Goal: Task Accomplishment & Management: Manage account settings

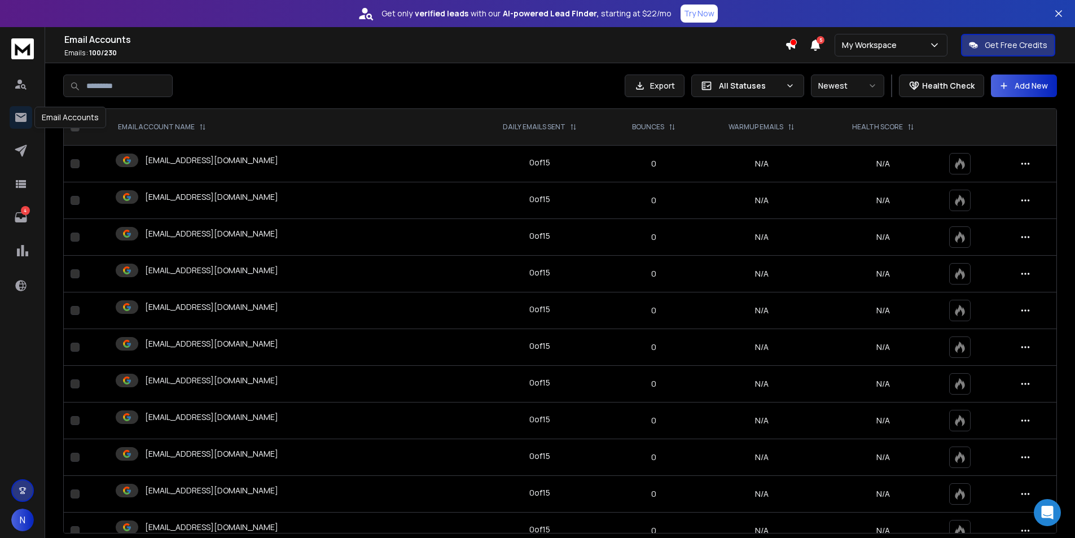
scroll to position [1134, 0]
click at [21, 153] on icon at bounding box center [21, 150] width 12 height 12
click at [21, 149] on icon at bounding box center [21, 150] width 12 height 12
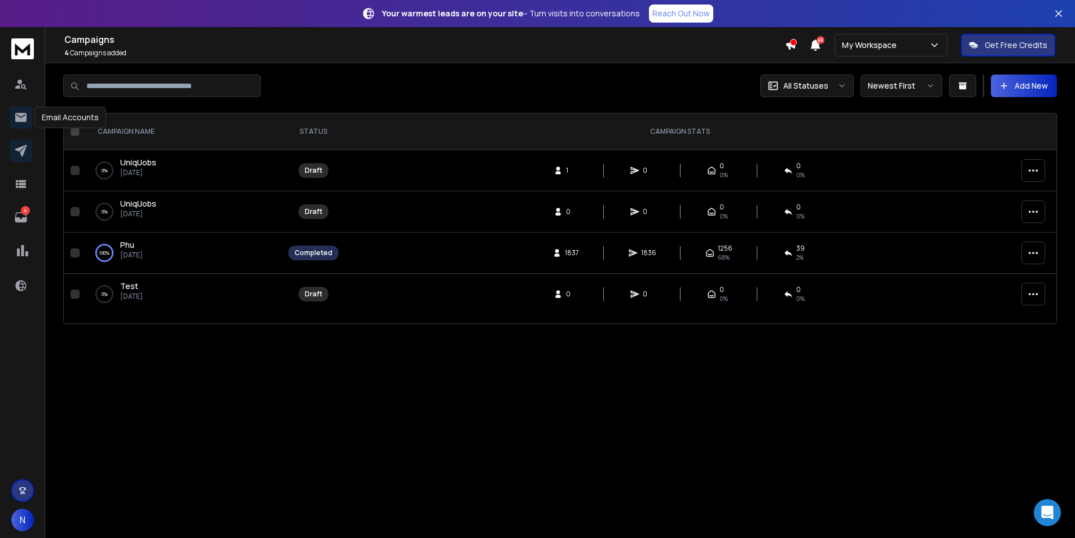
click at [23, 107] on link at bounding box center [21, 117] width 23 height 23
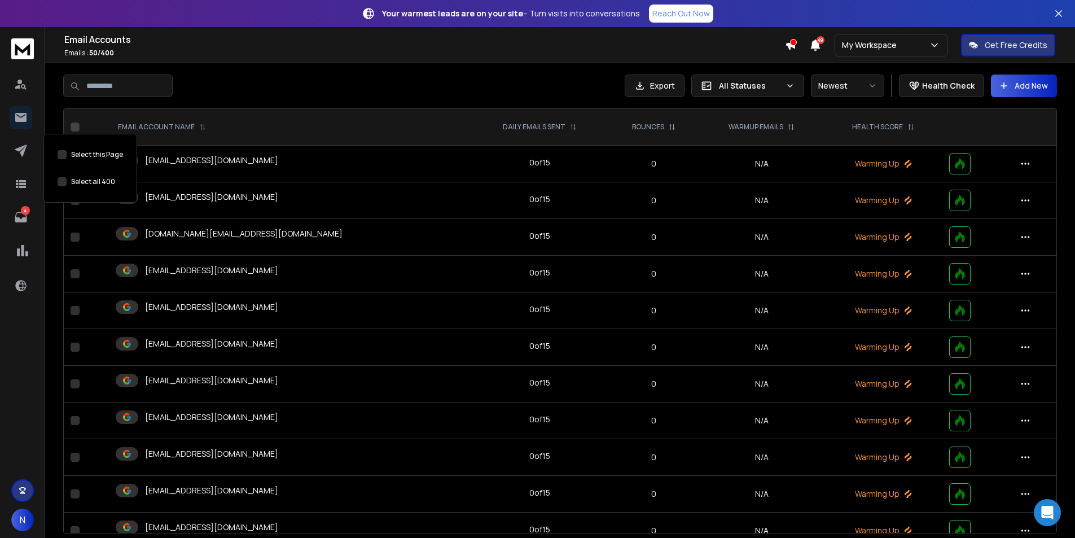
click at [79, 124] on button "Select this Page" at bounding box center [75, 126] width 9 height 9
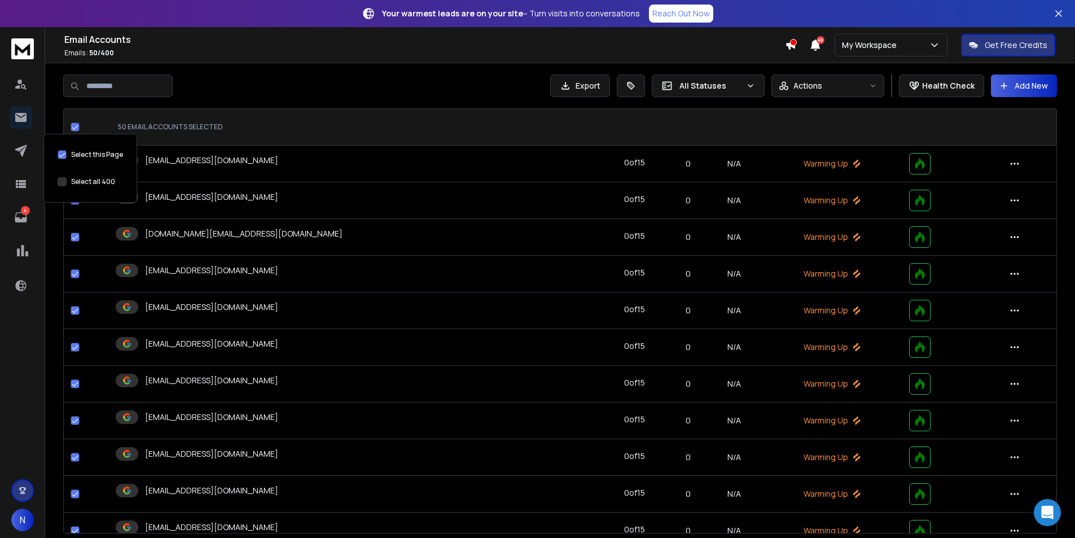
click at [65, 183] on button "Select this Page" at bounding box center [62, 181] width 9 height 9
click at [733, 87] on p "All Statuses" at bounding box center [710, 85] width 62 height 11
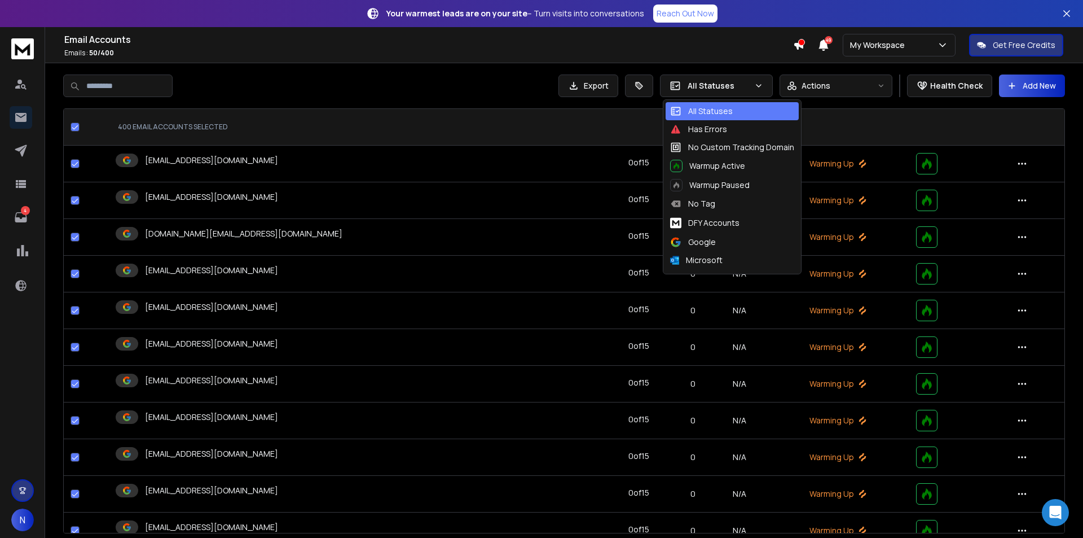
click at [737, 86] on p "All Statuses" at bounding box center [719, 85] width 62 height 11
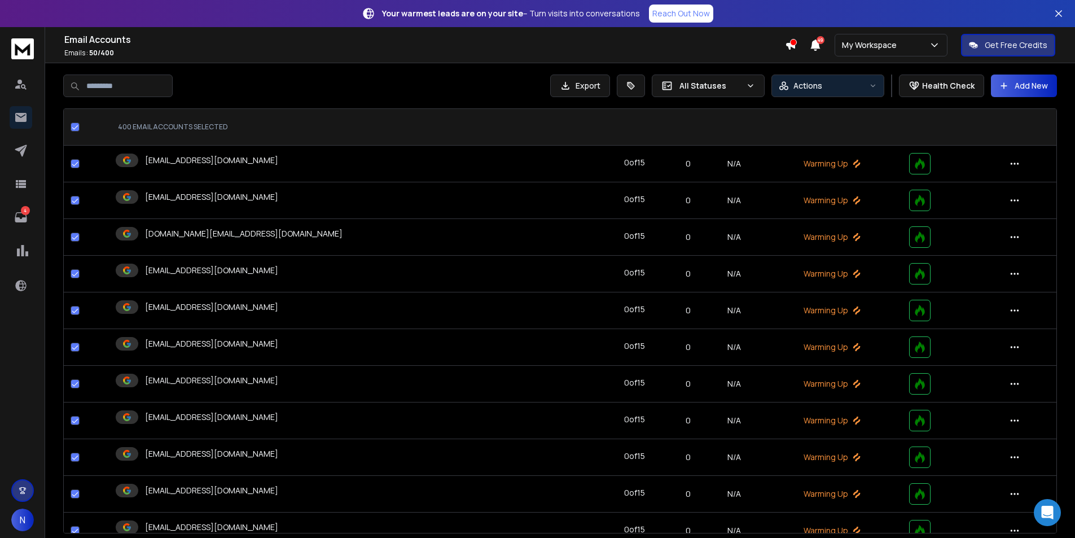
click at [794, 89] on div "Actions" at bounding box center [821, 85] width 86 height 11
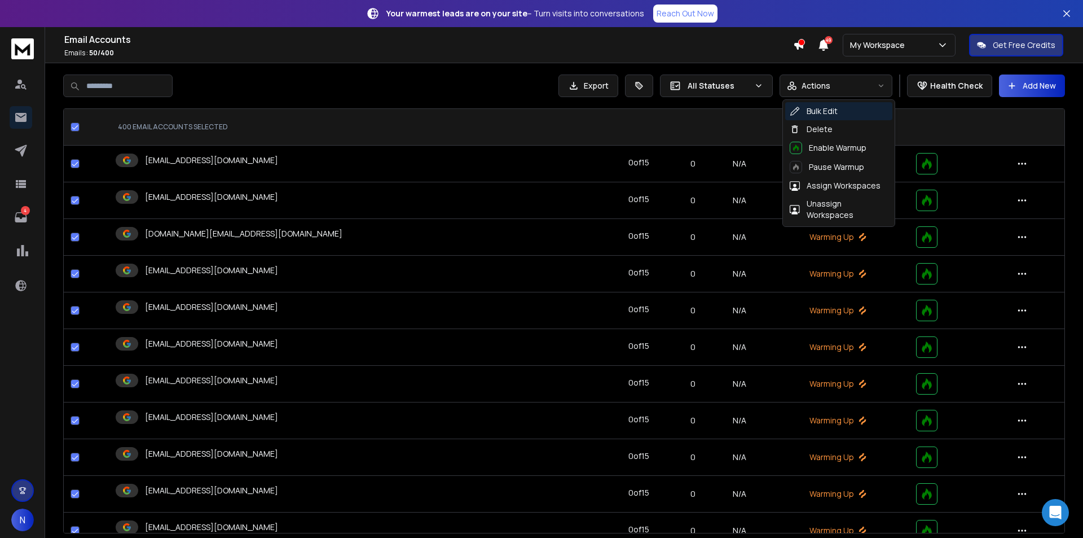
click at [819, 110] on div "Bulk Edit" at bounding box center [814, 110] width 48 height 11
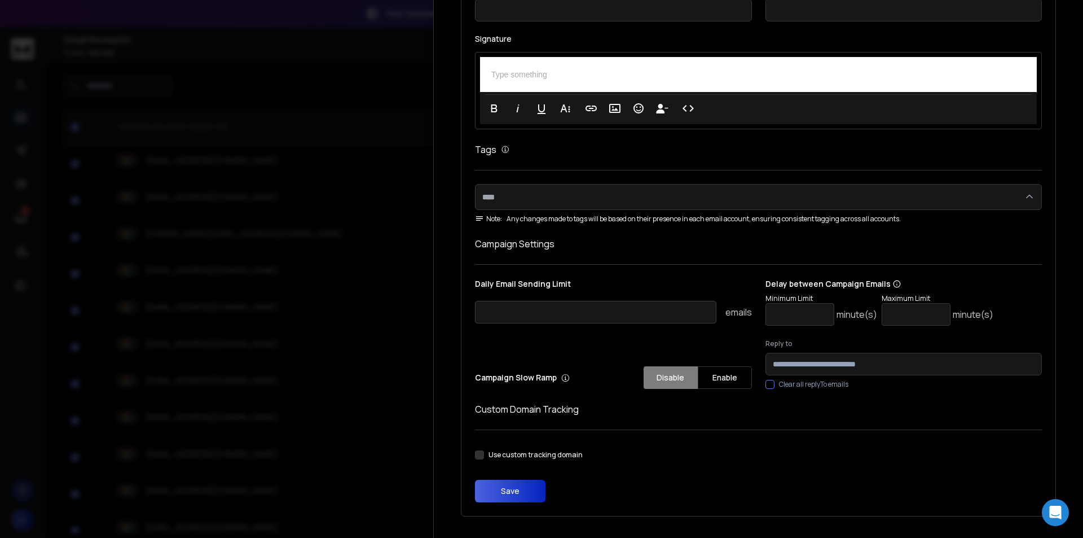
scroll to position [142, 0]
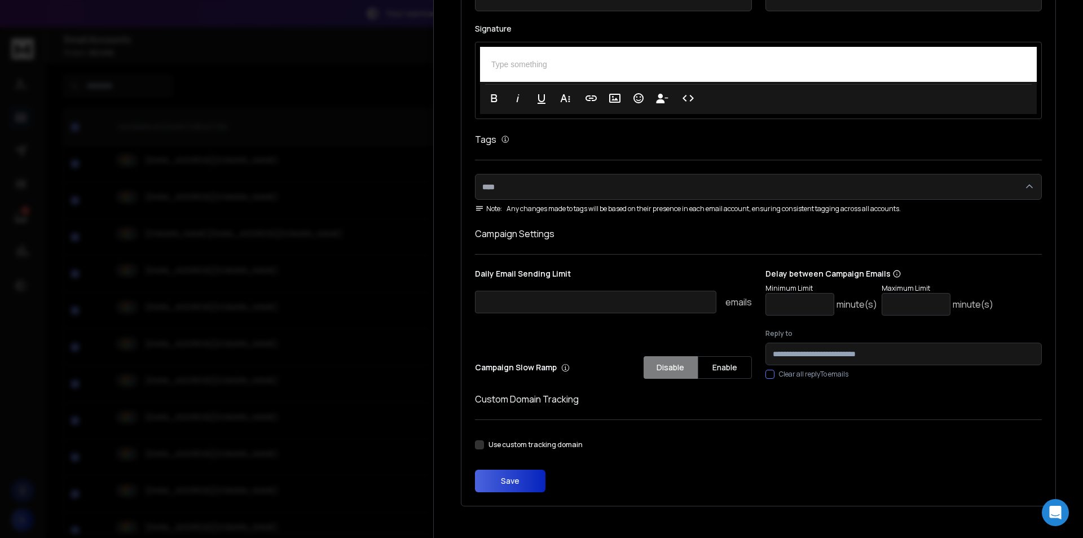
click at [557, 294] on input "number" at bounding box center [595, 302] width 241 height 23
click at [802, 297] on input "number" at bounding box center [799, 304] width 69 height 23
click at [906, 301] on input "number" at bounding box center [916, 304] width 69 height 23
click at [812, 303] on input "number" at bounding box center [799, 304] width 69 height 23
click at [630, 301] on input "number" at bounding box center [595, 302] width 241 height 23
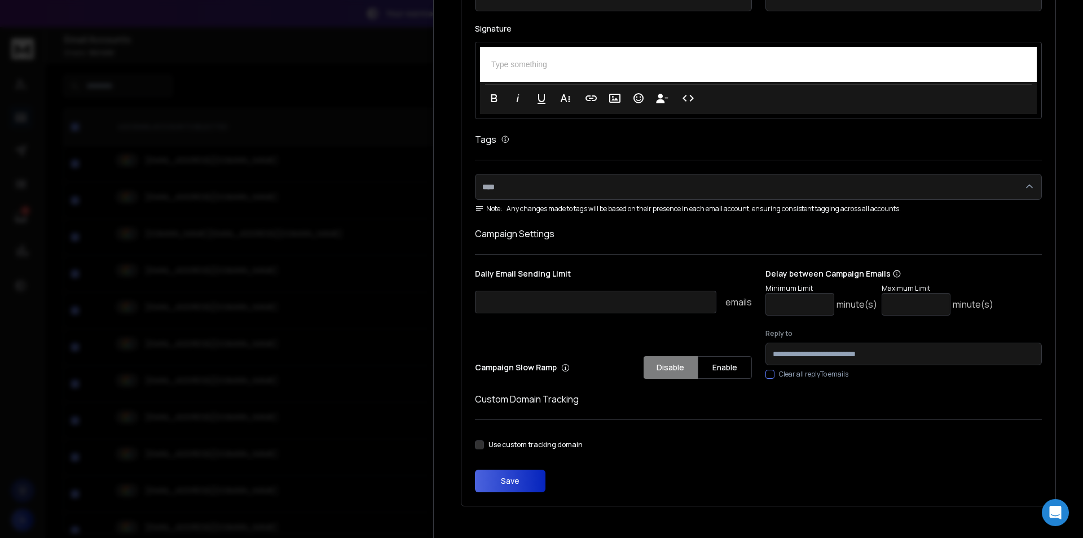
click at [777, 308] on input "number" at bounding box center [799, 304] width 69 height 23
click at [907, 306] on input "number" at bounding box center [916, 304] width 69 height 23
click at [806, 319] on div "Daily Email Sending Limit emails Delay between Campaign Emails Minimum Limit mi…" at bounding box center [758, 323] width 567 height 111
click at [811, 307] on input "number" at bounding box center [799, 304] width 69 height 23
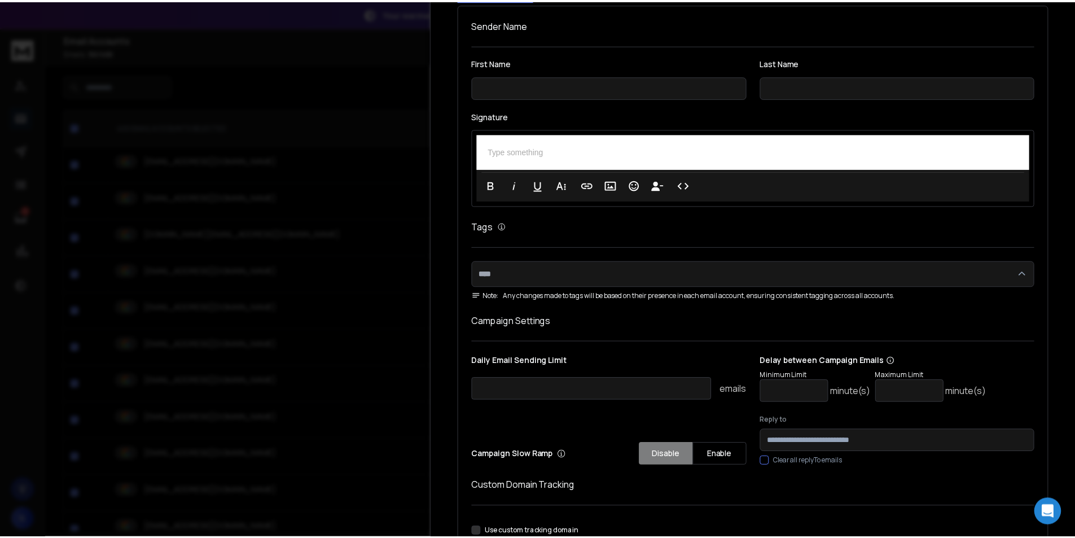
scroll to position [0, 0]
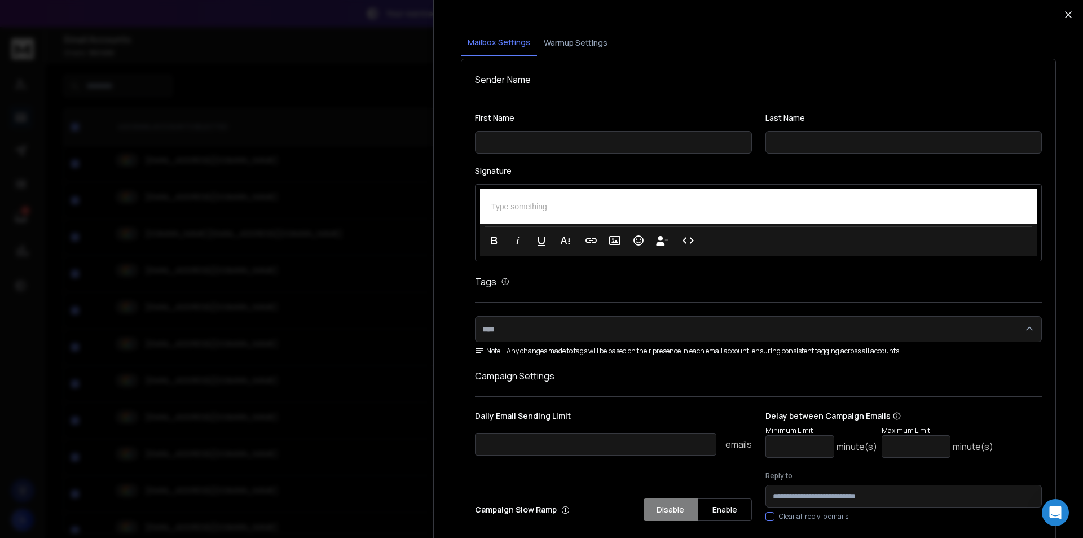
click at [1067, 14] on icon "button" at bounding box center [1068, 14] width 11 height 11
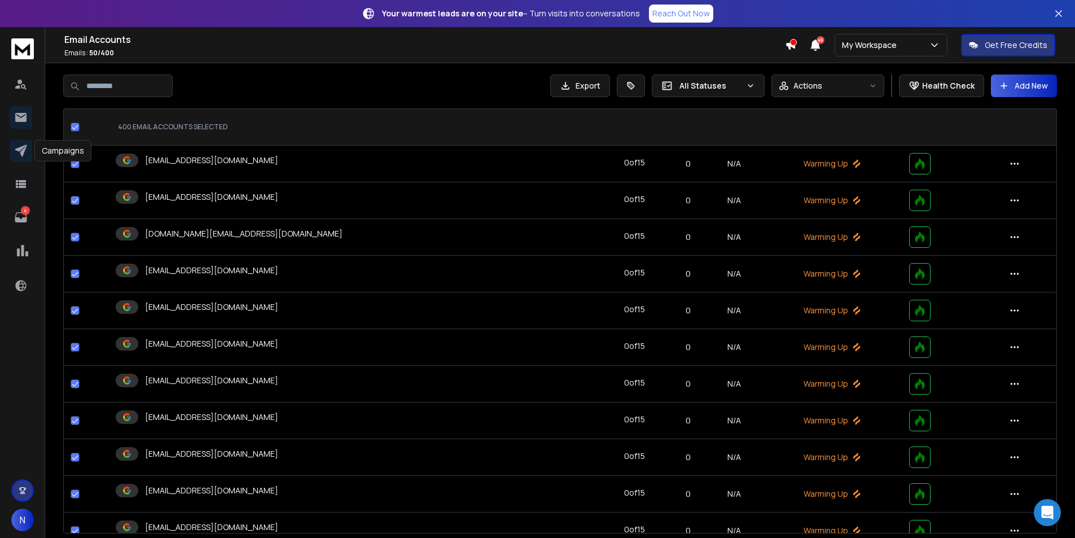
click at [29, 144] on link at bounding box center [21, 150] width 23 height 23
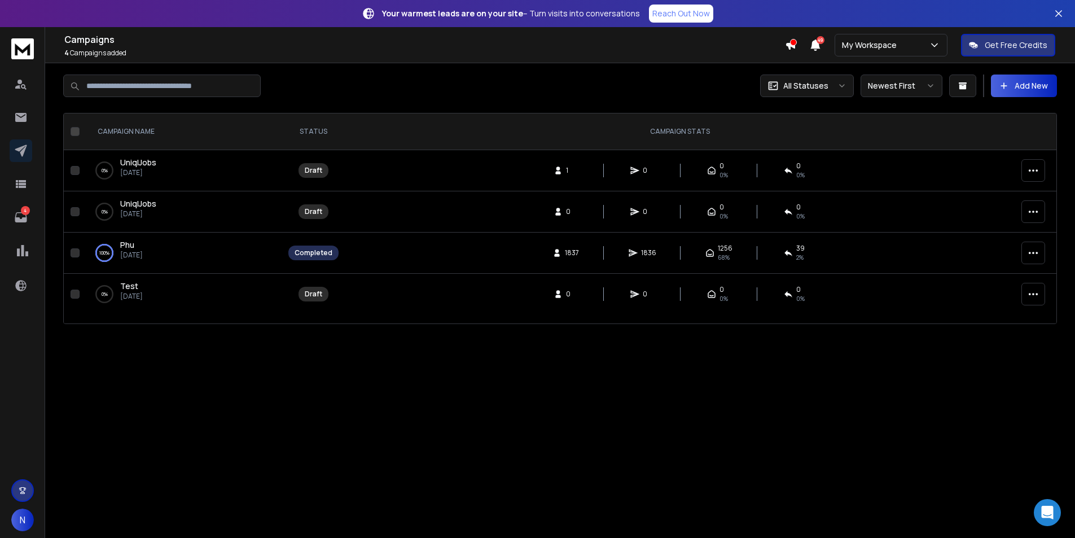
click at [1022, 89] on button "Add New" at bounding box center [1024, 85] width 66 height 23
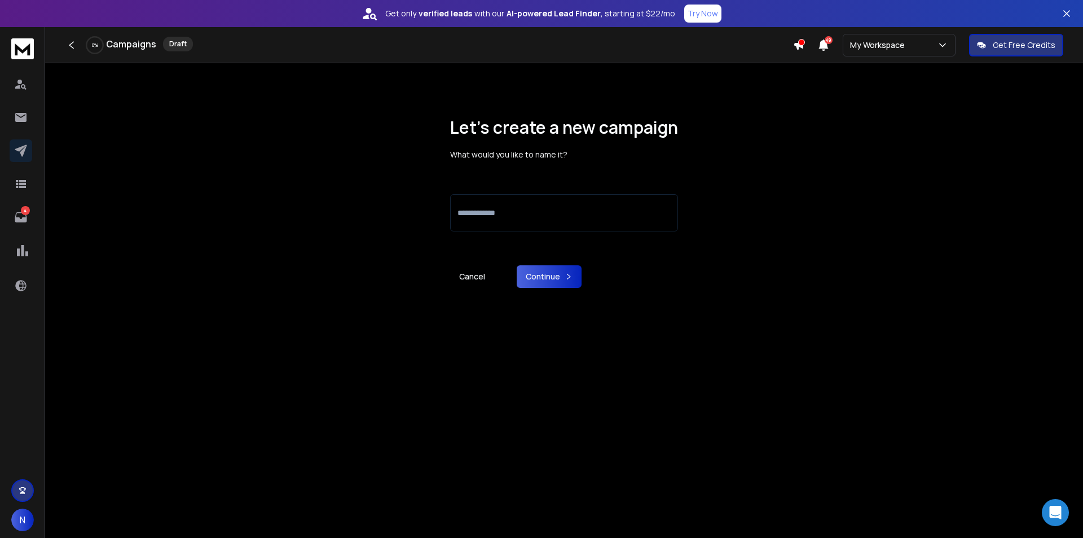
click at [533, 196] on input at bounding box center [564, 212] width 228 height 37
drag, startPoint x: 534, startPoint y: 206, endPoint x: 534, endPoint y: 196, distance: 9.6
click at [534, 204] on input at bounding box center [564, 212] width 228 height 37
type input "**********"
click at [563, 277] on button "Continue" at bounding box center [549, 276] width 65 height 23
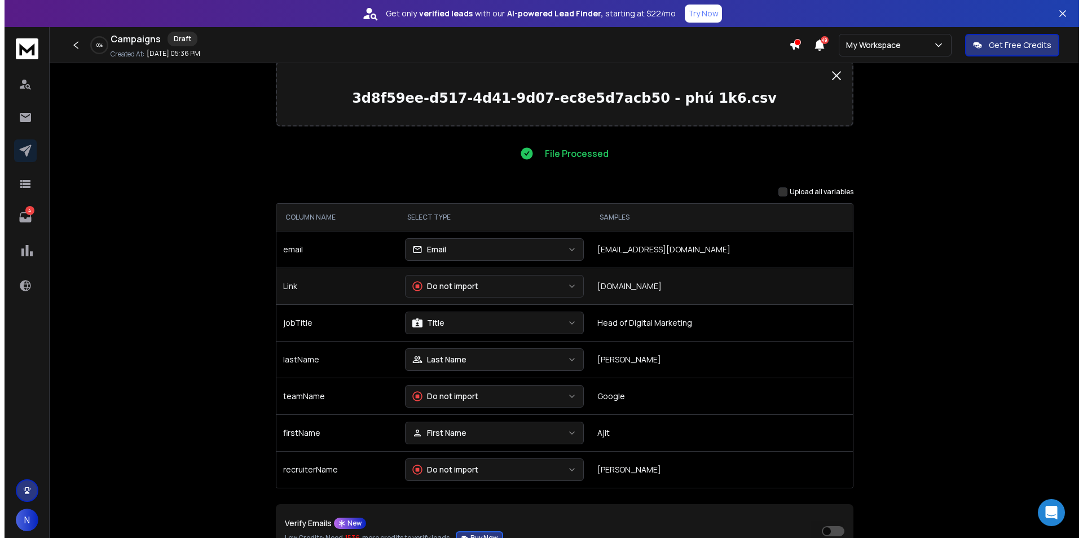
scroll to position [113, 0]
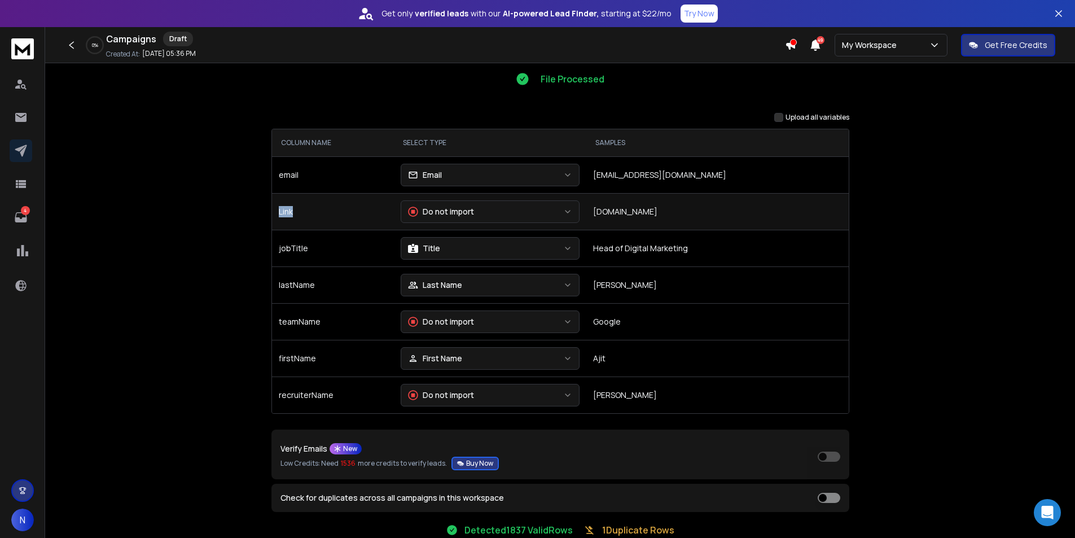
drag, startPoint x: 292, startPoint y: 206, endPoint x: 276, endPoint y: 208, distance: 15.9
click at [276, 208] on td "Link" at bounding box center [333, 211] width 122 height 37
click at [466, 204] on button "Do not import" at bounding box center [493, 211] width 179 height 23
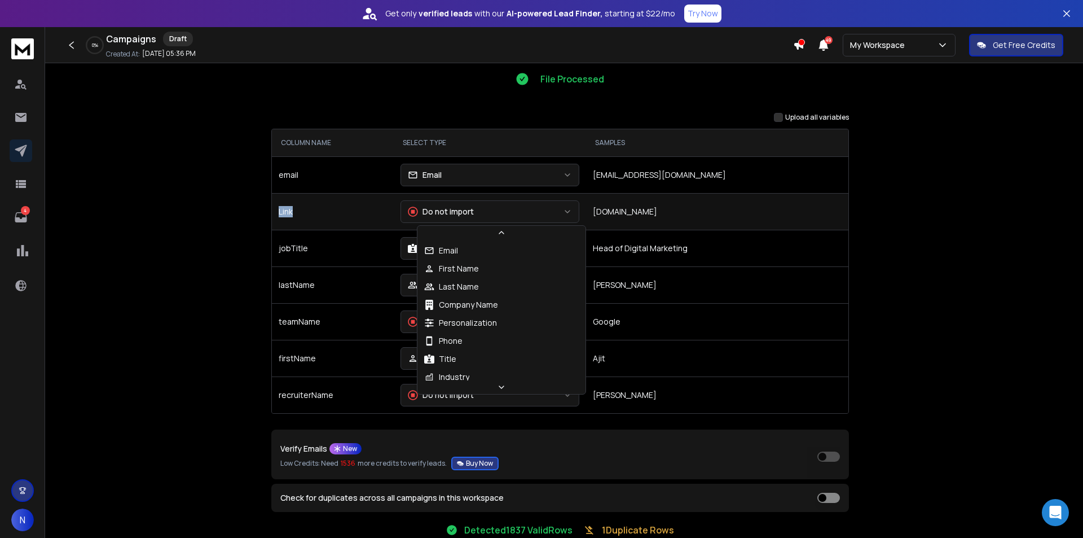
scroll to position [114, 0]
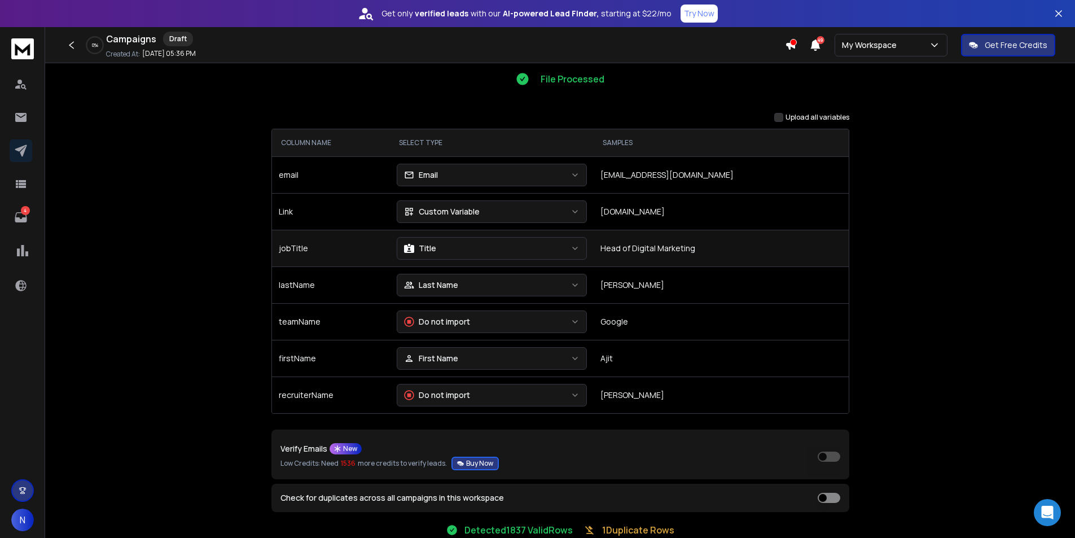
click at [298, 248] on td "jobTitle" at bounding box center [331, 248] width 118 height 37
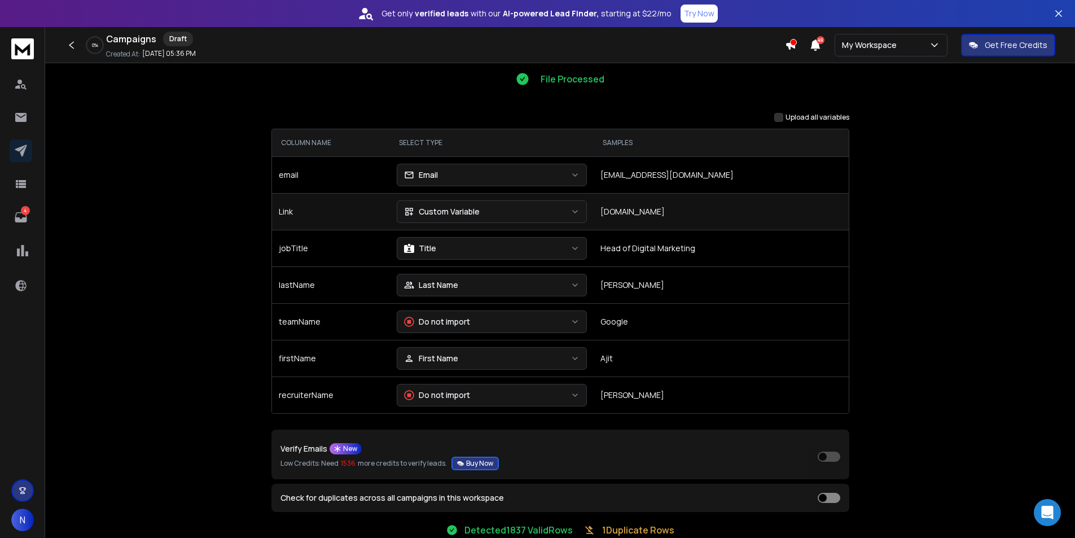
click at [345, 229] on td "Link" at bounding box center [331, 211] width 118 height 37
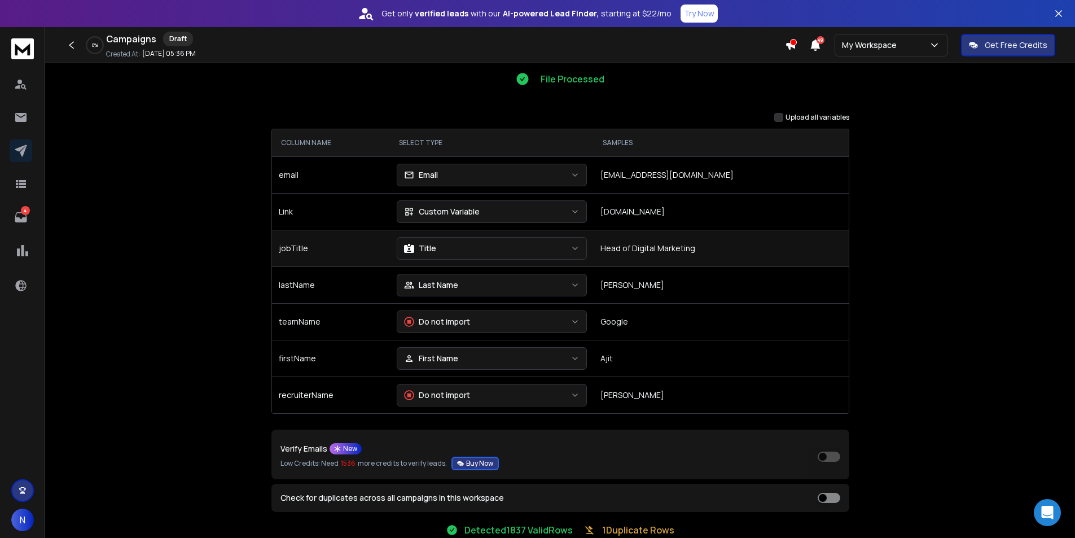
click at [304, 247] on td "jobTitle" at bounding box center [331, 248] width 118 height 37
click at [304, 246] on td "jobTitle" at bounding box center [331, 248] width 118 height 37
click at [303, 245] on td "jobTitle" at bounding box center [331, 248] width 118 height 37
click at [302, 244] on td "jobTitle" at bounding box center [331, 248] width 118 height 37
click at [454, 249] on button "Title" at bounding box center [492, 248] width 190 height 23
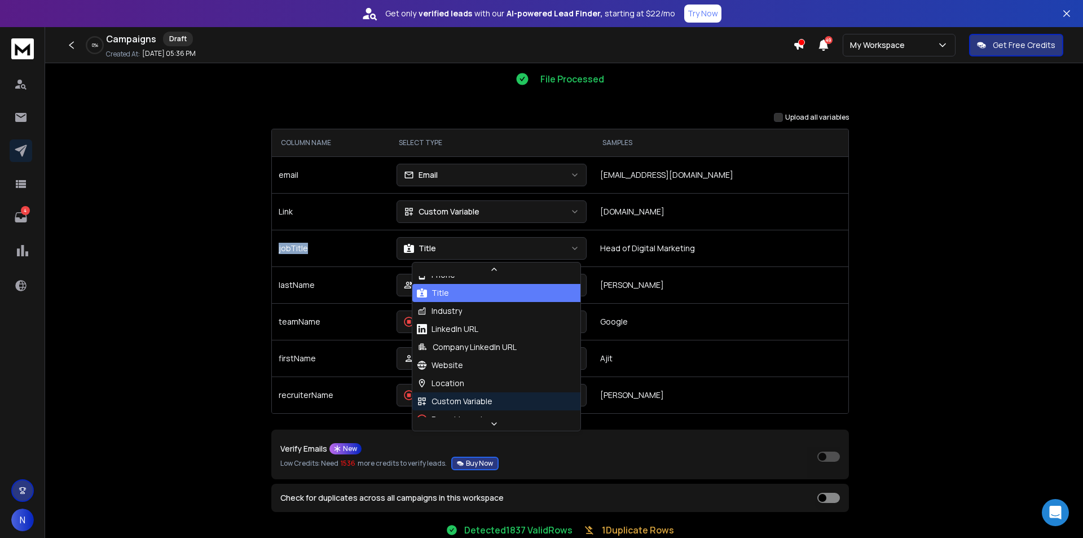
scroll to position [103, 0]
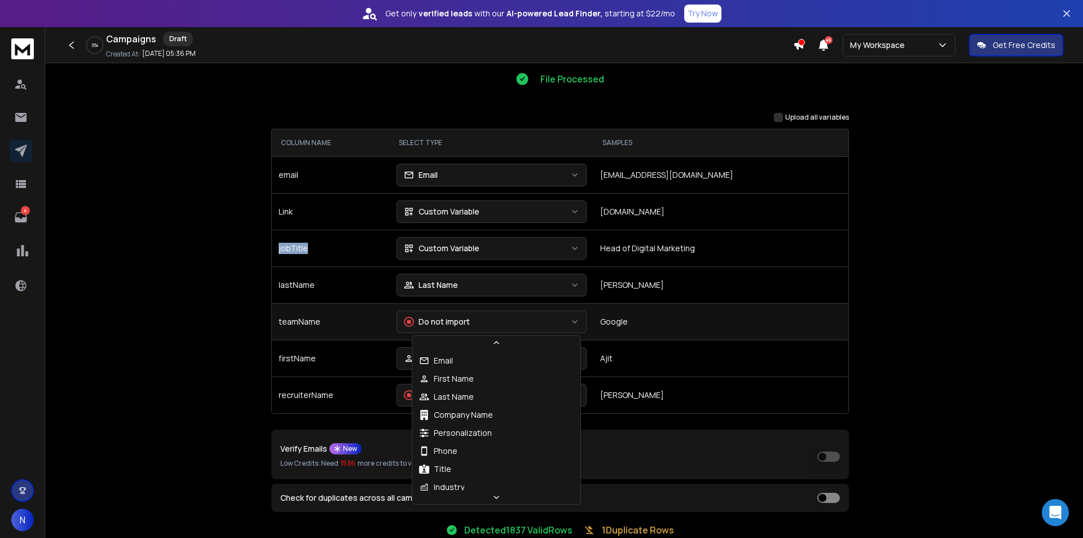
click at [455, 321] on div "Do not import" at bounding box center [437, 321] width 66 height 11
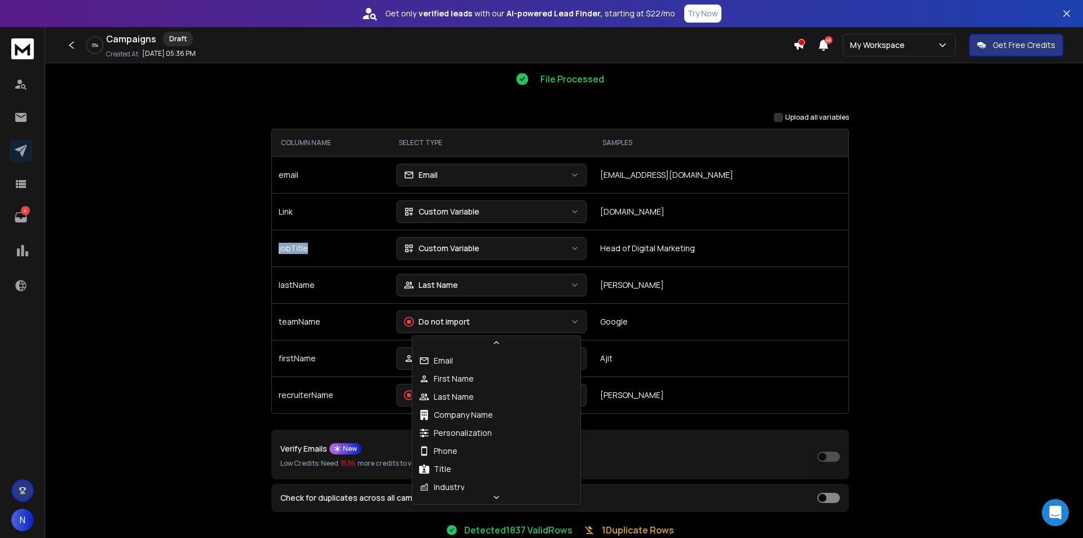
scroll to position [114, 0]
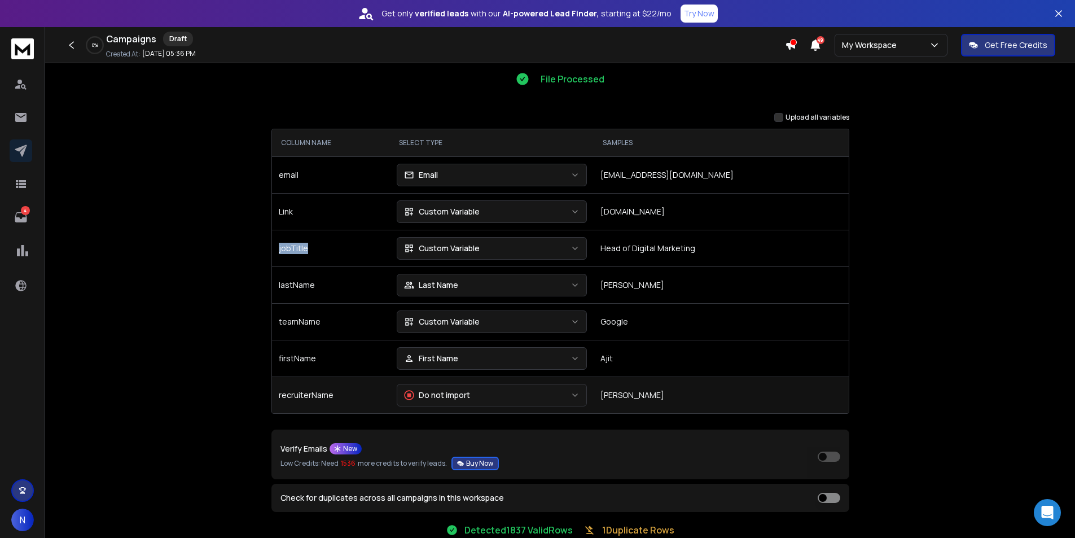
click at [450, 385] on button "Do not import" at bounding box center [492, 395] width 190 height 23
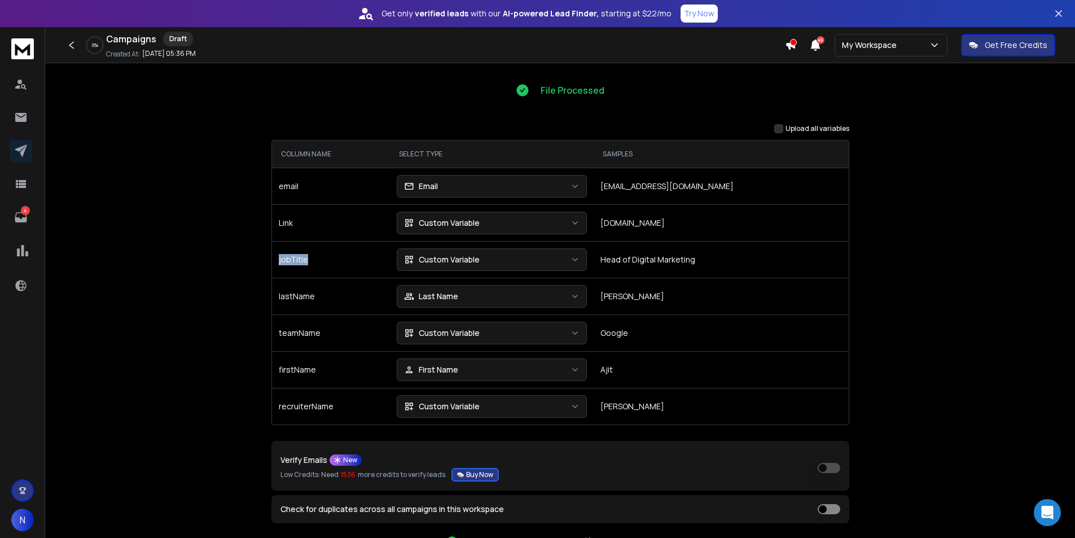
scroll to position [164, 0]
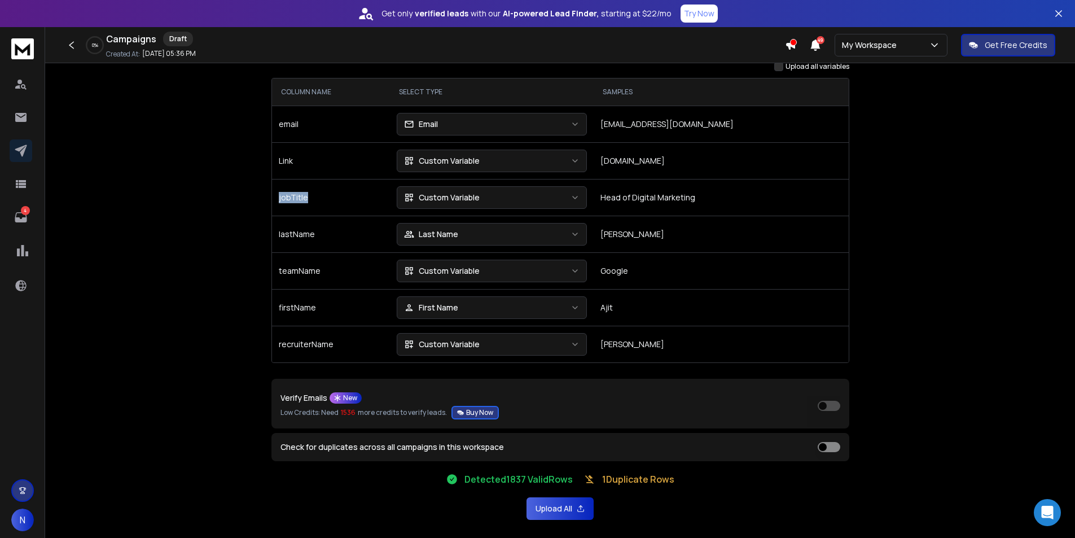
click at [562, 506] on button "Upload All" at bounding box center [559, 508] width 67 height 23
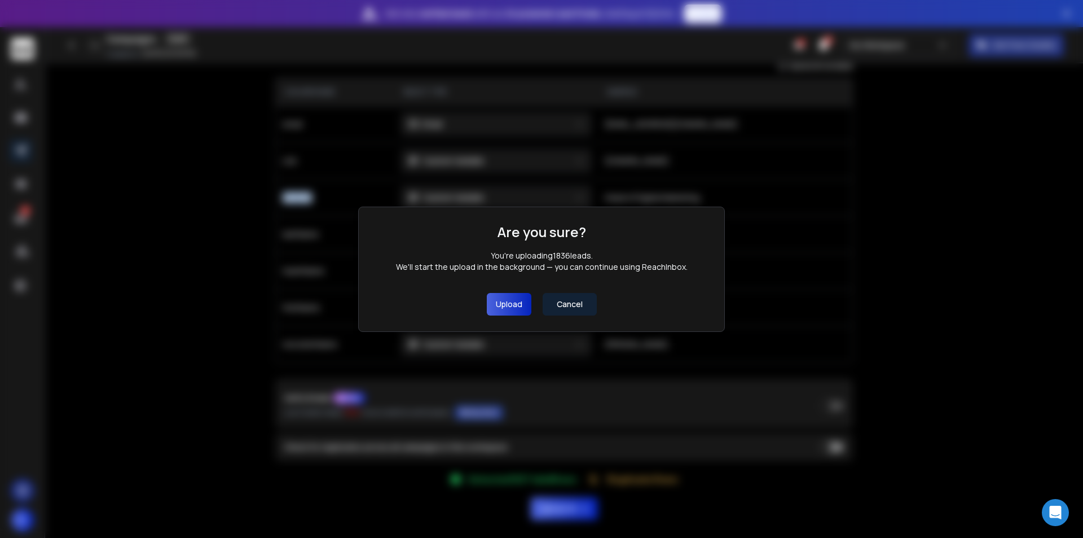
click at [513, 301] on button "Upload" at bounding box center [509, 304] width 45 height 23
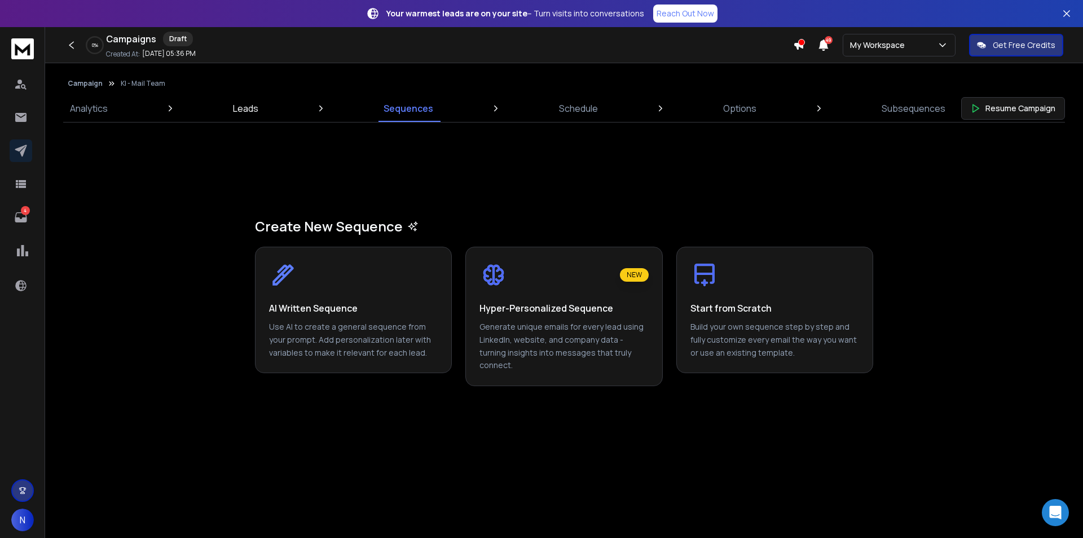
click at [252, 107] on div "Analytics Leads Sequences Schedule Options Subsequences" at bounding box center [507, 108] width 889 height 27
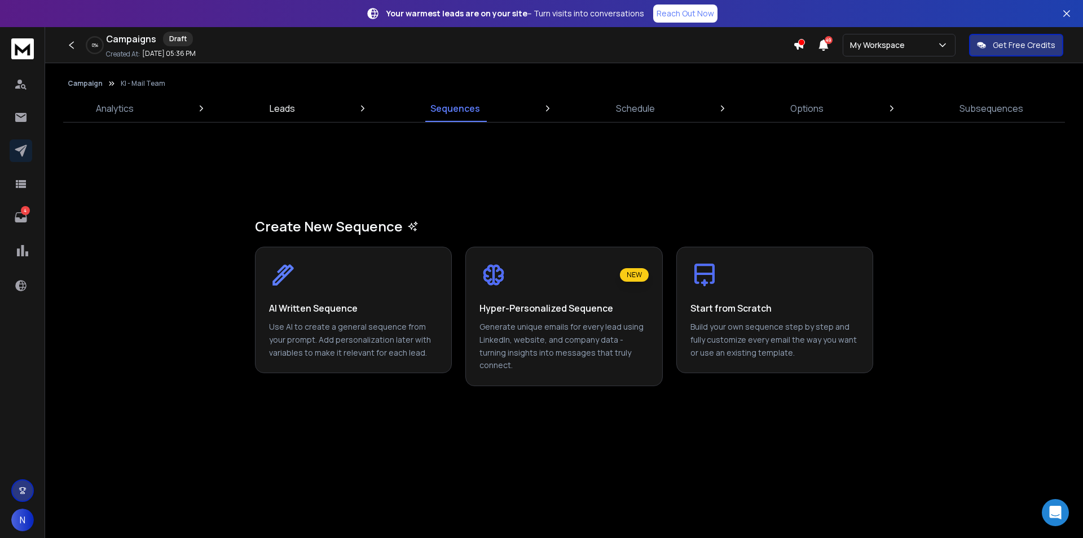
click at [295, 113] on p "Leads" at bounding box center [282, 109] width 25 height 14
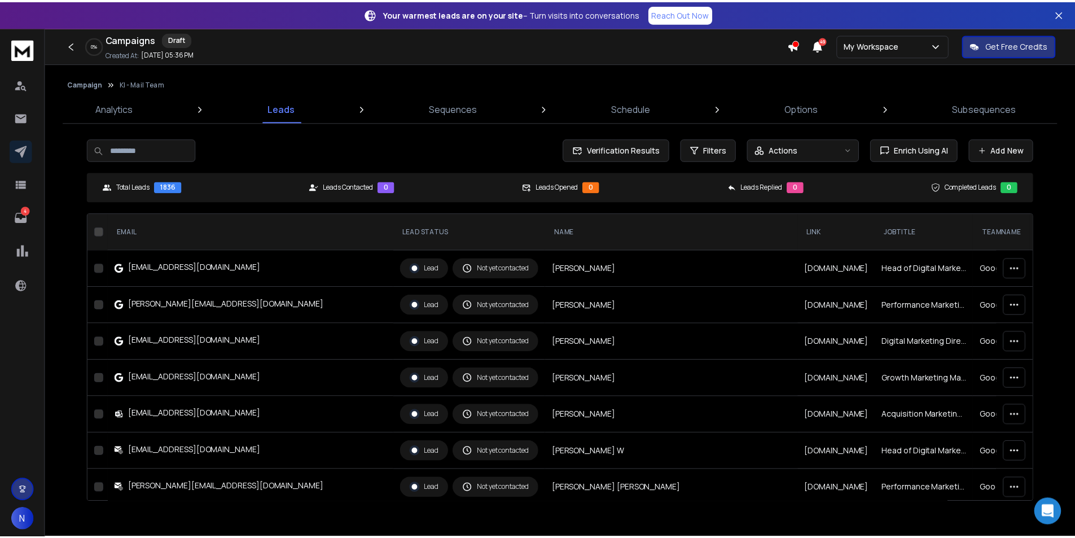
scroll to position [282, 0]
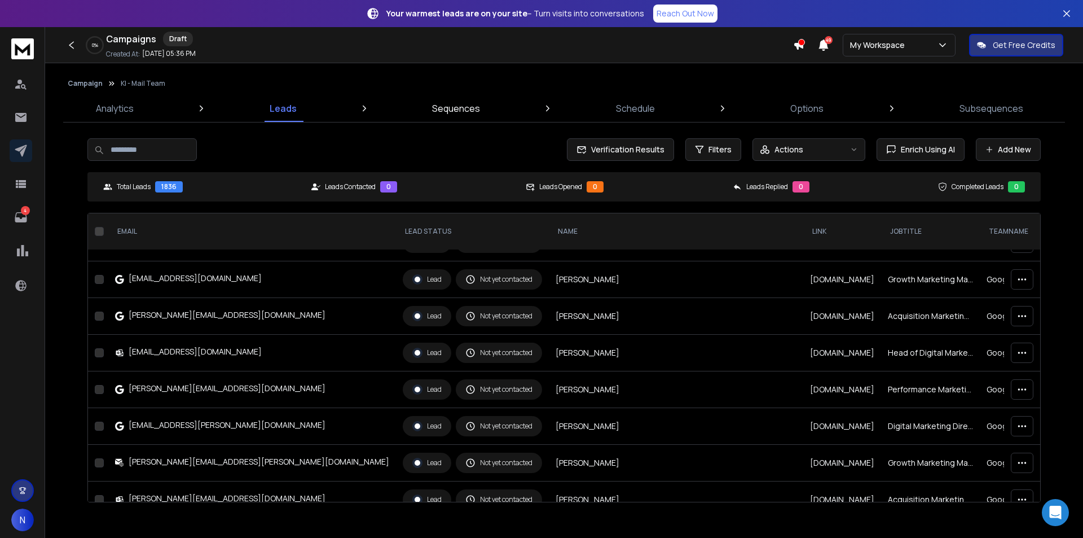
click at [468, 102] on p "Sequences" at bounding box center [456, 109] width 48 height 14
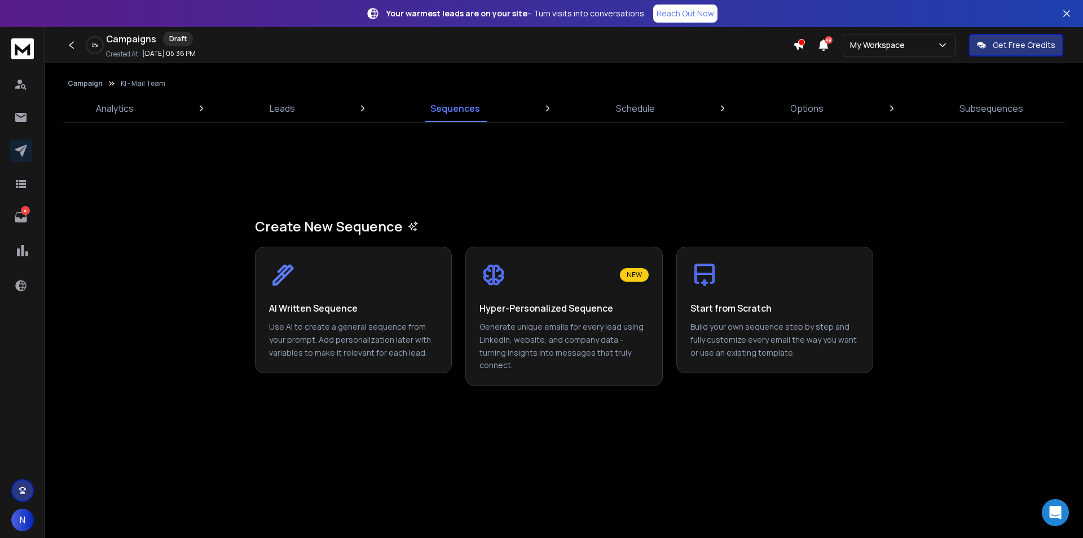
click at [329, 103] on div "Analytics Leads Sequences Schedule Options Subsequences" at bounding box center [559, 108] width 993 height 27
click at [295, 107] on p "Leads" at bounding box center [282, 109] width 25 height 14
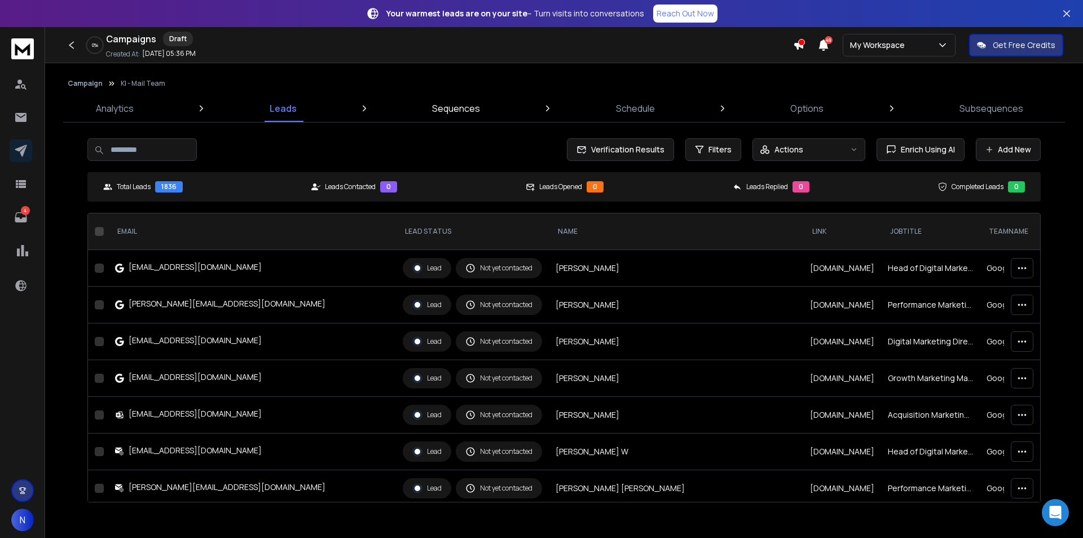
click at [446, 103] on p "Sequences" at bounding box center [456, 109] width 48 height 14
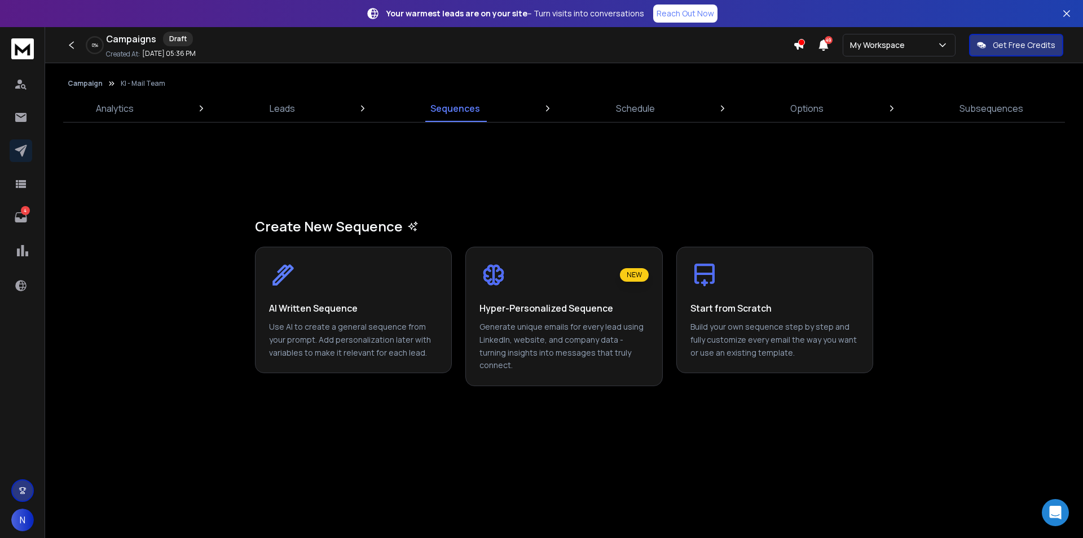
click at [366, 289] on div "AI Written Sequence Use AI to create a general sequence from your prompt. Add p…" at bounding box center [354, 309] width 196 height 125
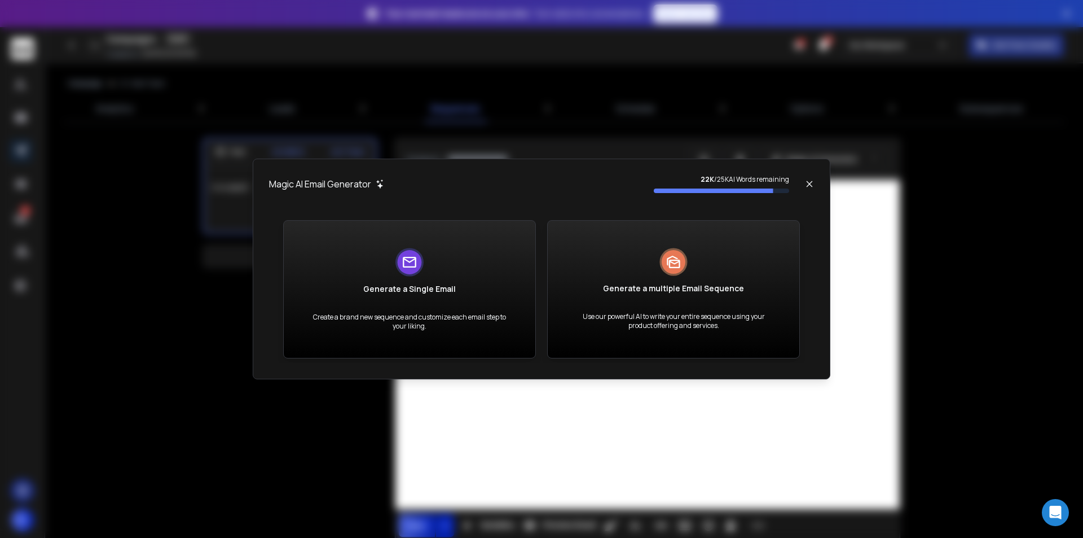
click at [407, 259] on img at bounding box center [409, 262] width 28 height 29
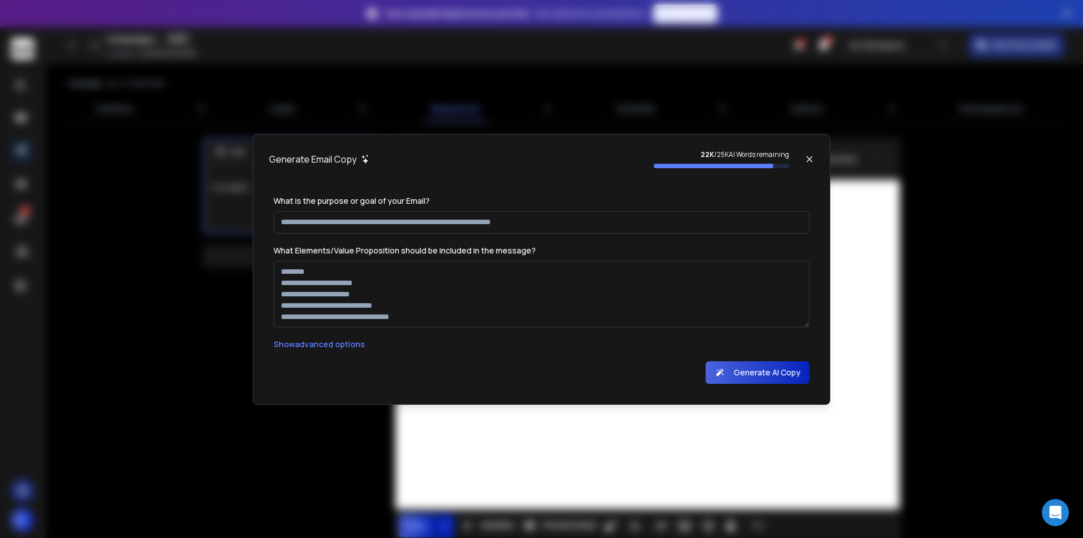
click at [406, 274] on textarea at bounding box center [542, 294] width 536 height 67
click at [809, 160] on icon at bounding box center [809, 159] width 9 height 9
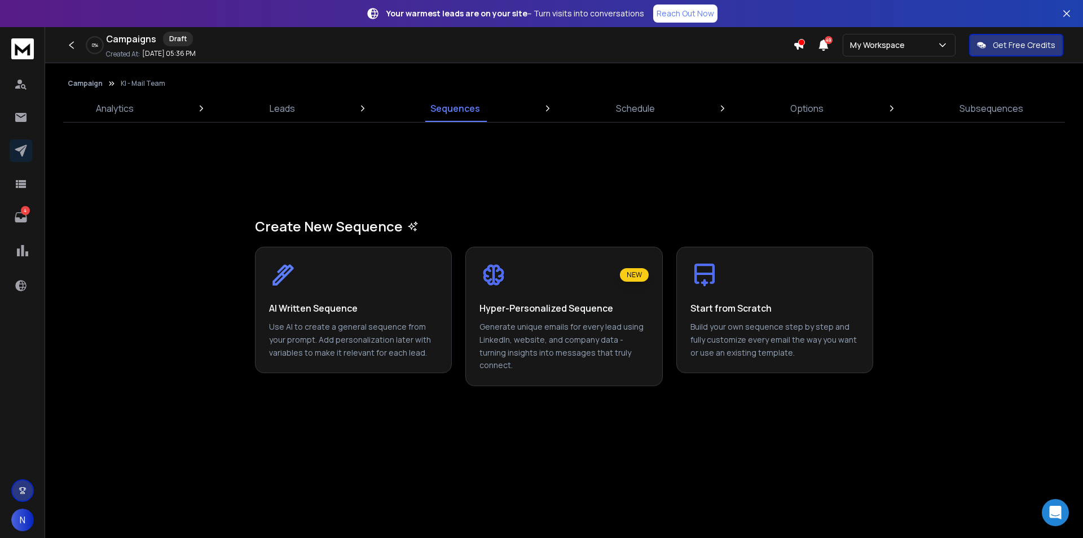
click at [423, 294] on div "AI Written Sequence Use AI to create a general sequence from your prompt. Add p…" at bounding box center [354, 309] width 196 height 125
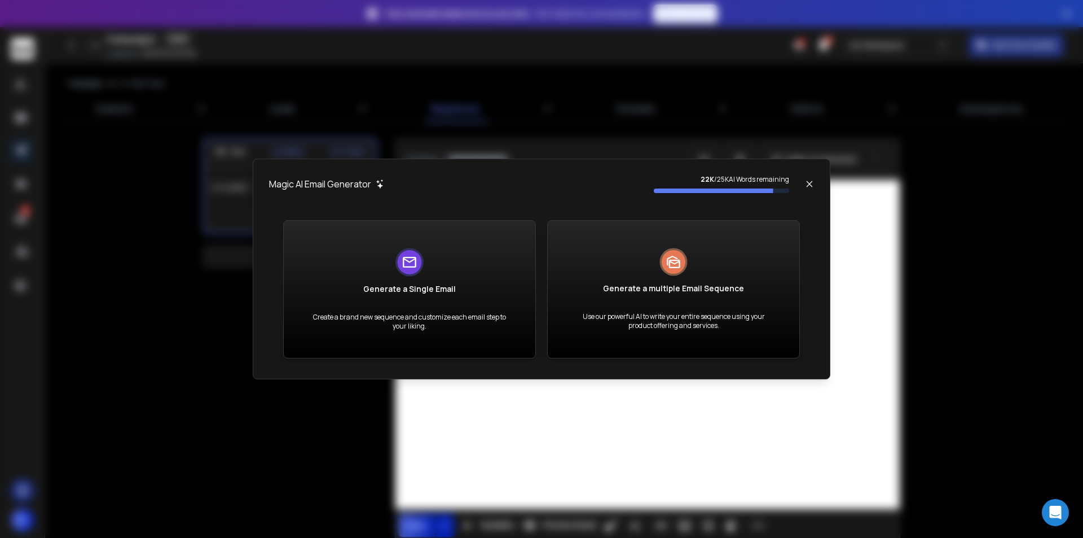
click at [781, 274] on div "Generate a multiple Email Sequence Use our powerful AI to write your entire seq…" at bounding box center [674, 288] width 220 height 105
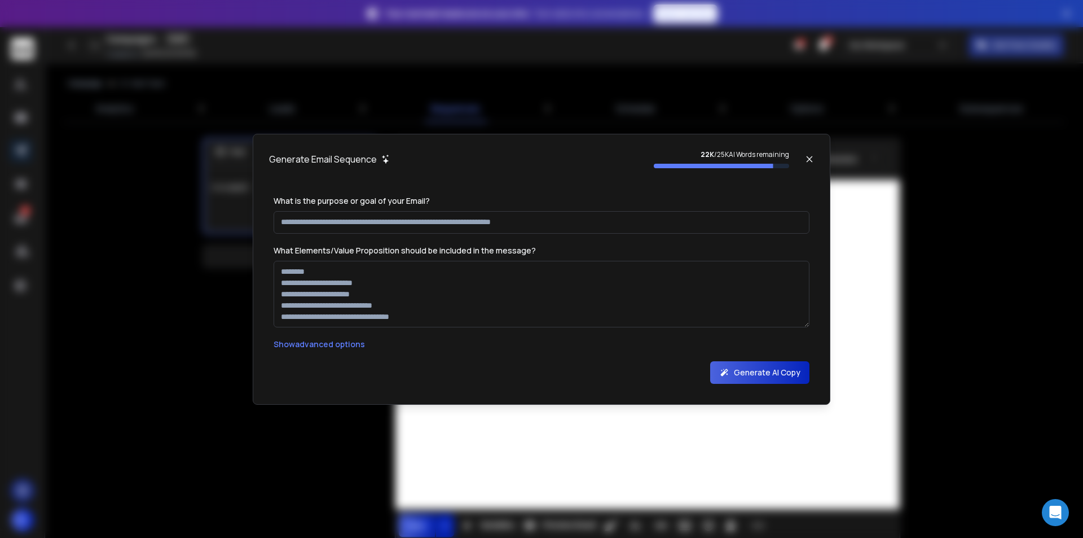
click at [554, 280] on textarea at bounding box center [542, 294] width 536 height 67
click at [809, 153] on div "22K / 25K AI Words remaining" at bounding box center [734, 159] width 160 height 18
click at [809, 158] on icon at bounding box center [810, 159] width 6 height 6
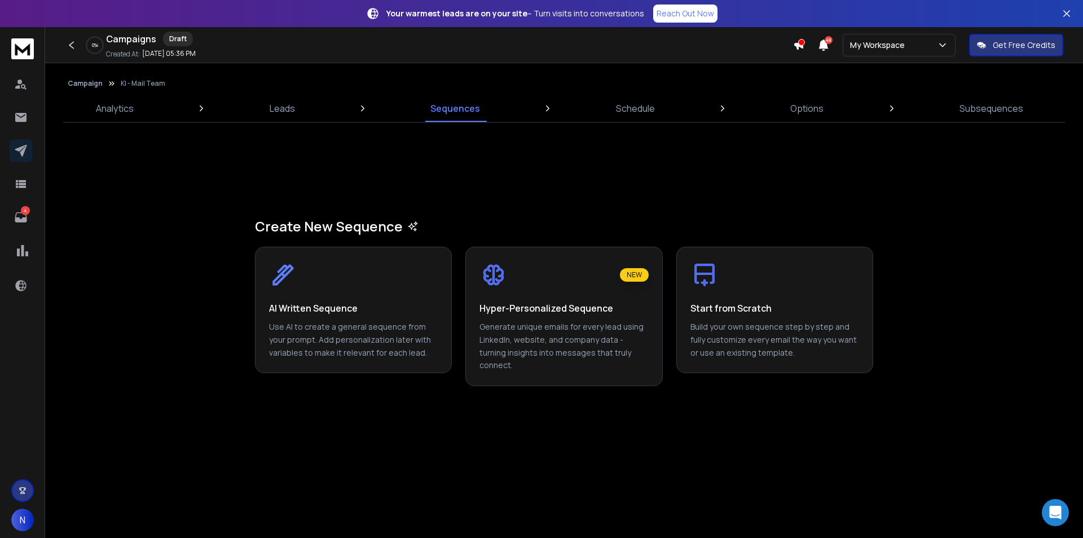
click at [754, 280] on div "button" at bounding box center [774, 275] width 169 height 28
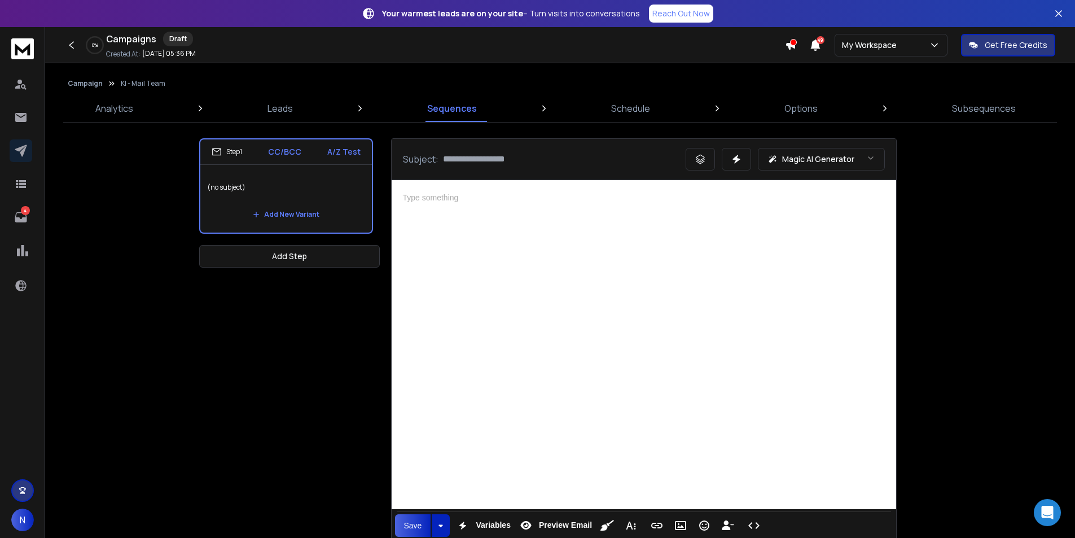
click at [574, 239] on div at bounding box center [643, 341] width 504 height 323
click at [437, 109] on p "Sequences" at bounding box center [452, 109] width 50 height 14
click at [328, 110] on div "Analytics Leads Sequences Schedule Options Subsequences" at bounding box center [555, 108] width 984 height 27
click at [300, 110] on div "Analytics Leads Sequences Schedule Options Subsequences" at bounding box center [555, 108] width 984 height 27
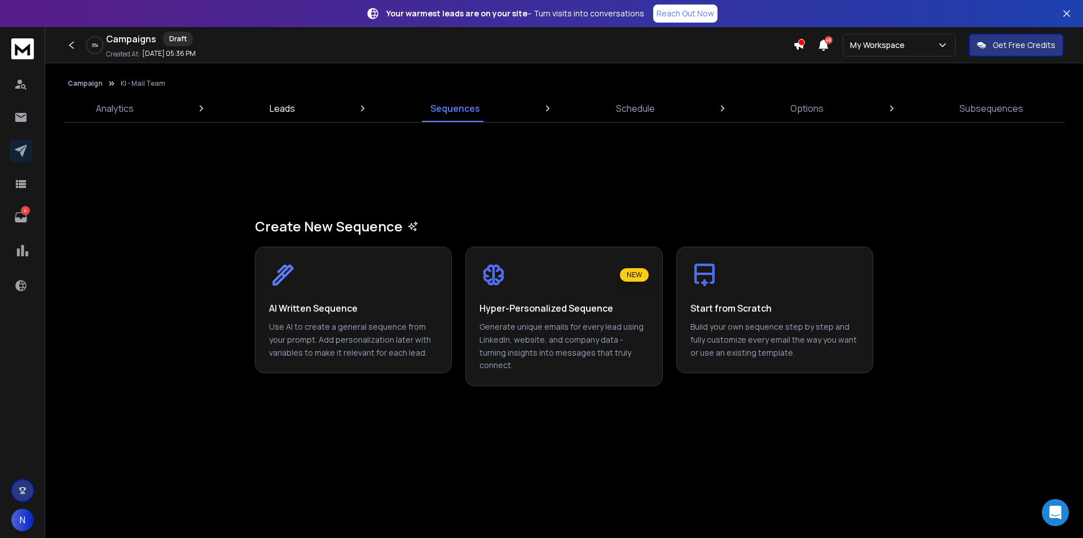
click at [291, 108] on p "Leads" at bounding box center [282, 109] width 25 height 14
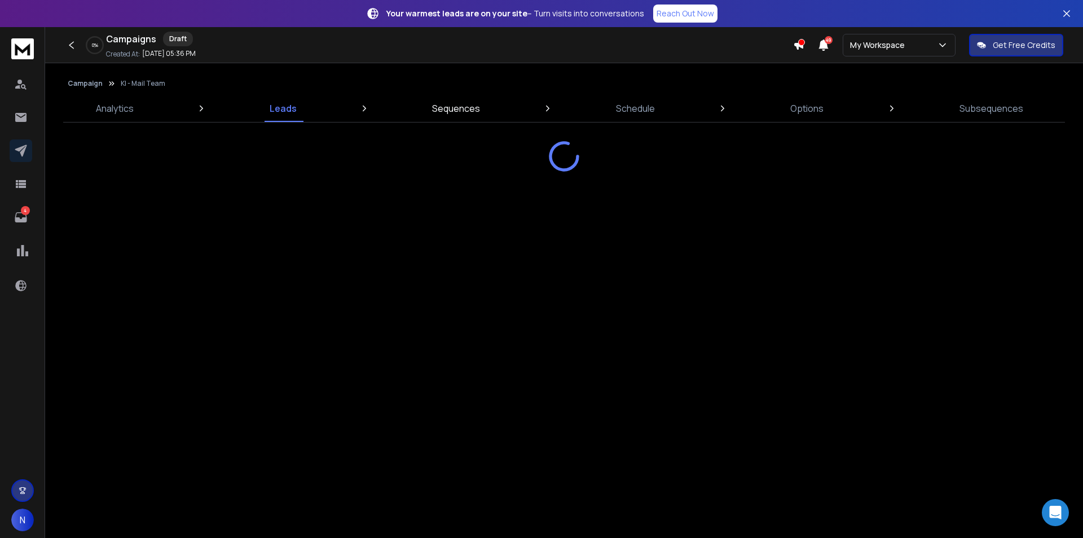
click at [454, 113] on p "Sequences" at bounding box center [456, 109] width 48 height 14
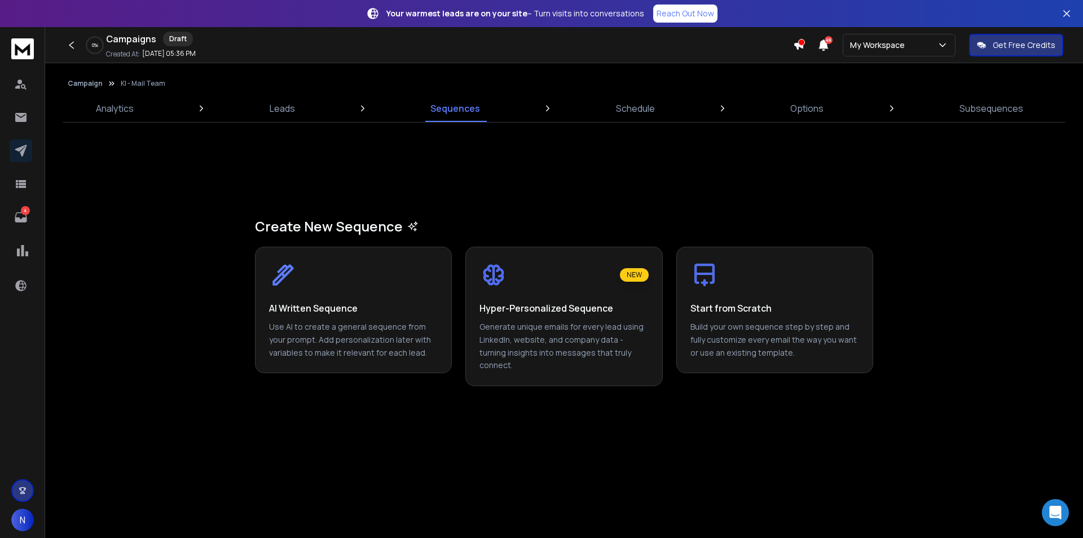
click at [746, 284] on div "button" at bounding box center [774, 275] width 169 height 28
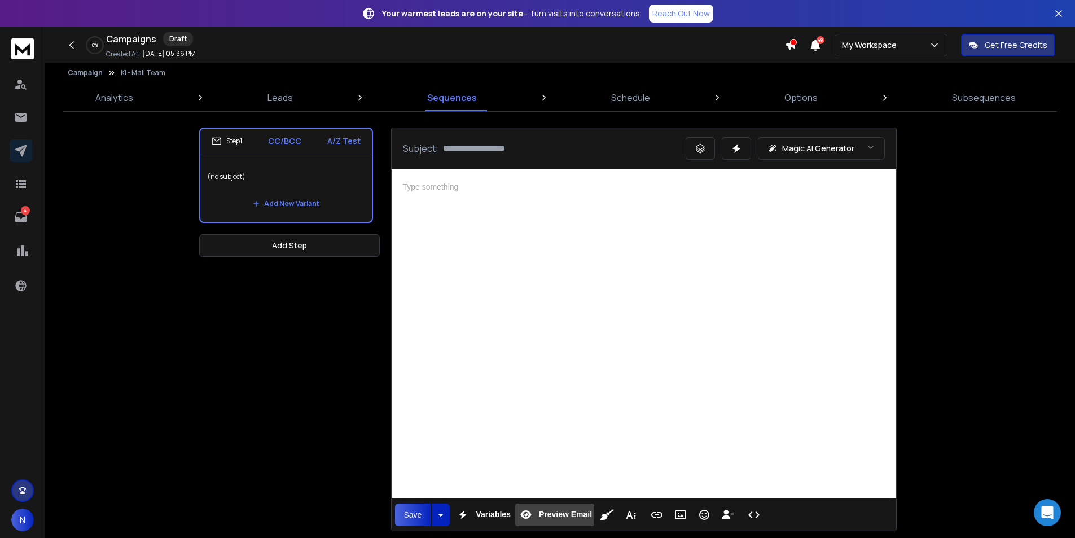
scroll to position [20, 0]
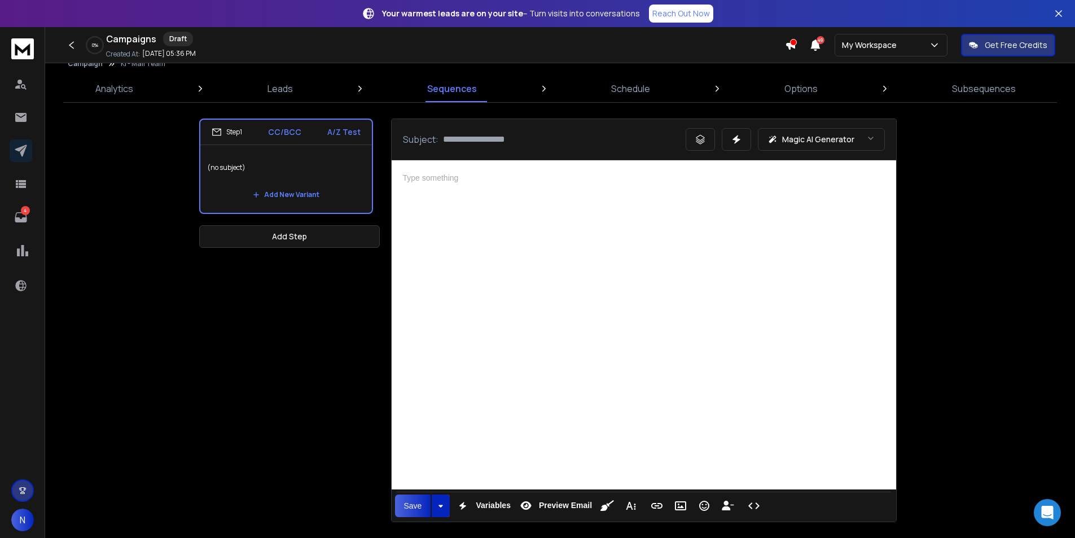
click at [442, 504] on icon "button" at bounding box center [441, 505] width 14 height 7
click at [706, 289] on div at bounding box center [643, 321] width 504 height 323
click at [628, 186] on div at bounding box center [643, 321] width 504 height 323
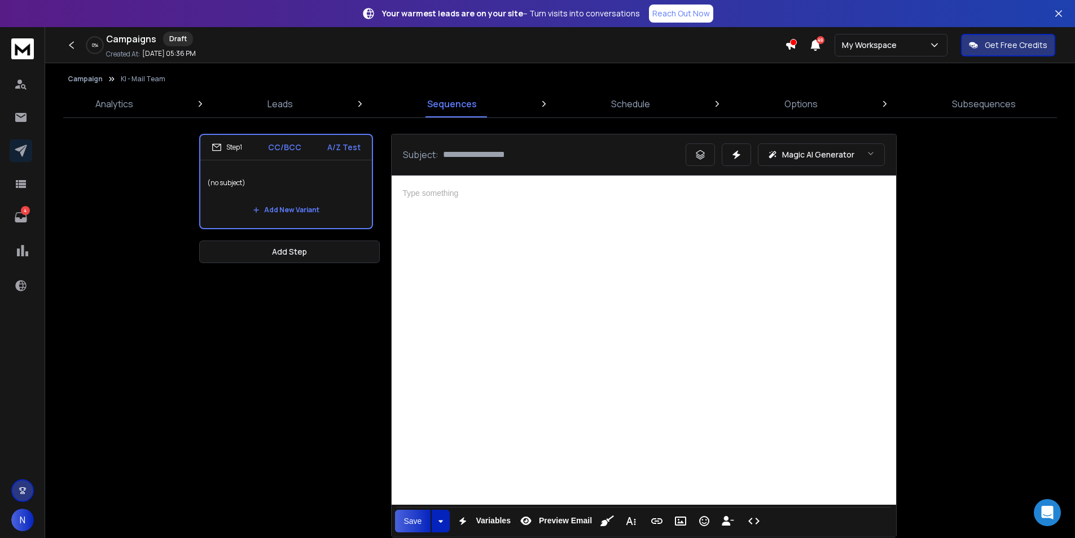
scroll to position [0, 0]
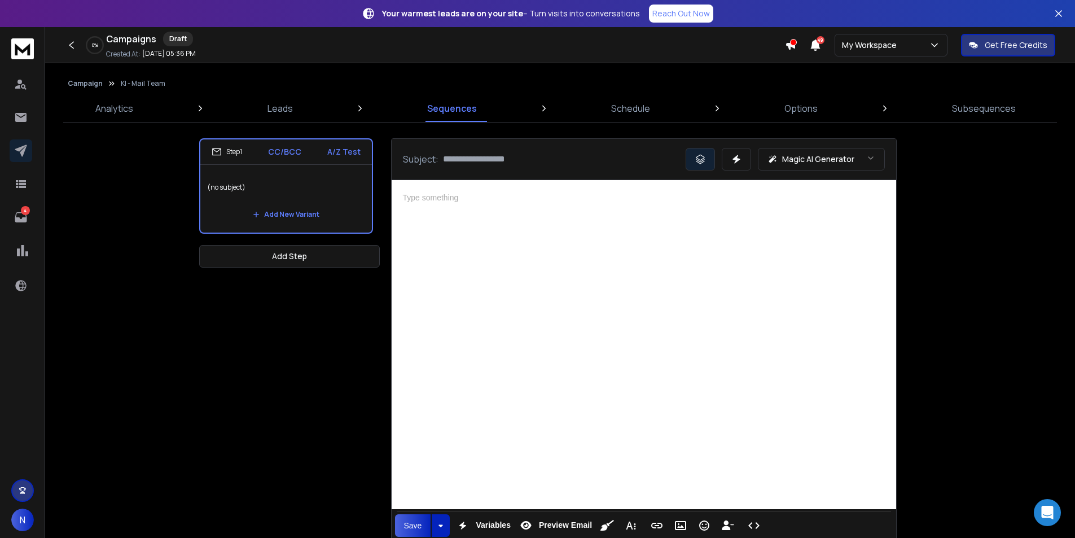
click at [707, 158] on button at bounding box center [699, 159] width 29 height 23
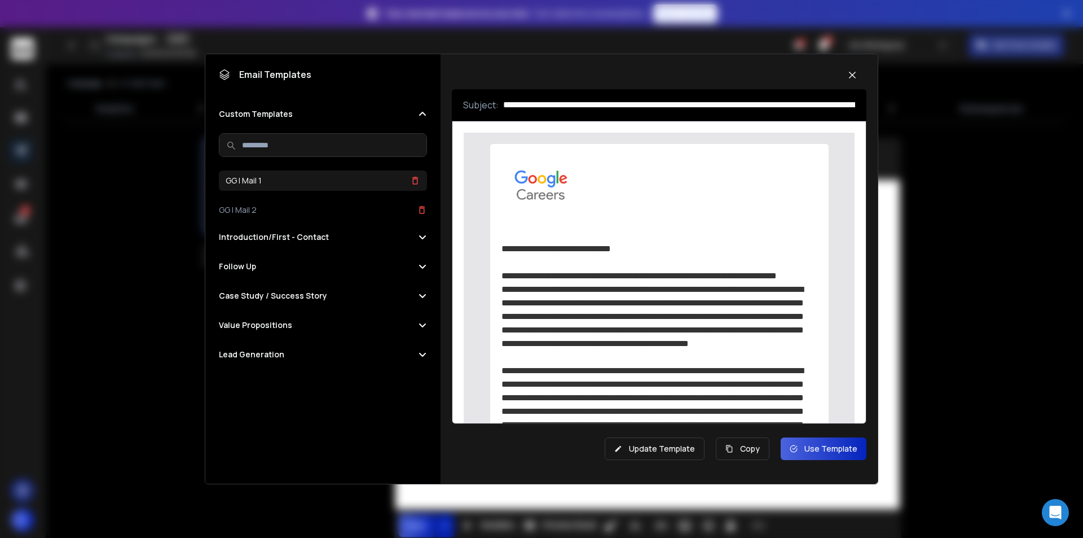
click at [854, 68] on div at bounding box center [659, 75] width 415 height 28
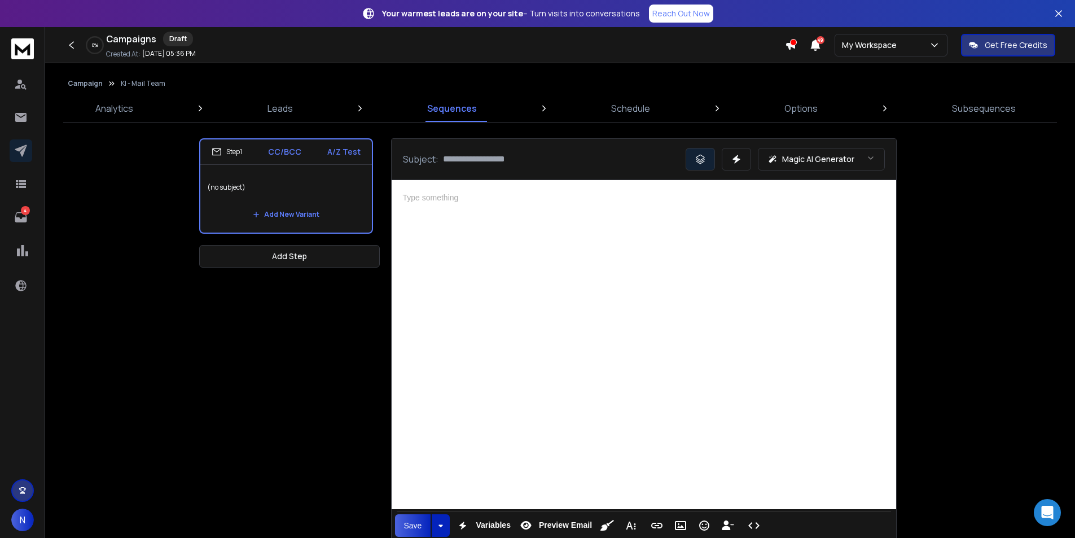
click at [703, 158] on icon at bounding box center [700, 158] width 8 height 6
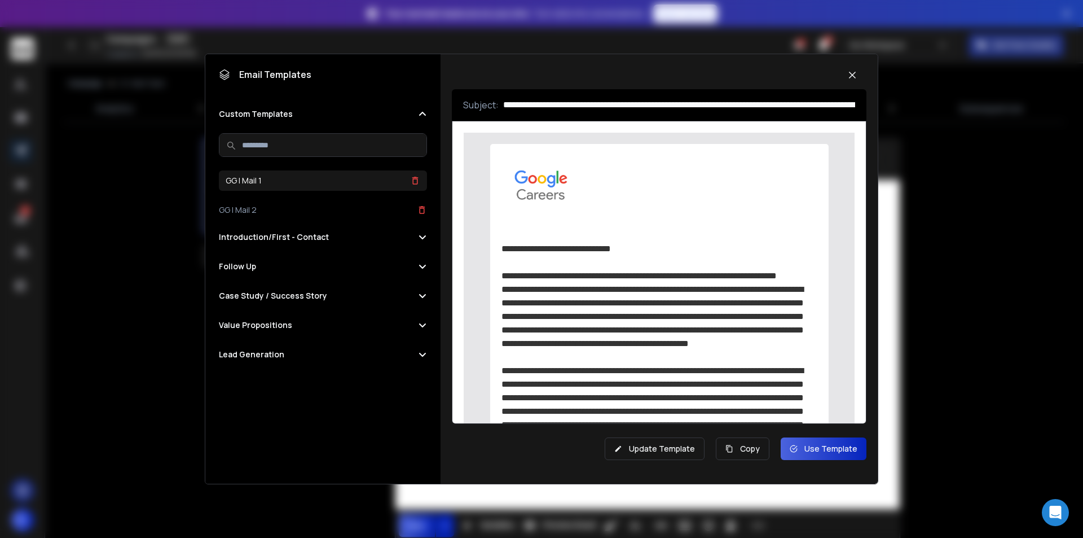
click at [311, 174] on div "GG | Mail 1" at bounding box center [323, 180] width 208 height 20
click at [848, 447] on button "Use Template" at bounding box center [824, 448] width 86 height 23
type input "**********"
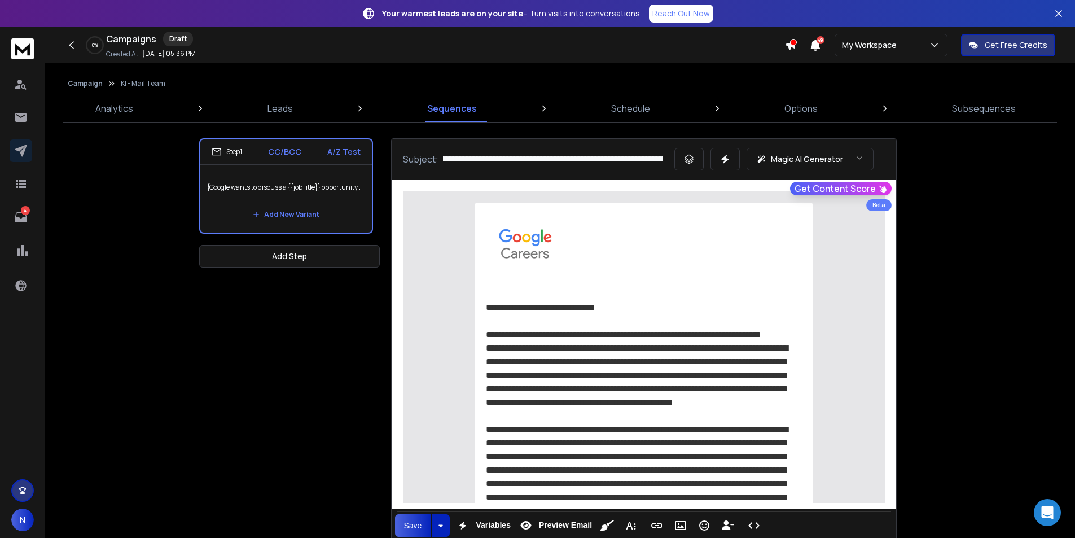
scroll to position [0, 1027]
drag, startPoint x: 536, startPoint y: 158, endPoint x: 1082, endPoint y: 209, distance: 548.4
click at [1054, 173] on div "**********" at bounding box center [559, 340] width 993 height 412
click at [983, 240] on div "**********" at bounding box center [559, 340] width 993 height 412
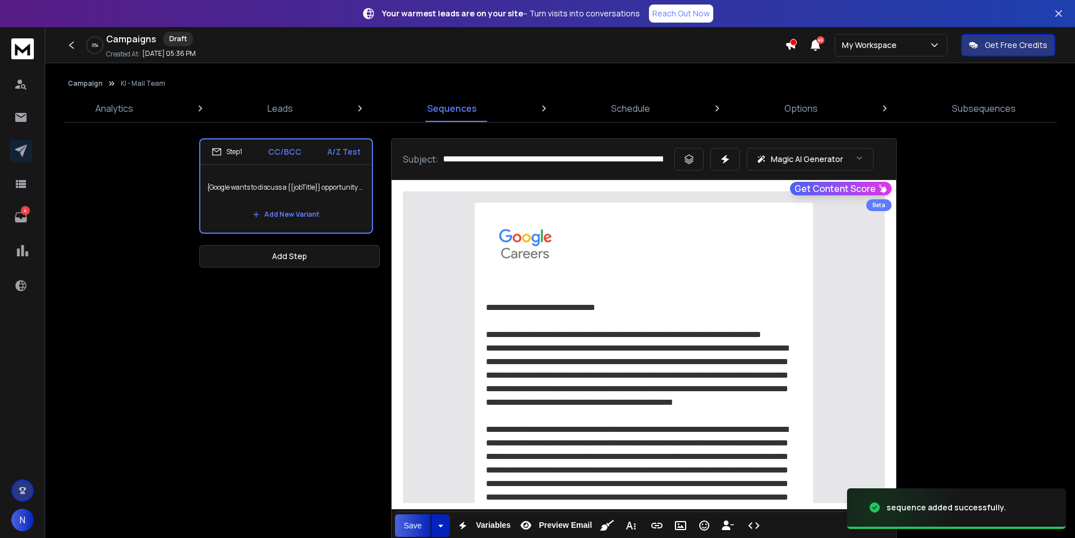
click at [1025, 270] on div "**********" at bounding box center [559, 340] width 993 height 412
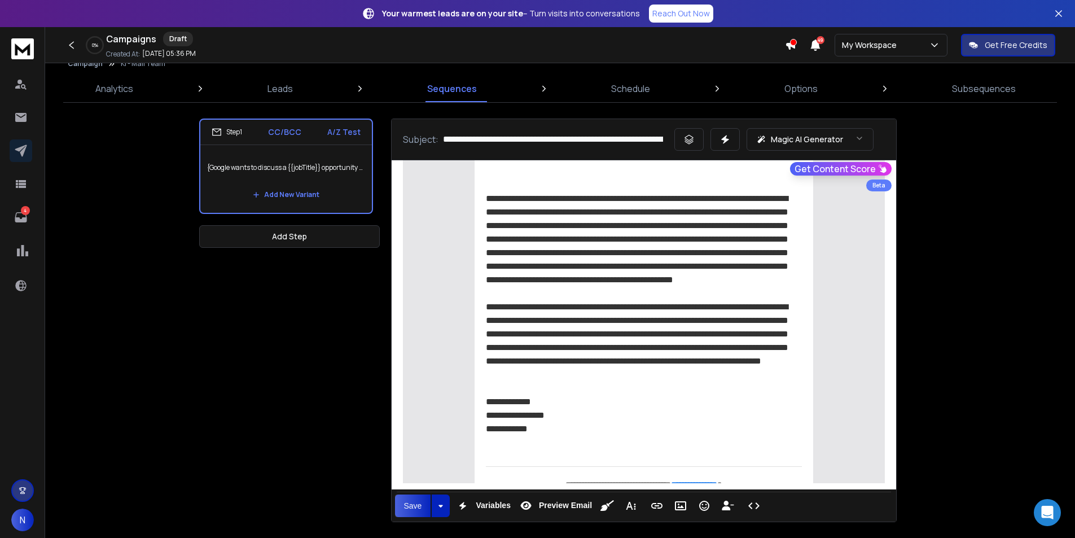
scroll to position [423, 0]
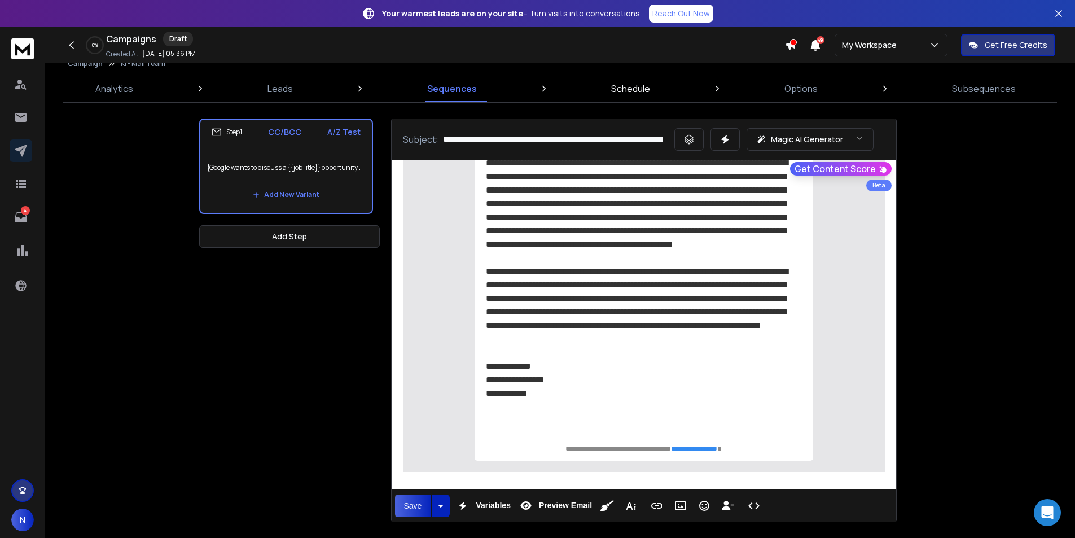
click at [639, 95] on link "Schedule" at bounding box center [630, 88] width 52 height 27
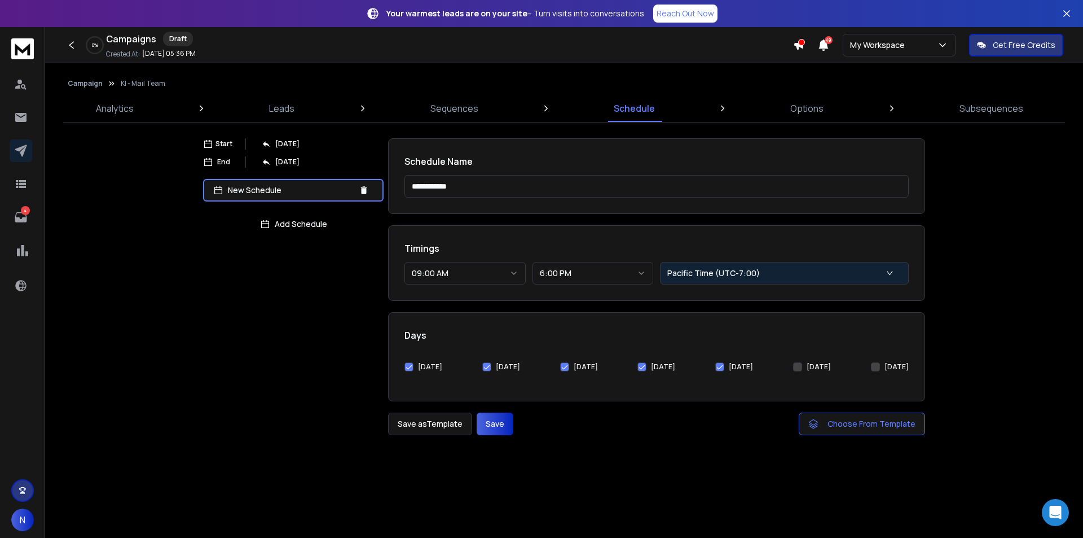
click at [716, 274] on p "Pacific Time (UTC-7:00)" at bounding box center [715, 272] width 97 height 11
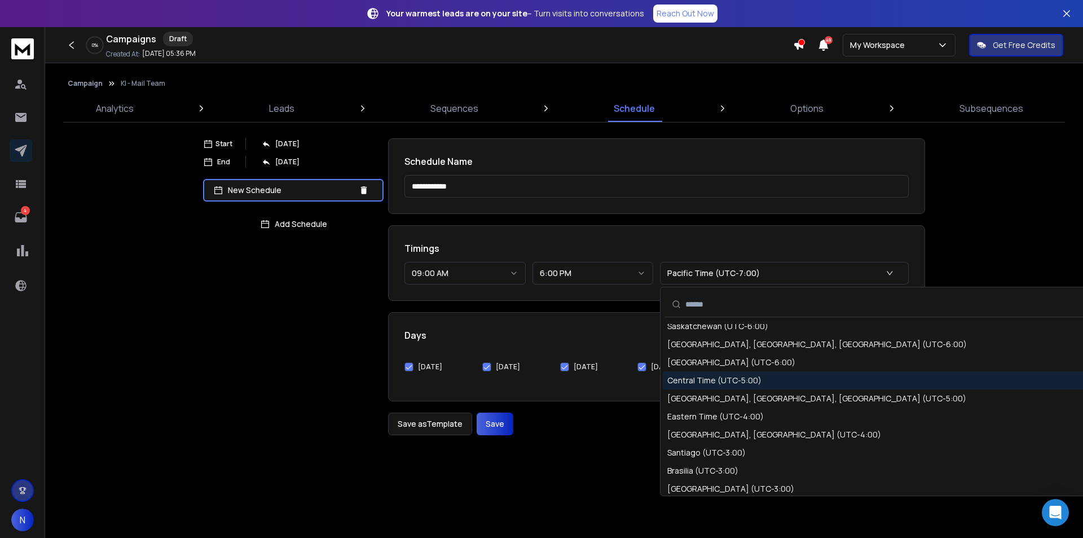
scroll to position [56, 0]
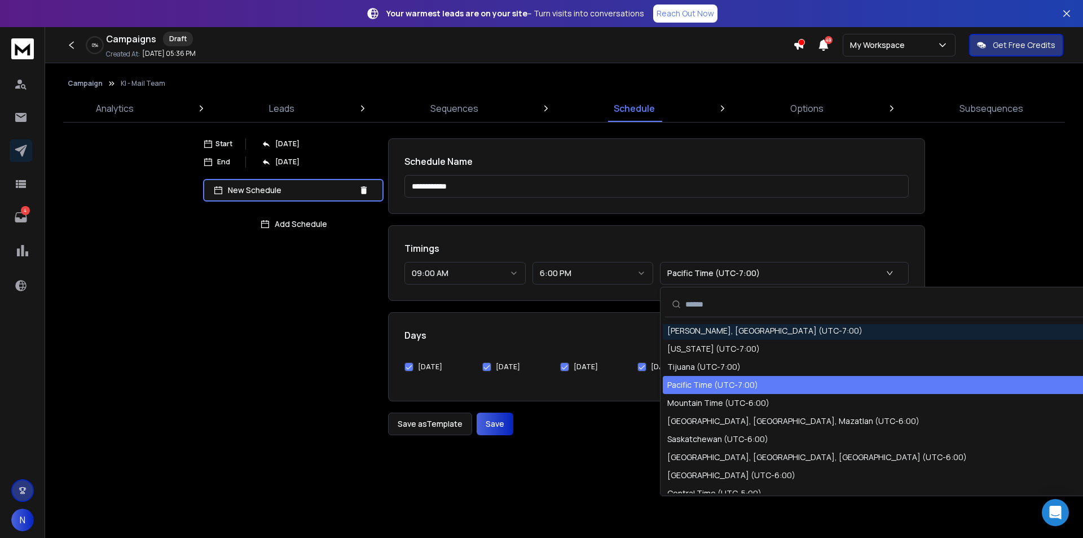
click at [742, 307] on input "text" at bounding box center [953, 304] width 536 height 25
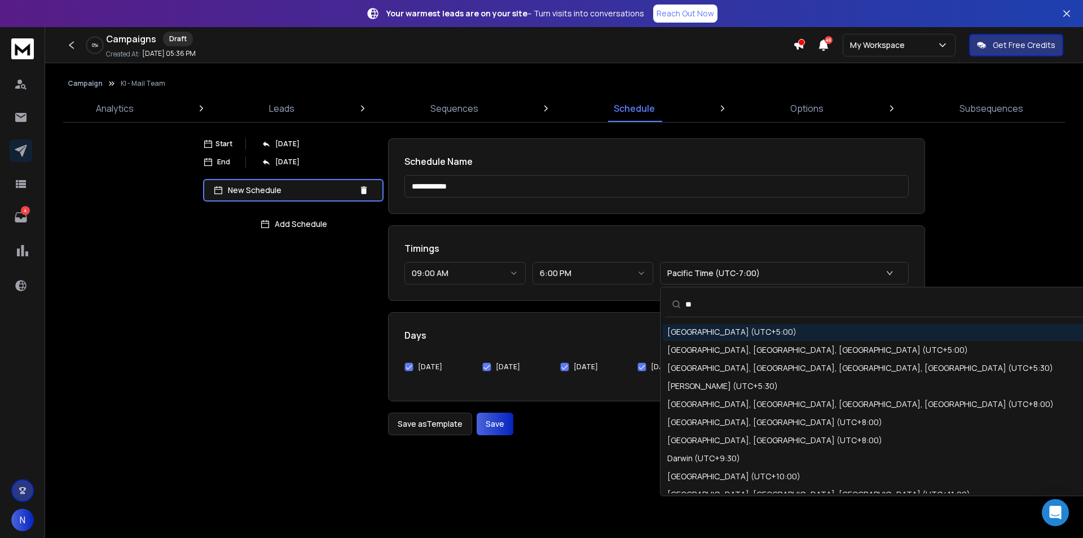
scroll to position [338, 0]
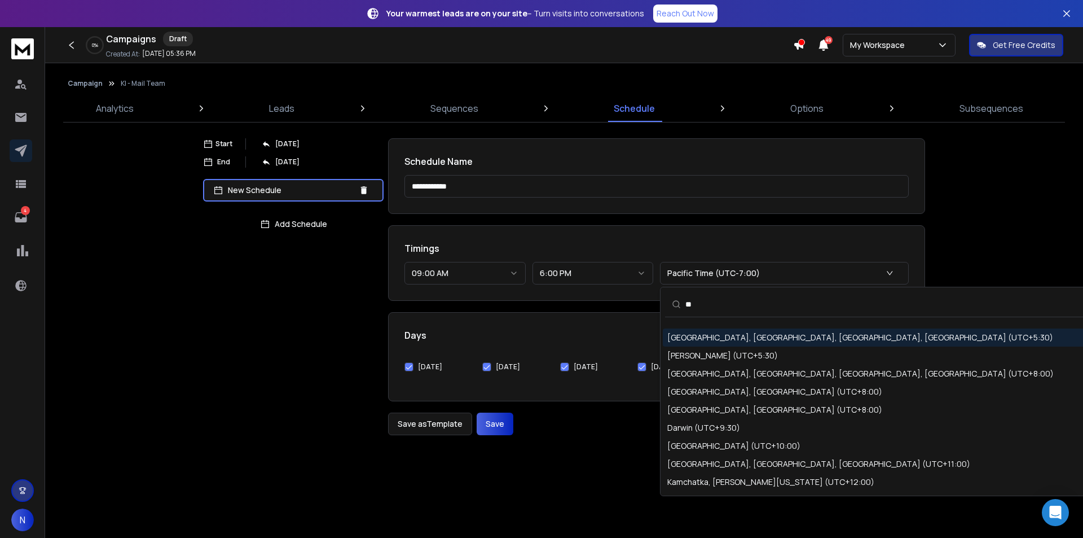
type input "**"
click at [853, 336] on div "Chennai, Kolkata, Mumbai, New Delhi (UTC+5:30)" at bounding box center [946, 337] width 567 height 18
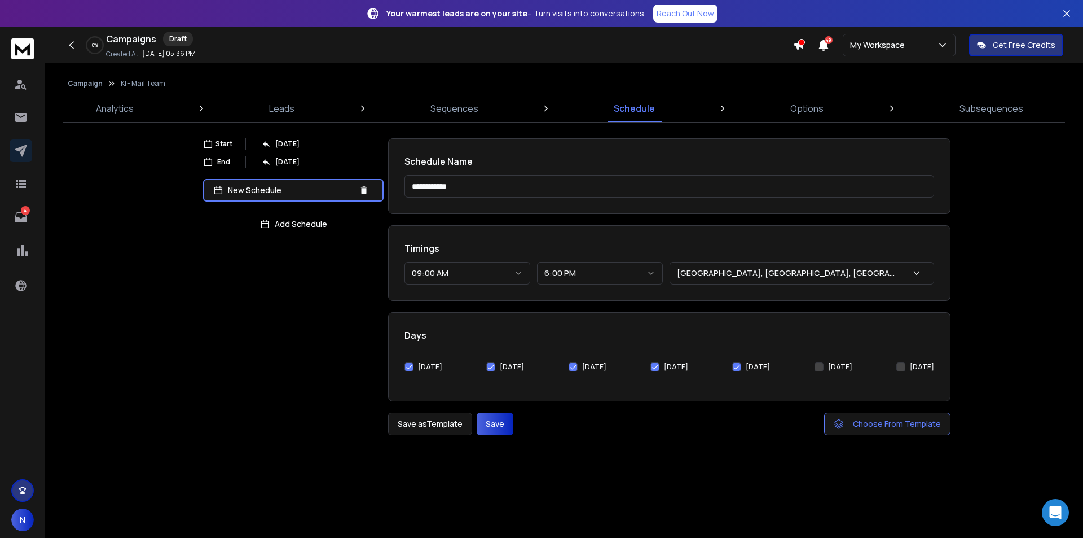
click at [1063, 355] on div "**********" at bounding box center [564, 287] width 1002 height 306
click at [605, 416] on div "Save as Template Save Choose From Template" at bounding box center [669, 423] width 562 height 23
click at [498, 415] on button "Save" at bounding box center [495, 423] width 37 height 23
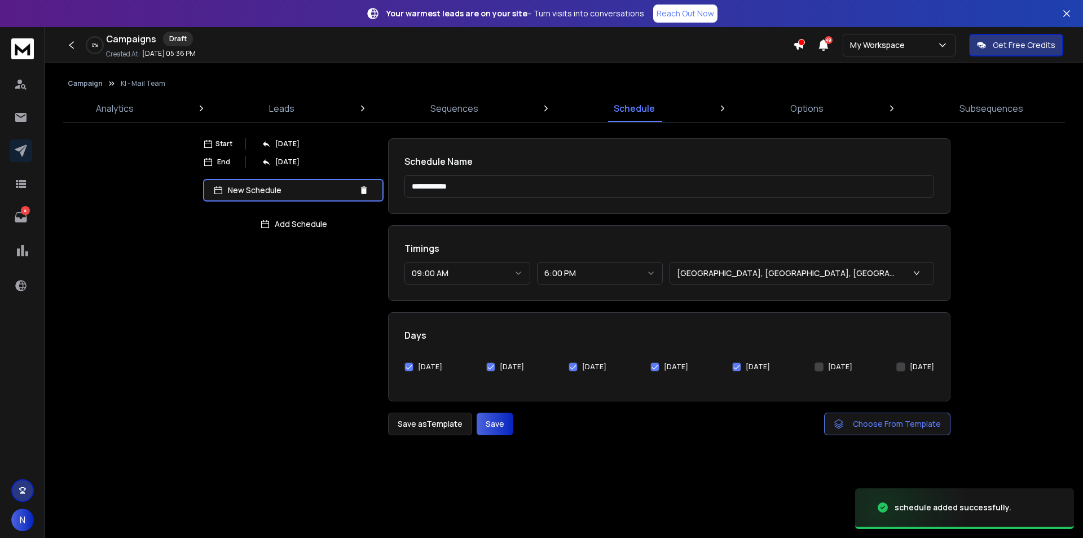
click at [1064, 268] on div "**********" at bounding box center [564, 287] width 1002 height 306
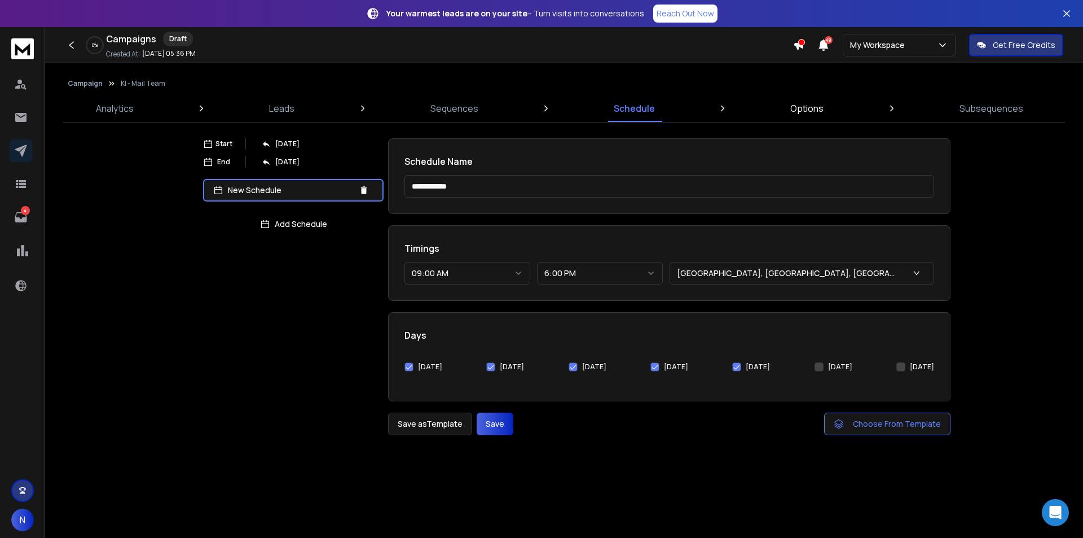
click at [795, 105] on p "Options" at bounding box center [806, 109] width 33 height 14
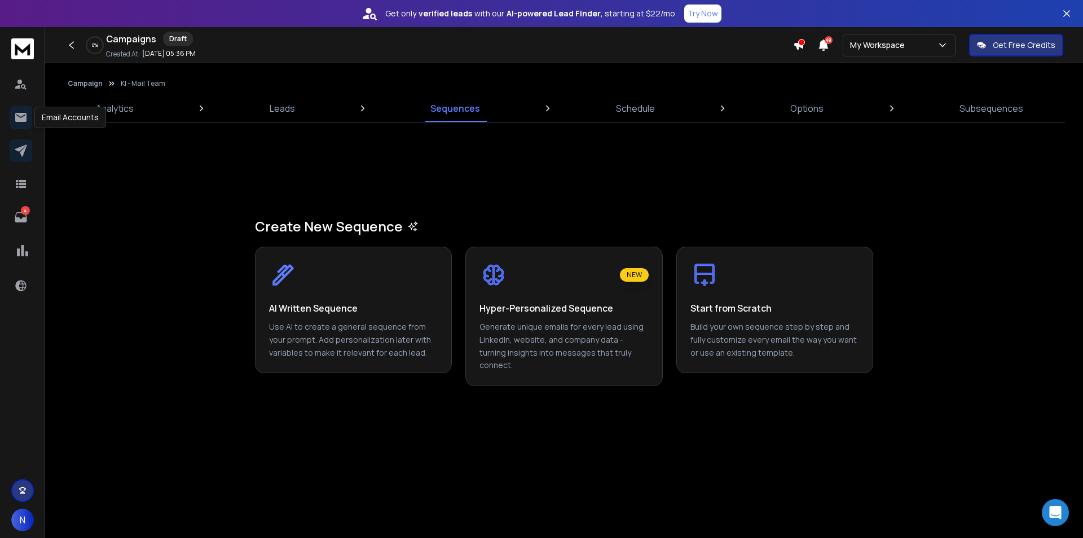
click at [25, 118] on icon at bounding box center [20, 117] width 11 height 9
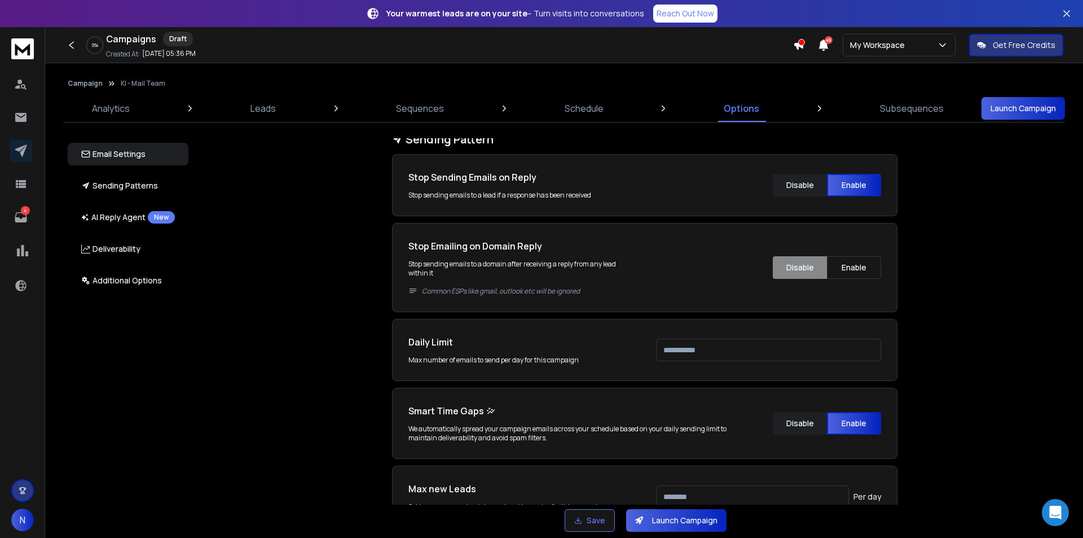
scroll to position [113, 0]
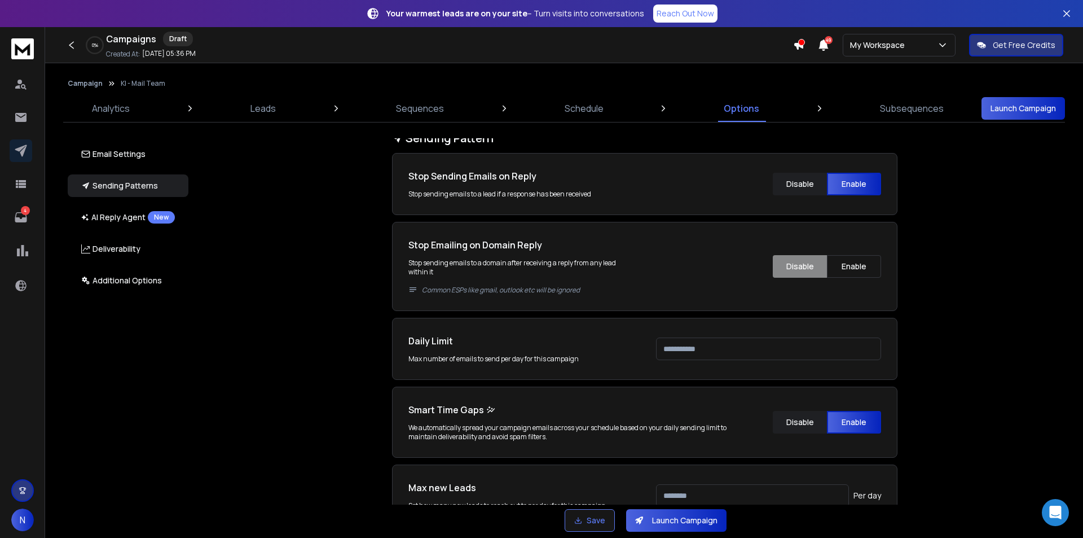
drag, startPoint x: 624, startPoint y: 340, endPoint x: 593, endPoint y: 340, distance: 31.0
click at [589, 338] on div "Daily Limit Max number of emails to send per day for this campaign ***" at bounding box center [644, 348] width 473 height 29
drag, startPoint x: 686, startPoint y: 352, endPoint x: 595, endPoint y: 341, distance: 92.0
click at [595, 341] on div "Daily Limit Max number of emails to send per day for this campaign **" at bounding box center [644, 348] width 473 height 29
type input "*****"
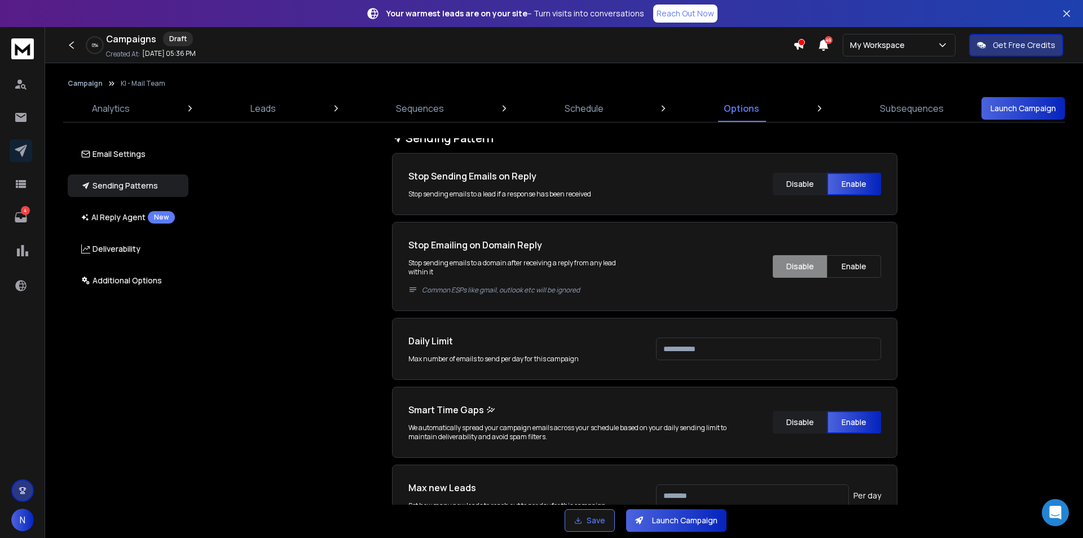
drag, startPoint x: 686, startPoint y: 489, endPoint x: 474, endPoint y: 455, distance: 215.3
click at [454, 458] on div "**********" at bounding box center [644, 504] width 505 height 749
click at [1004, 371] on div "Email Accounts Accounts to Use Select one or more accounts to send emails from …" at bounding box center [651, 321] width 890 height 366
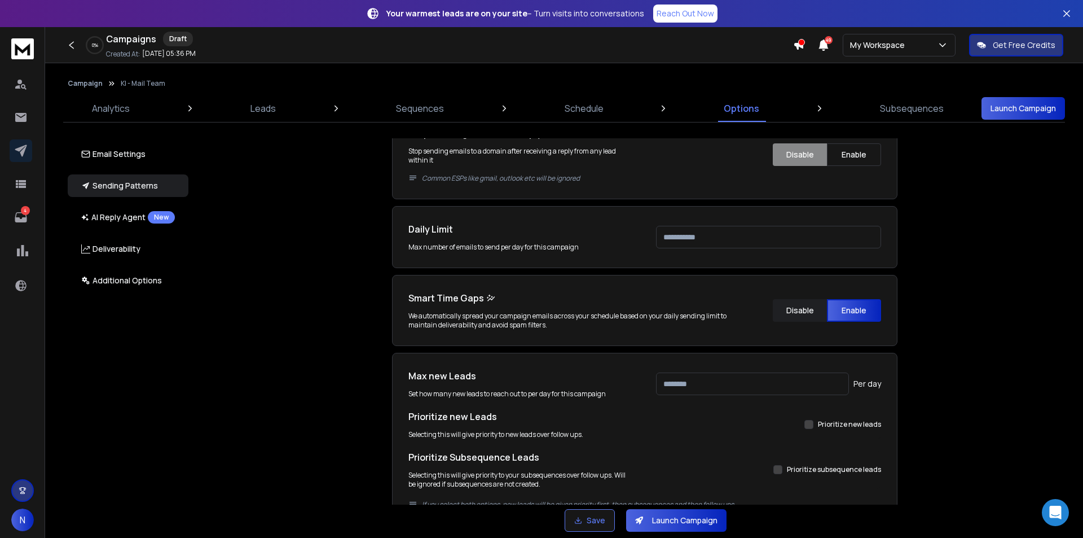
scroll to position [226, 0]
click at [701, 384] on input "****" at bounding box center [752, 382] width 193 height 23
type input "*****"
click at [976, 373] on div "Email Accounts Accounts to Use Select one or more accounts to send emails from …" at bounding box center [651, 321] width 890 height 366
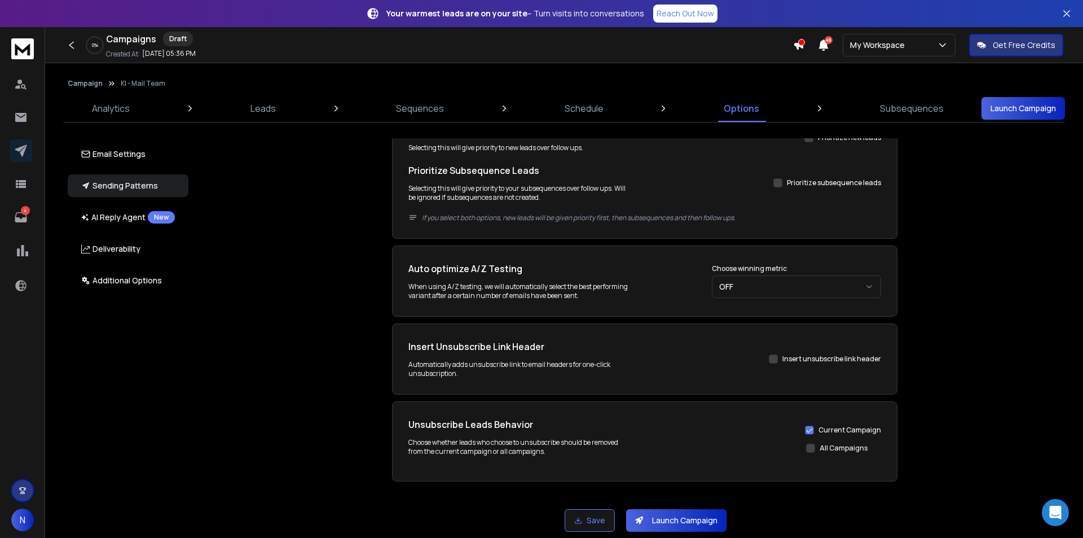
scroll to position [451, 0]
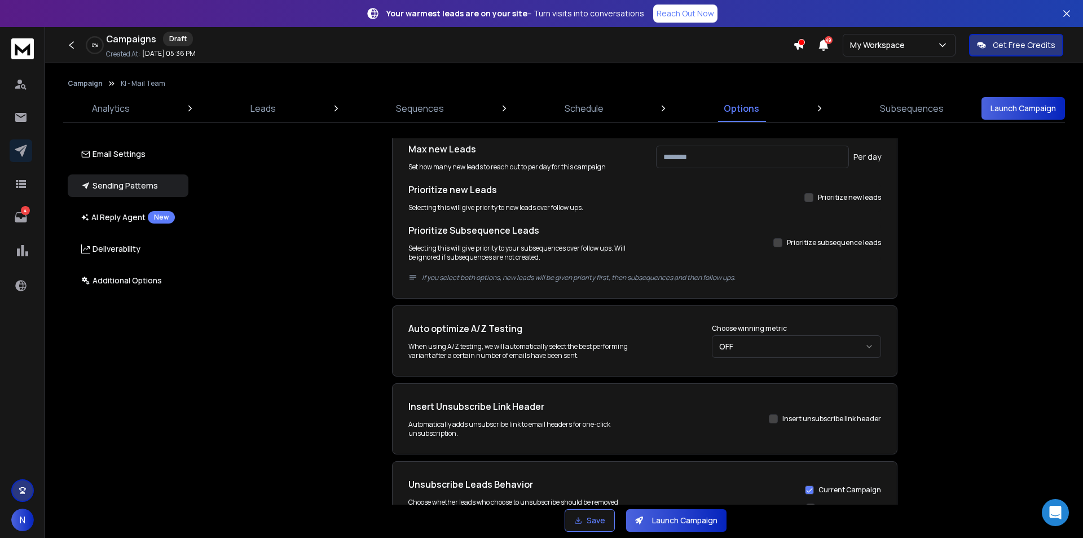
click at [421, 402] on h1 "Insert Unsubscribe Link Header" at bounding box center [520, 406] width 225 height 14
click at [450, 401] on h1 "Insert Unsubscribe Link Header" at bounding box center [520, 406] width 225 height 14
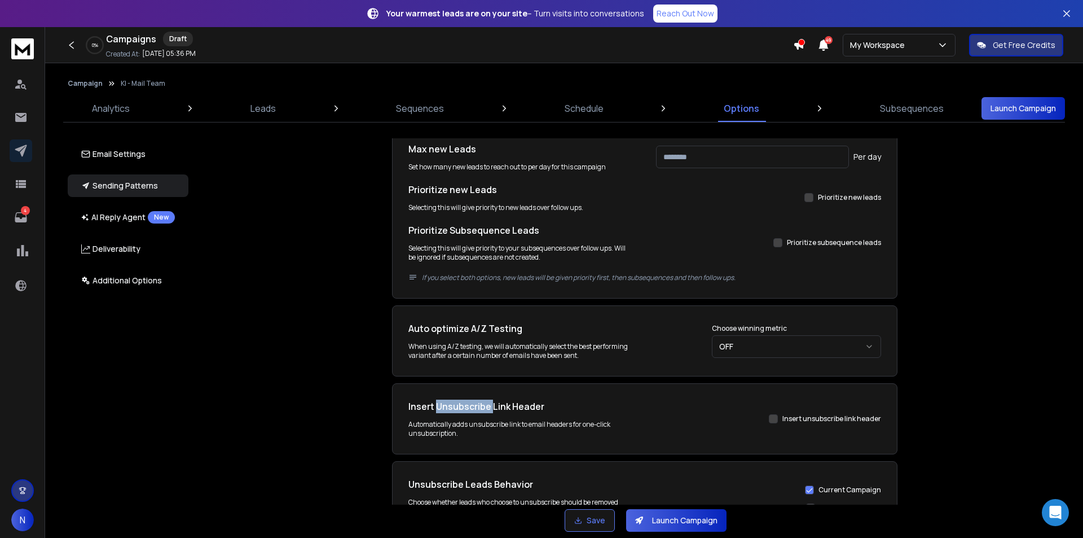
click at [769, 420] on button "Insert unsubscribe link header" at bounding box center [773, 418] width 9 height 9
click at [1010, 346] on div "Email Accounts Accounts to Use Select one or more accounts to send emails from …" at bounding box center [651, 321] width 890 height 366
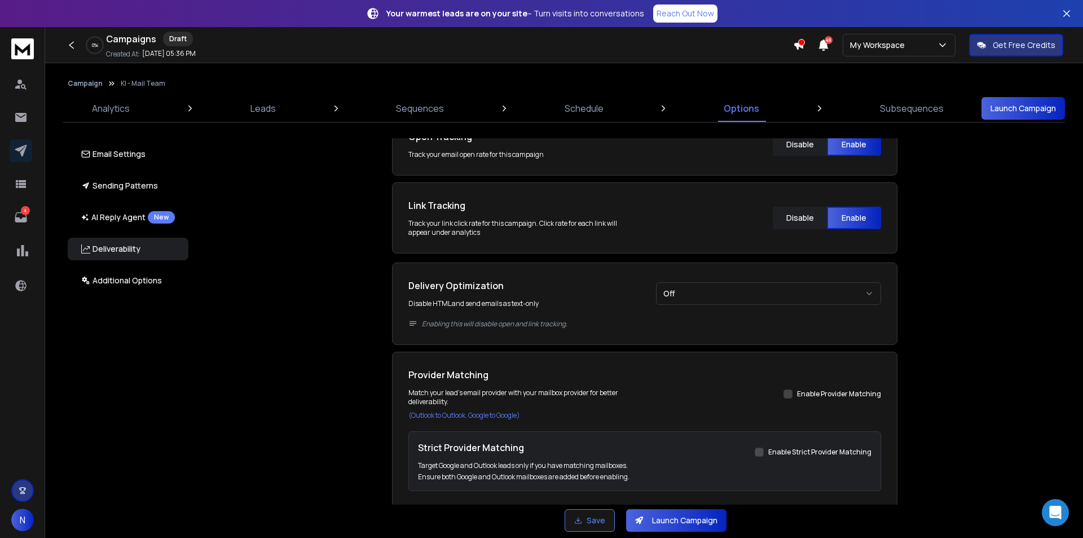
scroll to position [982, 0]
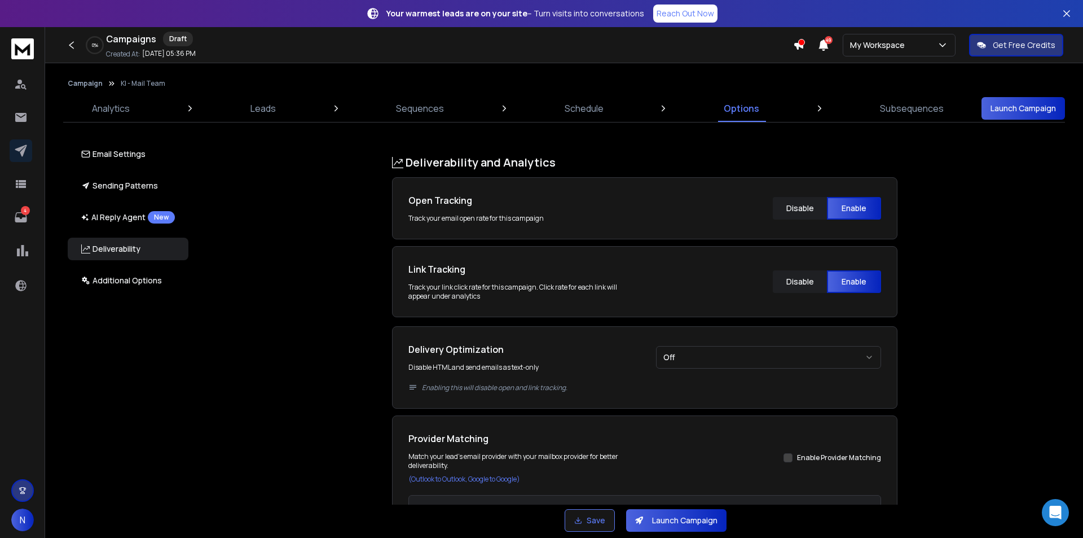
click at [670, 512] on button "Launch Campaign" at bounding box center [676, 520] width 100 height 23
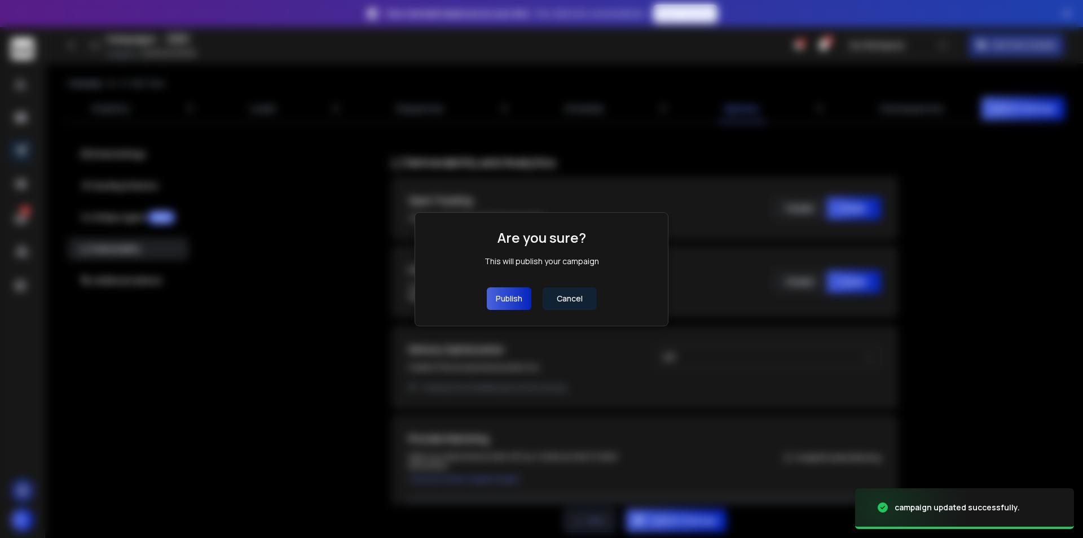
click at [516, 300] on button "Publish" at bounding box center [509, 298] width 45 height 23
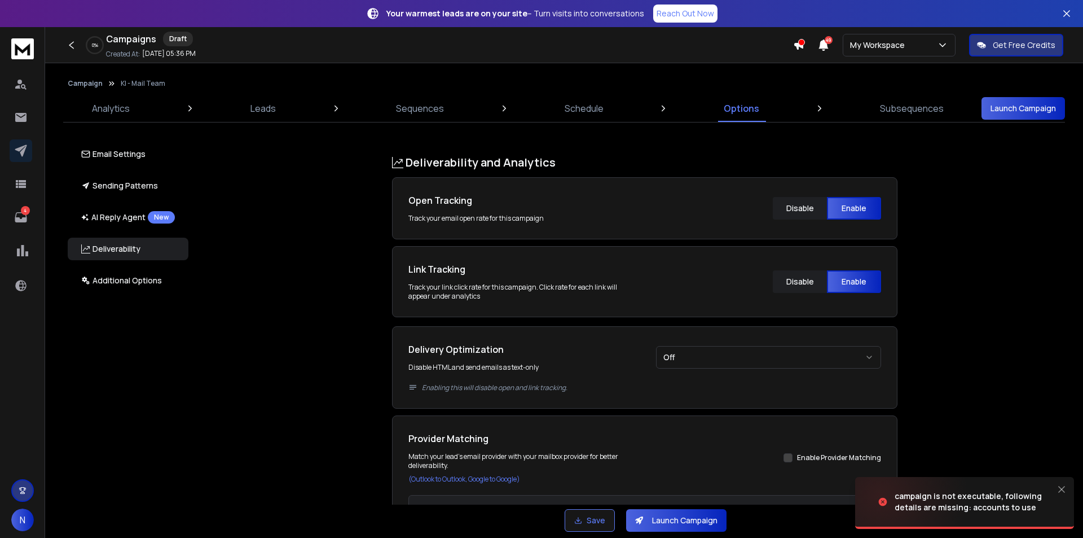
click at [974, 493] on div "campaign is not executable, following details are missing: accounts to use" at bounding box center [978, 501] width 166 height 23
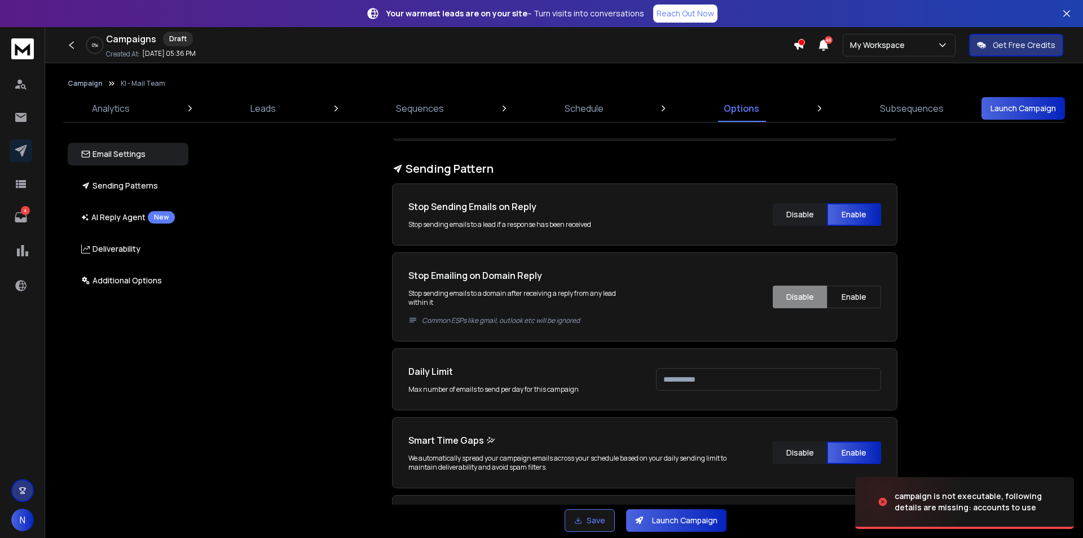
scroll to position [0, 0]
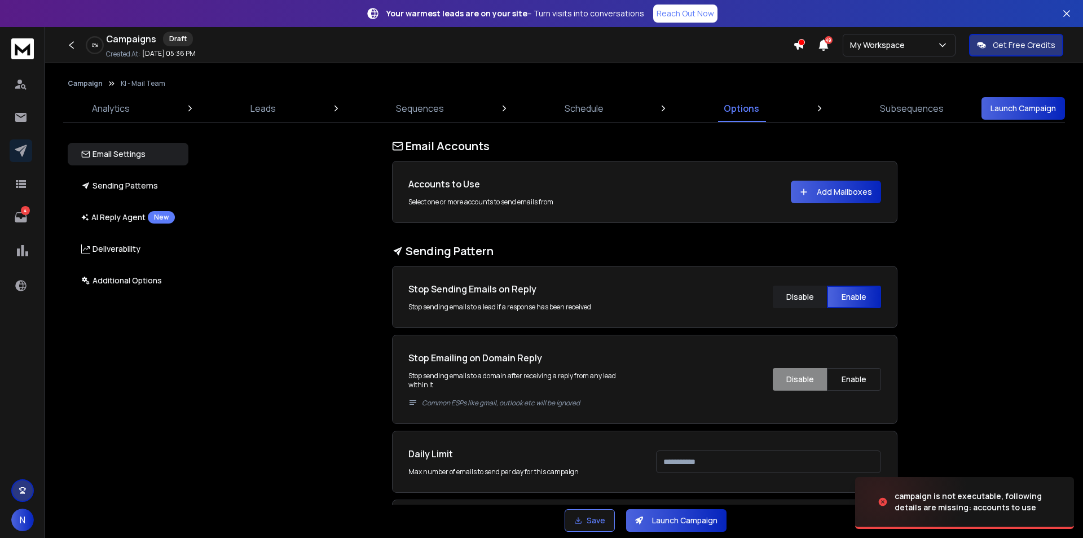
click at [448, 185] on h1 "Accounts to Use" at bounding box center [520, 184] width 225 height 14
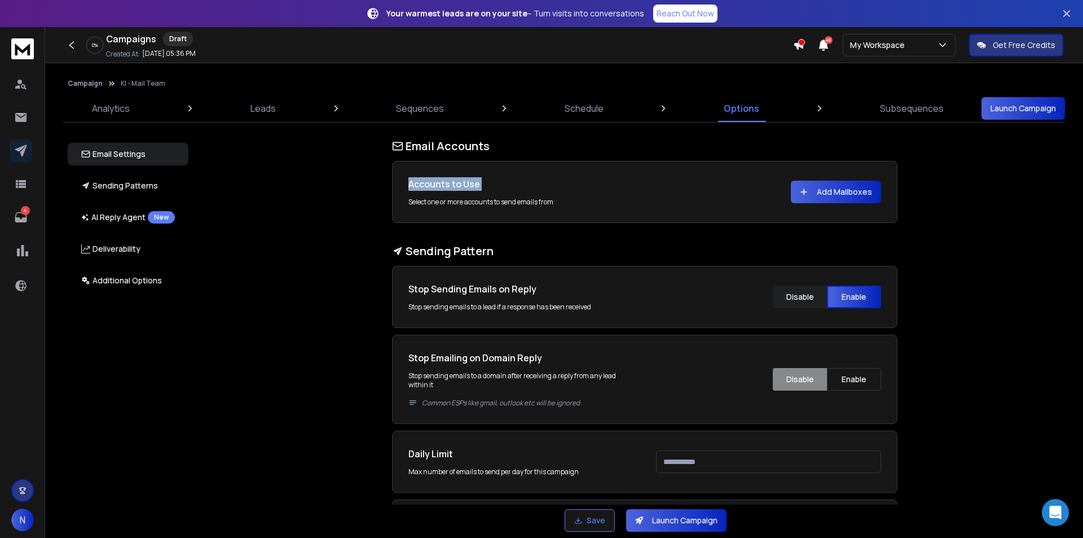
click at [835, 187] on button "Add Mailboxes" at bounding box center [836, 192] width 90 height 23
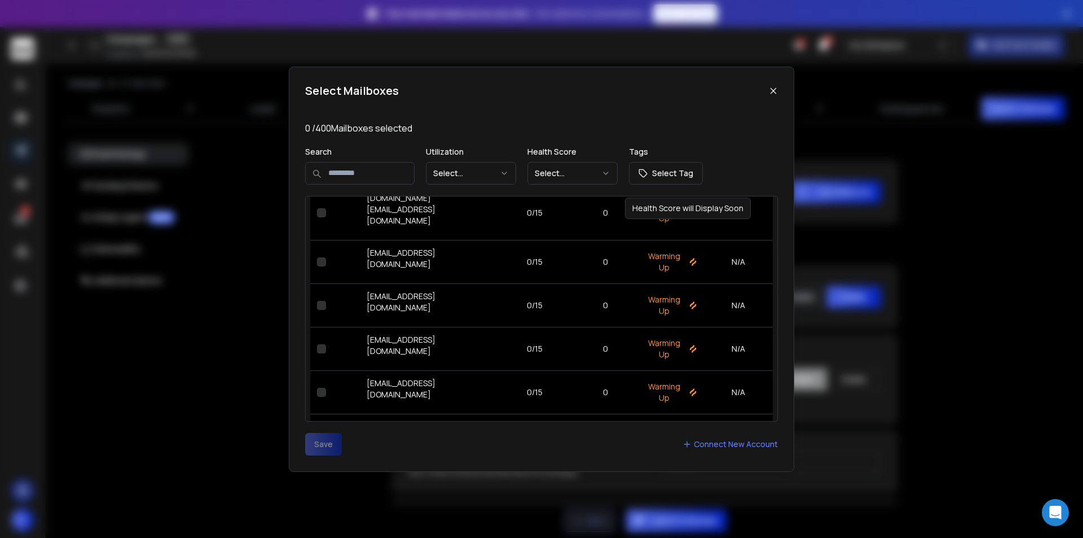
scroll to position [395, 0]
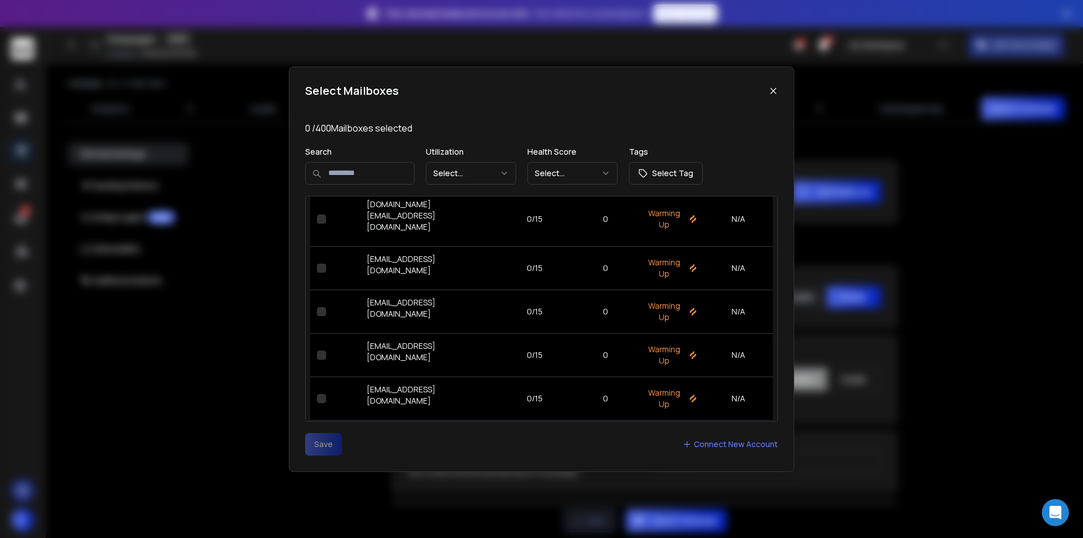
click at [606, 175] on button "Select..." at bounding box center [572, 173] width 90 height 23
click at [478, 167] on button "Select..." at bounding box center [471, 173] width 90 height 23
click at [593, 174] on button "Select..." at bounding box center [572, 173] width 90 height 23
click at [764, 164] on div "Search Utilization Select... Health Score Select... Tags Select Tag" at bounding box center [541, 165] width 473 height 38
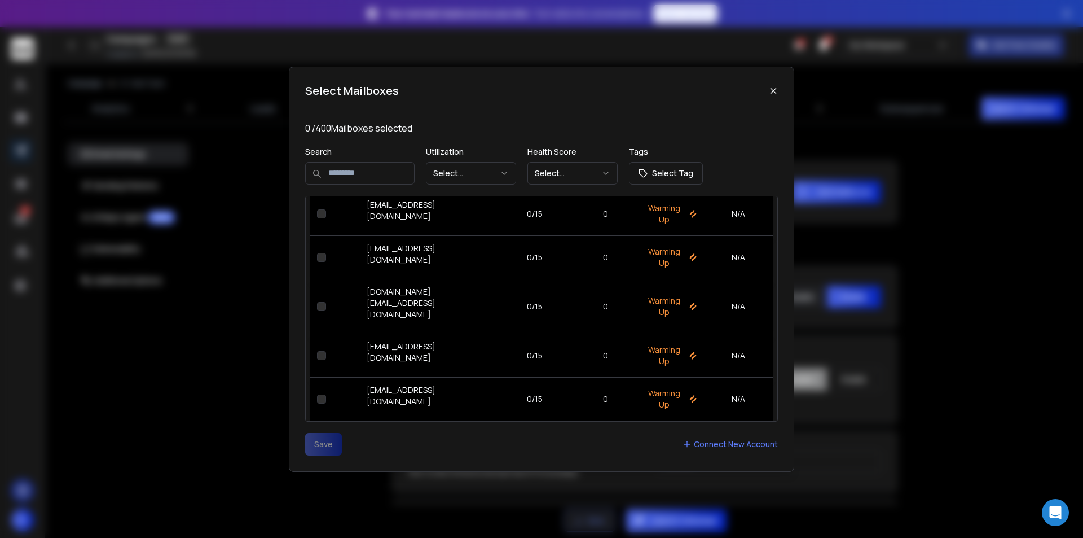
scroll to position [0, 0]
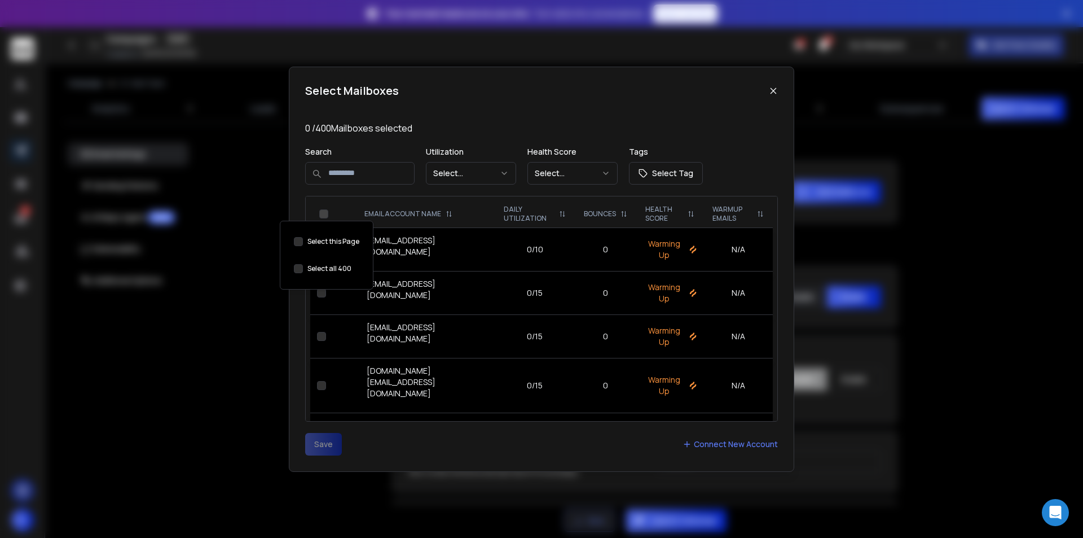
click at [325, 210] on button "Select this Page" at bounding box center [323, 213] width 9 height 9
click at [297, 264] on button "Select this Page" at bounding box center [298, 268] width 9 height 9
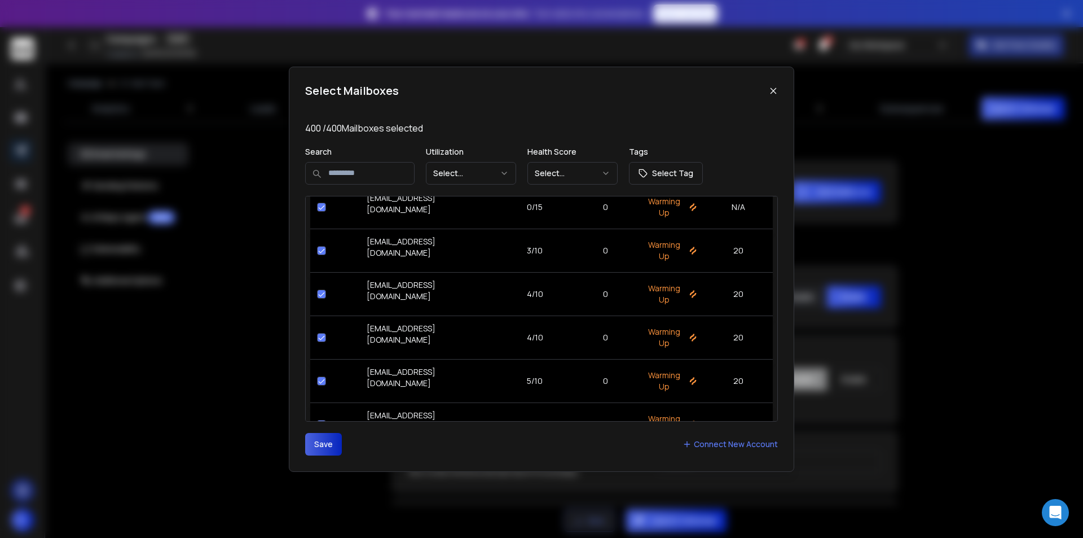
scroll to position [1670, 0]
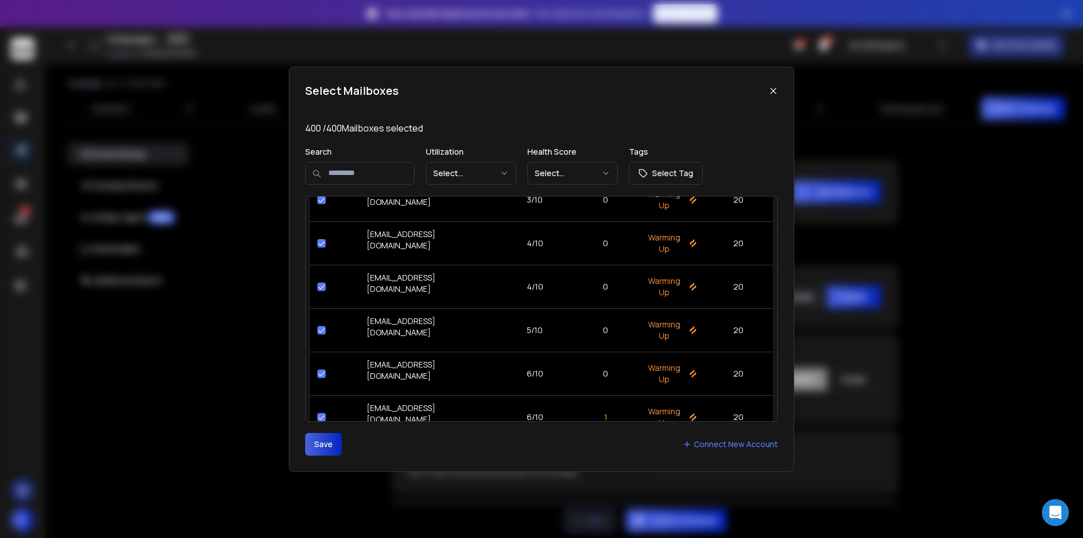
click at [330, 441] on button "Save" at bounding box center [323, 444] width 37 height 23
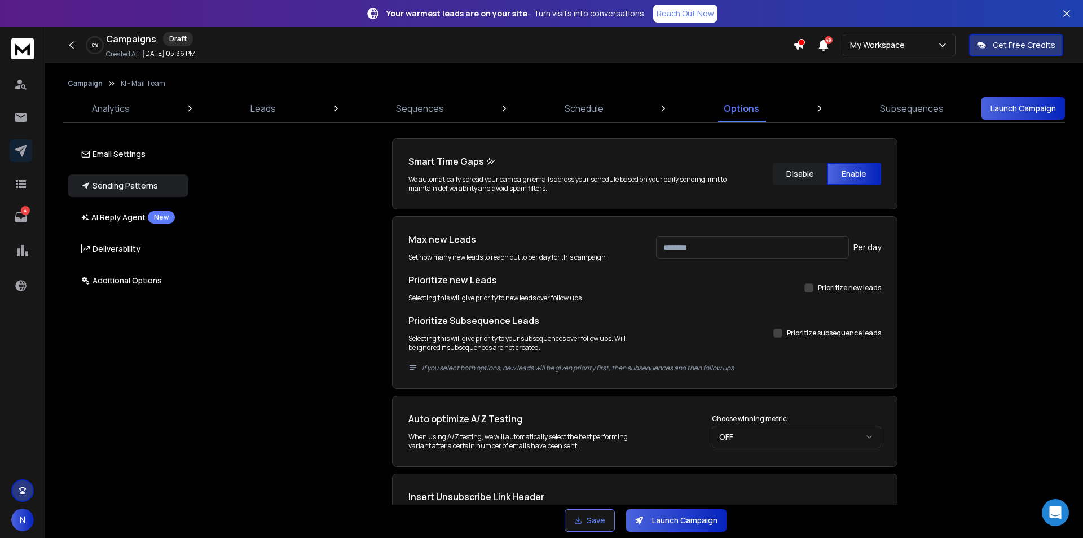
scroll to position [798, 0]
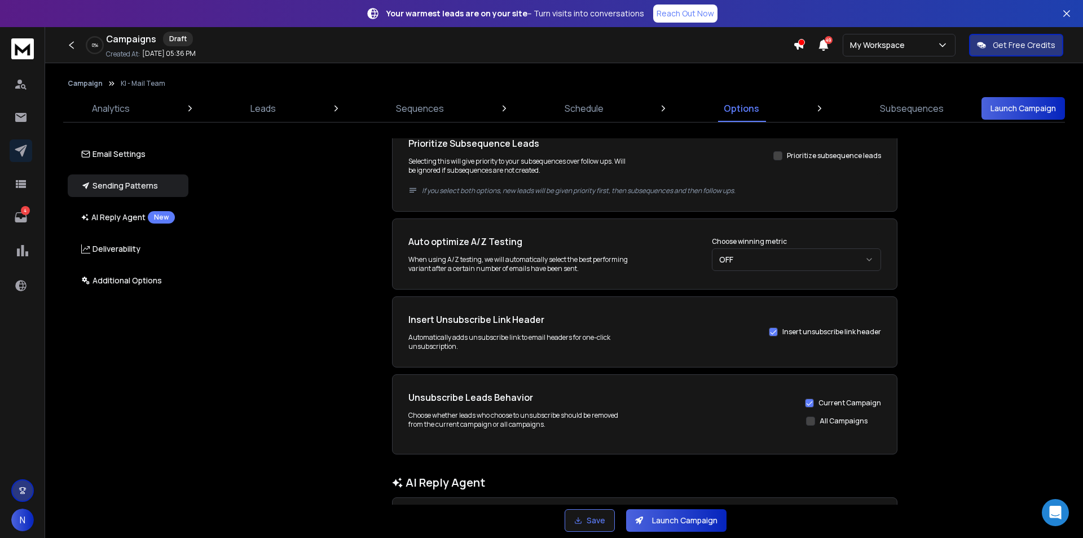
click at [679, 515] on button "Launch Campaign" at bounding box center [676, 520] width 100 height 23
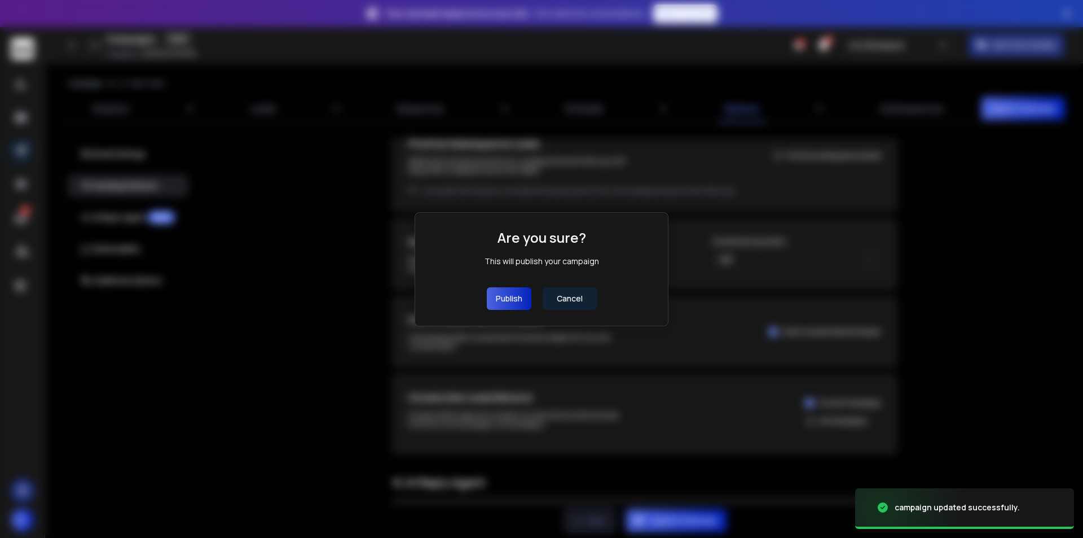
click at [522, 291] on button "Publish" at bounding box center [509, 298] width 45 height 23
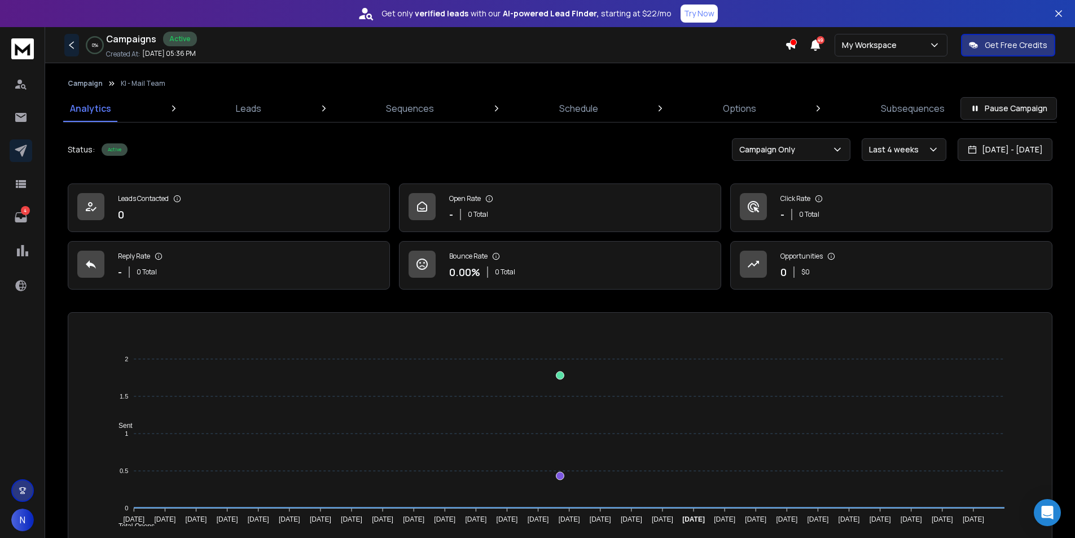
click at [74, 45] on icon at bounding box center [72, 45] width 10 height 10
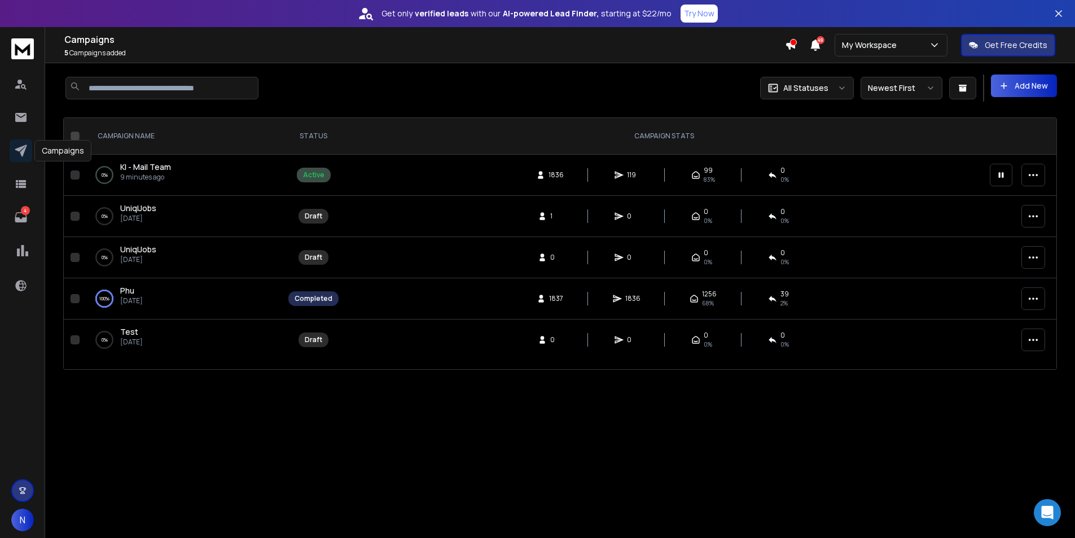
click at [16, 151] on icon at bounding box center [21, 151] width 14 height 14
click at [1031, 80] on button "Add New" at bounding box center [1024, 85] width 66 height 23
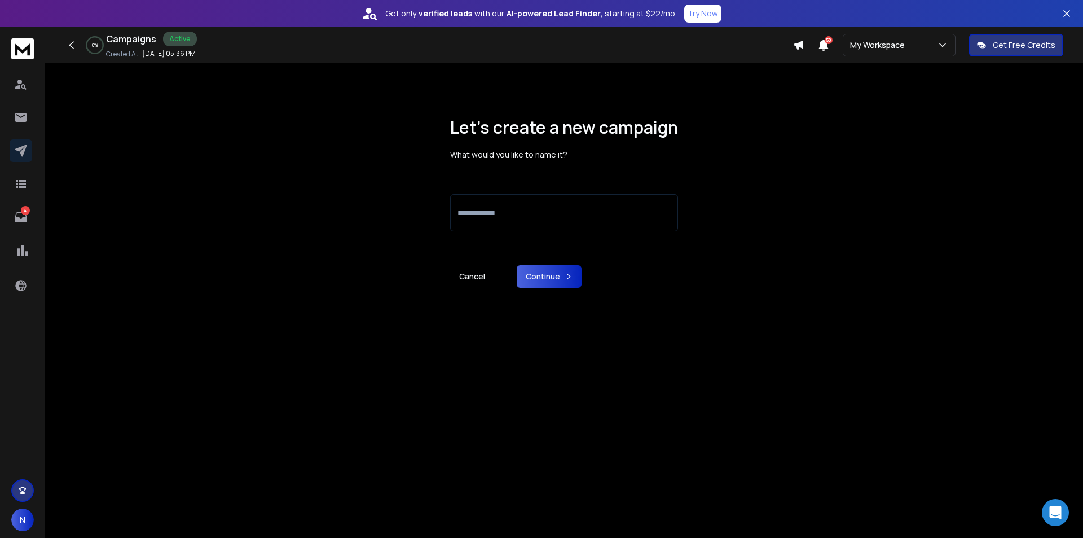
click at [485, 198] on input at bounding box center [564, 212] width 228 height 37
type input "*"
type input "*********"
click at [543, 267] on button "Continue" at bounding box center [549, 276] width 65 height 23
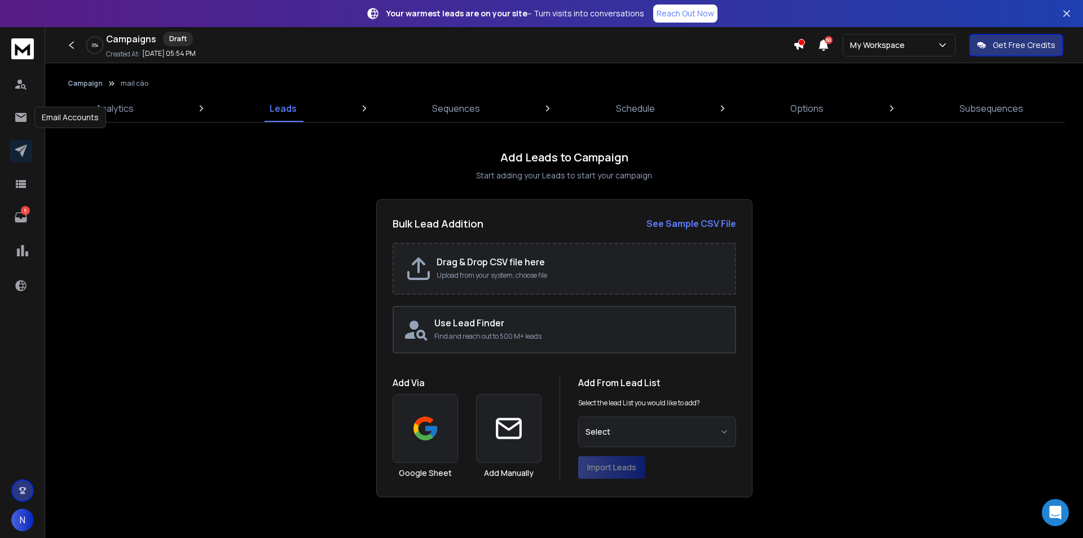
click at [13, 137] on div "5" at bounding box center [23, 187] width 26 height 228
click at [20, 144] on icon at bounding box center [21, 151] width 14 height 14
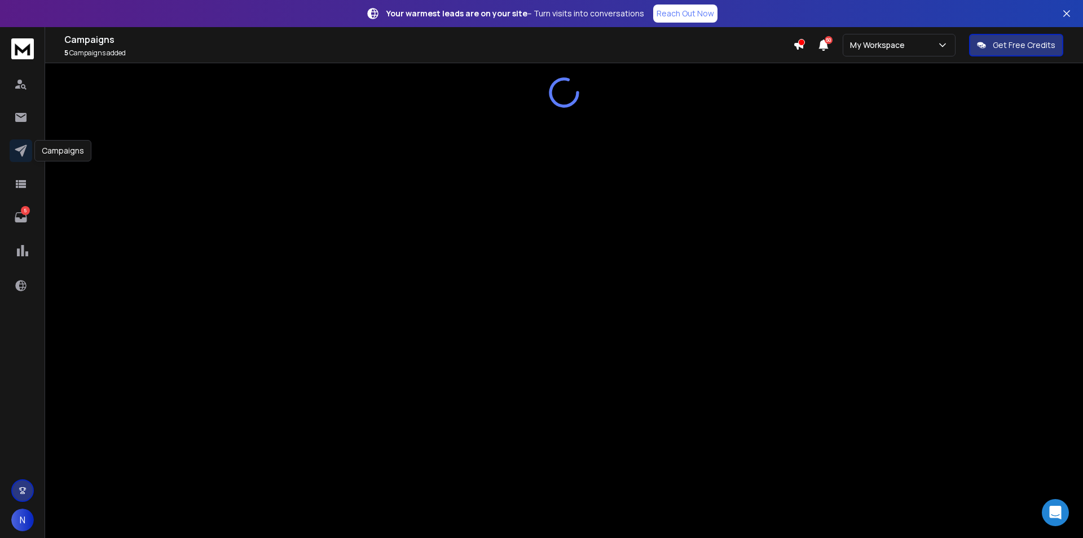
click at [20, 144] on icon at bounding box center [21, 151] width 14 height 14
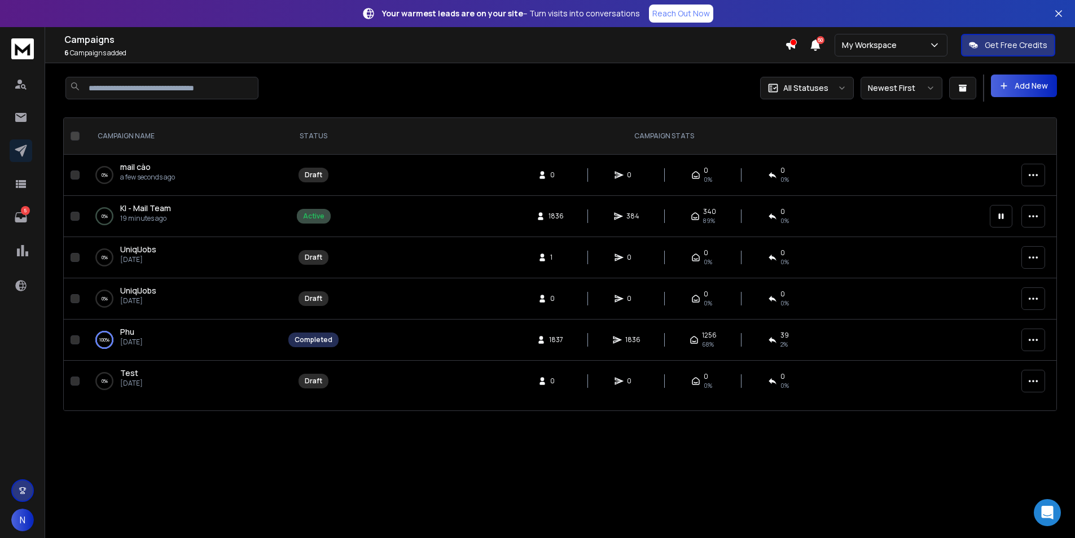
click at [1027, 171] on button "button" at bounding box center [1033, 175] width 24 height 23
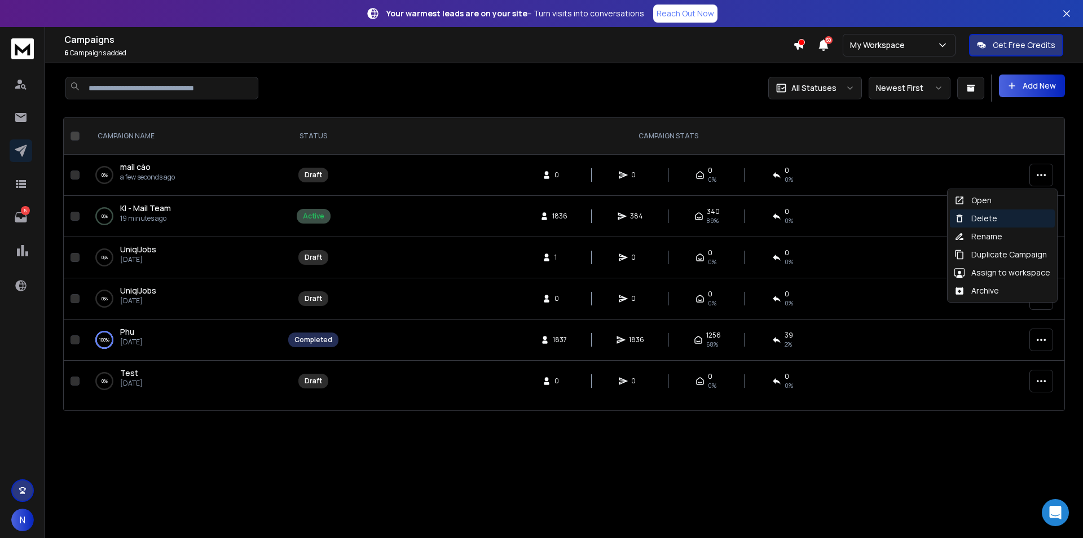
click at [1007, 217] on div "Delete" at bounding box center [1002, 218] width 105 height 18
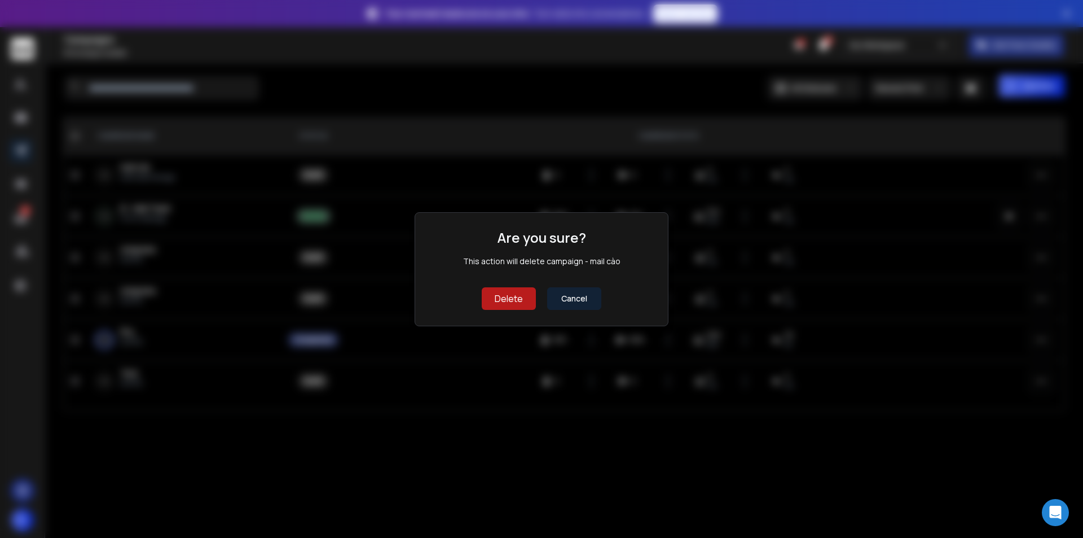
click at [510, 290] on button "Delete" at bounding box center [509, 298] width 54 height 23
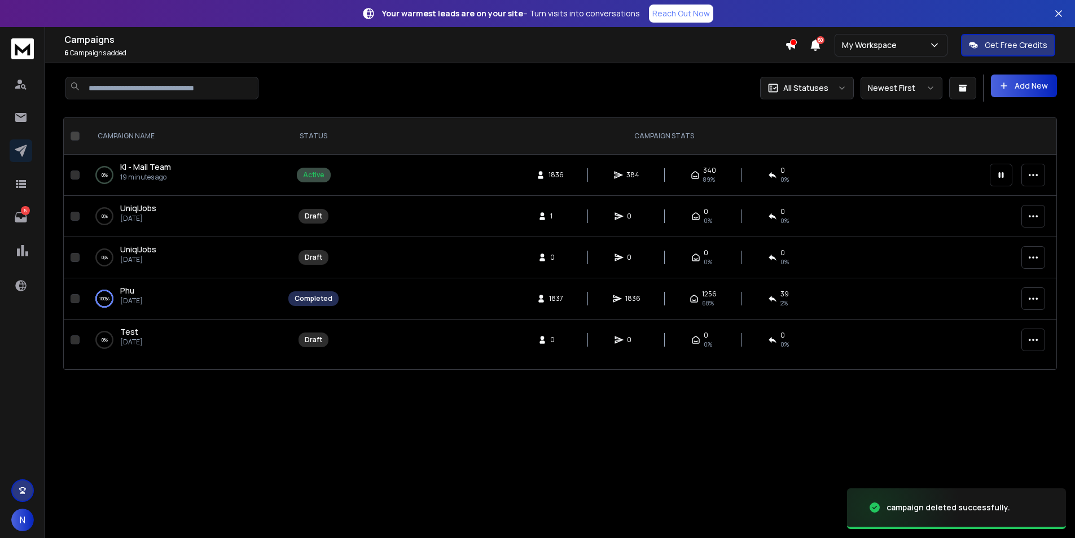
click at [1026, 83] on button "Add New" at bounding box center [1024, 85] width 66 height 23
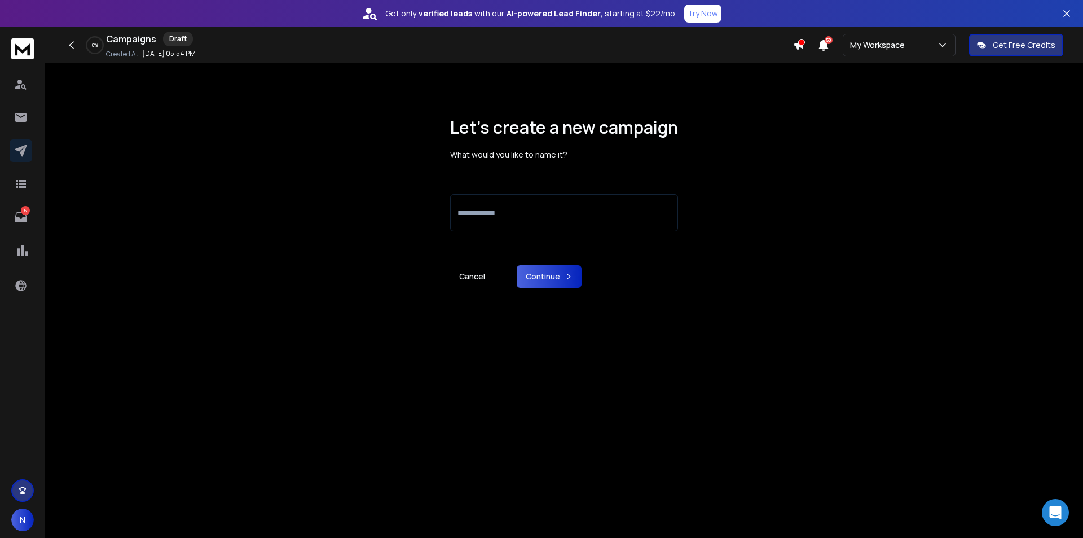
click at [504, 207] on input at bounding box center [564, 212] width 228 height 37
type input "*********"
click at [557, 274] on button "Continue" at bounding box center [549, 276] width 65 height 23
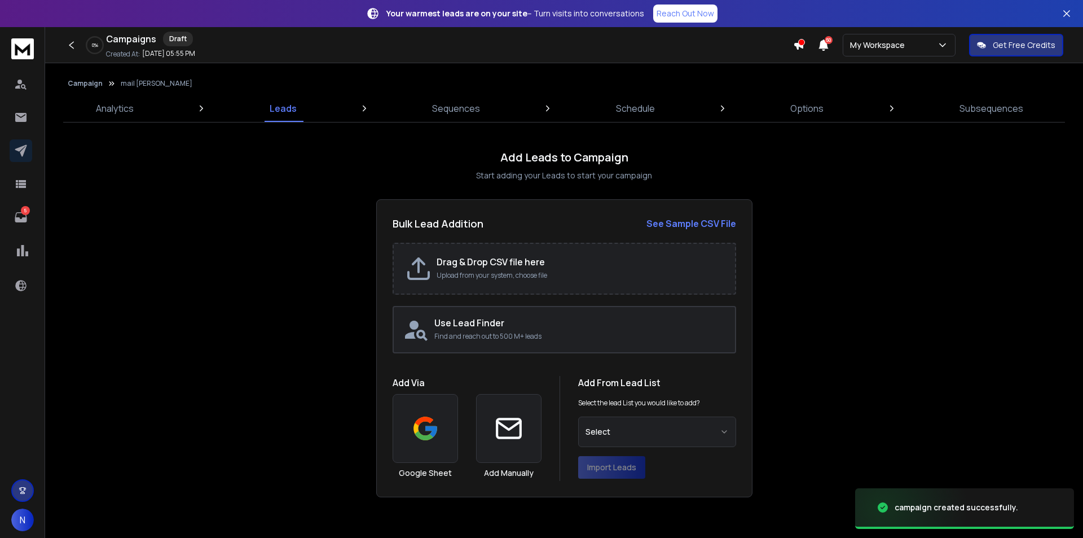
click at [550, 271] on p "Upload from your system, choose file" at bounding box center [580, 275] width 287 height 9
type input "**********"
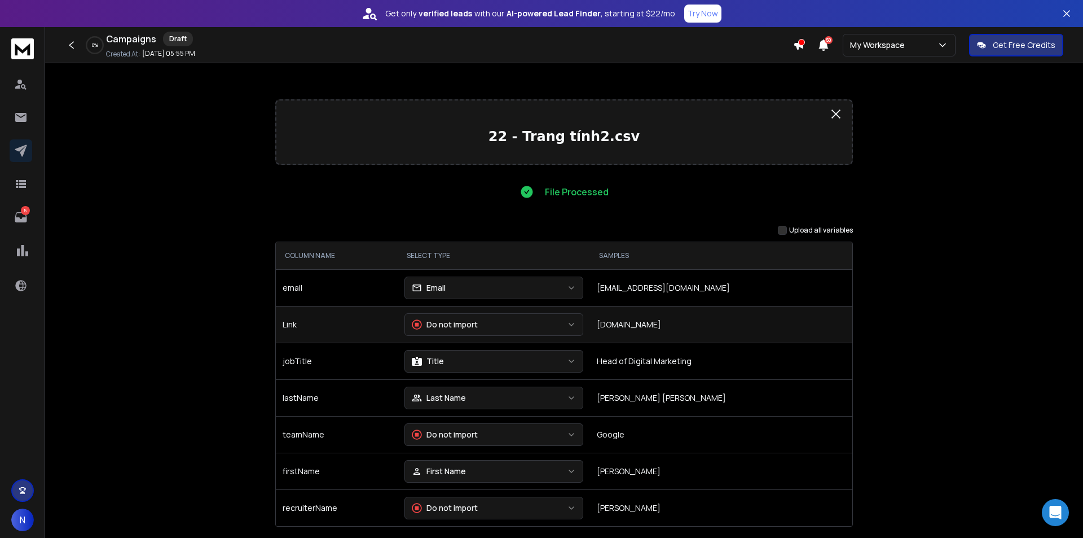
click at [468, 321] on div "Do not import" at bounding box center [445, 324] width 66 height 11
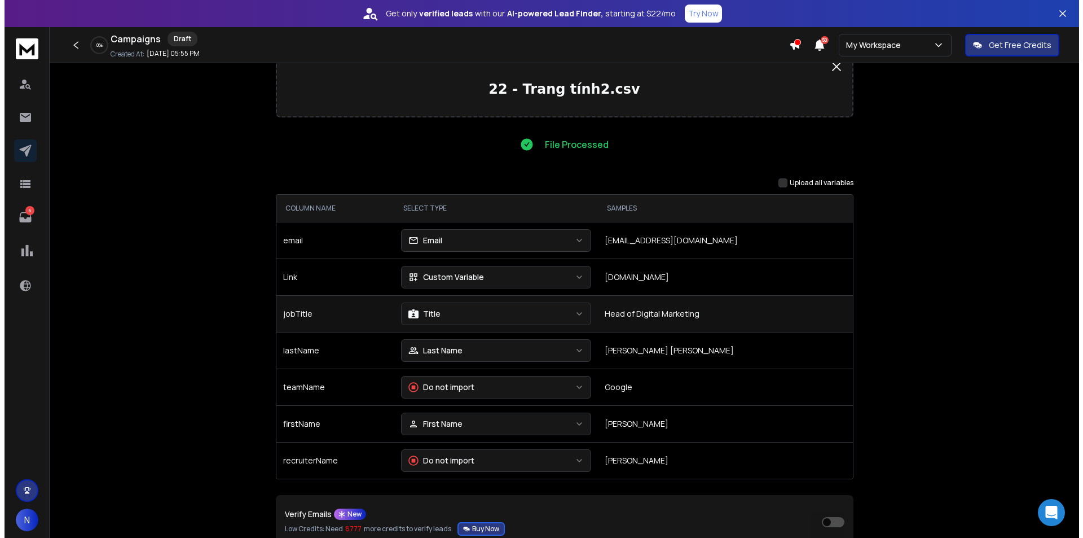
scroll to position [113, 0]
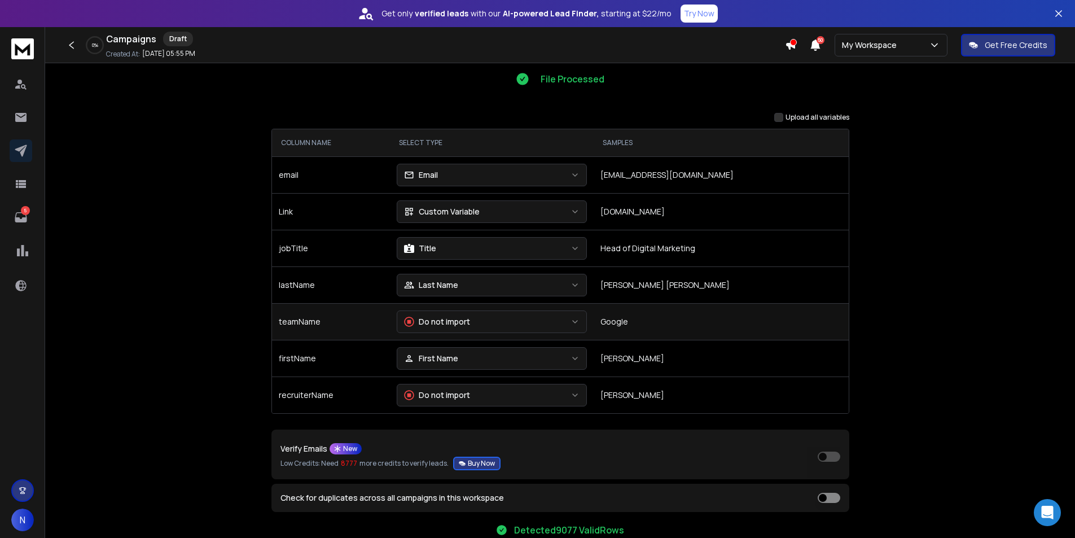
click at [457, 327] on div "Do not import" at bounding box center [437, 321] width 66 height 11
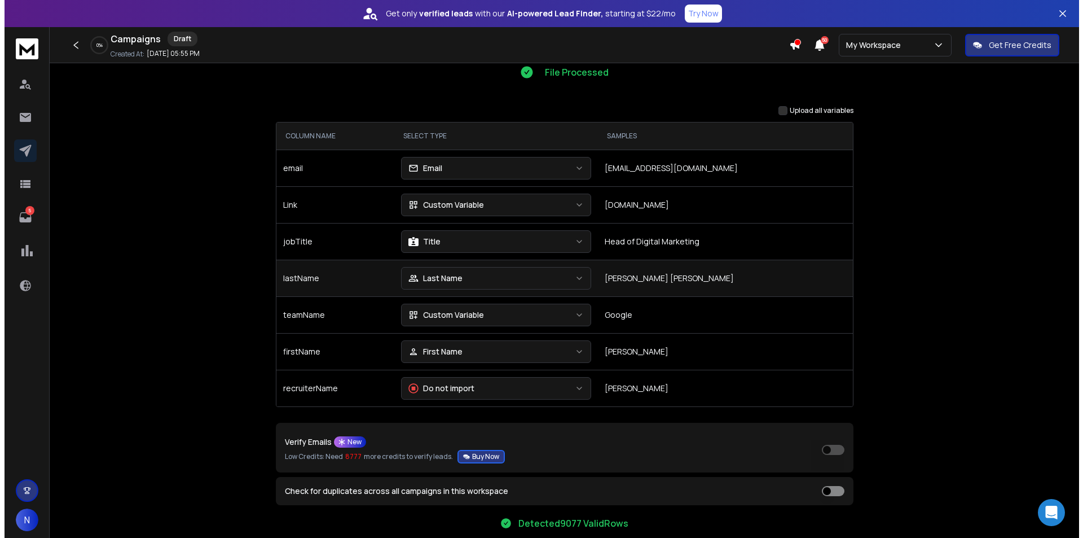
scroll to position [164, 0]
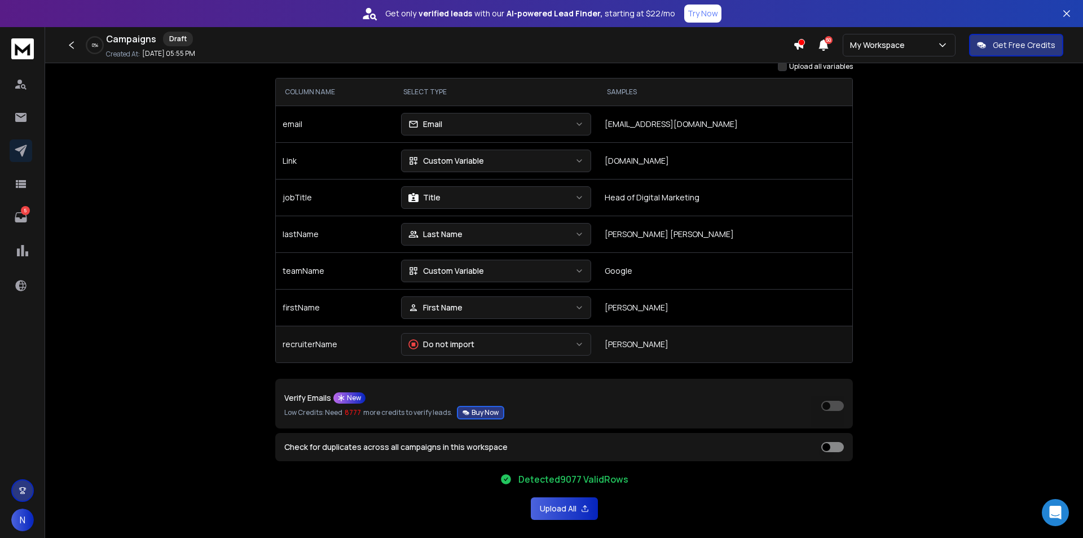
click at [454, 348] on div "Do not import" at bounding box center [441, 343] width 66 height 11
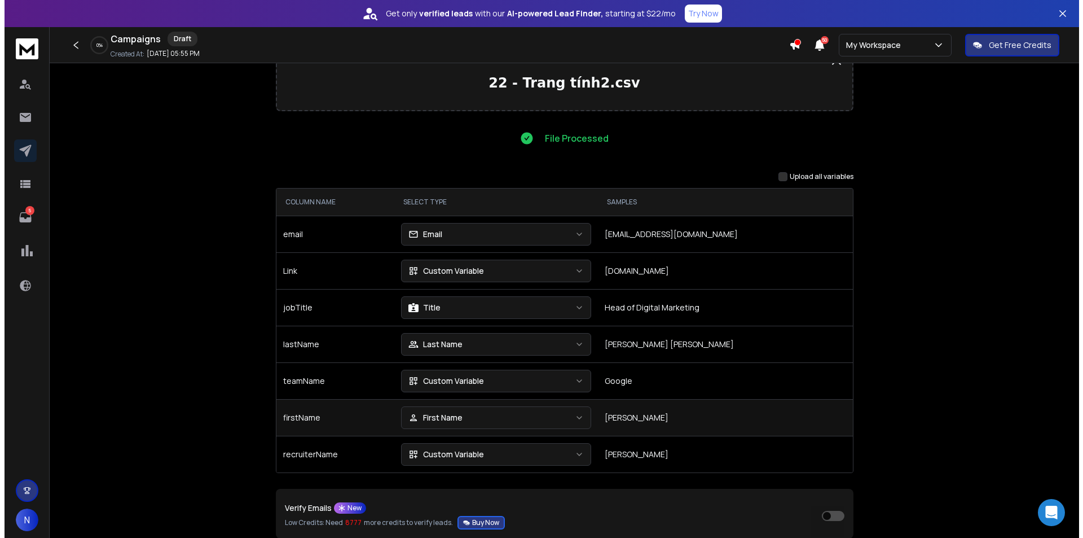
scroll to position [51, 0]
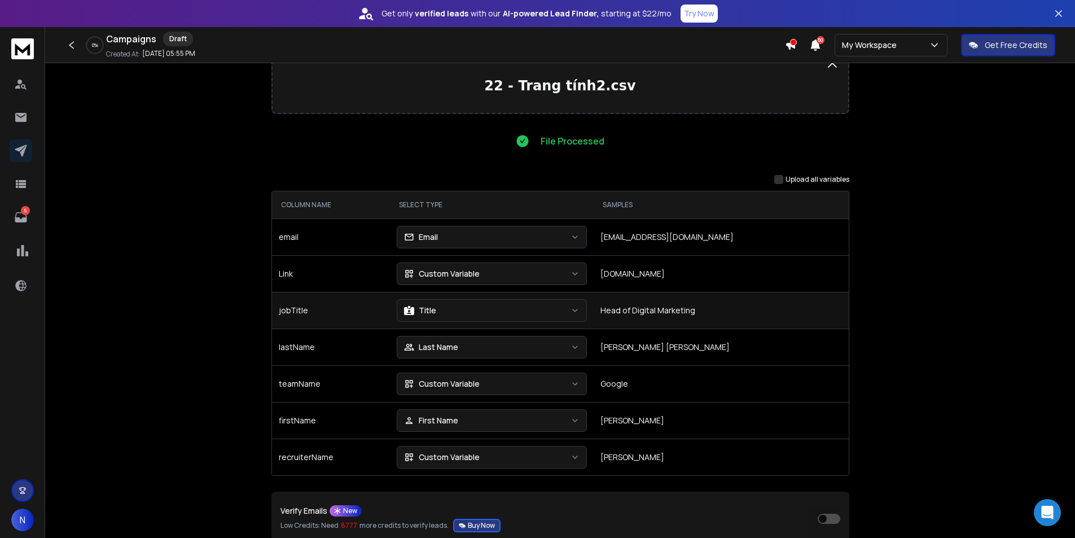
click at [555, 316] on button "Title" at bounding box center [492, 310] width 190 height 23
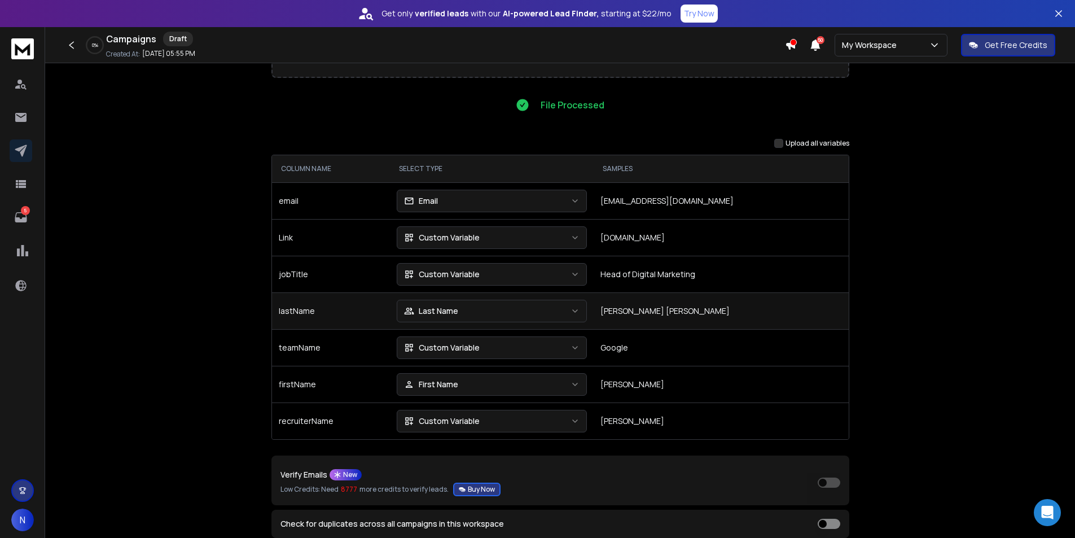
scroll to position [107, 0]
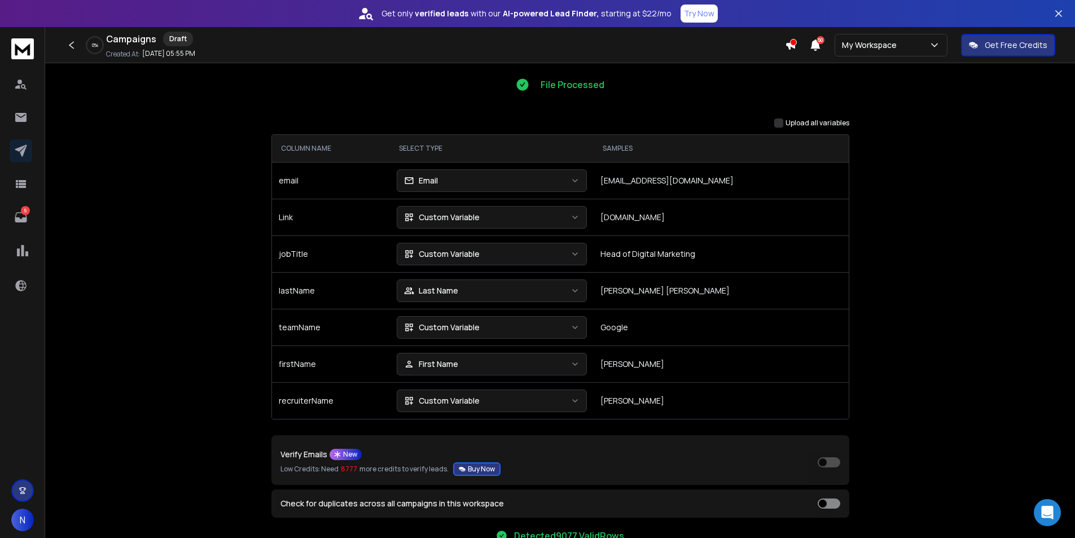
click at [953, 263] on div "22 - Trang tính2.csv File Processed Upload all variables COLUMN NAME SELECT TYP…" at bounding box center [537, 257] width 1075 height 674
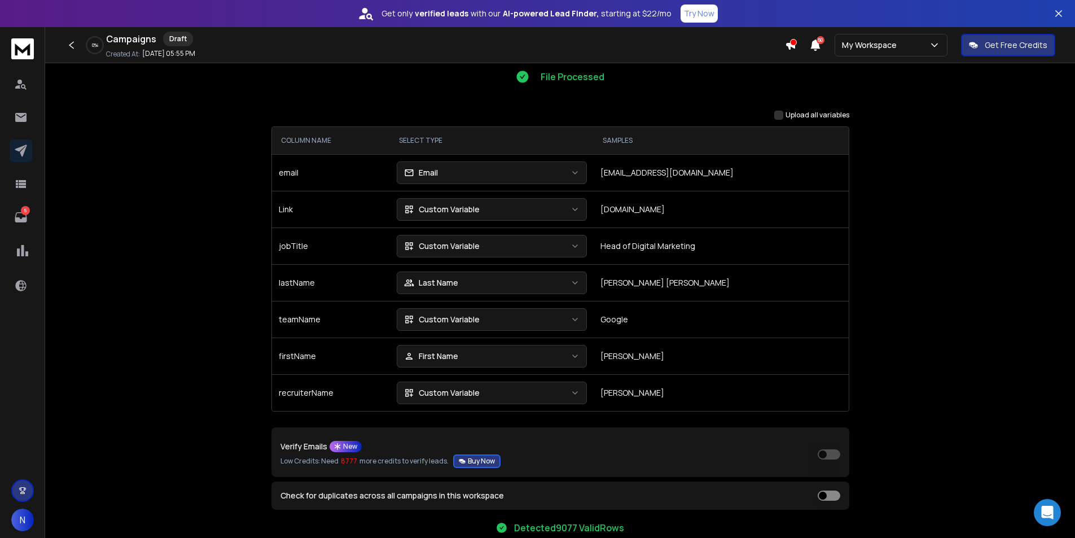
scroll to position [164, 0]
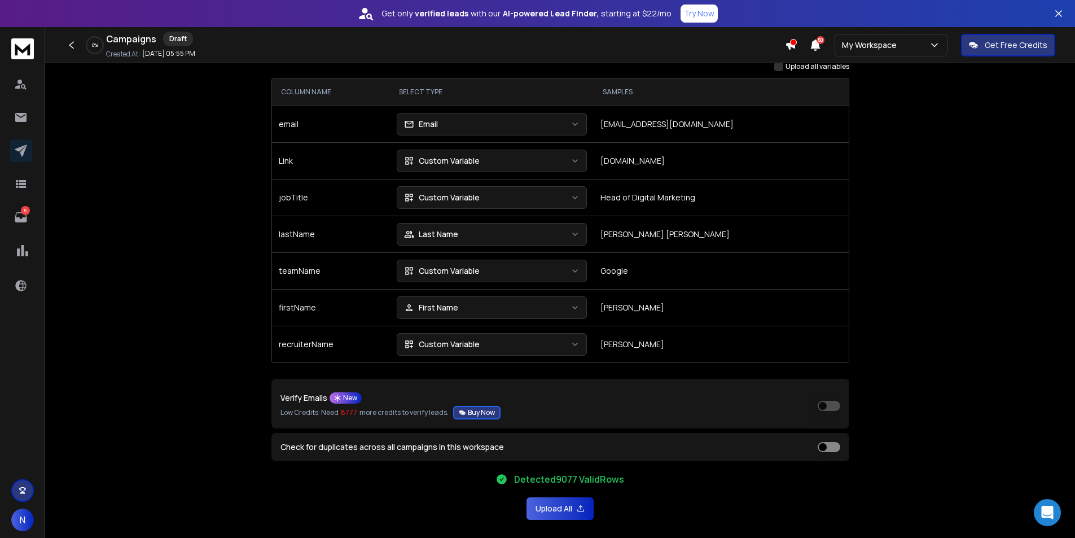
click at [824, 443] on button "Check for duplicates across all campaigns in this workspace" at bounding box center [828, 447] width 23 height 10
click at [561, 505] on button "Upload All" at bounding box center [559, 508] width 67 height 23
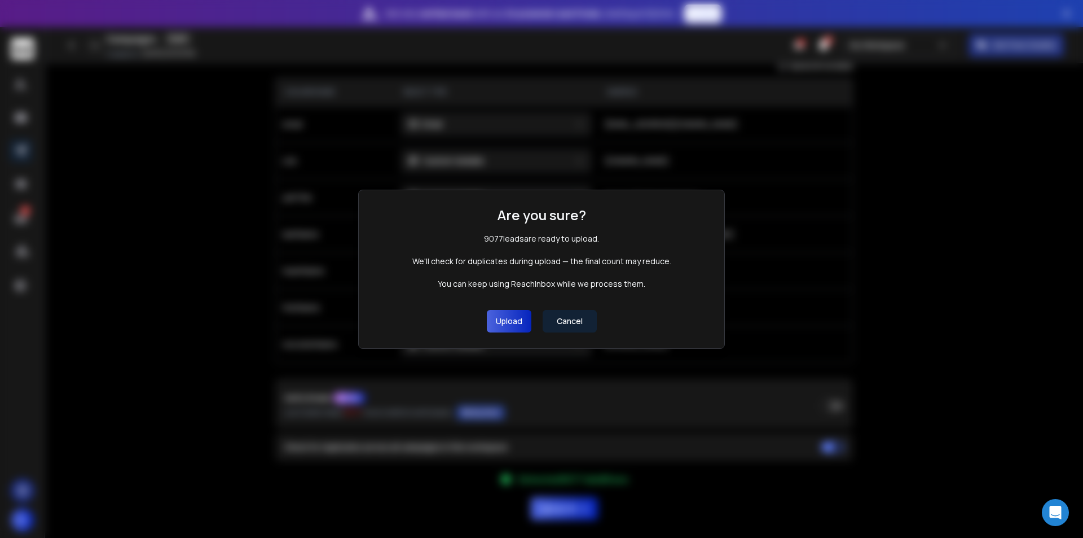
click at [516, 322] on button "Upload" at bounding box center [509, 321] width 45 height 23
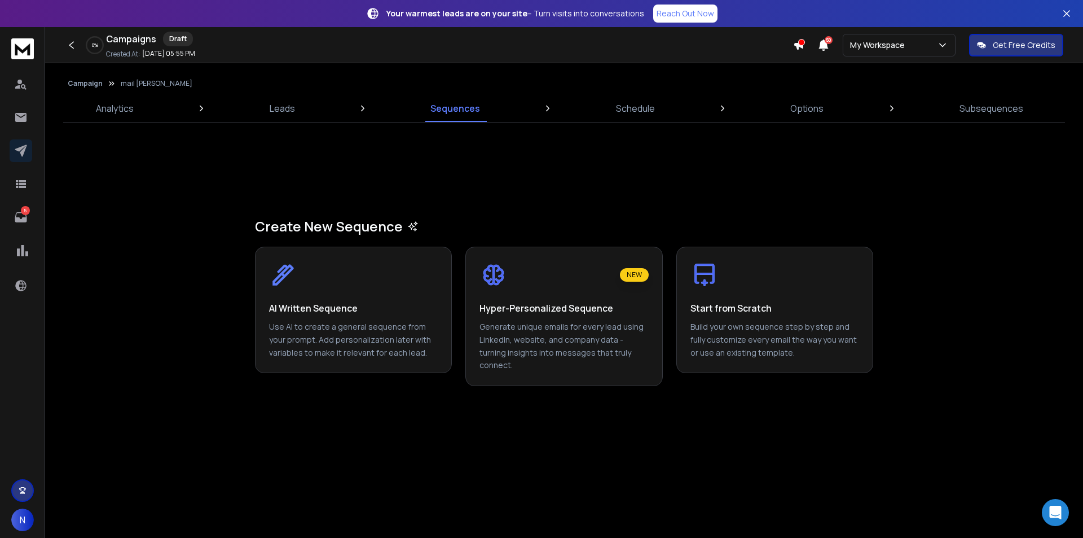
click at [777, 311] on div "Start from Scratch Build your own sequence step by step and fully customize eve…" at bounding box center [775, 309] width 196 height 125
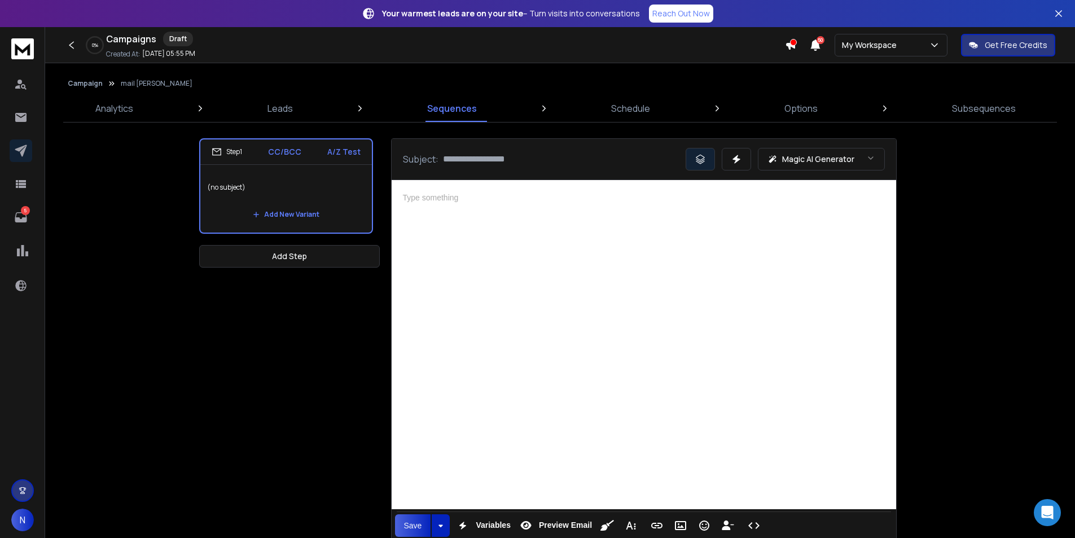
click at [707, 164] on button at bounding box center [699, 159] width 29 height 23
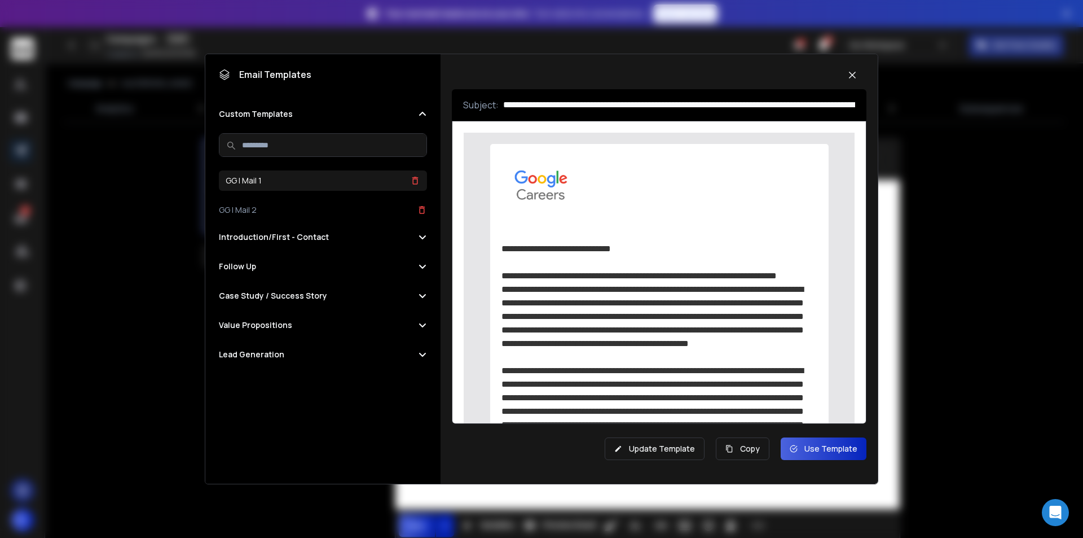
click at [301, 179] on div "GG | Mail 1" at bounding box center [323, 180] width 195 height 11
click at [815, 445] on button "Use Template" at bounding box center [824, 448] width 86 height 23
type input "**********"
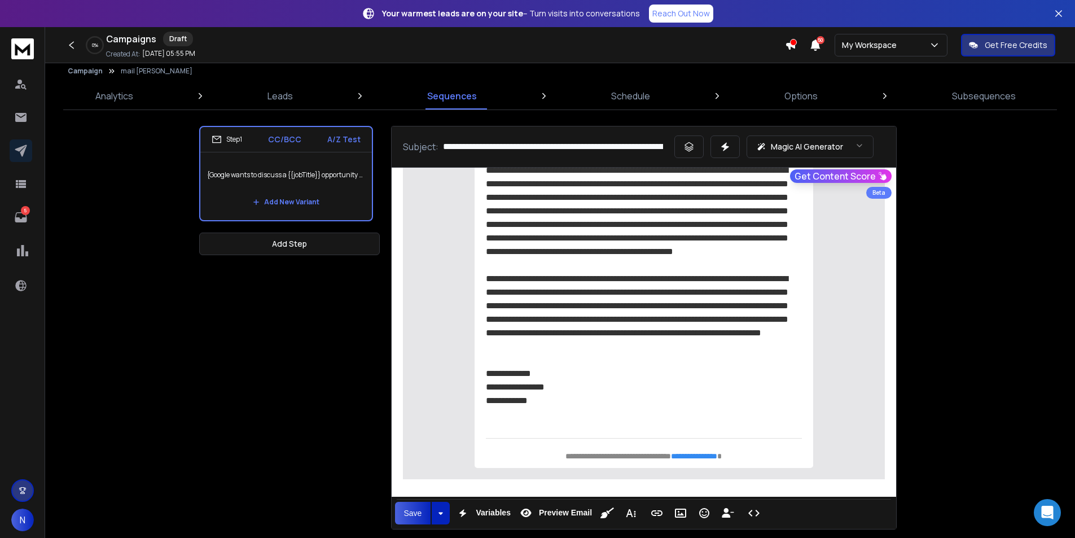
scroll to position [20, 0]
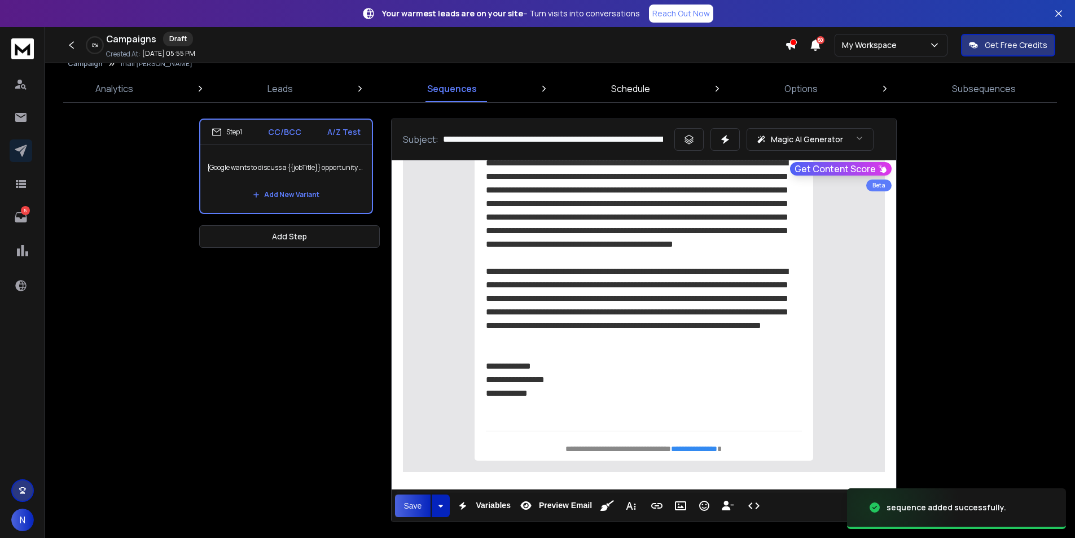
click at [646, 78] on link "Schedule" at bounding box center [630, 88] width 52 height 27
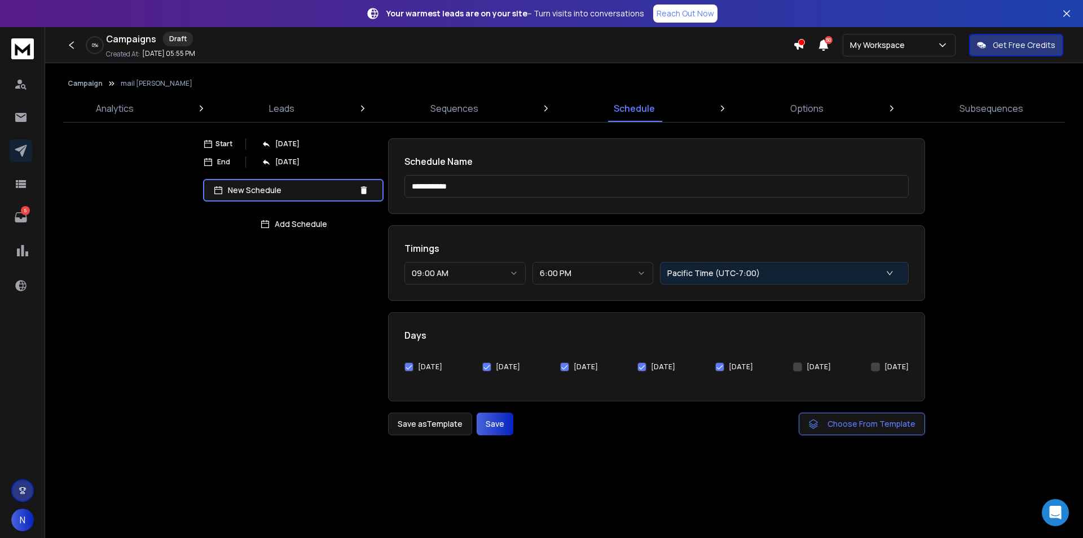
click at [773, 275] on div "Pacific Time (UTC-7:00)" at bounding box center [770, 272] width 206 height 11
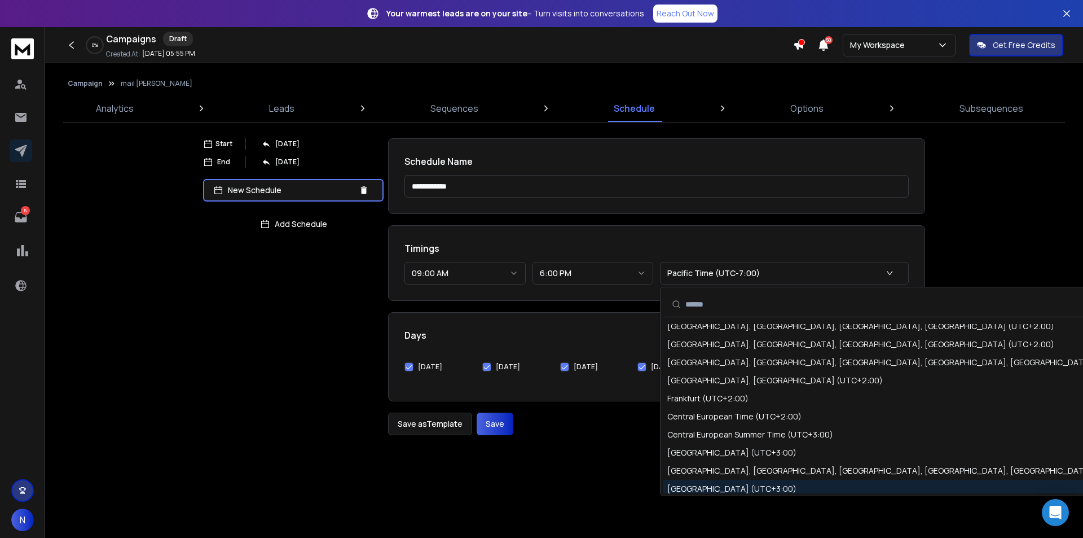
scroll to position [564, 0]
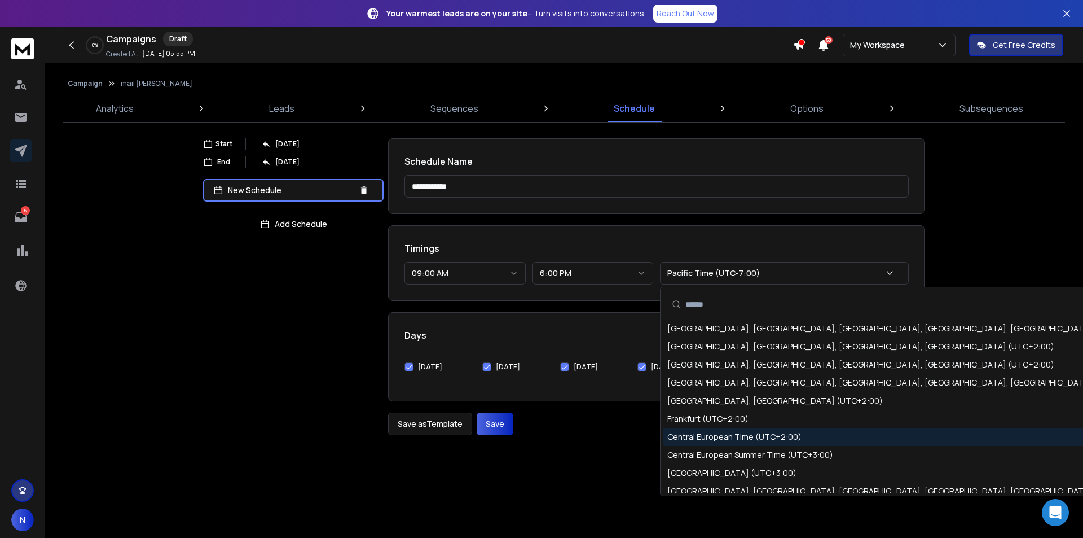
click at [734, 434] on div "Central European Time (UTC+2:00)" at bounding box center [734, 436] width 134 height 11
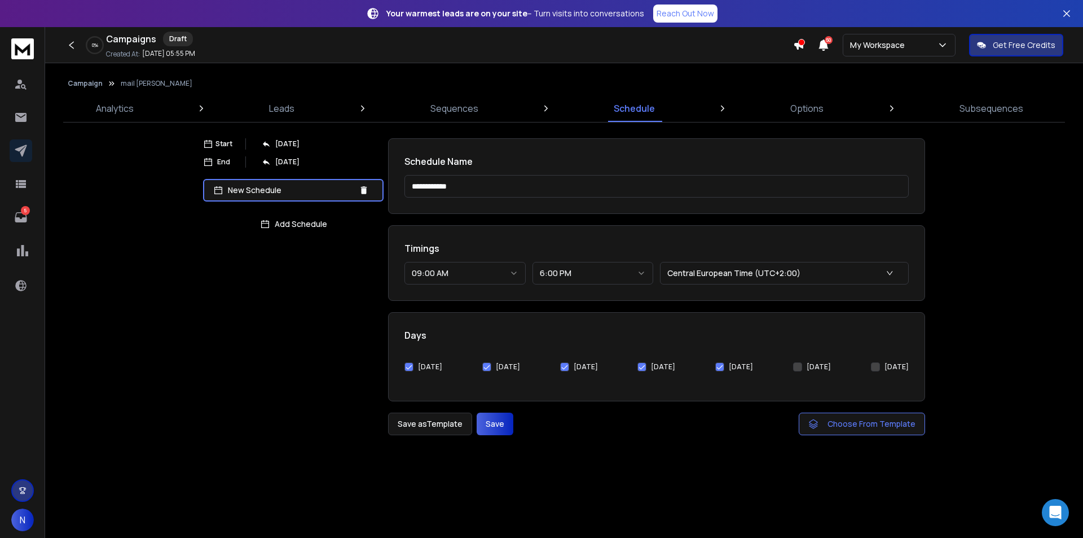
click at [500, 426] on button "Save" at bounding box center [495, 423] width 37 height 23
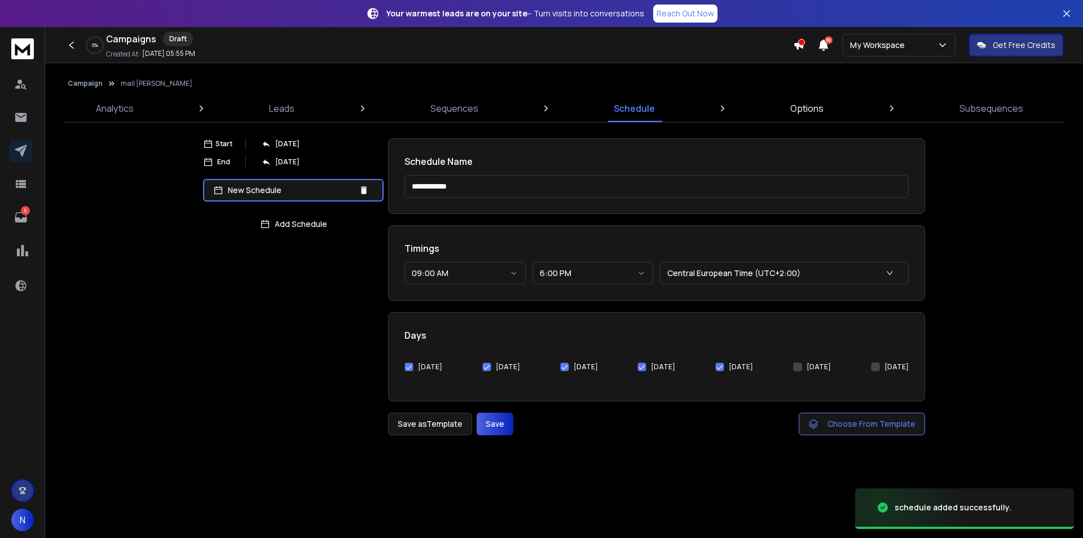
click at [819, 108] on p "Options" at bounding box center [806, 109] width 33 height 14
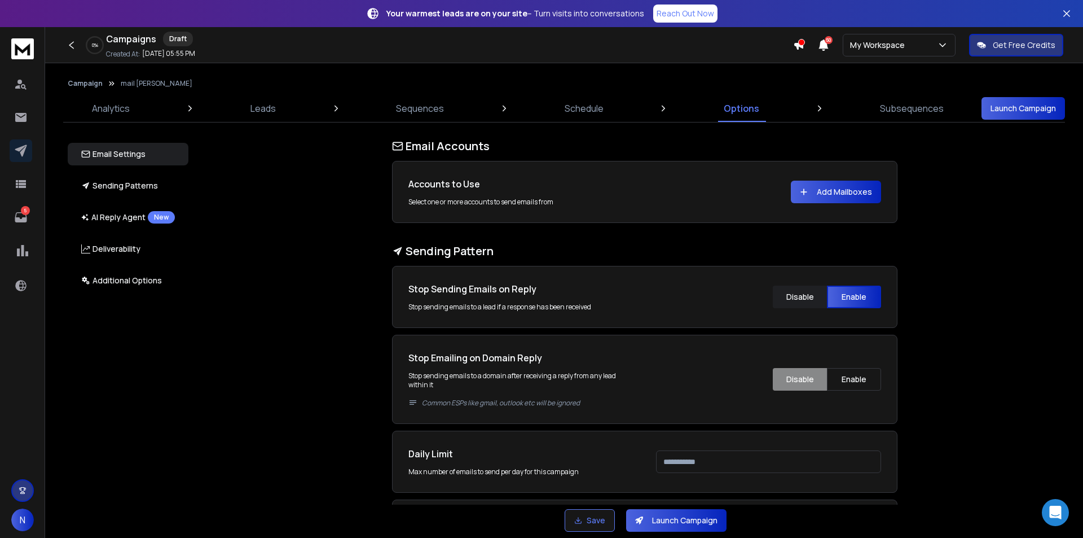
click at [826, 191] on button "Add Mailboxes" at bounding box center [836, 192] width 90 height 23
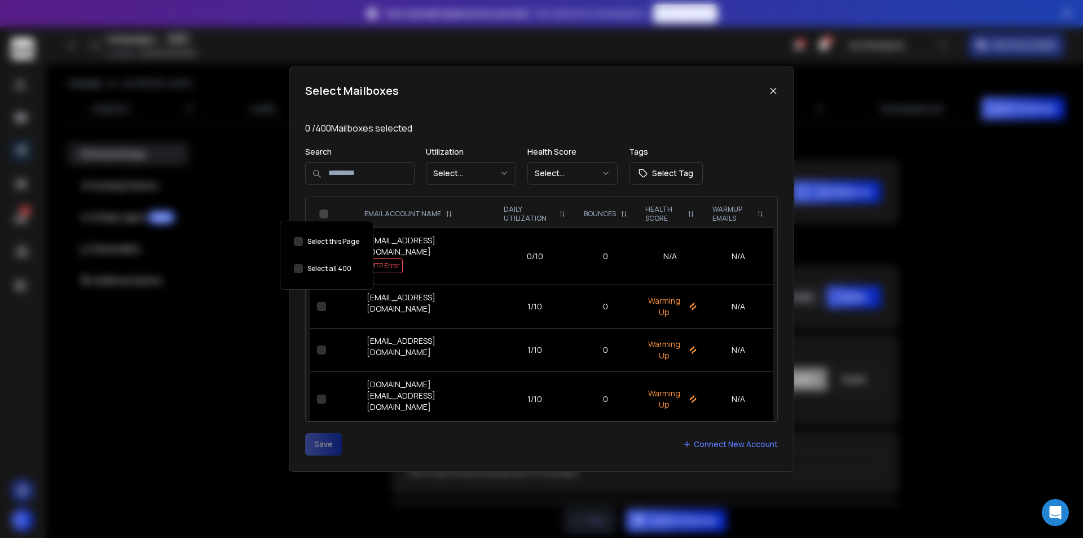
click at [322, 212] on button "Select this Page" at bounding box center [323, 213] width 9 height 9
click at [309, 265] on label "Select all 400" at bounding box center [329, 268] width 44 height 9
click at [301, 266] on button "Select this Page" at bounding box center [298, 268] width 9 height 9
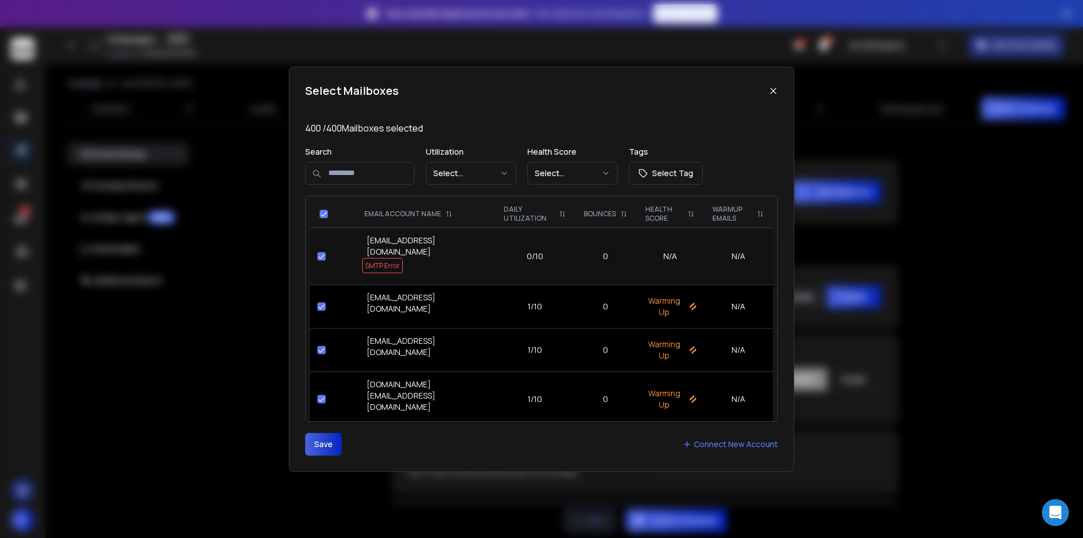
click at [323, 252] on button "button" at bounding box center [321, 256] width 9 height 9
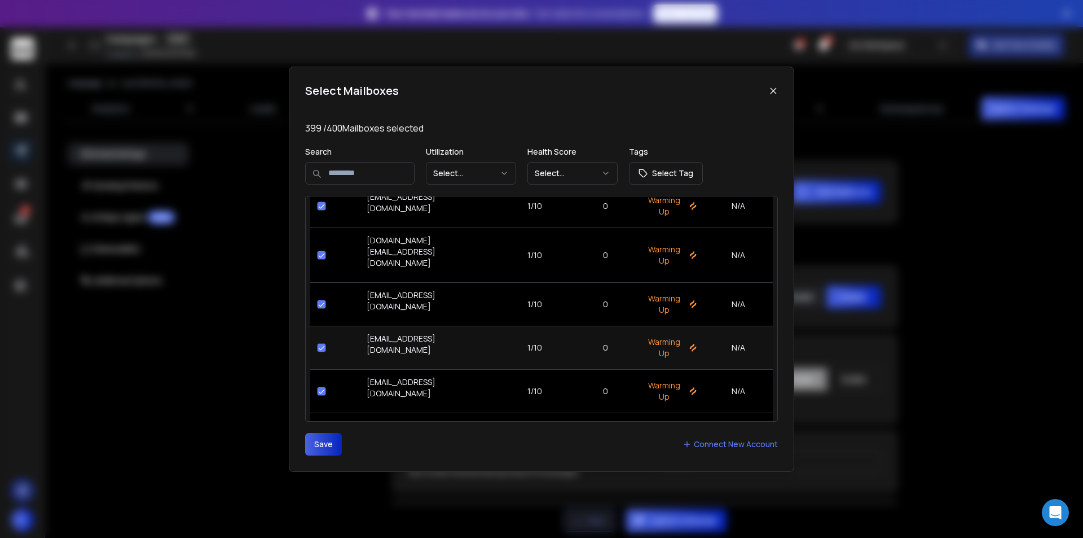
scroll to position [733, 0]
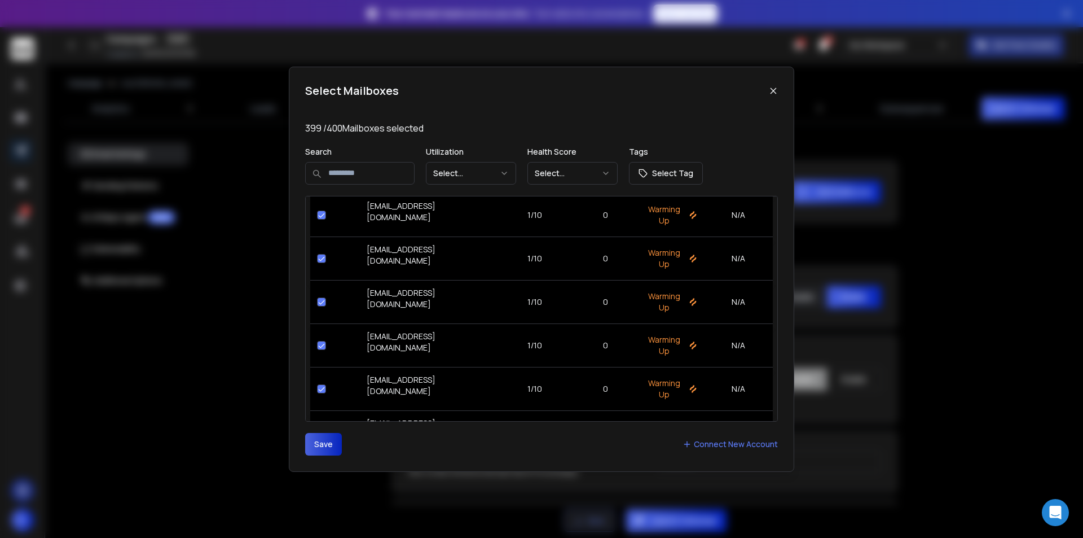
click at [321, 450] on button "Save" at bounding box center [323, 444] width 37 height 23
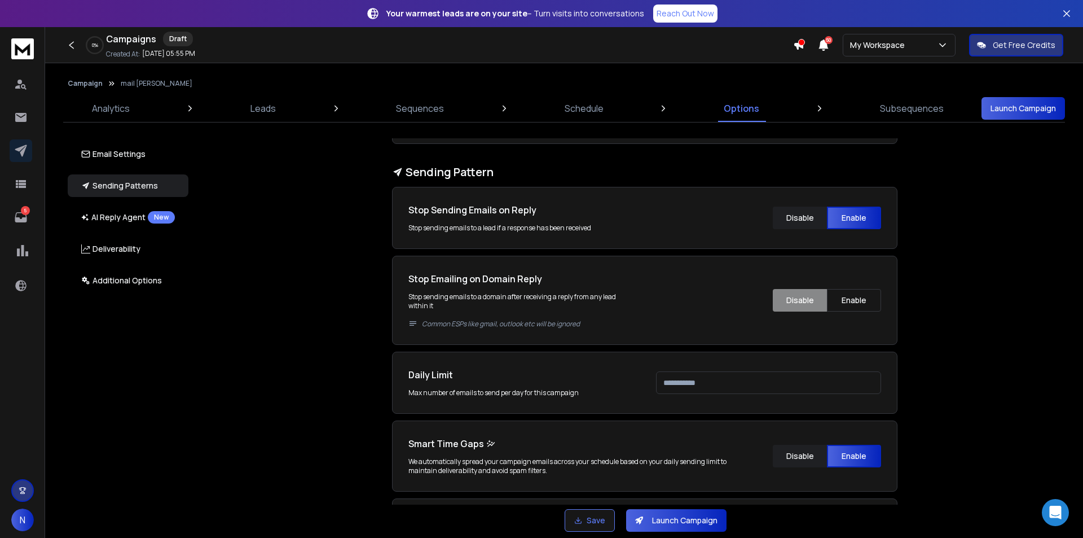
scroll to position [516, 0]
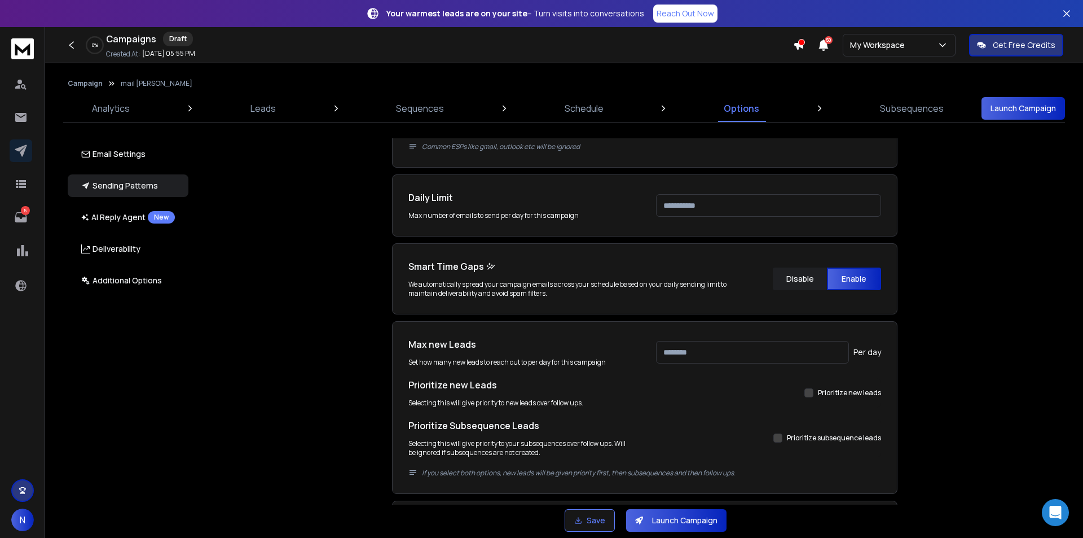
drag, startPoint x: 685, startPoint y: 209, endPoint x: 587, endPoint y: 211, distance: 98.2
click at [587, 211] on div "Daily Limit Max number of emails to send per day for this campaign ***" at bounding box center [644, 205] width 473 height 29
type input "*****"
drag, startPoint x: 677, startPoint y: 351, endPoint x: 617, endPoint y: 350, distance: 59.8
click at [617, 350] on div "Max new Leads Set how many new leads to reach out to per day for this campaign …" at bounding box center [644, 351] width 473 height 29
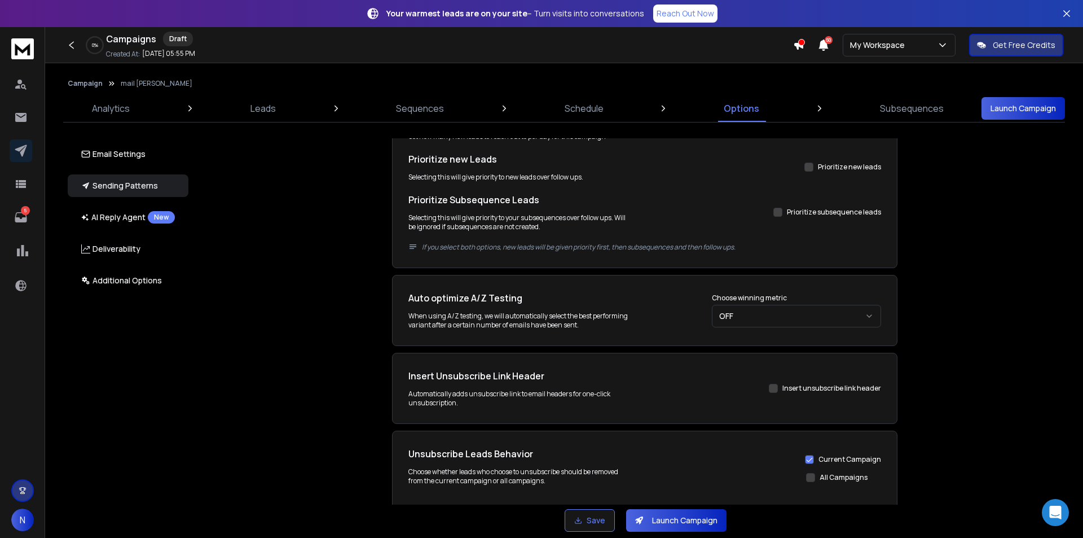
scroll to position [798, 0]
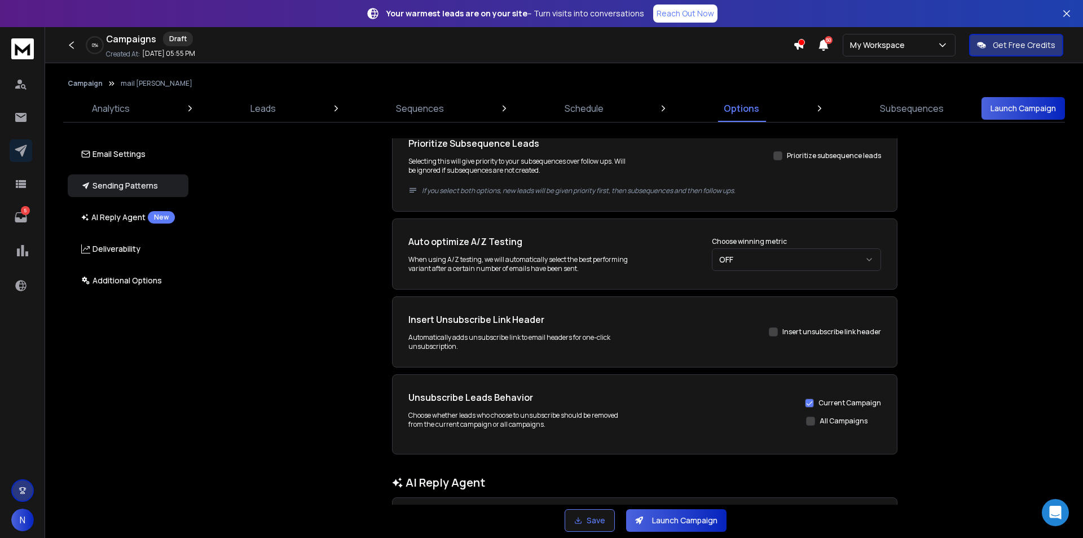
type input "*****"
click at [772, 330] on button "Insert unsubscribe link header" at bounding box center [773, 331] width 9 height 9
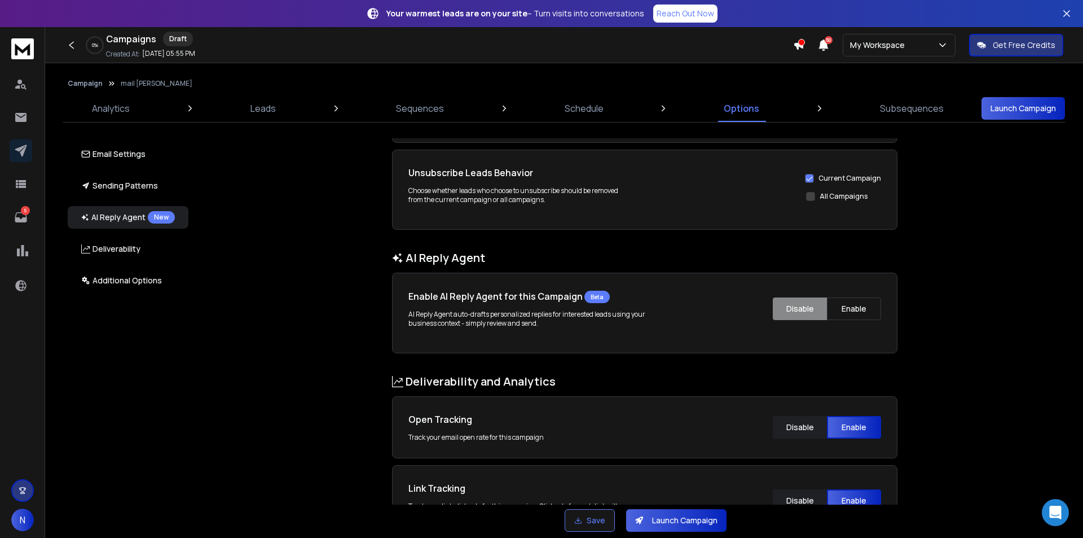
scroll to position [1023, 0]
click at [681, 525] on button "Launch Campaign" at bounding box center [676, 520] width 100 height 23
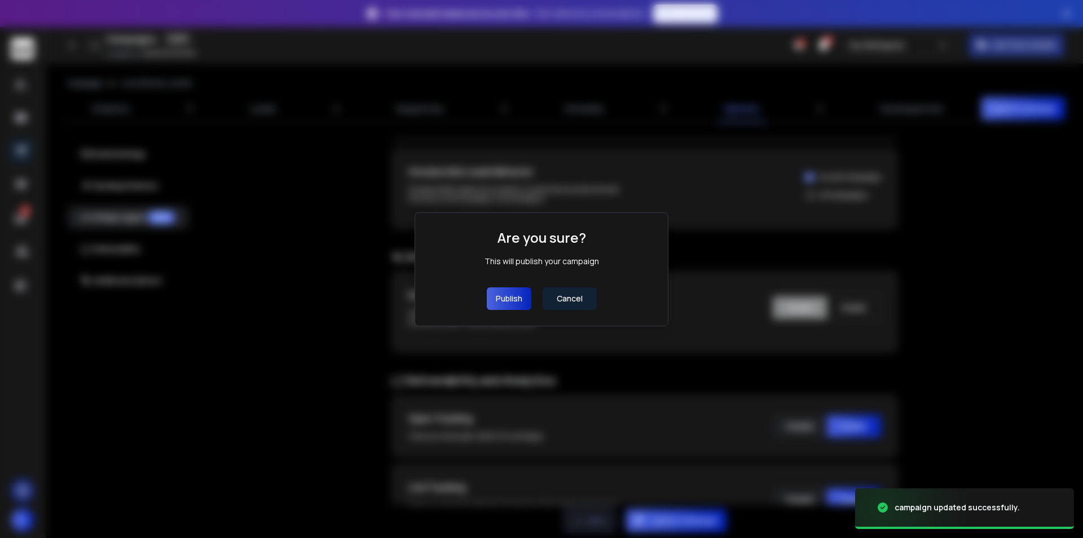
click at [511, 304] on button "Publish" at bounding box center [509, 298] width 45 height 23
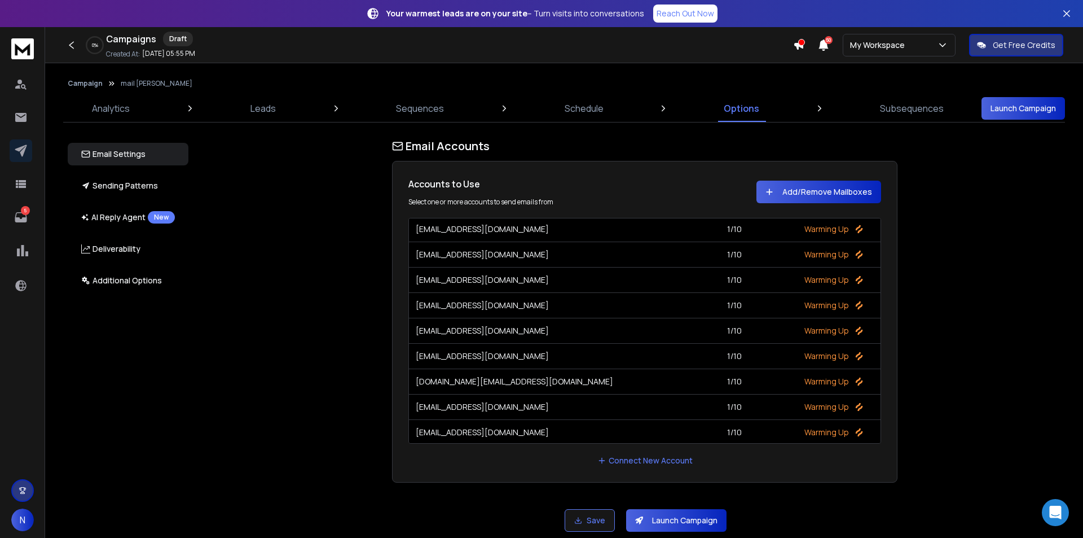
scroll to position [451, 0]
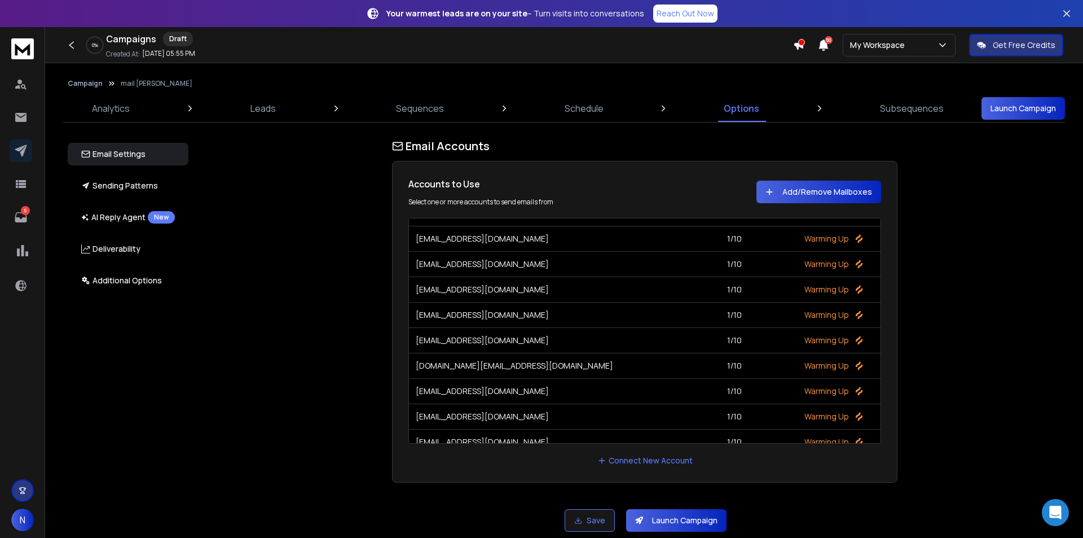
click at [677, 517] on button "Launch Campaign" at bounding box center [676, 520] width 100 height 23
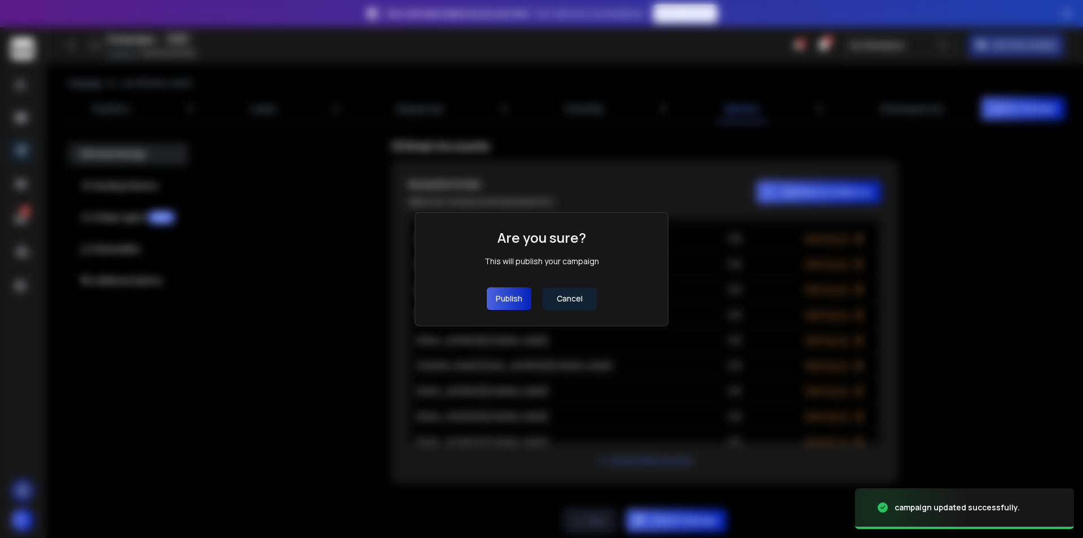
click at [508, 294] on button "Publish" at bounding box center [509, 298] width 45 height 23
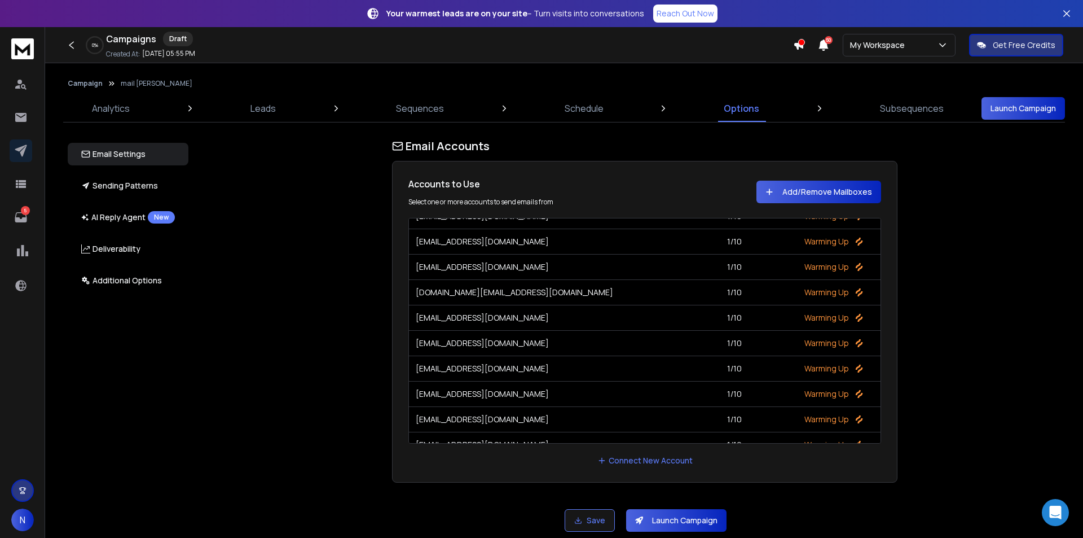
scroll to position [282, 0]
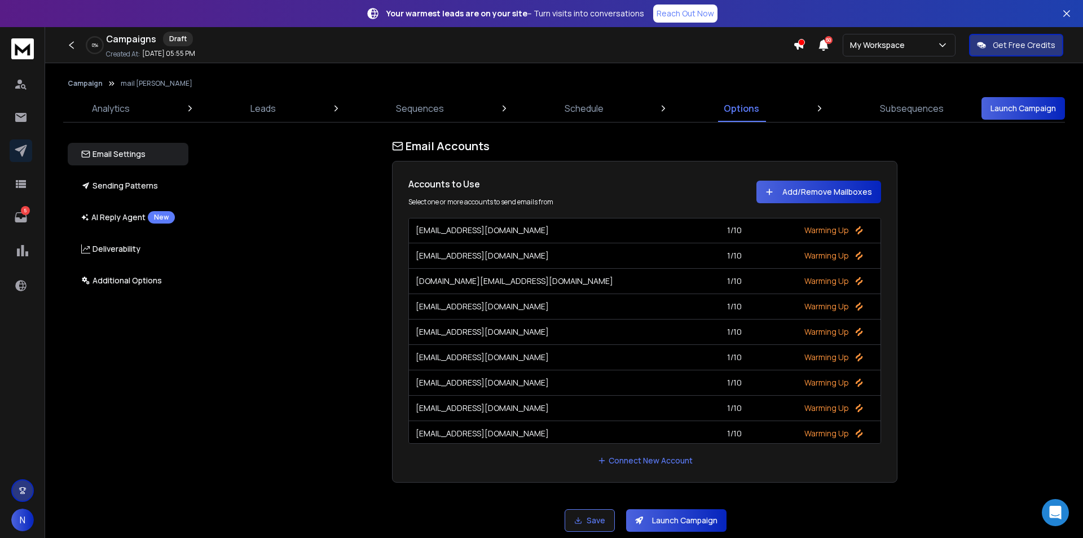
click at [701, 516] on button "Launch Campaign" at bounding box center [676, 520] width 100 height 23
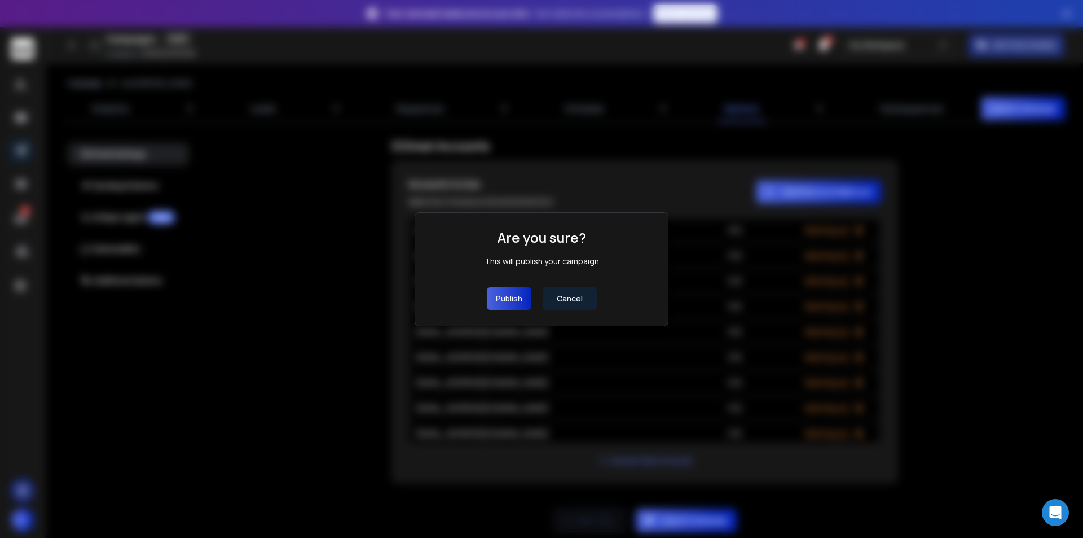
click at [516, 289] on button "Publish" at bounding box center [509, 298] width 45 height 23
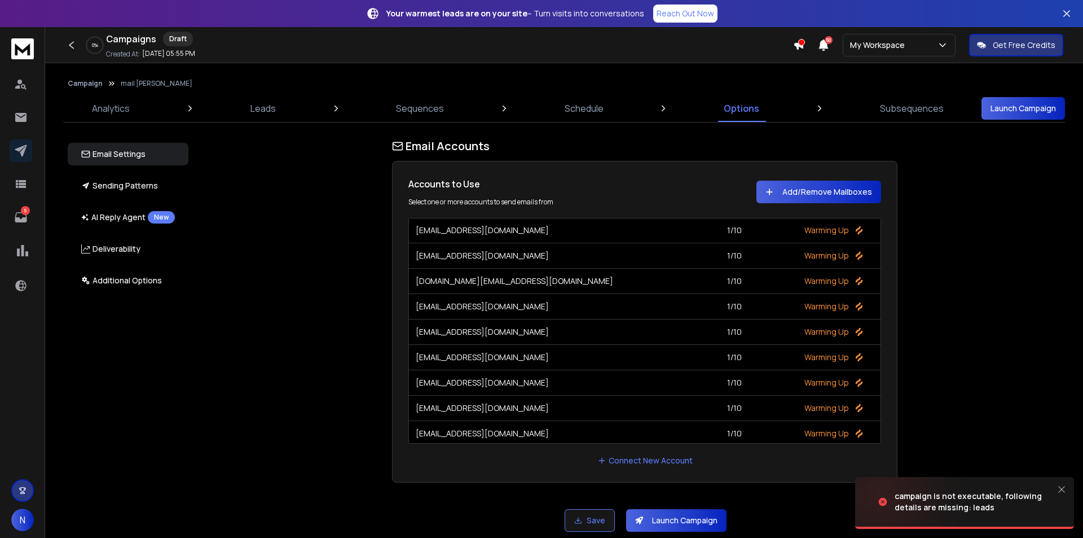
click at [928, 499] on div "campaign is not executable, following details are missing: leads" at bounding box center [978, 501] width 166 height 23
click at [276, 113] on p "Leads" at bounding box center [262, 109] width 25 height 14
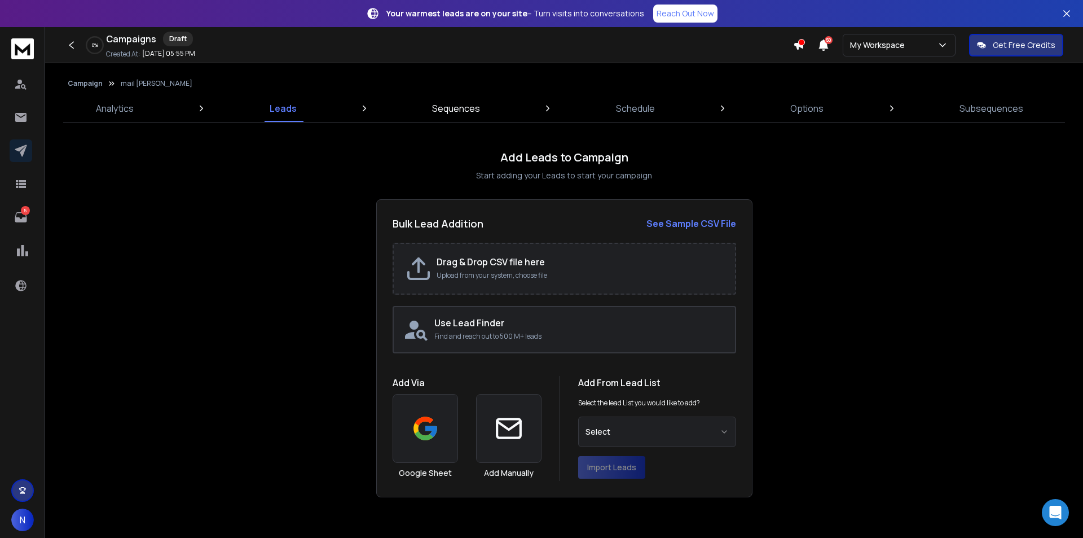
click at [455, 110] on p "Sequences" at bounding box center [456, 109] width 48 height 14
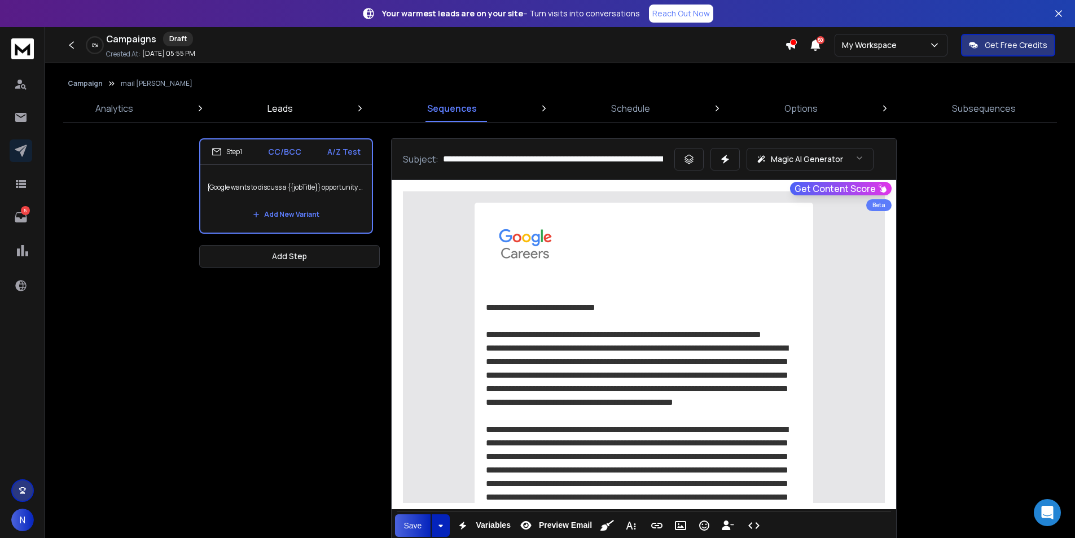
click at [289, 106] on p "Leads" at bounding box center [279, 109] width 25 height 14
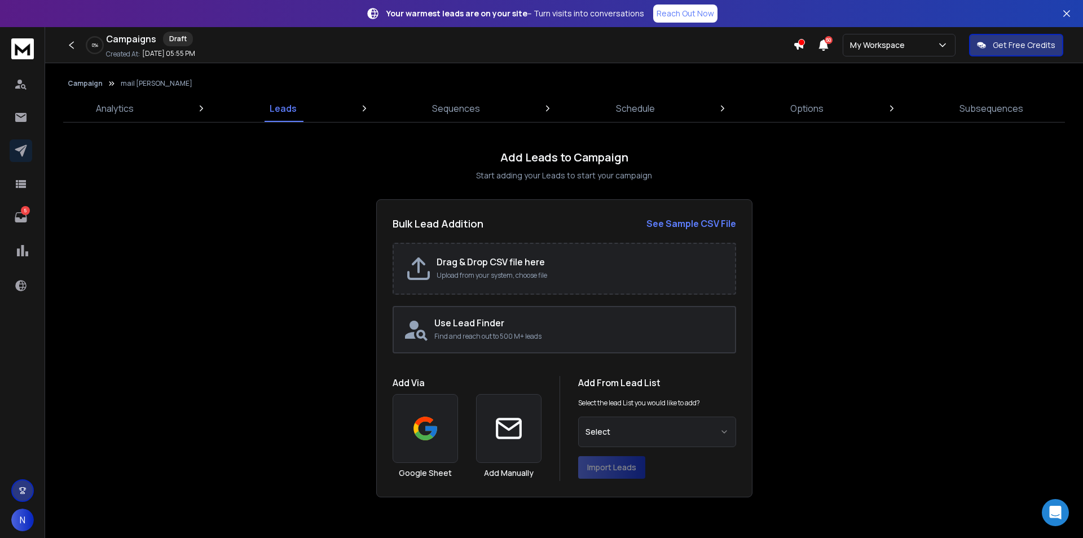
click at [569, 266] on h2 "Drag & Drop CSV file here" at bounding box center [580, 262] width 287 height 14
type input "**********"
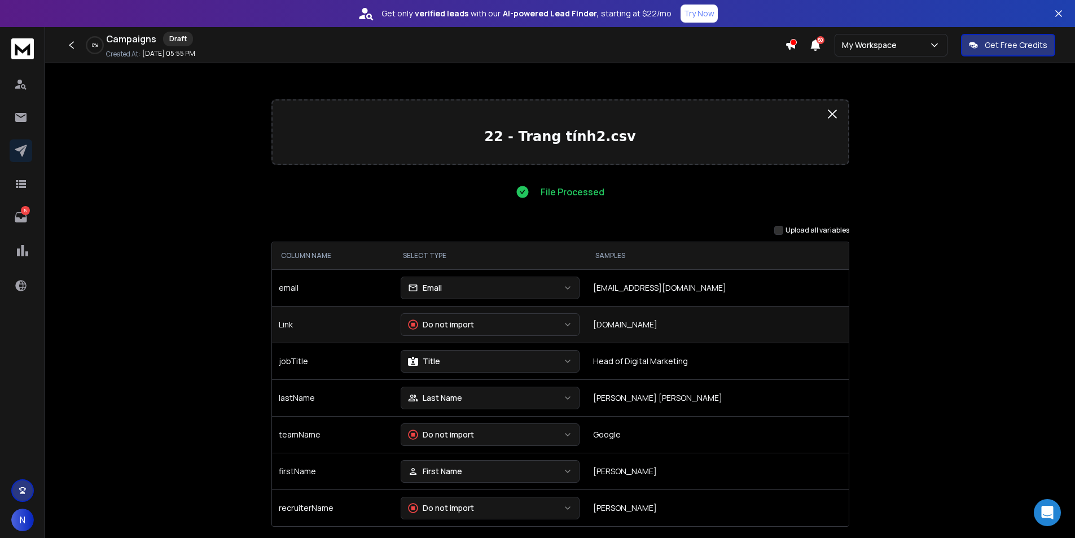
click at [488, 322] on button "Do not import" at bounding box center [490, 324] width 179 height 23
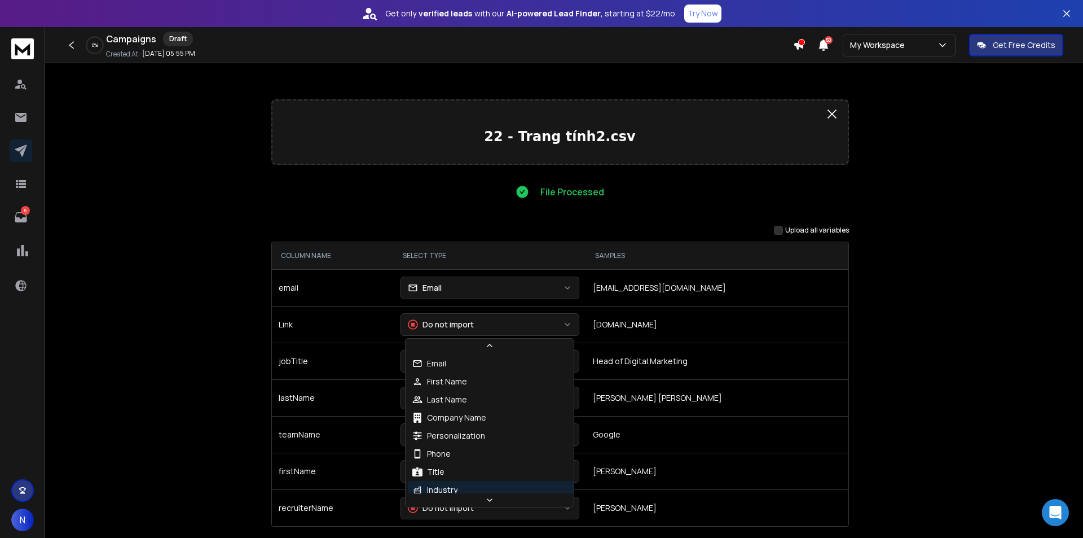
scroll to position [114, 0]
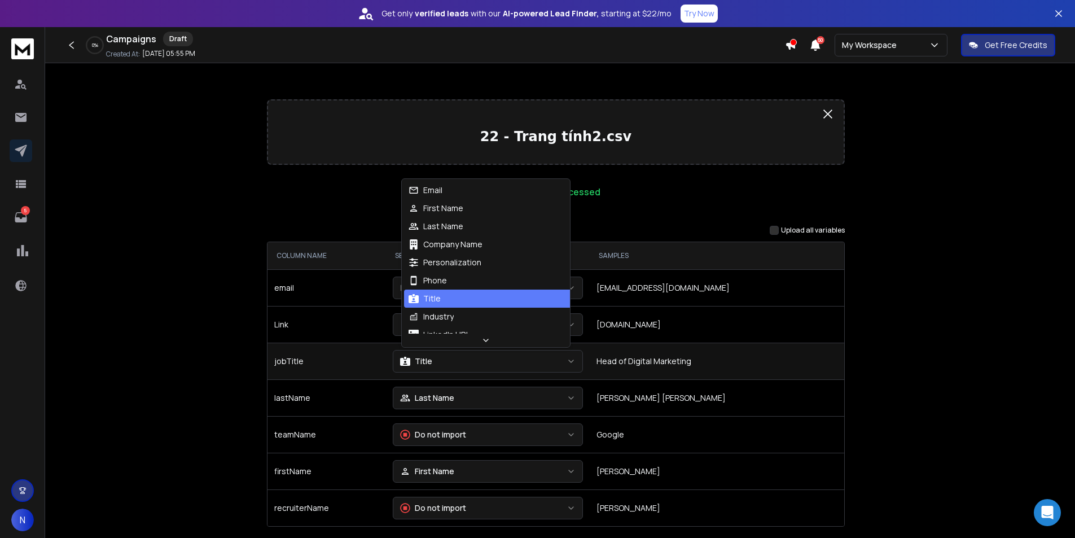
click at [462, 355] on button "Title" at bounding box center [488, 361] width 190 height 23
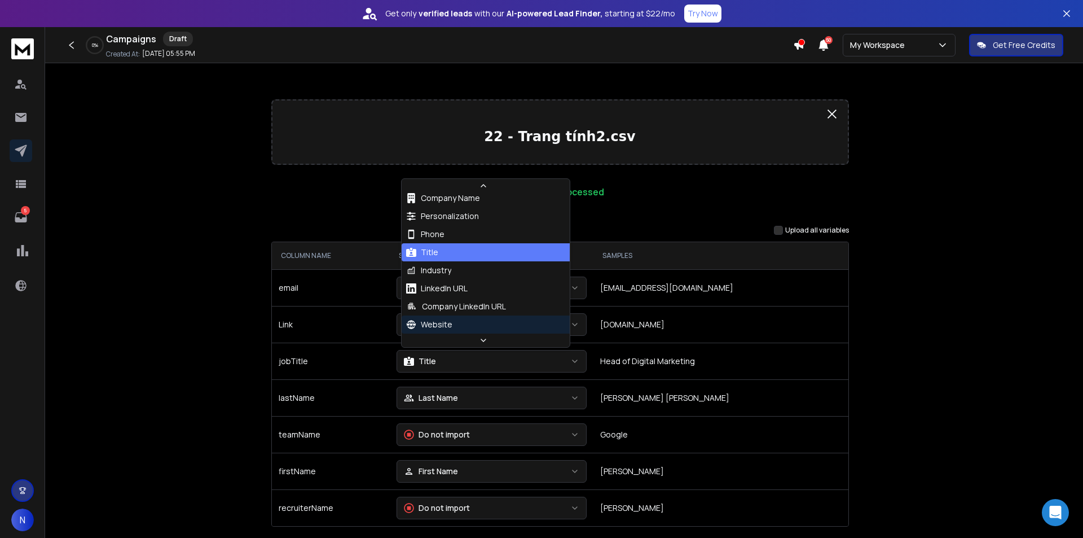
scroll to position [103, 0]
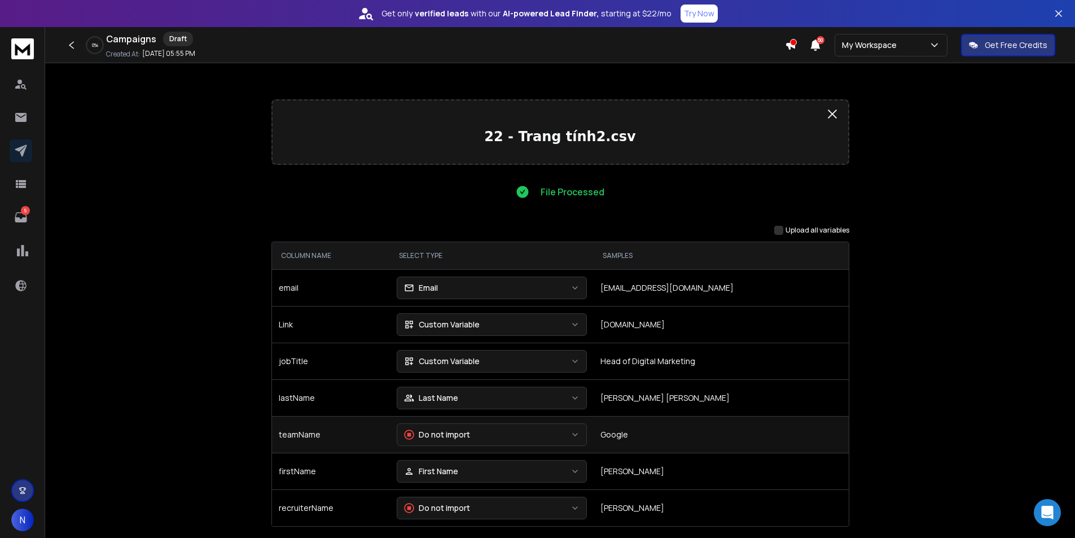
click at [469, 429] on div "Do not import" at bounding box center [437, 434] width 66 height 11
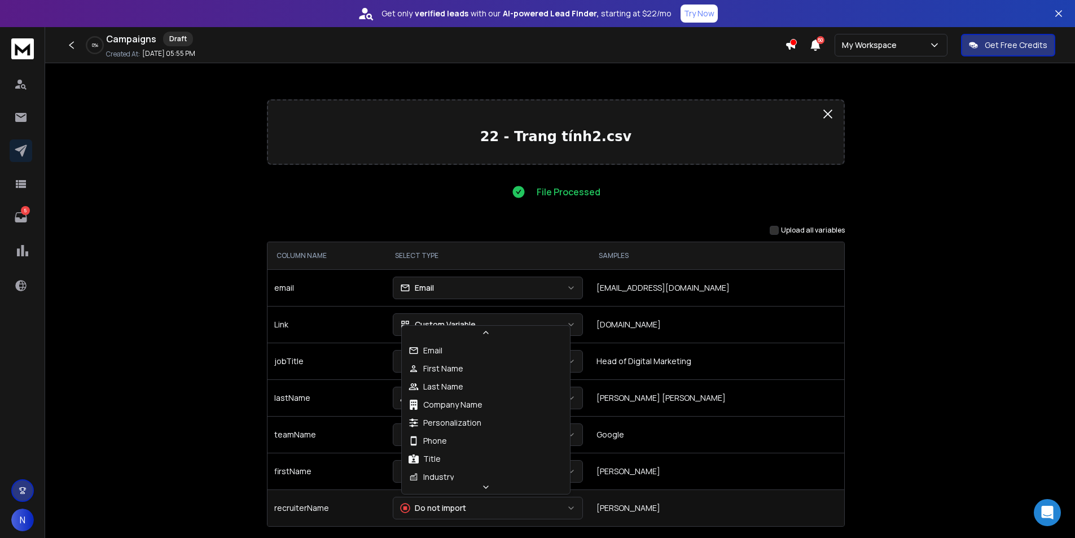
click at [482, 508] on button "Do not import" at bounding box center [488, 507] width 190 height 23
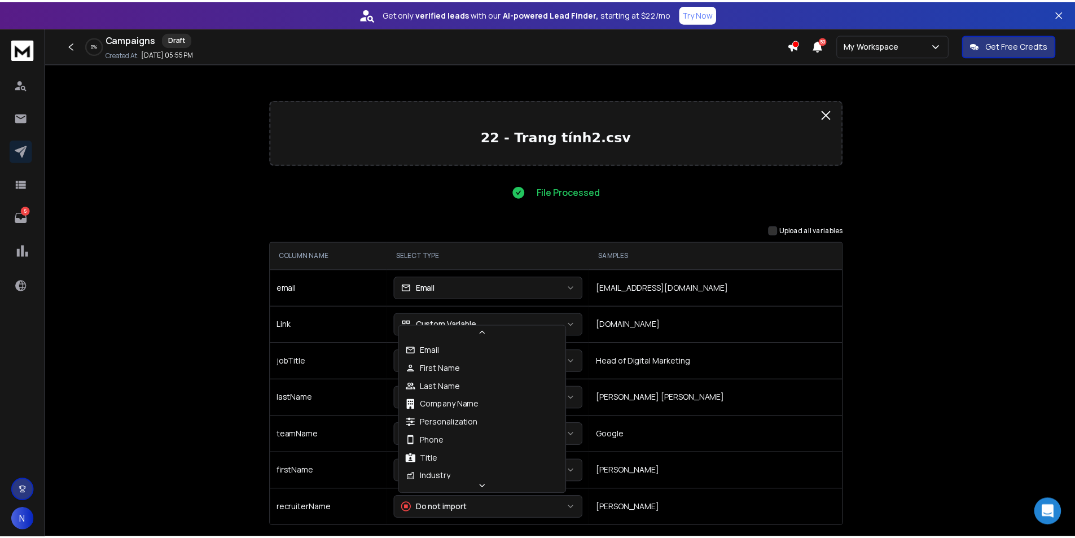
scroll to position [114, 0]
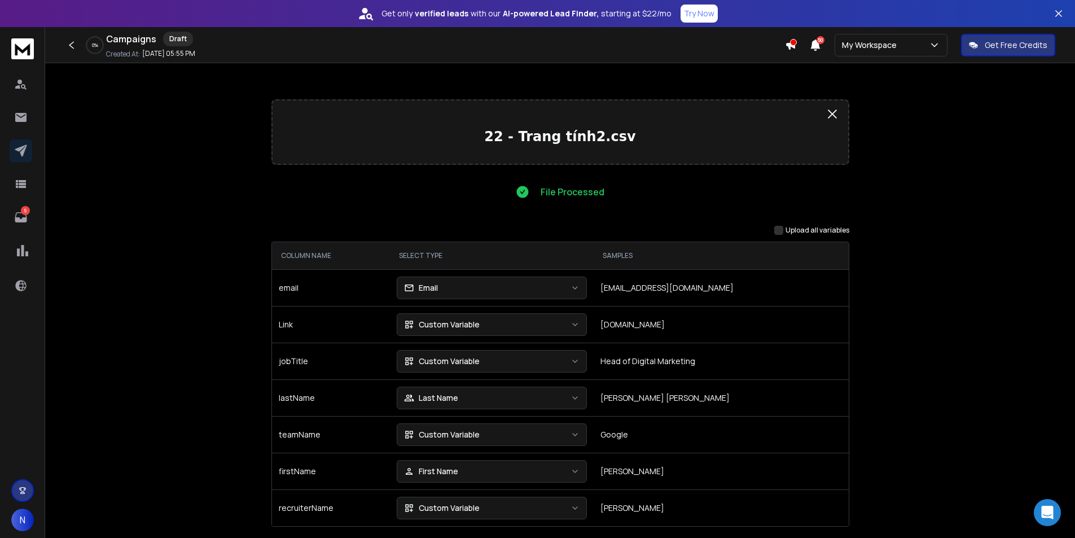
click at [1068, 439] on div "22 - Trang tính2.csv File Processed Upload all variables COLUMN NAME SELECT TYP…" at bounding box center [537, 364] width 1075 height 674
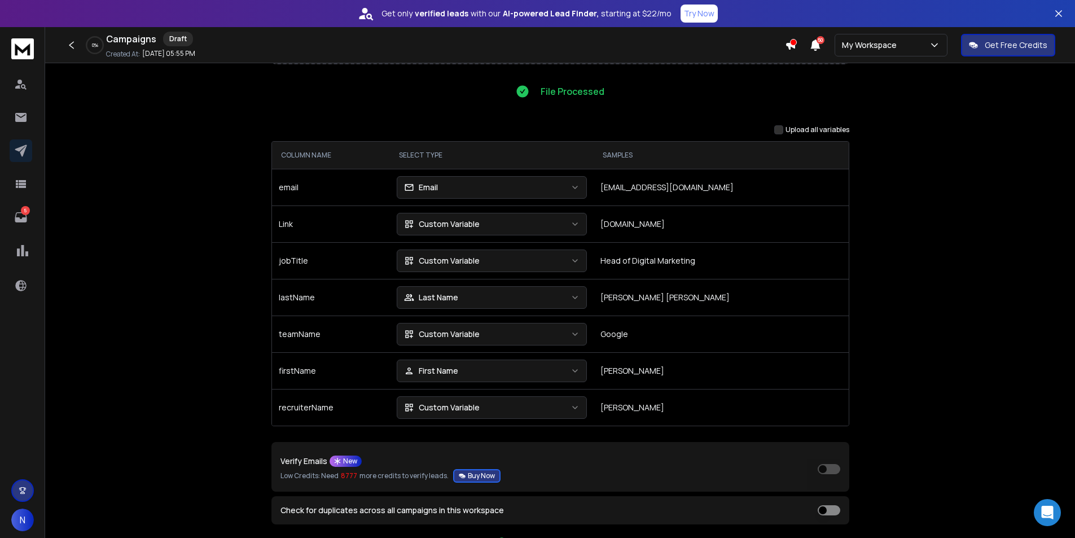
scroll to position [164, 0]
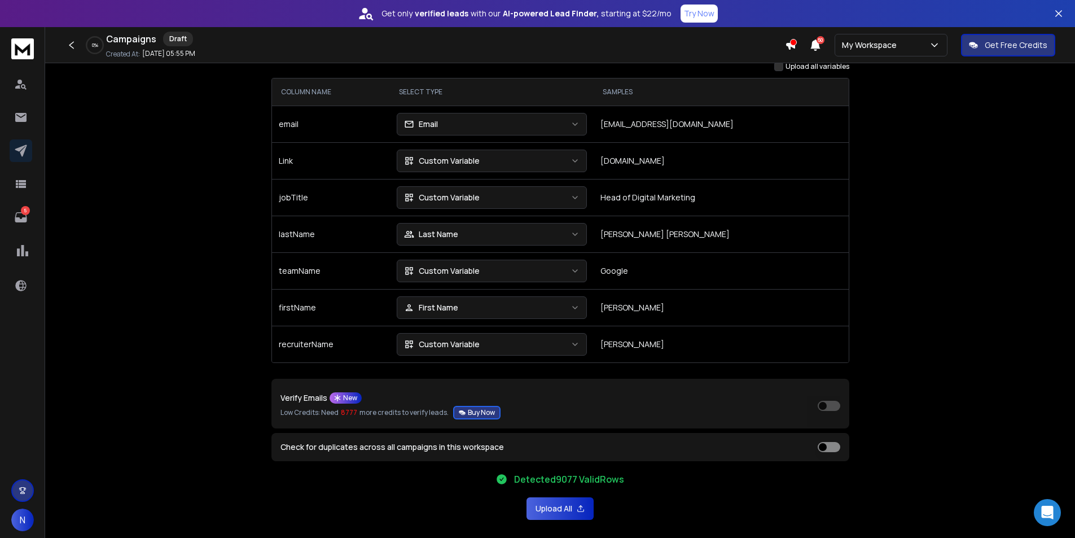
click at [820, 446] on button "Check for duplicates across all campaigns in this workspace" at bounding box center [828, 447] width 23 height 10
click at [581, 507] on icon at bounding box center [580, 508] width 8 height 8
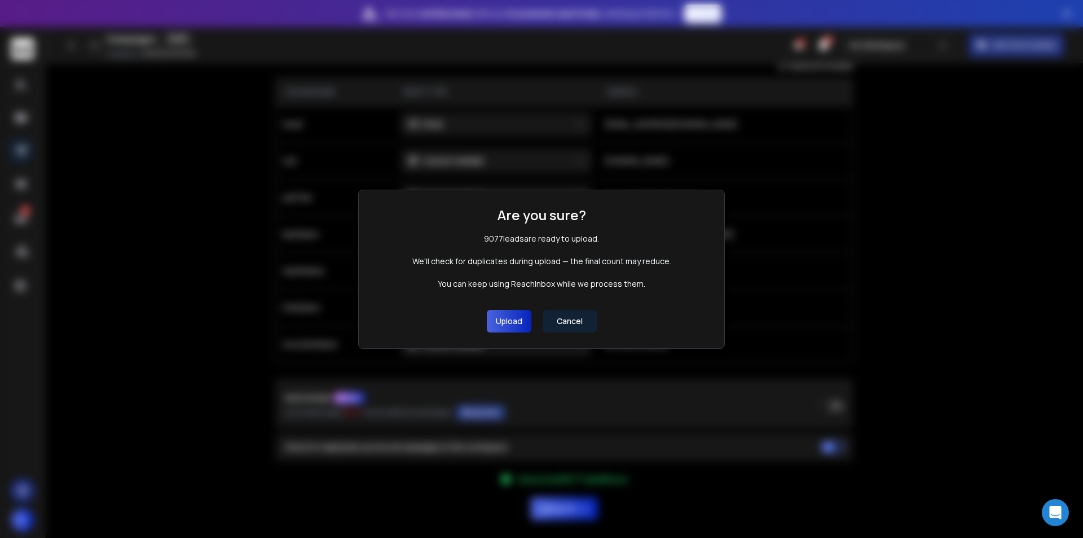
click at [513, 325] on button "Upload" at bounding box center [509, 321] width 45 height 23
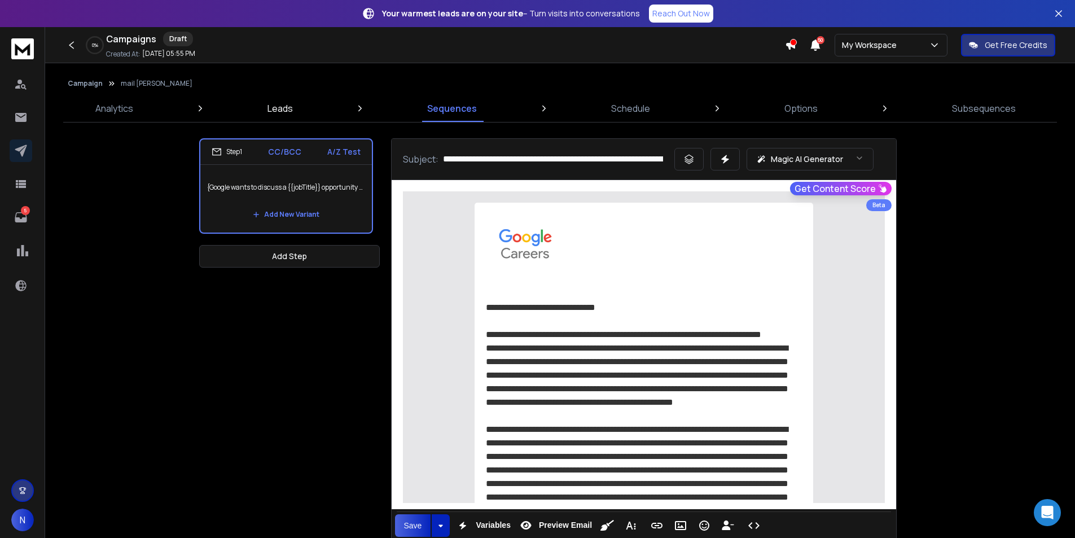
click at [285, 105] on p "Leads" at bounding box center [279, 109] width 25 height 14
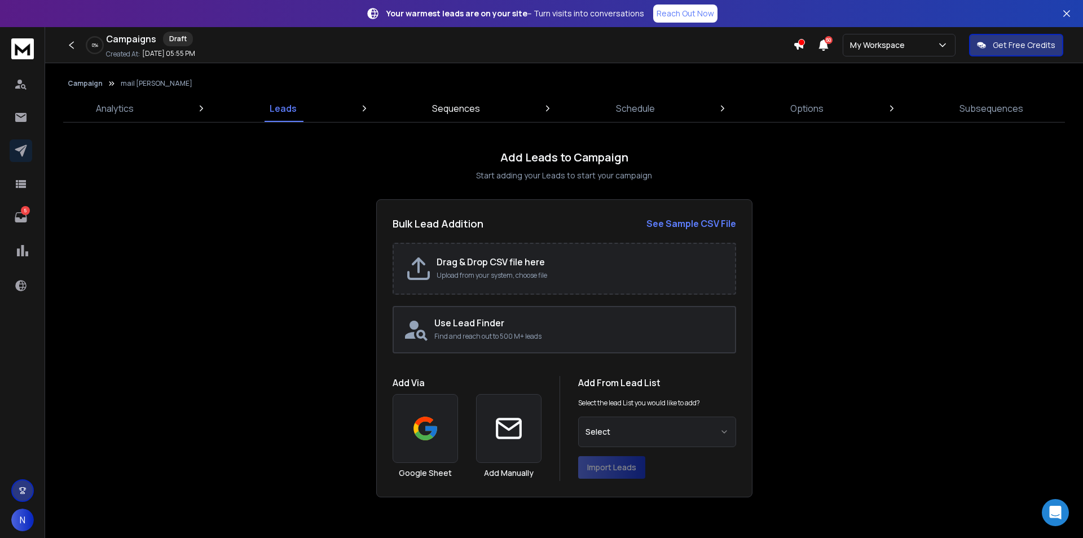
click at [453, 108] on p "Sequences" at bounding box center [456, 109] width 48 height 14
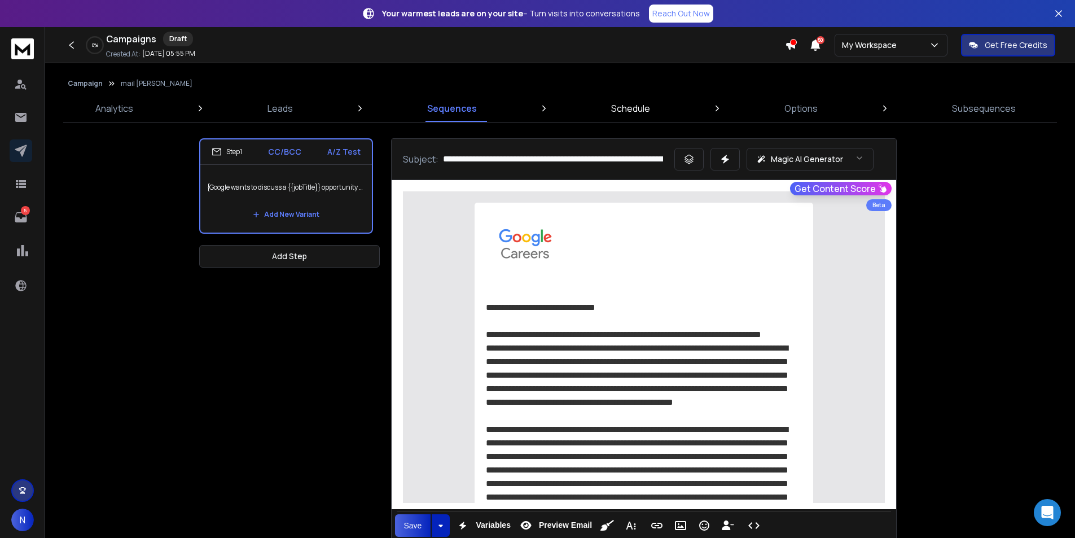
click at [650, 109] on p "Schedule" at bounding box center [630, 109] width 39 height 14
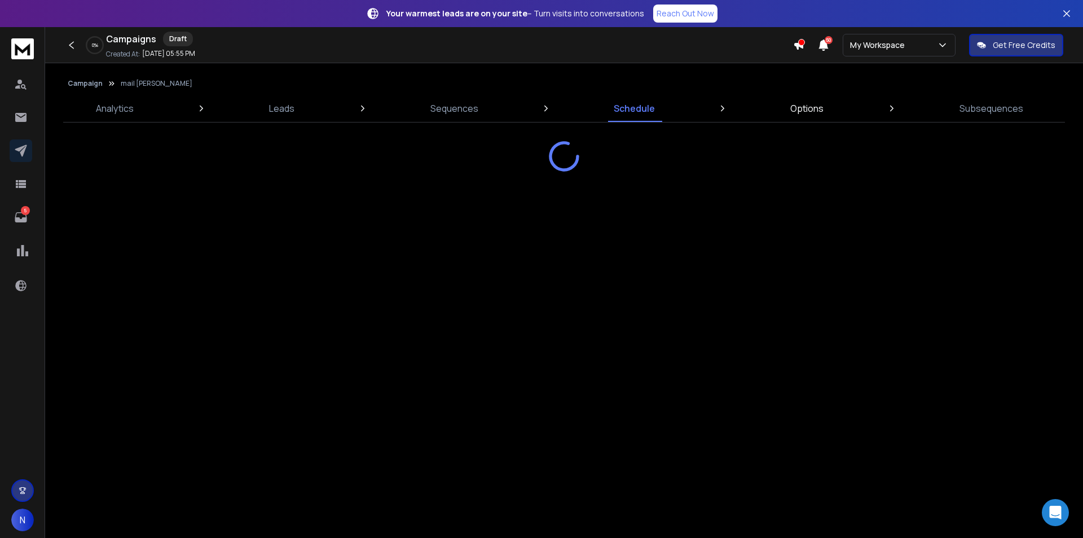
click at [794, 109] on p "Options" at bounding box center [806, 109] width 33 height 14
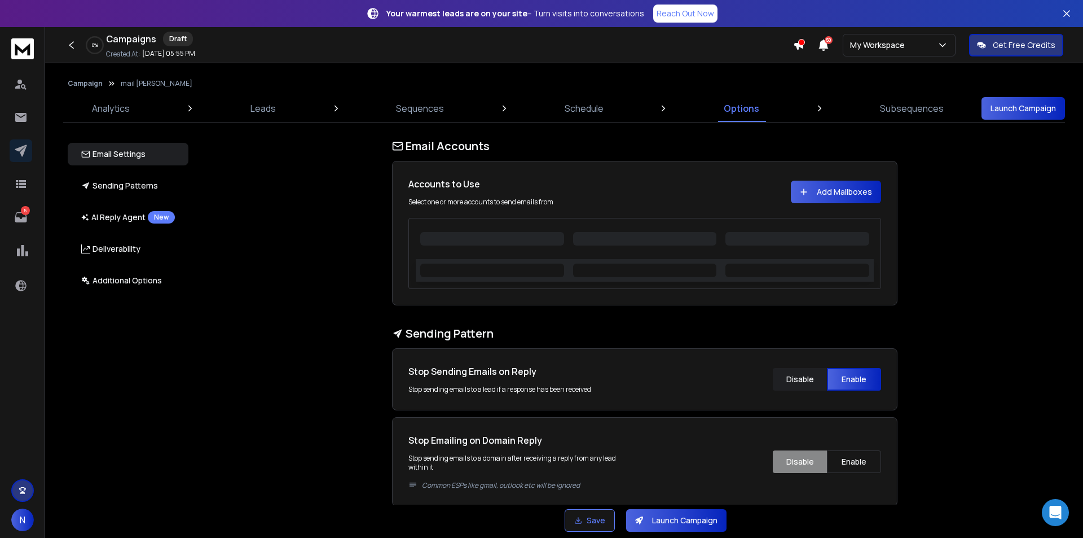
click at [1027, 107] on button "Launch Campaign" at bounding box center [1023, 108] width 83 height 23
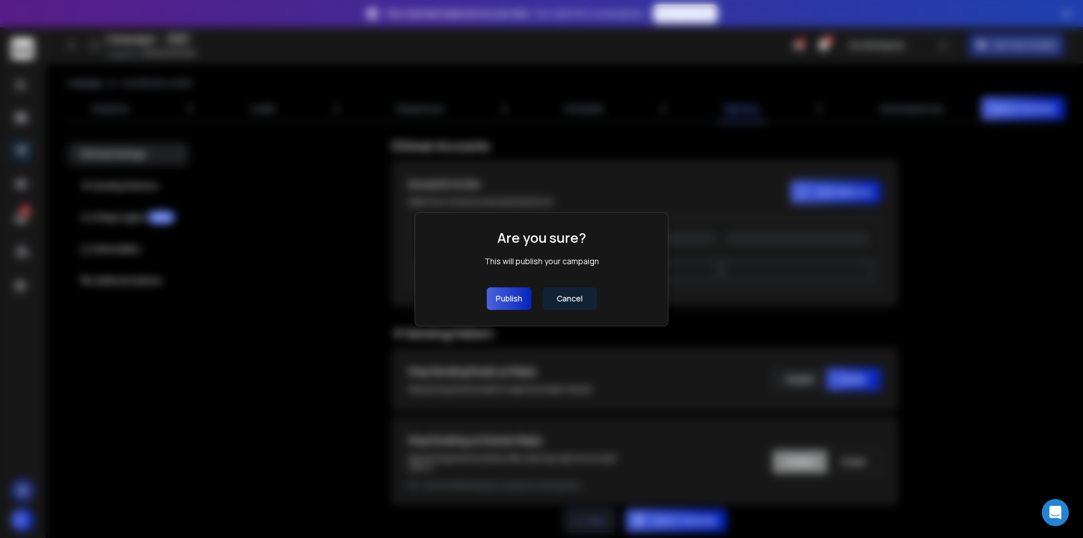
click at [589, 293] on button "Cancel" at bounding box center [570, 298] width 54 height 23
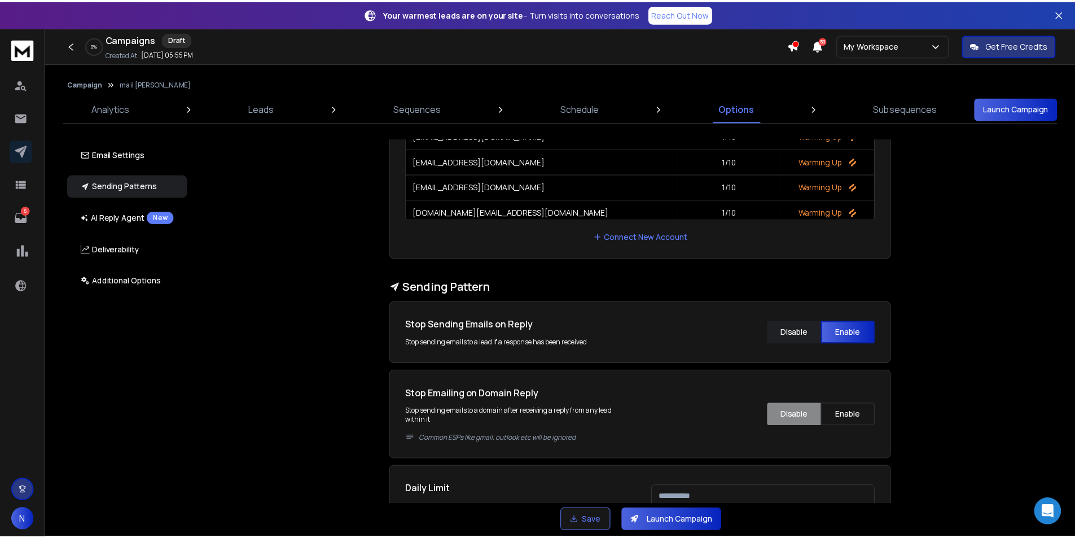
scroll to position [685, 0]
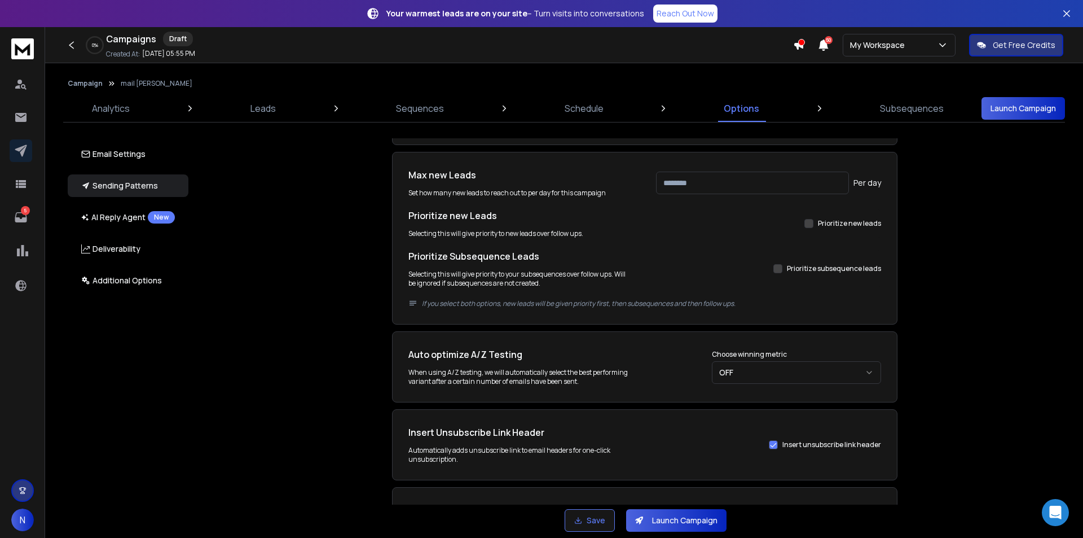
click at [692, 513] on button "Launch Campaign" at bounding box center [676, 520] width 100 height 23
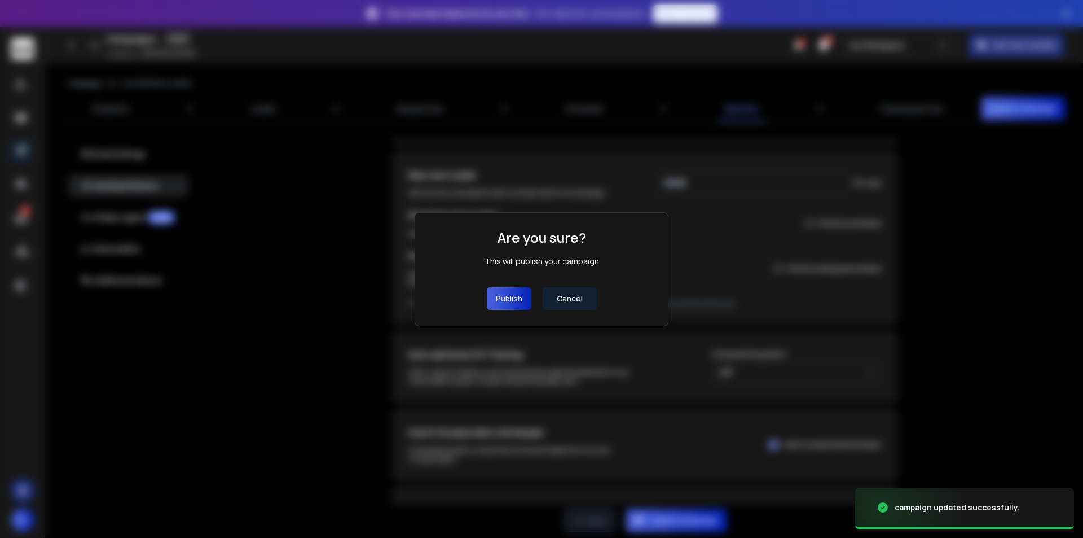
click at [512, 302] on button "Publish" at bounding box center [509, 298] width 45 height 23
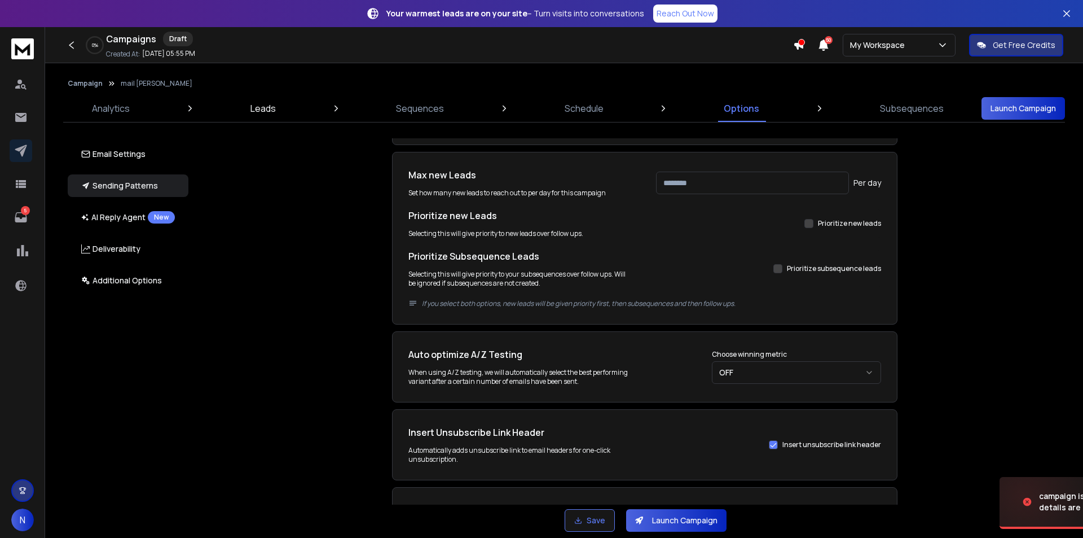
click at [278, 111] on link "Leads" at bounding box center [263, 108] width 39 height 27
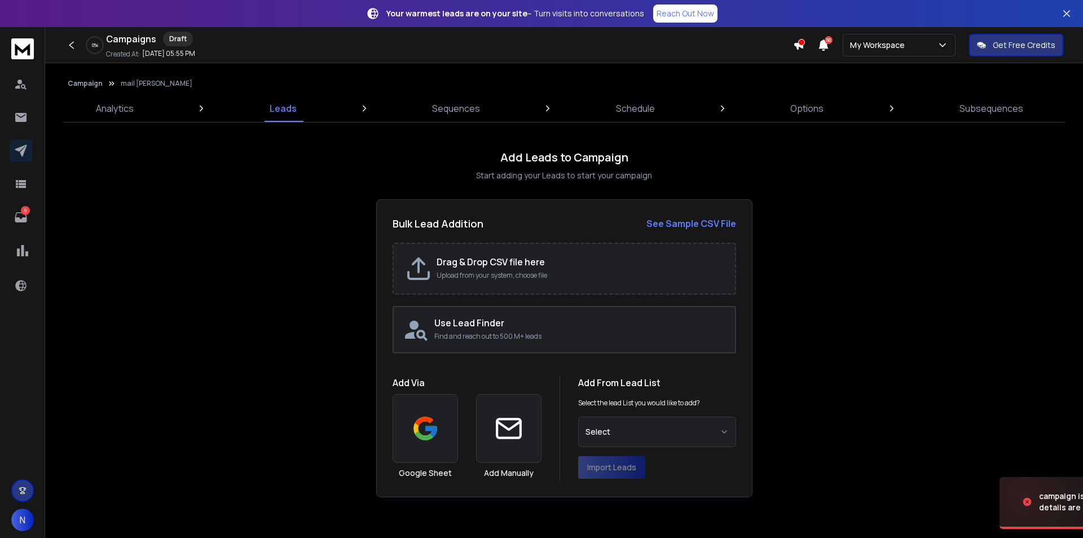
click at [527, 267] on h2 "Drag & Drop CSV file here" at bounding box center [580, 262] width 287 height 14
type input "**********"
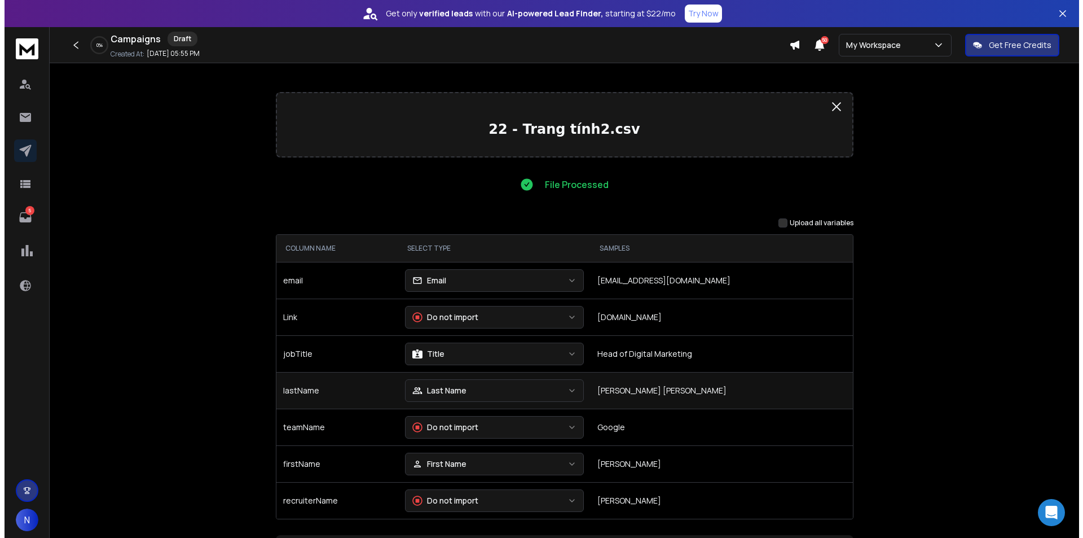
scroll to position [113, 0]
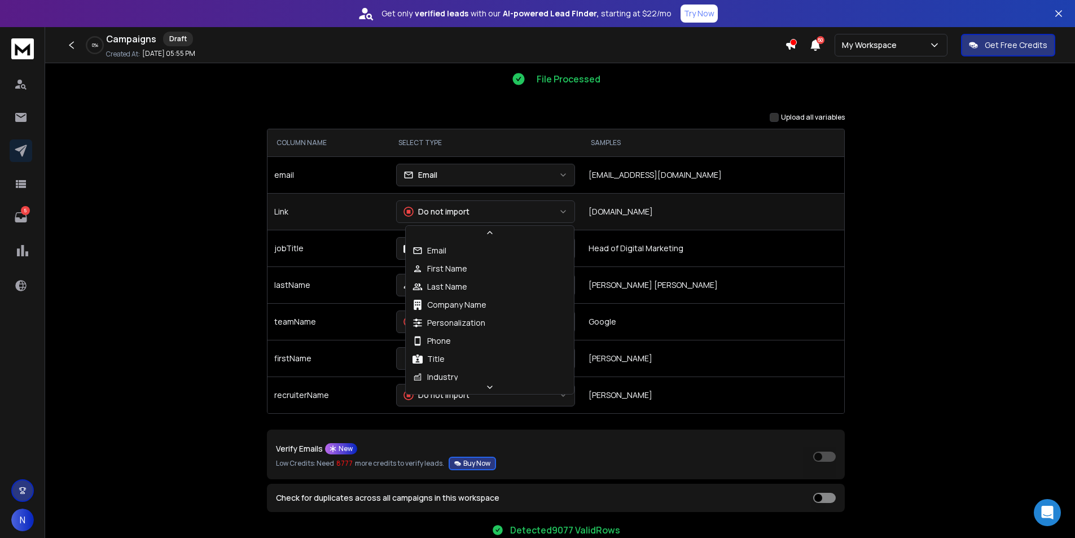
click at [506, 205] on button "Do not import" at bounding box center [485, 211] width 179 height 23
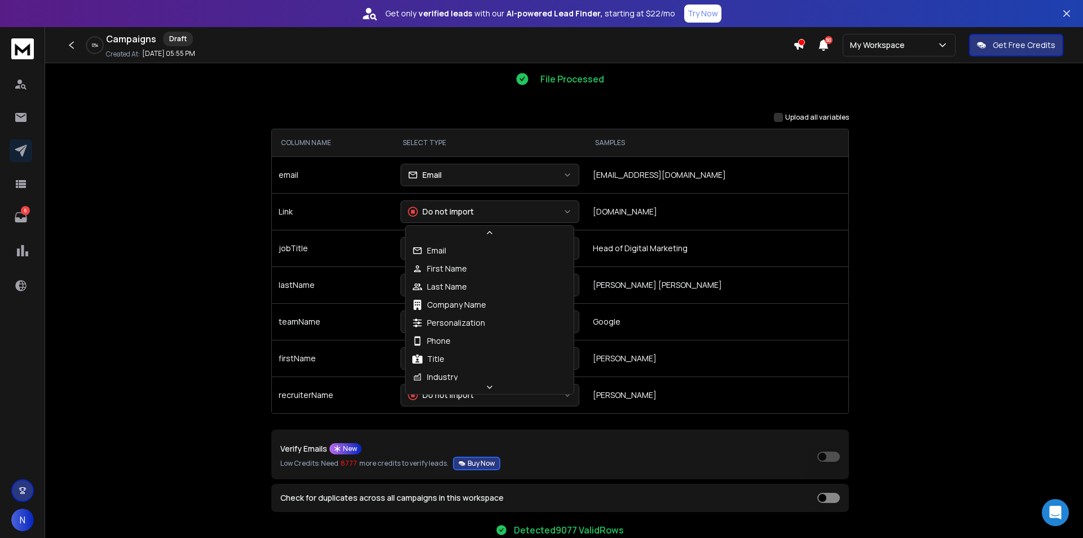
scroll to position [114, 0]
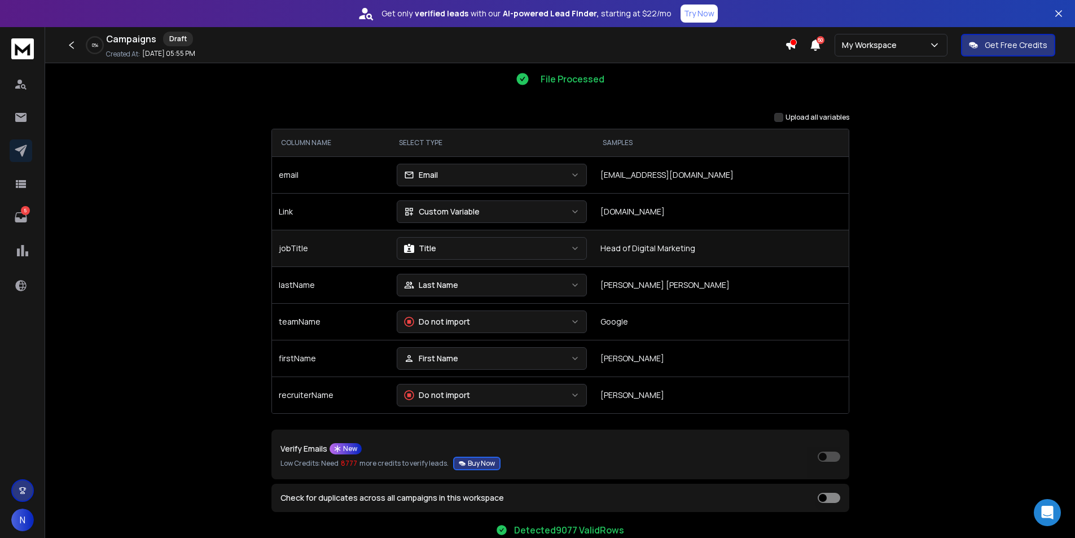
click at [494, 247] on button "Title" at bounding box center [492, 248] width 190 height 23
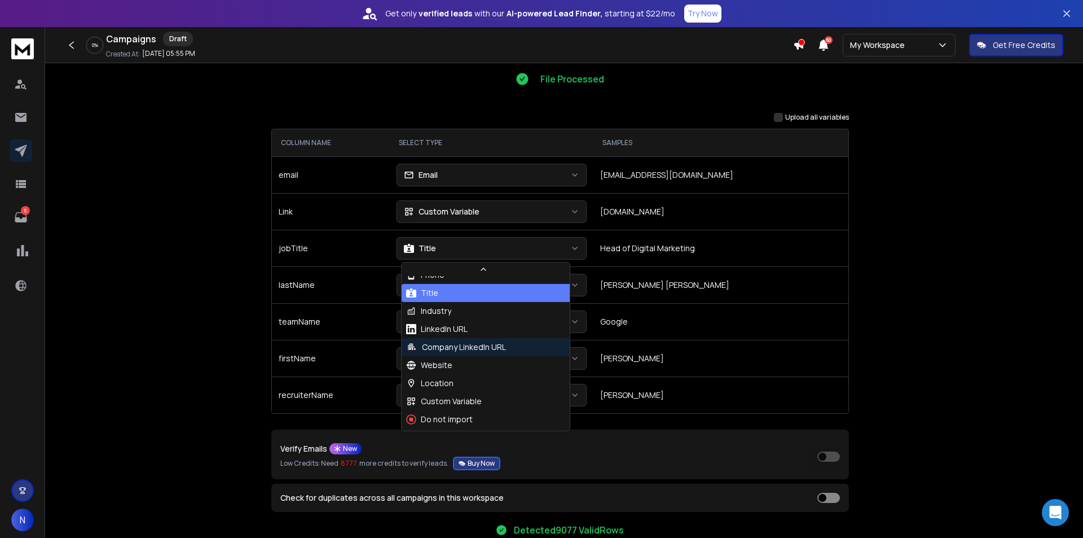
scroll to position [103, 0]
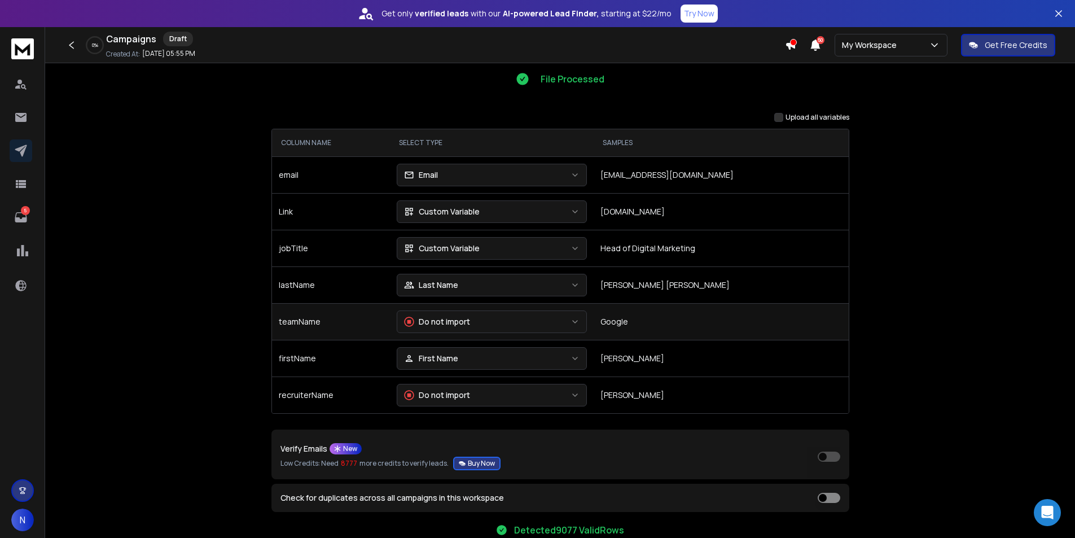
click at [489, 324] on button "Do not import" at bounding box center [492, 321] width 190 height 23
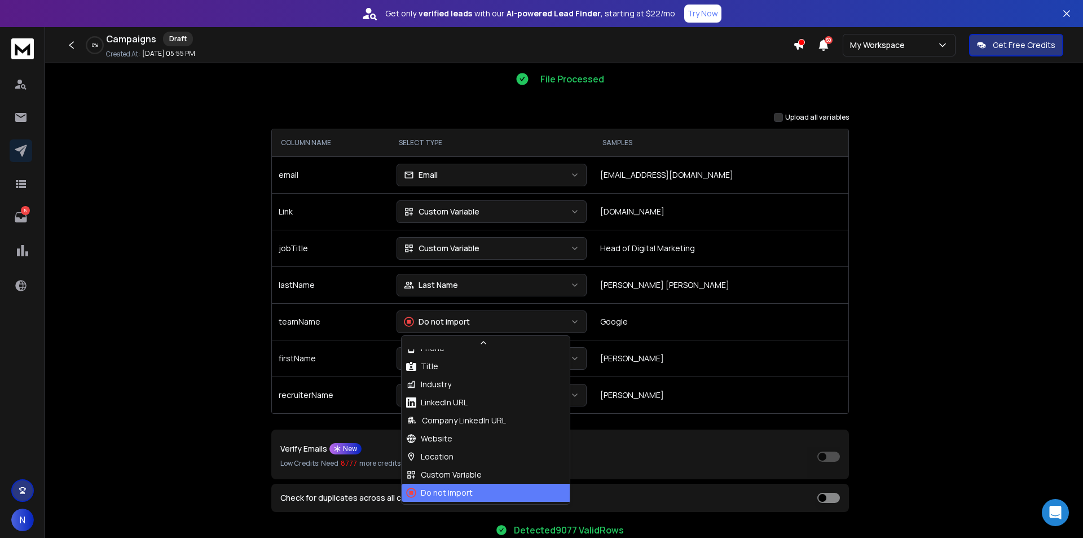
drag, startPoint x: 473, startPoint y: 468, endPoint x: 475, endPoint y: 454, distance: 14.3
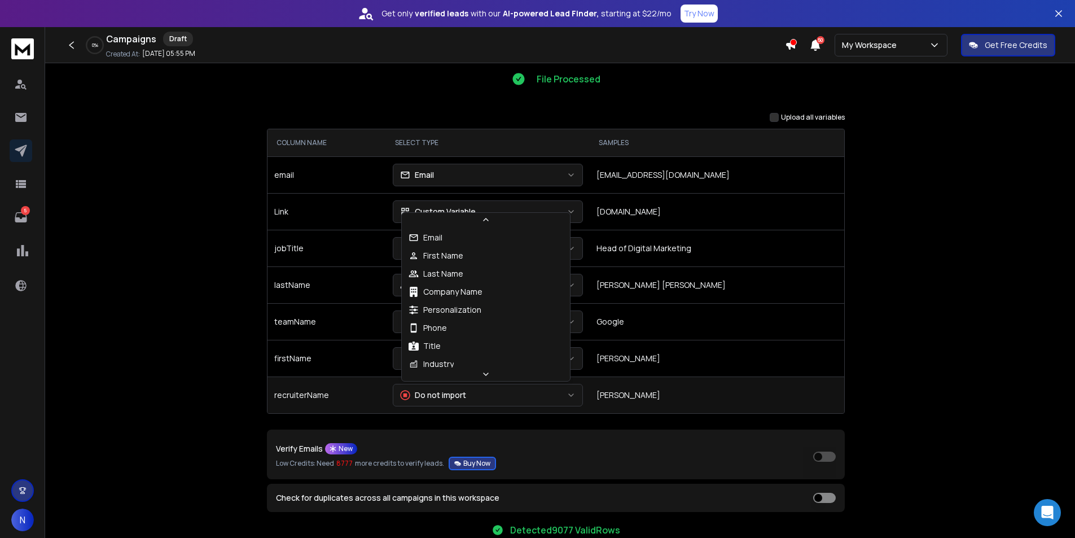
click at [485, 391] on button "Do not import" at bounding box center [488, 395] width 190 height 23
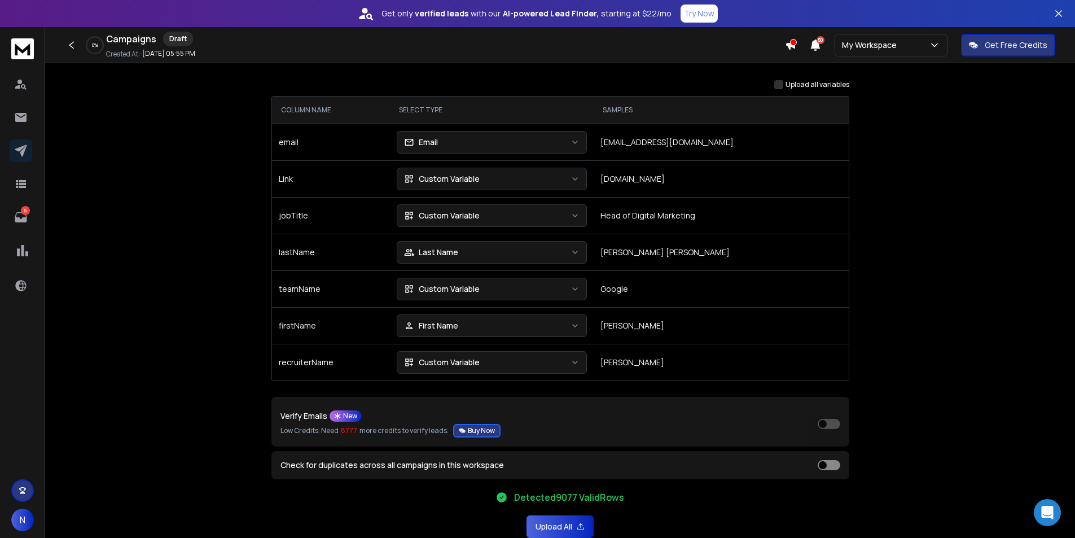
scroll to position [164, 0]
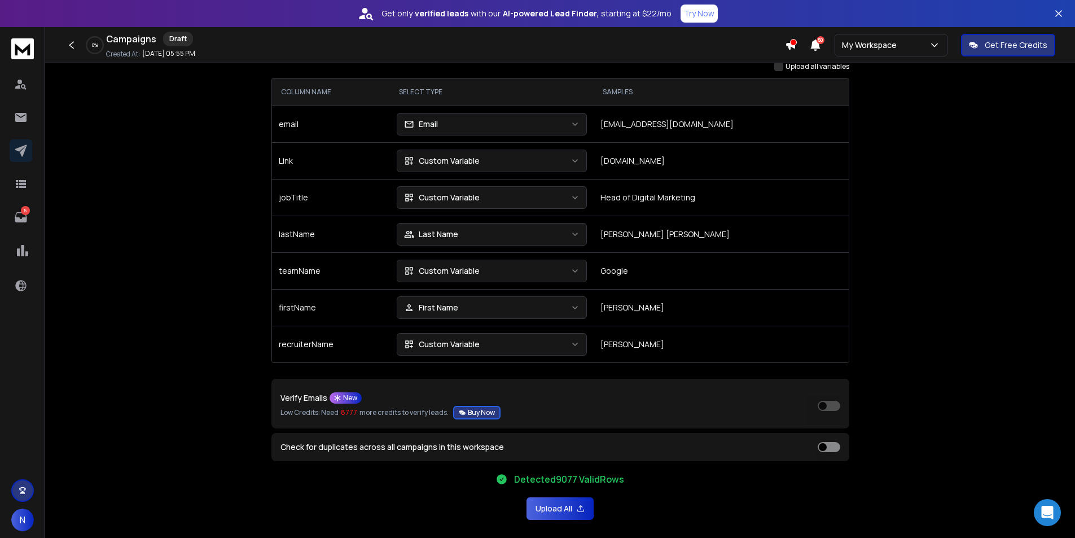
click at [527, 508] on button "Upload All" at bounding box center [559, 508] width 67 height 23
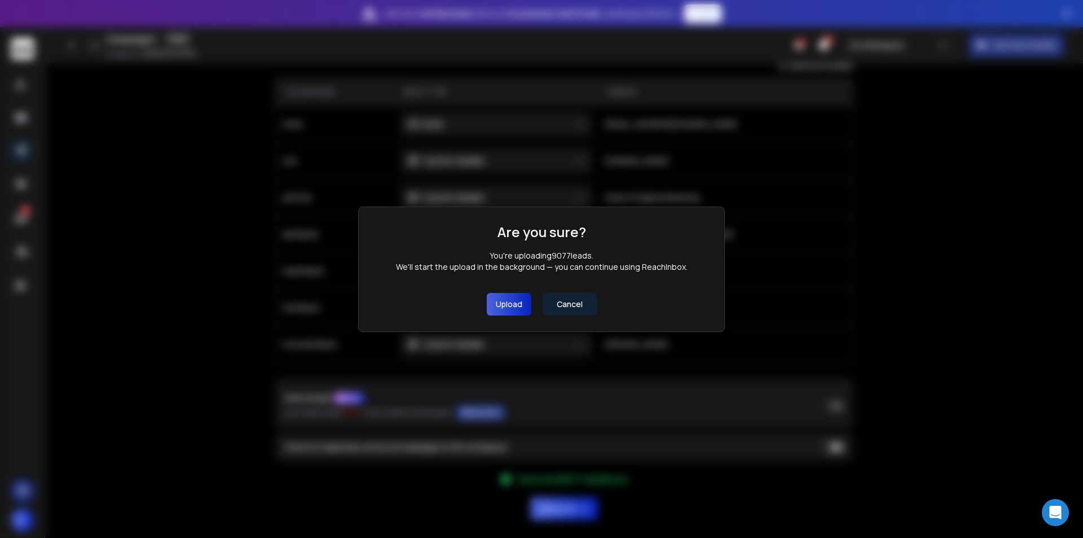
click at [501, 301] on button "Upload" at bounding box center [509, 304] width 45 height 23
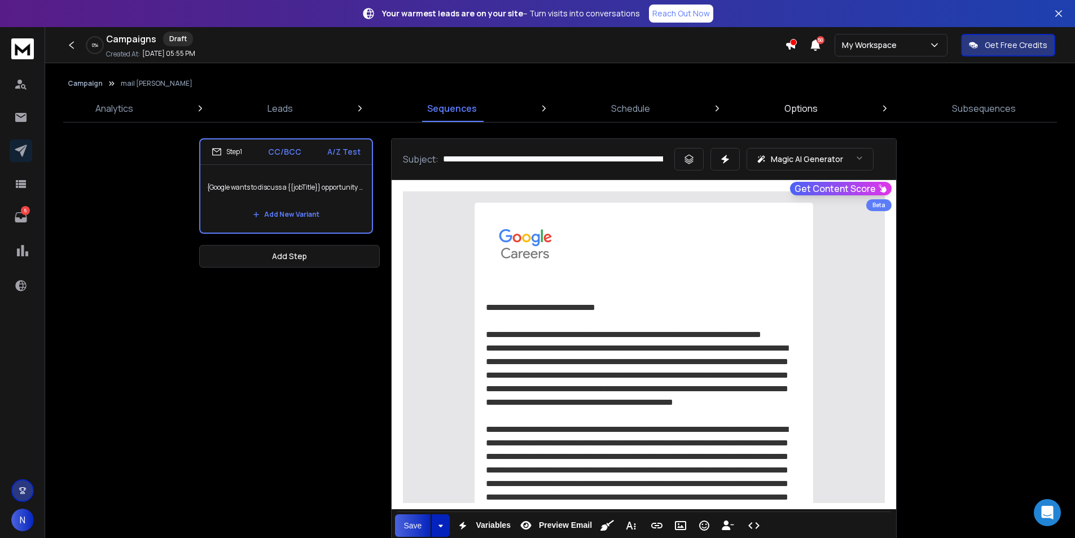
click at [797, 113] on p "Options" at bounding box center [800, 109] width 33 height 14
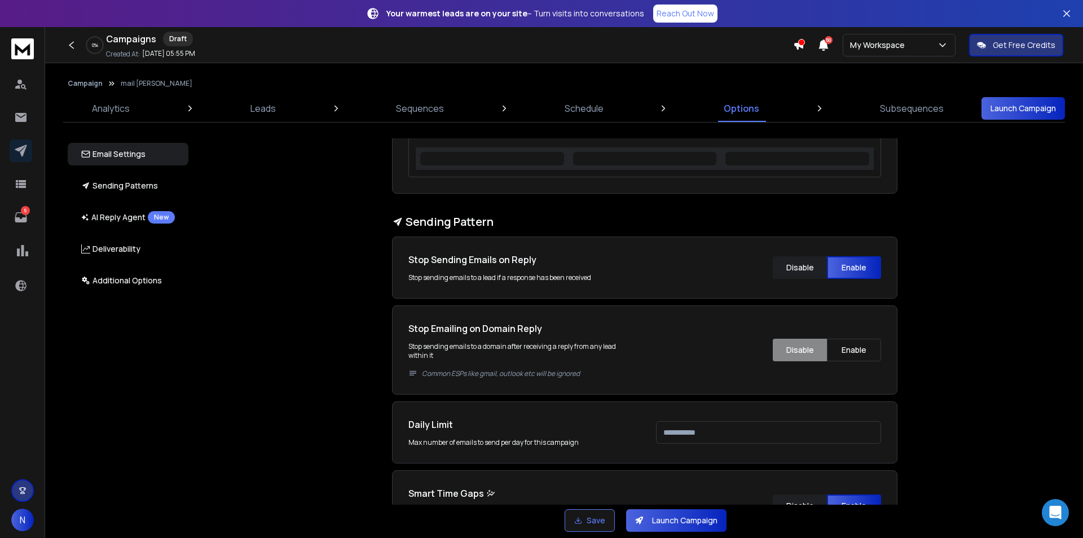
scroll to position [113, 0]
click at [686, 523] on button "Launch Campaign" at bounding box center [676, 520] width 100 height 23
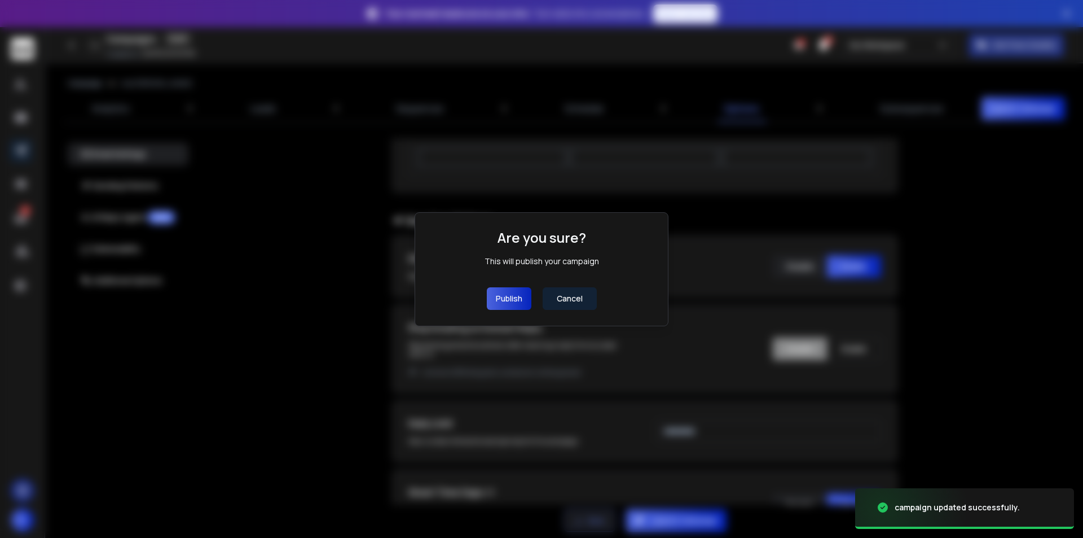
click at [495, 302] on button "Publish" at bounding box center [509, 298] width 45 height 23
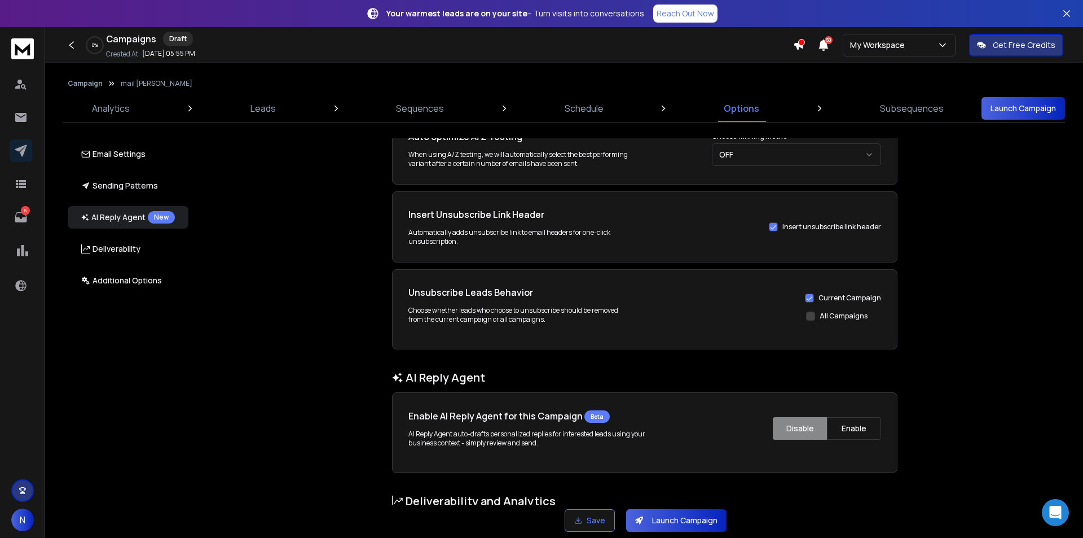
scroll to position [1241, 0]
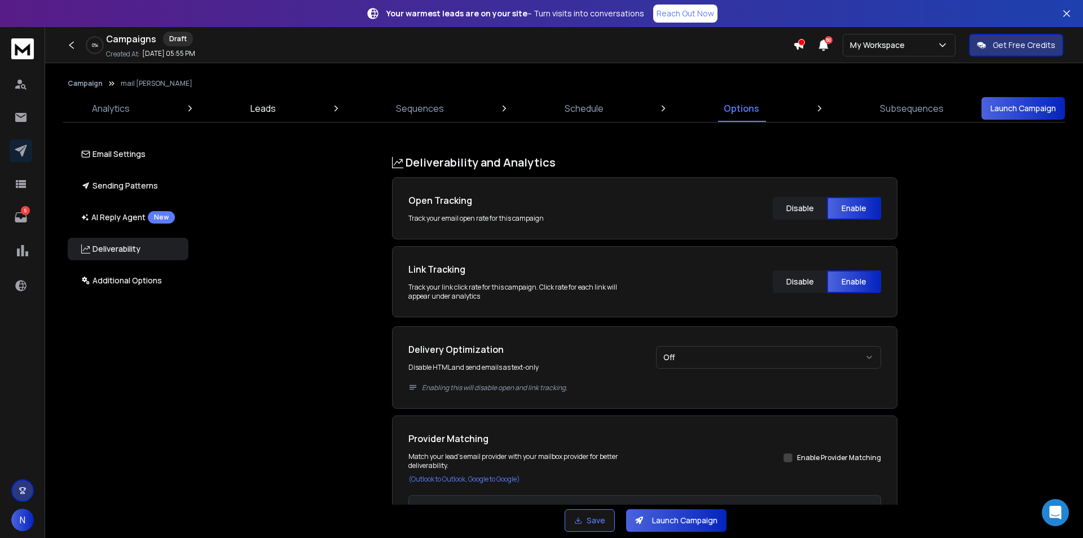
click at [280, 109] on link "Leads" at bounding box center [263, 108] width 39 height 27
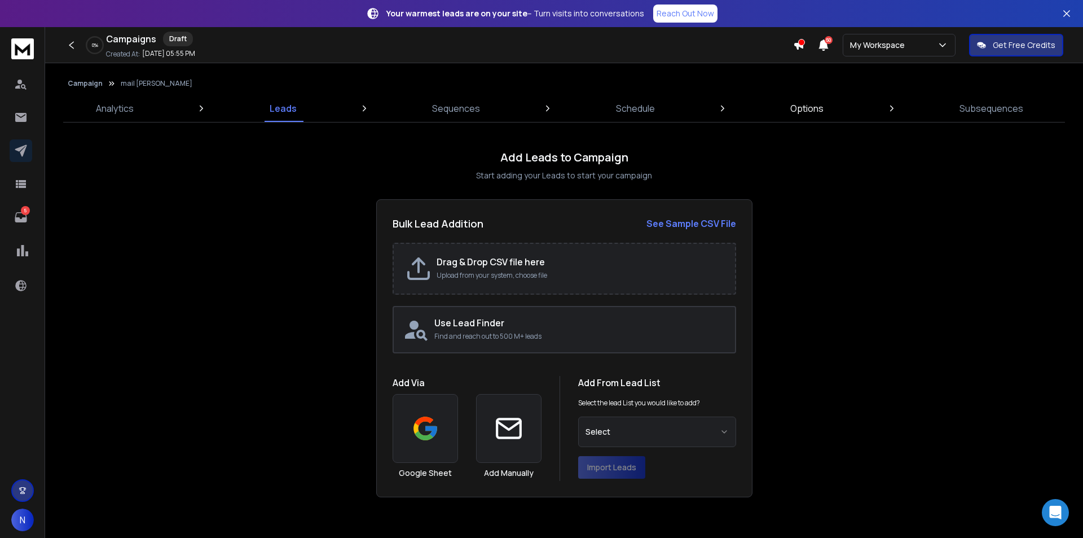
click at [804, 107] on p "Options" at bounding box center [806, 109] width 33 height 14
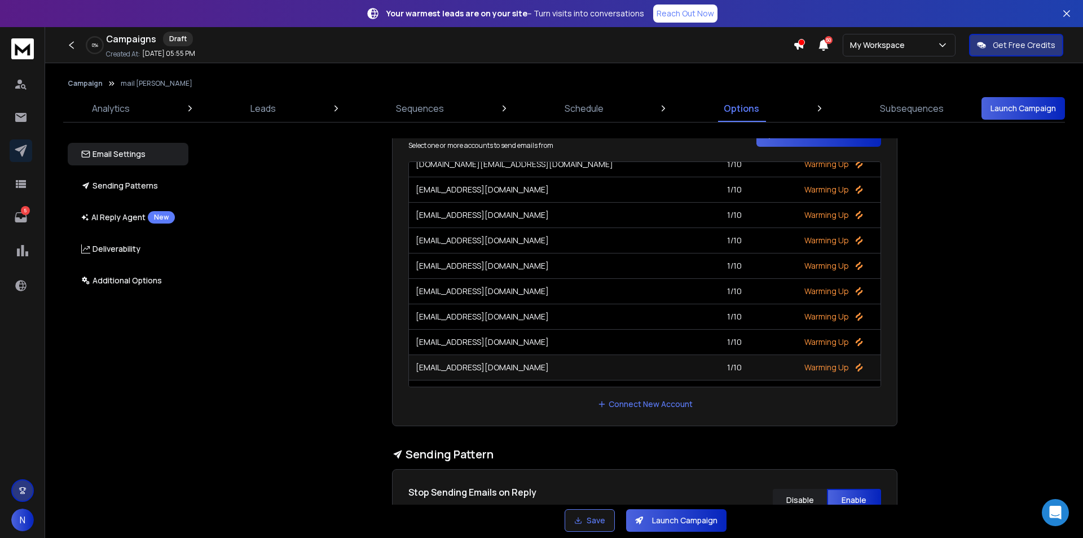
scroll to position [451, 0]
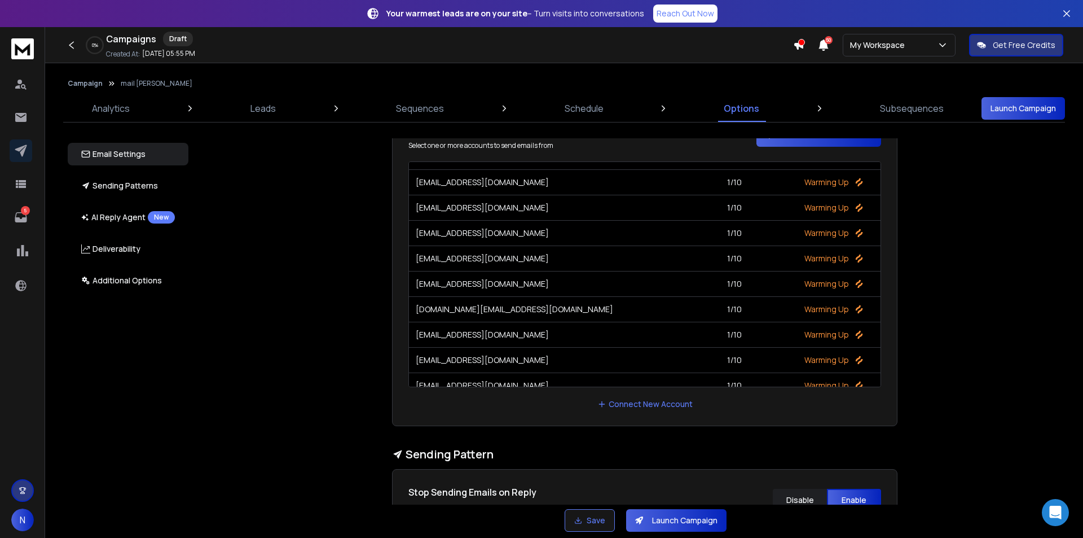
click at [287, 106] on div "Analytics Leads Sequences Schedule Options Subsequences" at bounding box center [517, 108] width 909 height 27
click at [263, 112] on p "Leads" at bounding box center [262, 109] width 25 height 14
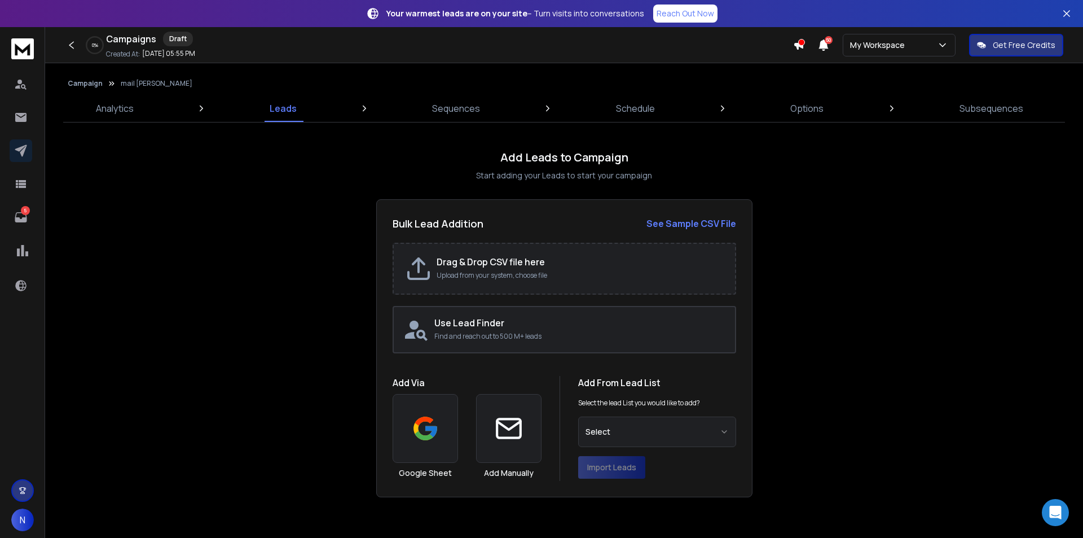
click at [534, 268] on h2 "Drag & Drop CSV file here" at bounding box center [580, 262] width 287 height 14
type input "**********"
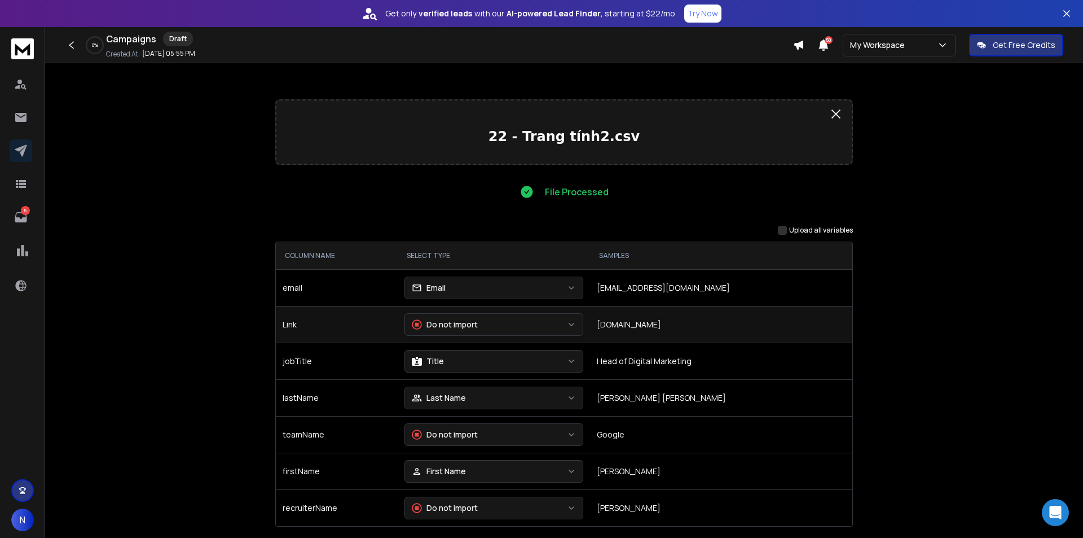
click at [493, 324] on button "Do not import" at bounding box center [493, 324] width 179 height 23
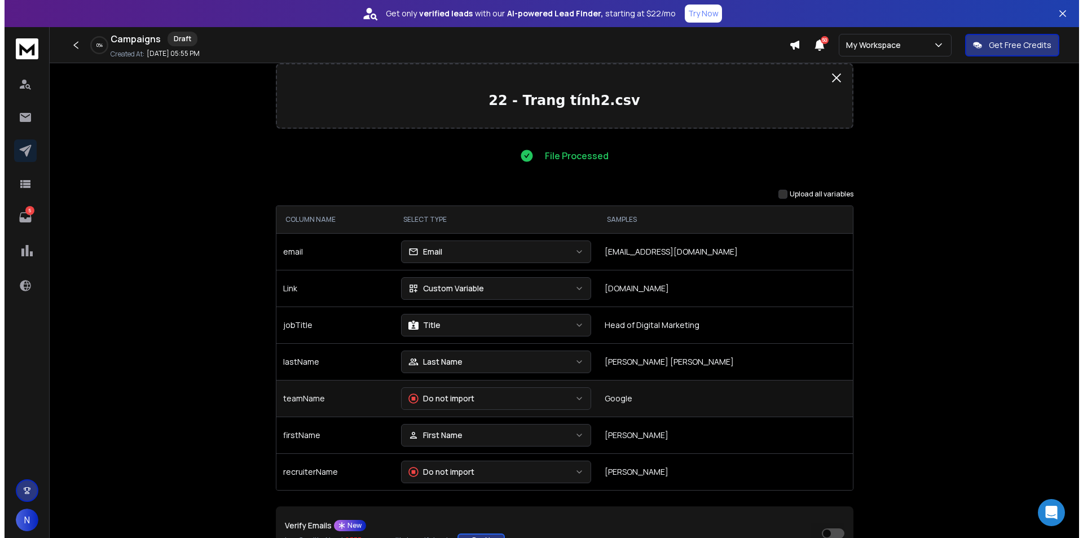
scroll to position [56, 0]
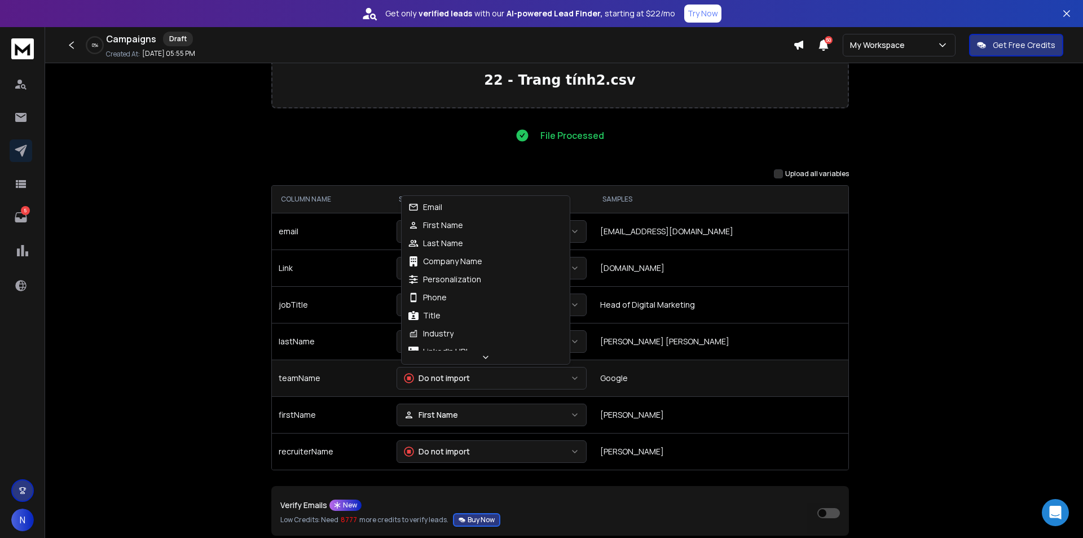
click at [492, 381] on button "Do not import" at bounding box center [492, 378] width 190 height 23
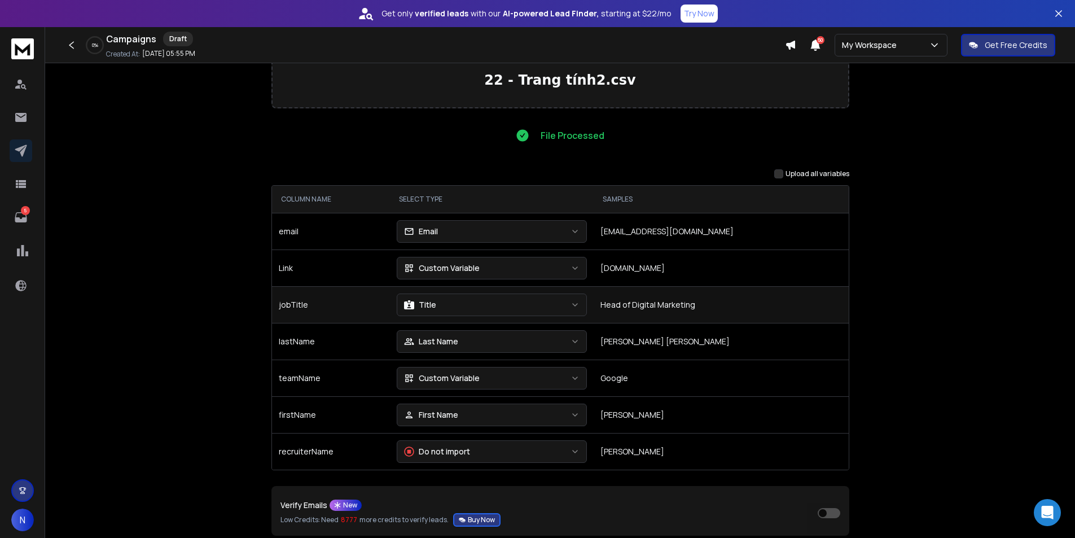
click at [472, 311] on button "Title" at bounding box center [492, 304] width 190 height 23
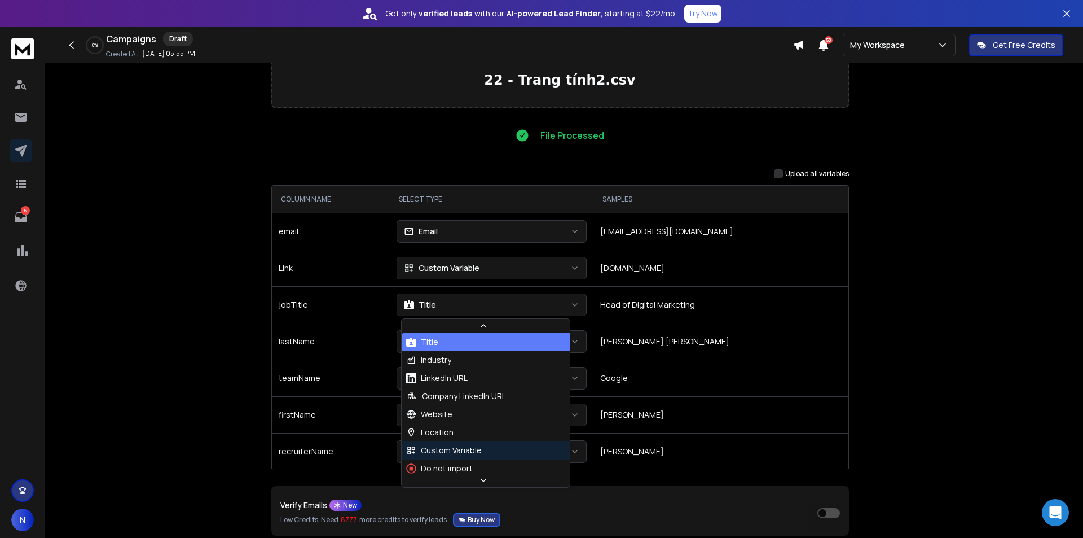
scroll to position [113, 0]
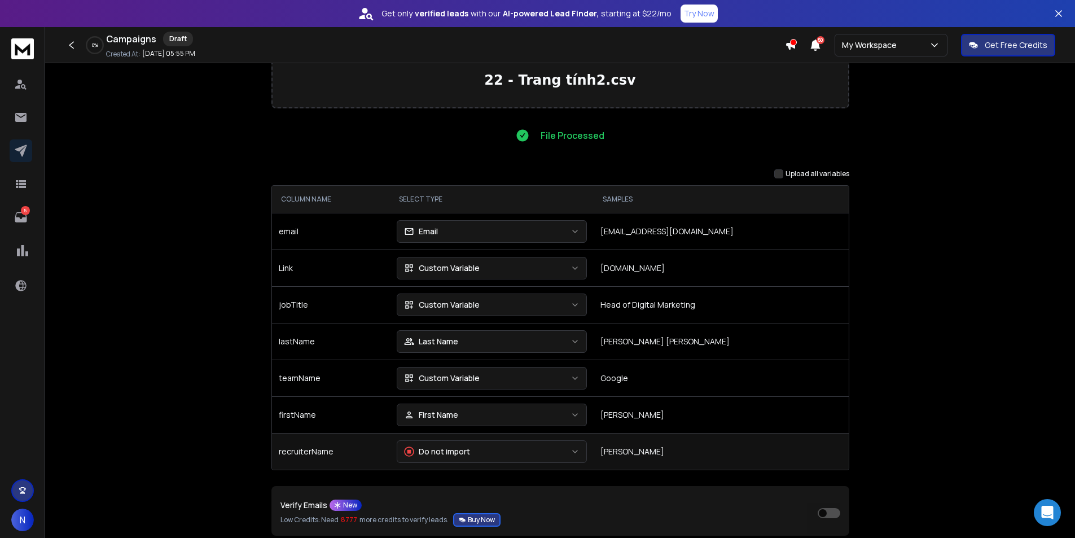
click at [488, 450] on button "Do not import" at bounding box center [492, 451] width 190 height 23
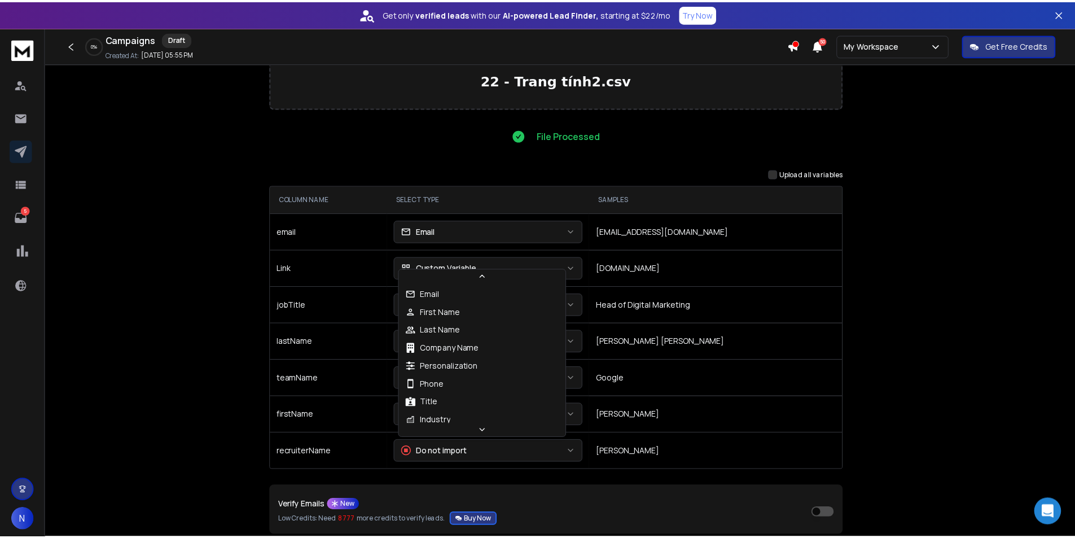
scroll to position [114, 0]
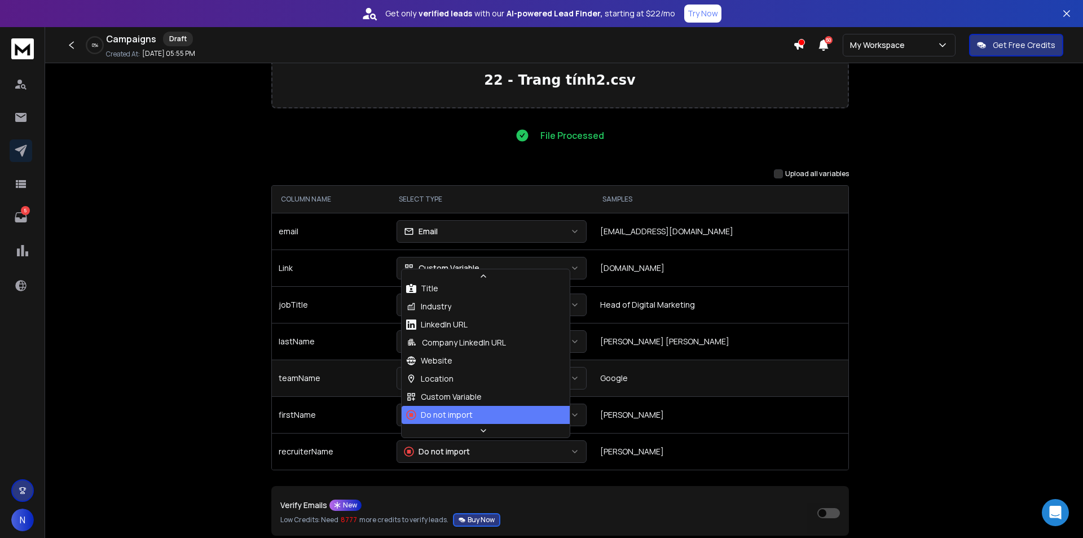
drag, startPoint x: 503, startPoint y: 399, endPoint x: 526, endPoint y: 386, distance: 26.2
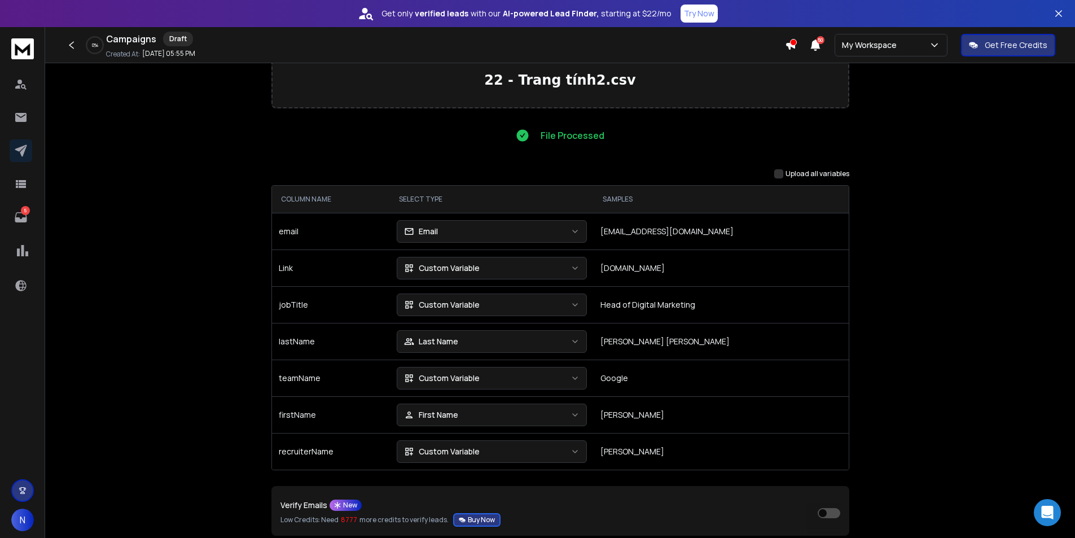
click at [787, 170] on label "Upload all variables" at bounding box center [817, 173] width 64 height 9
click at [773, 171] on div "Upload all variables" at bounding box center [560, 173] width 578 height 23
click at [781, 172] on button "Upload all variables" at bounding box center [778, 173] width 9 height 9
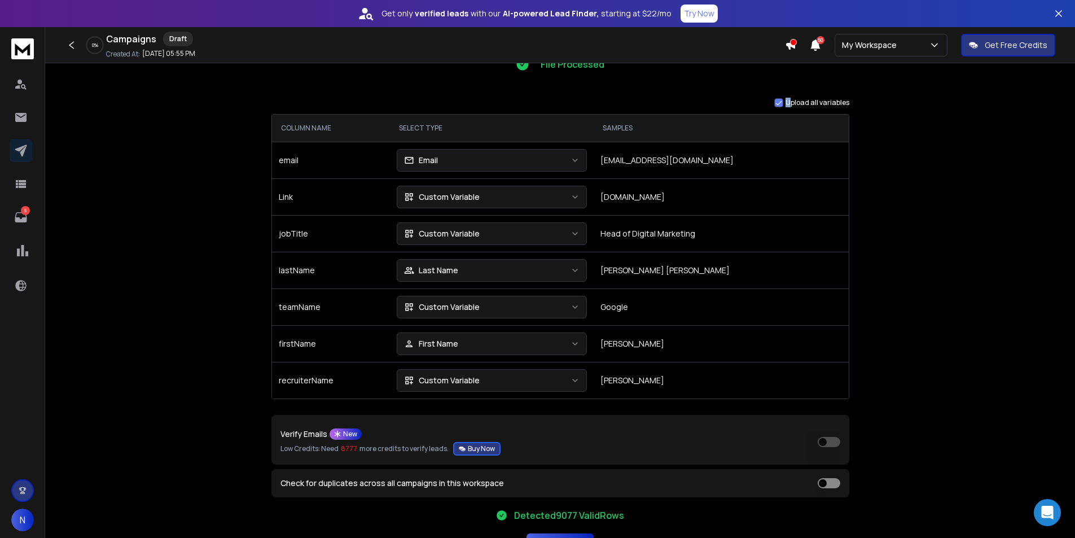
scroll to position [107, 0]
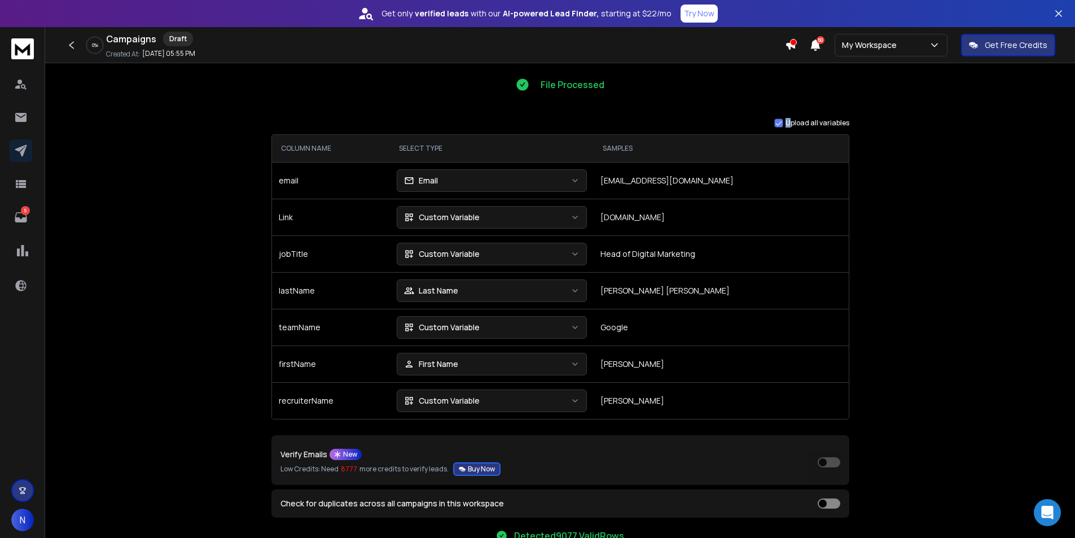
click at [780, 122] on button "Upload all variables" at bounding box center [778, 122] width 9 height 9
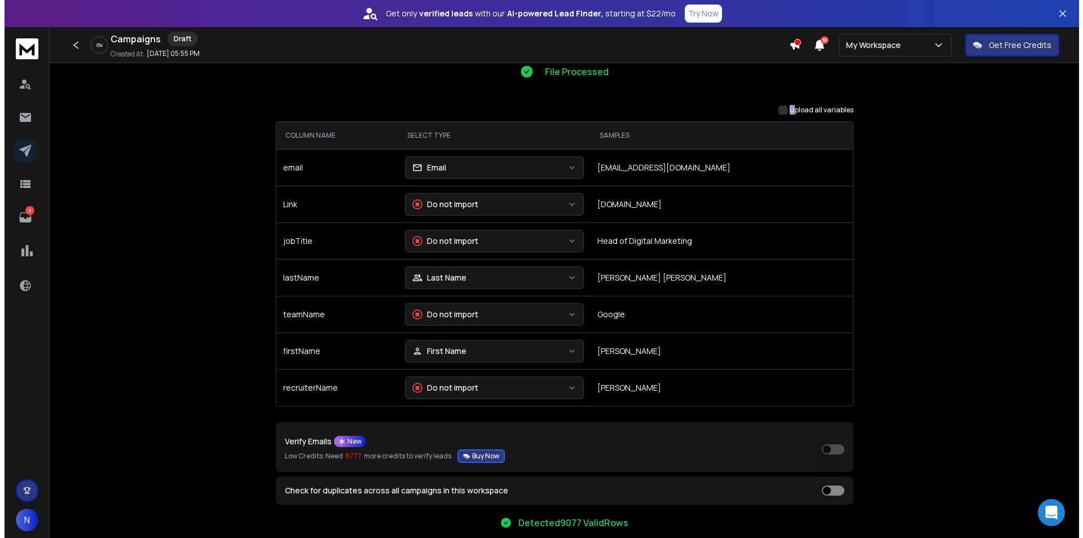
scroll to position [164, 0]
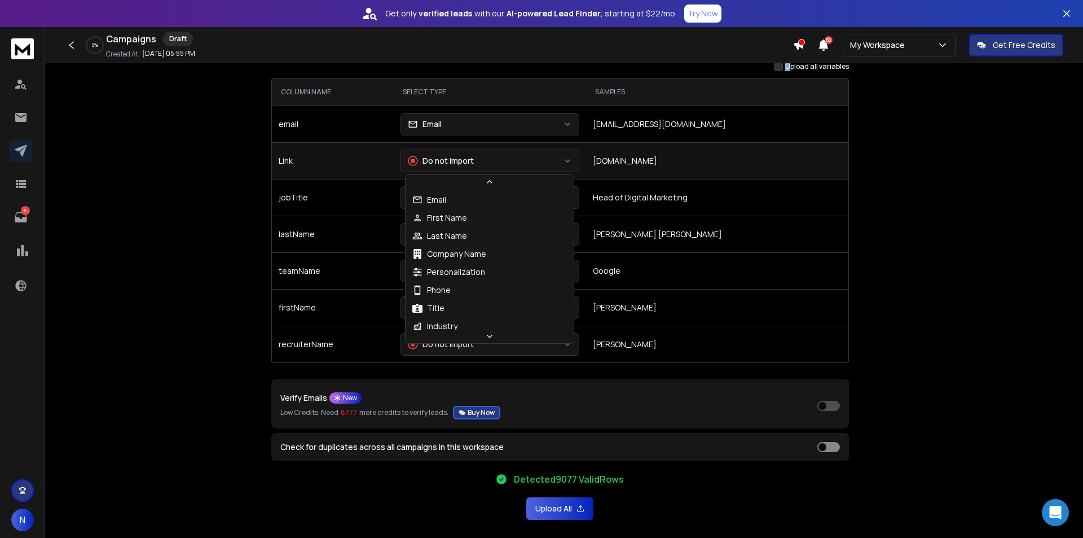
click at [482, 153] on button "Do not import" at bounding box center [490, 160] width 179 height 23
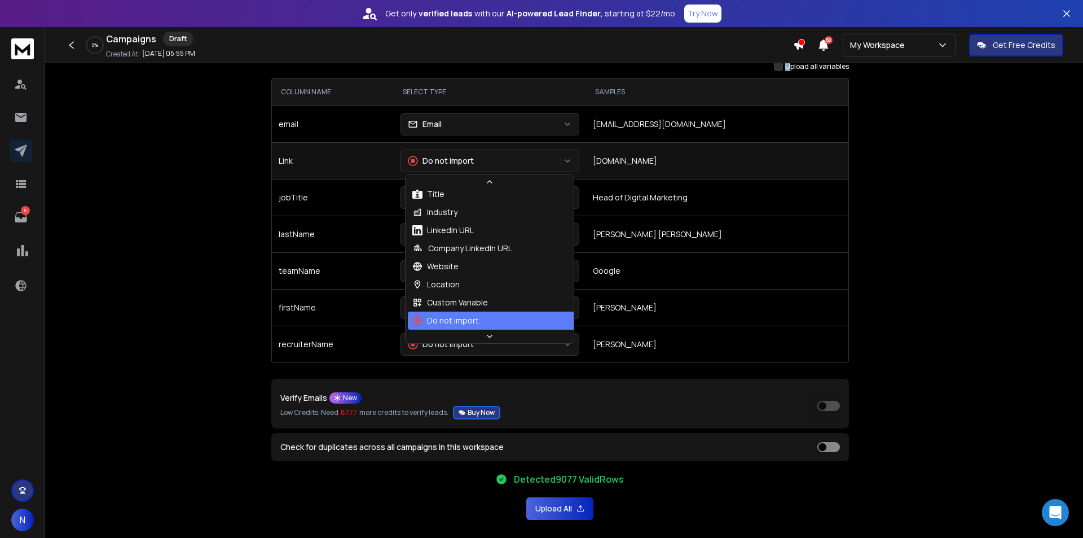
scroll to position [0, 2]
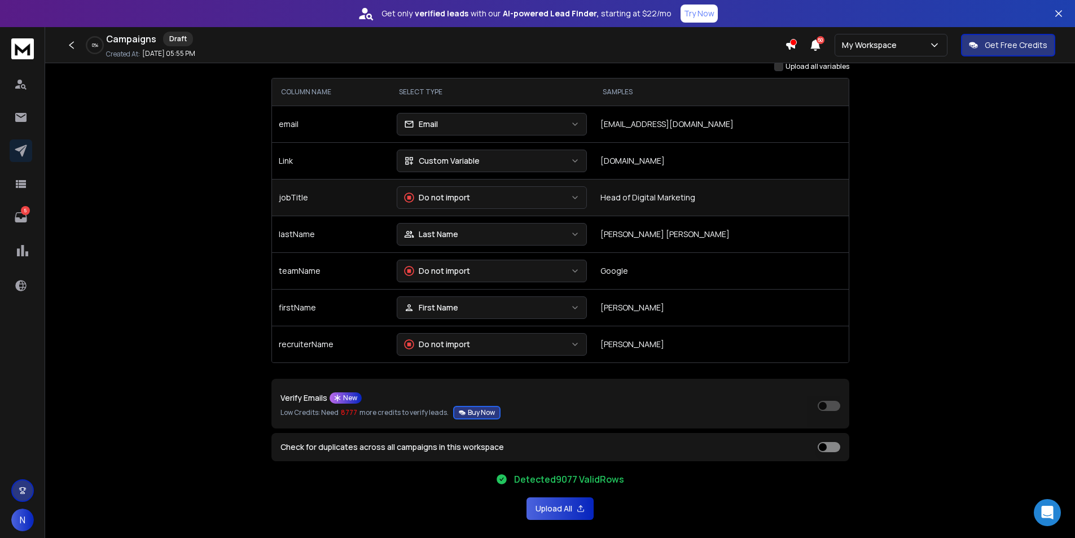
click at [473, 182] on td "Do not import" at bounding box center [492, 197] width 204 height 37
click at [470, 191] on button "Do not import" at bounding box center [492, 197] width 190 height 23
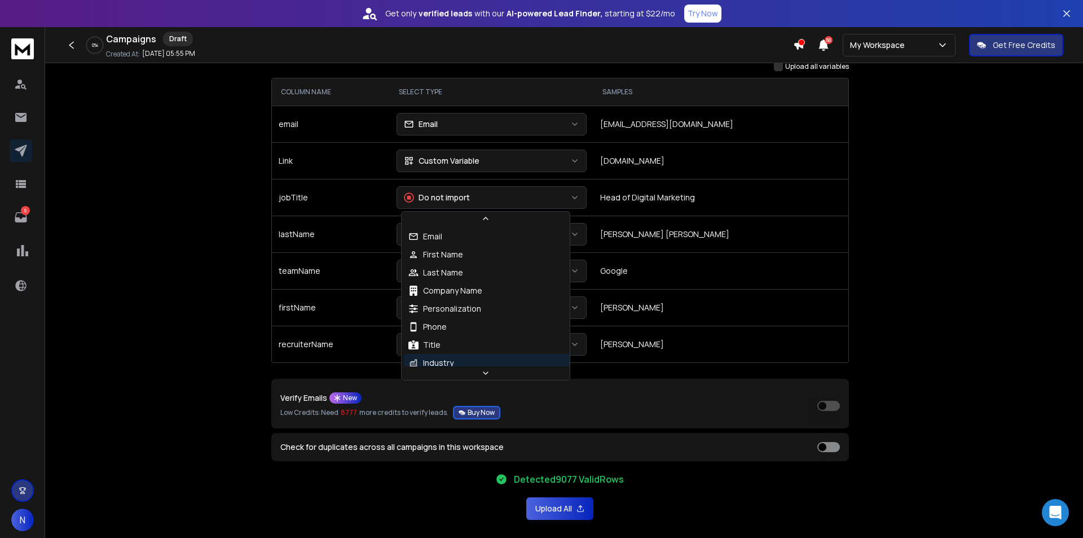
scroll to position [114, 0]
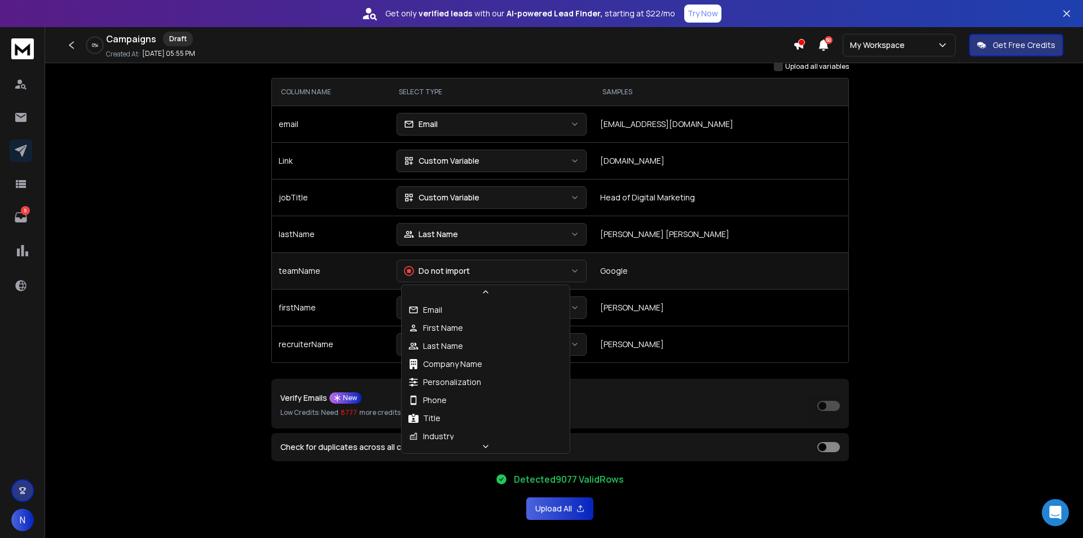
click at [455, 272] on div "Do not import" at bounding box center [437, 270] width 66 height 11
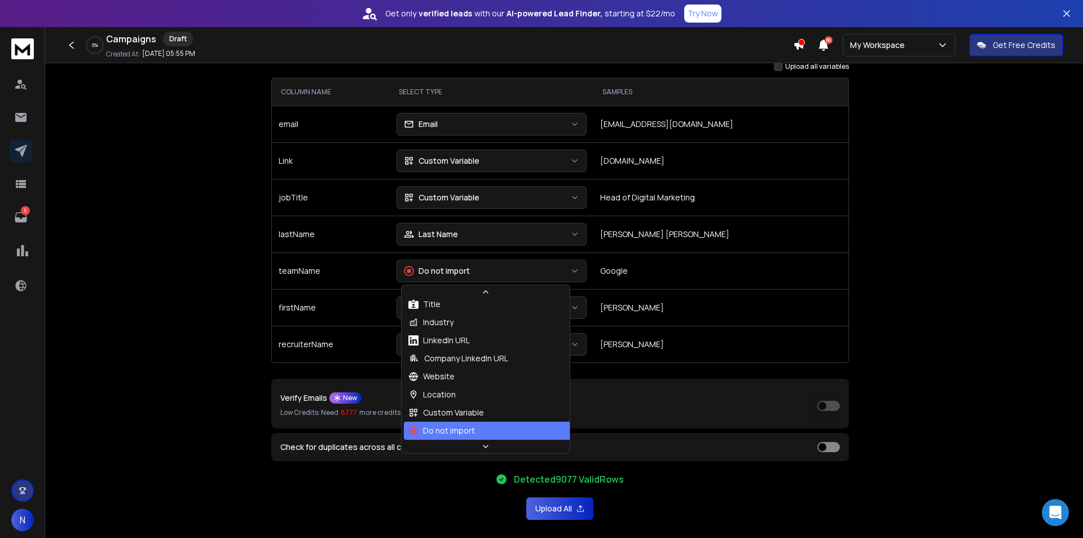
scroll to position [0, 2]
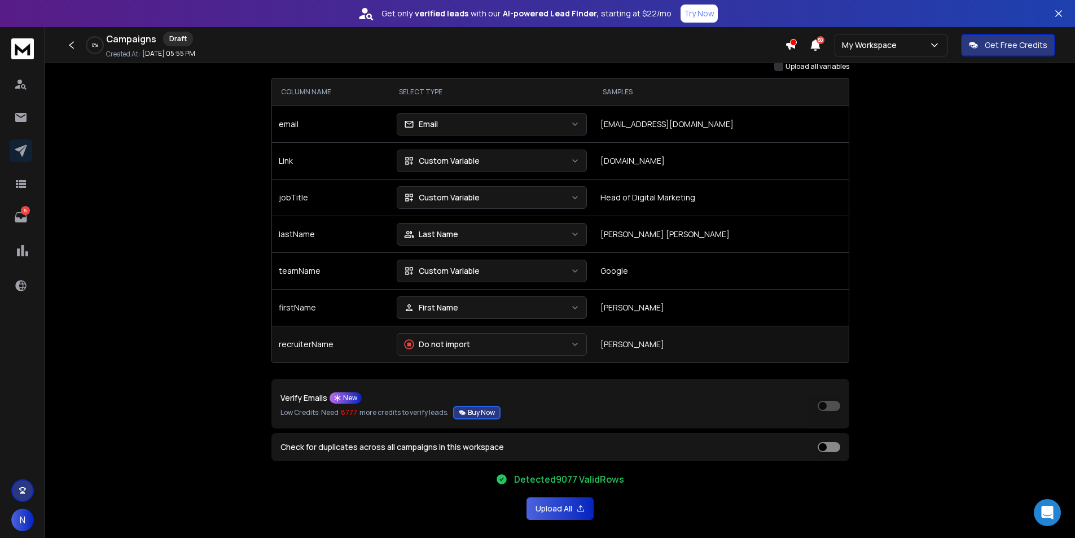
click at [453, 339] on div "Do not import" at bounding box center [437, 343] width 66 height 11
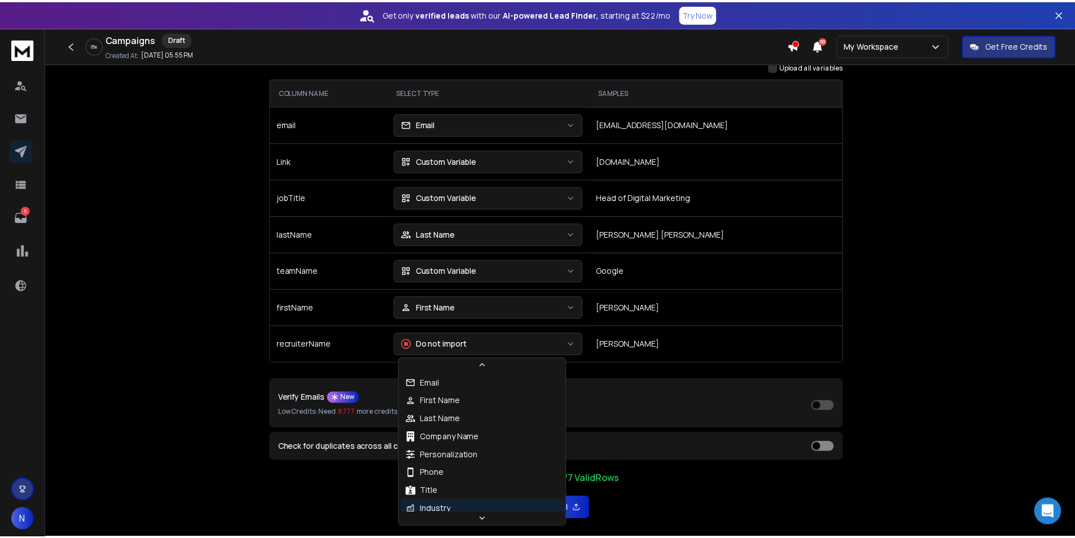
scroll to position [114, 0]
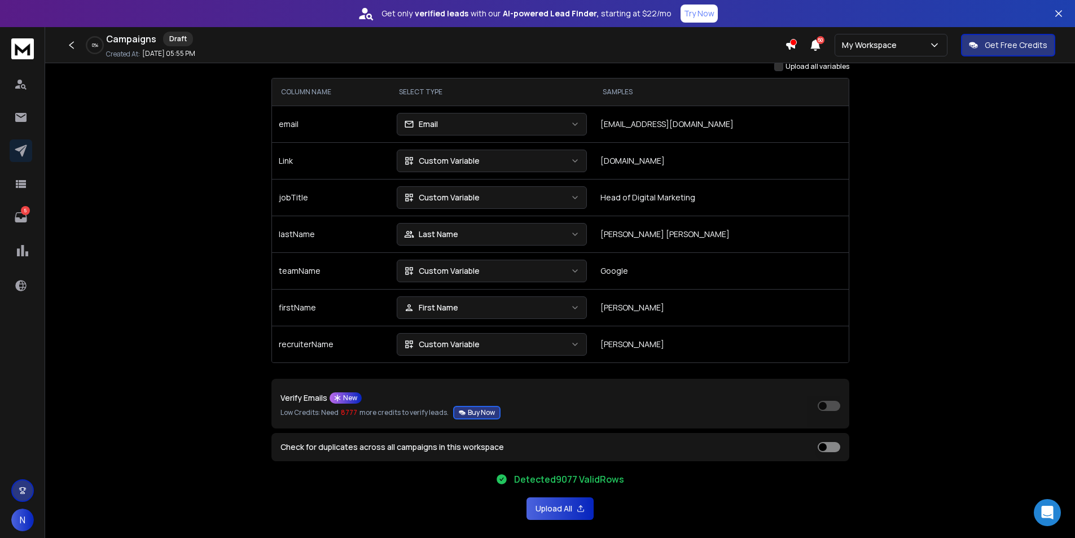
click at [961, 367] on div "22 - Trang tính2.csv File Processed Upload all variables COLUMN NAME SELECT TYP…" at bounding box center [537, 200] width 1075 height 674
click at [575, 503] on button "Upload All" at bounding box center [559, 508] width 67 height 23
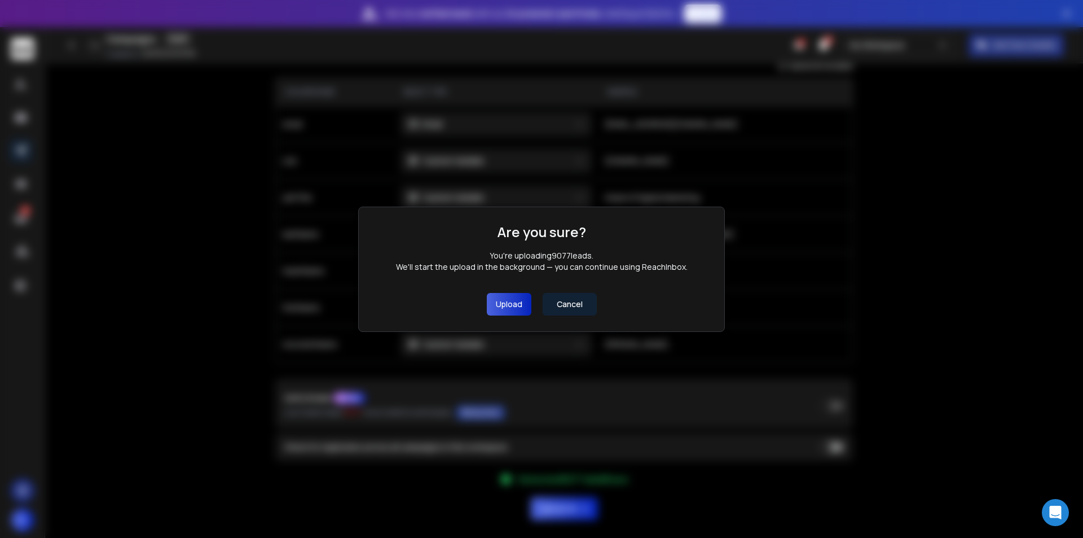
click at [517, 301] on button "Upload" at bounding box center [509, 304] width 45 height 23
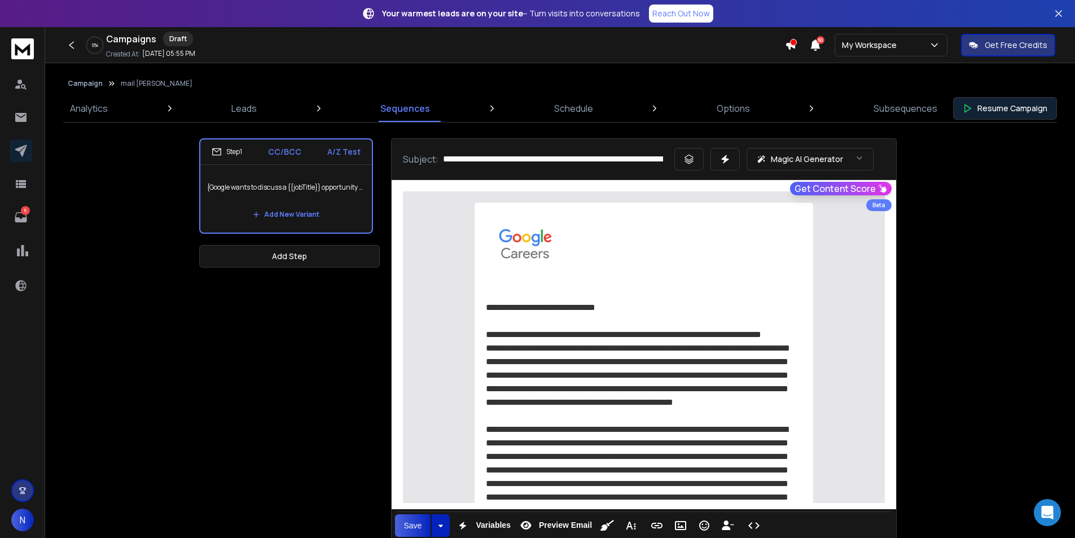
click at [1005, 105] on button "Resume Campaign" at bounding box center [1005, 108] width 104 height 23
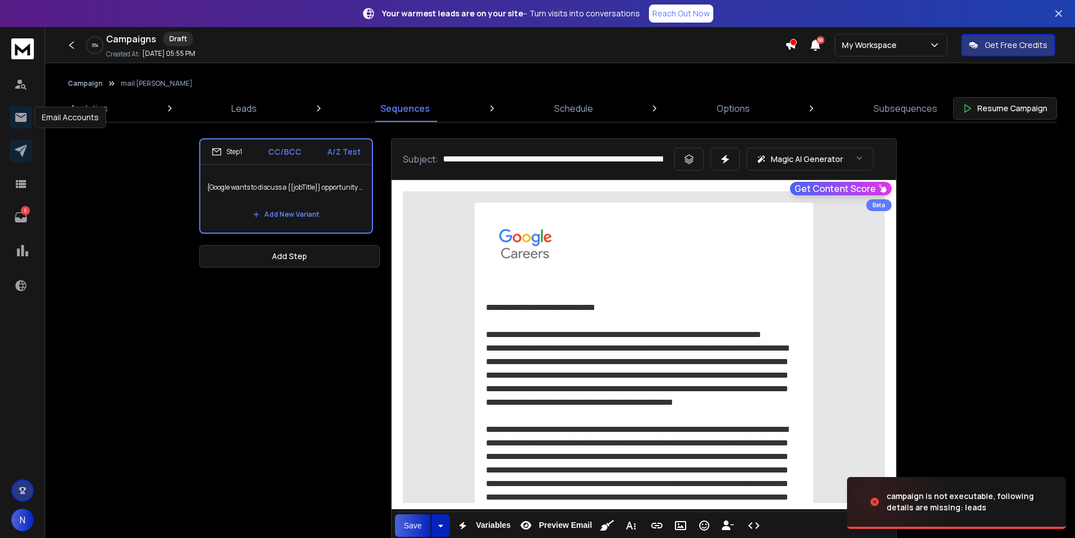
click at [19, 122] on icon at bounding box center [21, 118] width 14 height 14
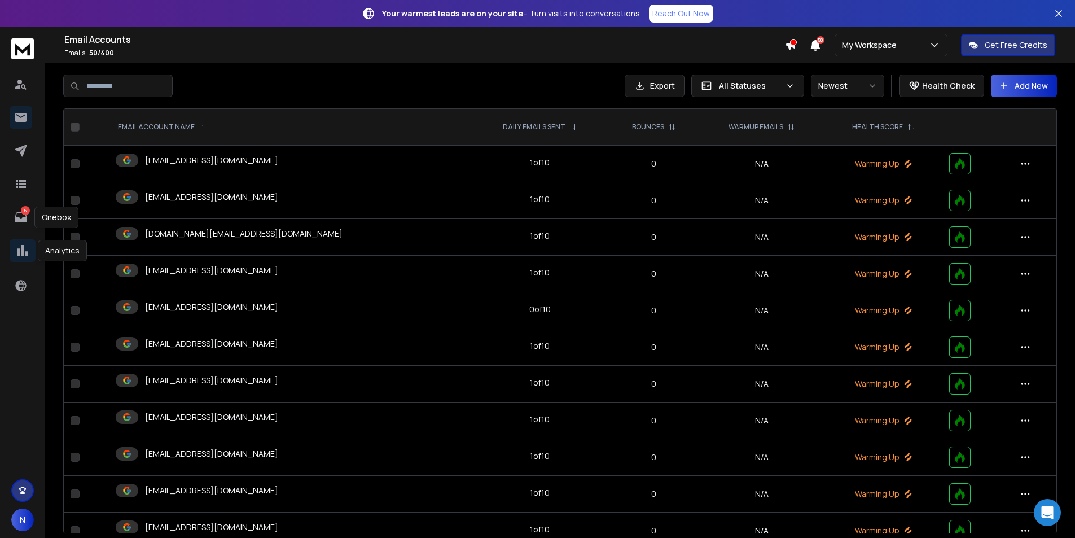
click at [30, 254] on icon at bounding box center [22, 250] width 17 height 17
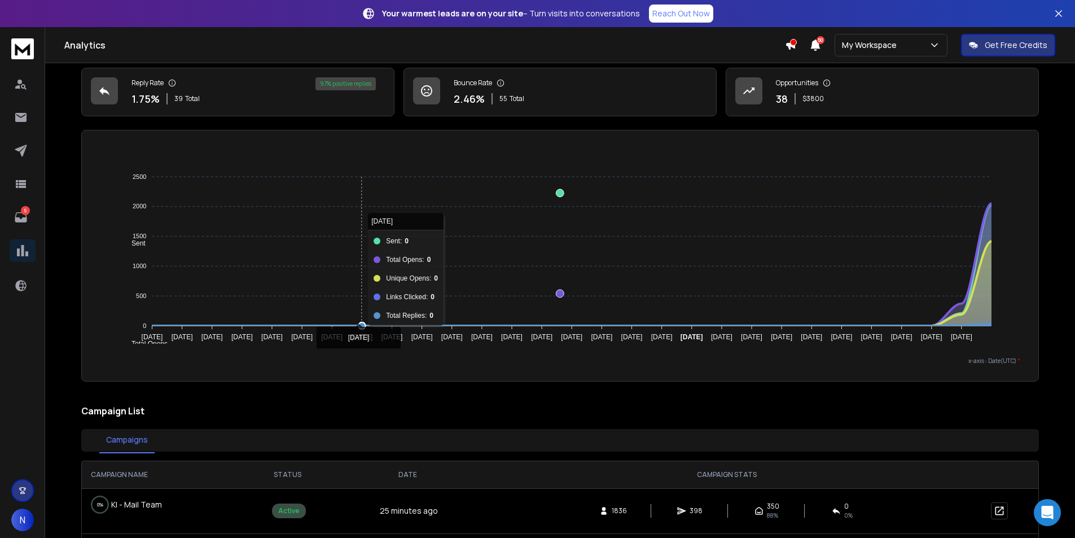
scroll to position [172, 0]
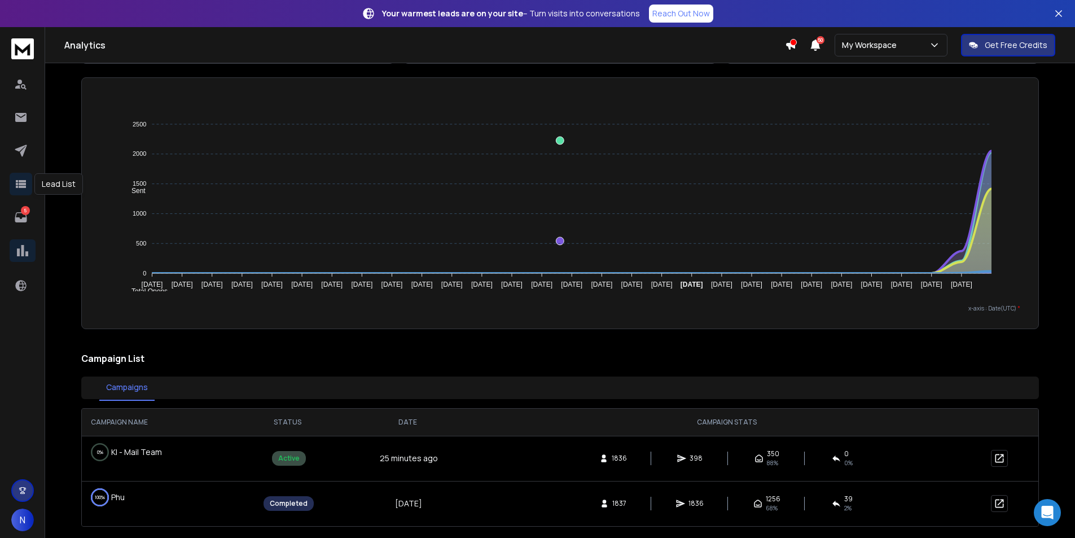
click at [20, 187] on icon at bounding box center [21, 184] width 10 height 8
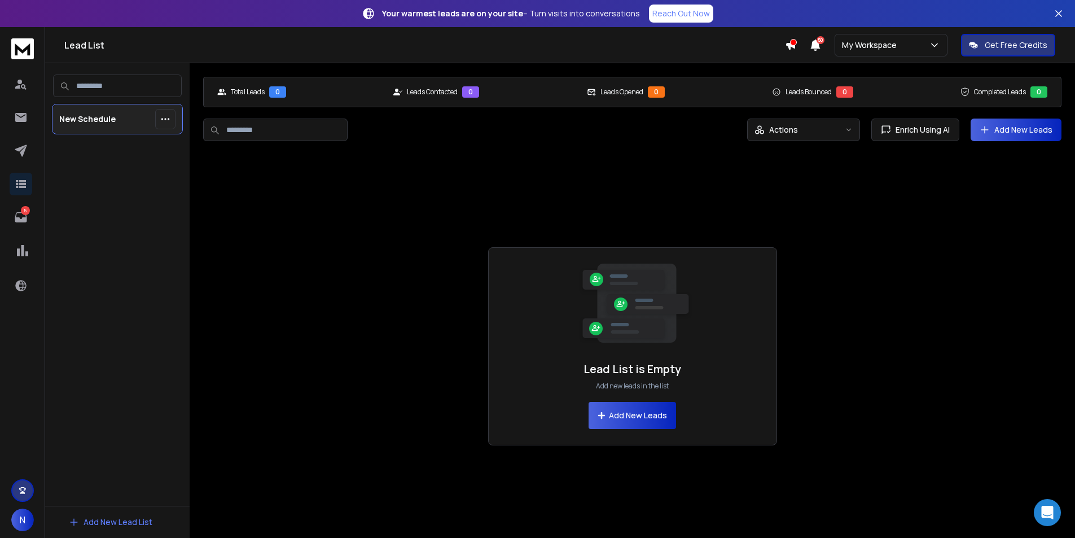
click at [134, 121] on div "New Schedule" at bounding box center [117, 119] width 131 height 30
click at [1007, 126] on link "Add New Leads" at bounding box center [1015, 129] width 73 height 11
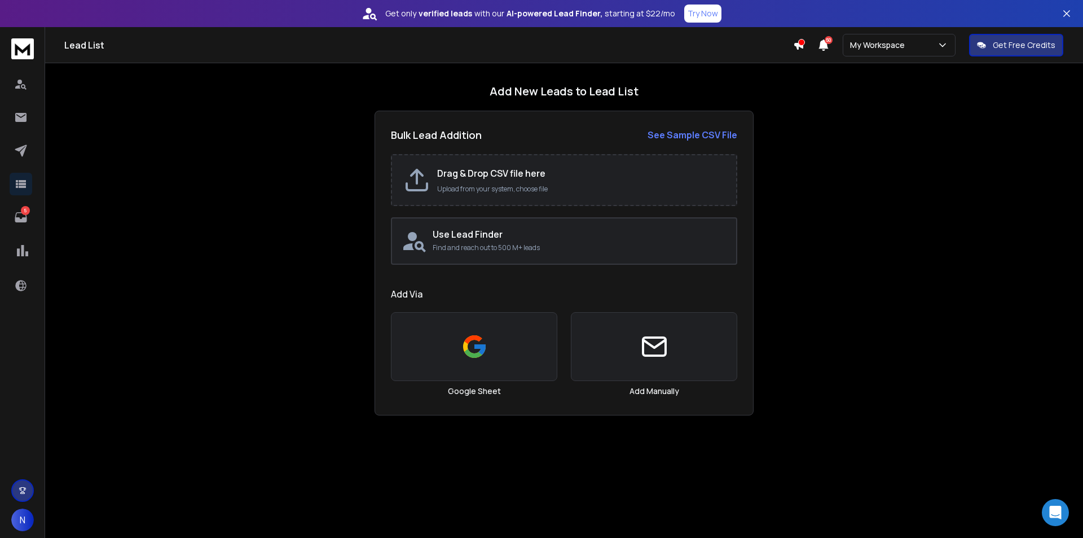
click at [493, 173] on h2 "Drag & Drop CSV file here" at bounding box center [581, 173] width 288 height 14
type input "**********"
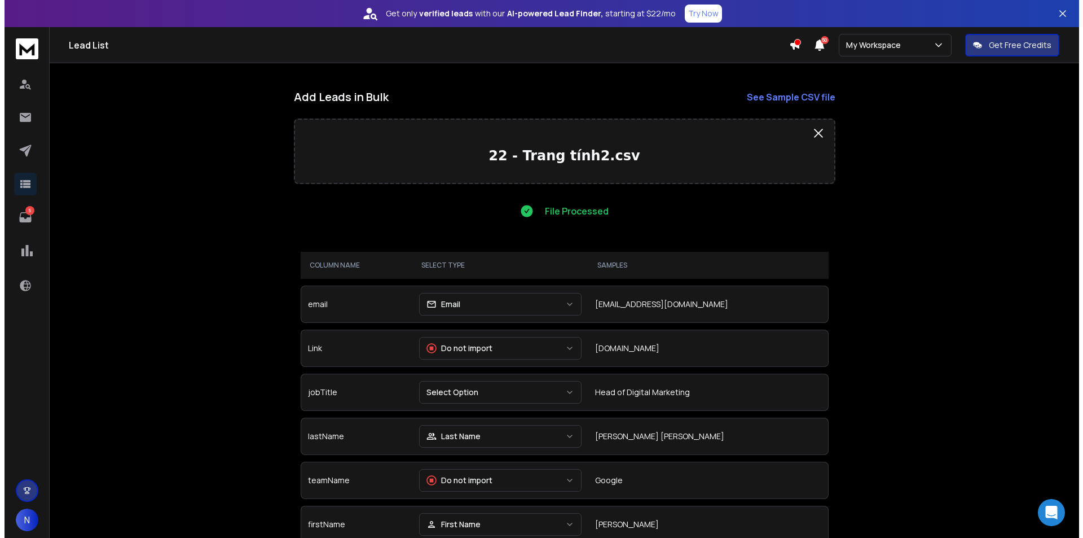
scroll to position [169, 0]
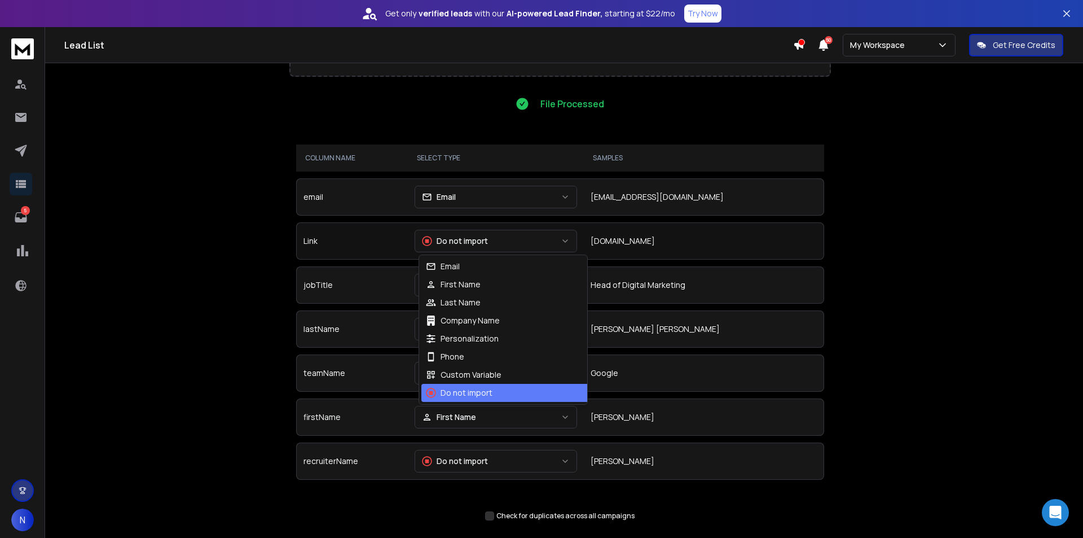
click at [476, 239] on div "Do not import" at bounding box center [455, 240] width 66 height 11
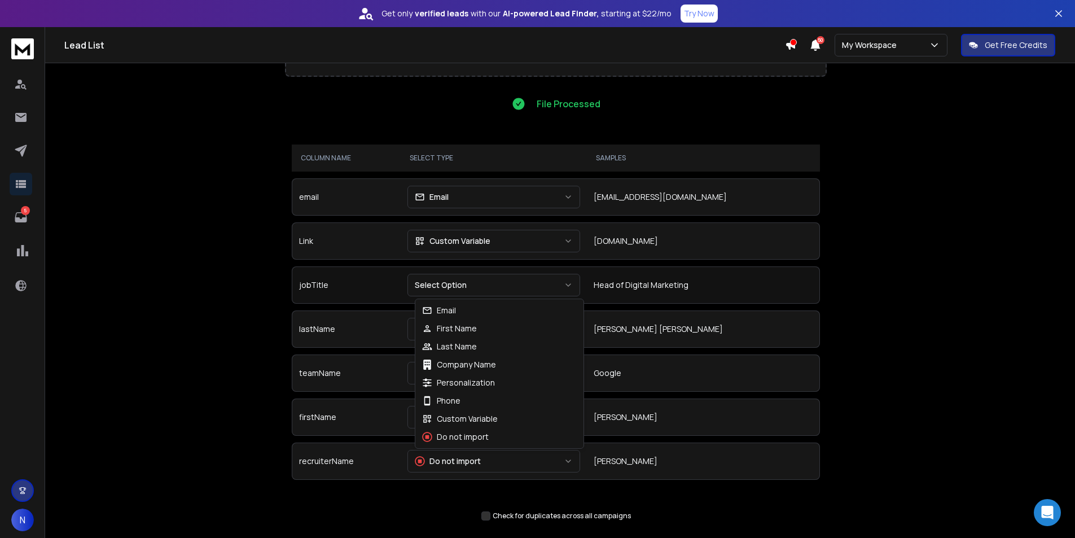
click at [473, 285] on button "Select Option" at bounding box center [493, 285] width 172 height 23
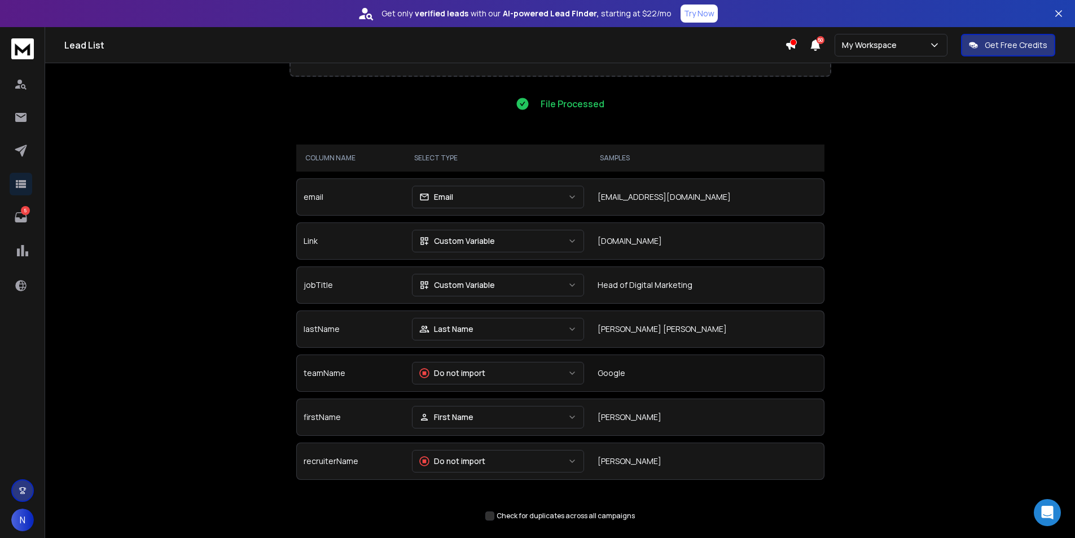
click at [476, 371] on div "Do not import" at bounding box center [452, 372] width 66 height 11
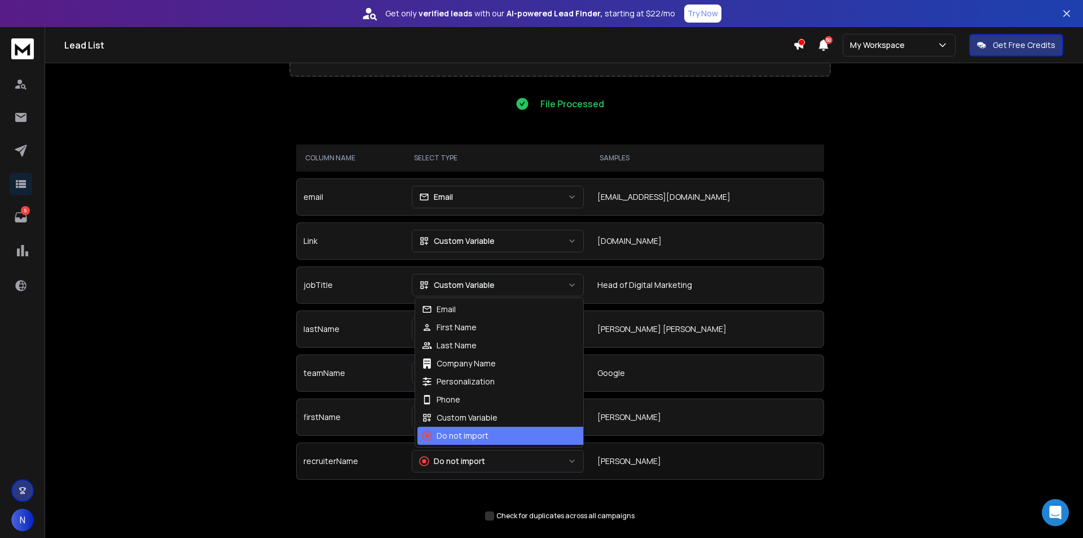
click at [462, 464] on div "Do not import" at bounding box center [452, 460] width 66 height 11
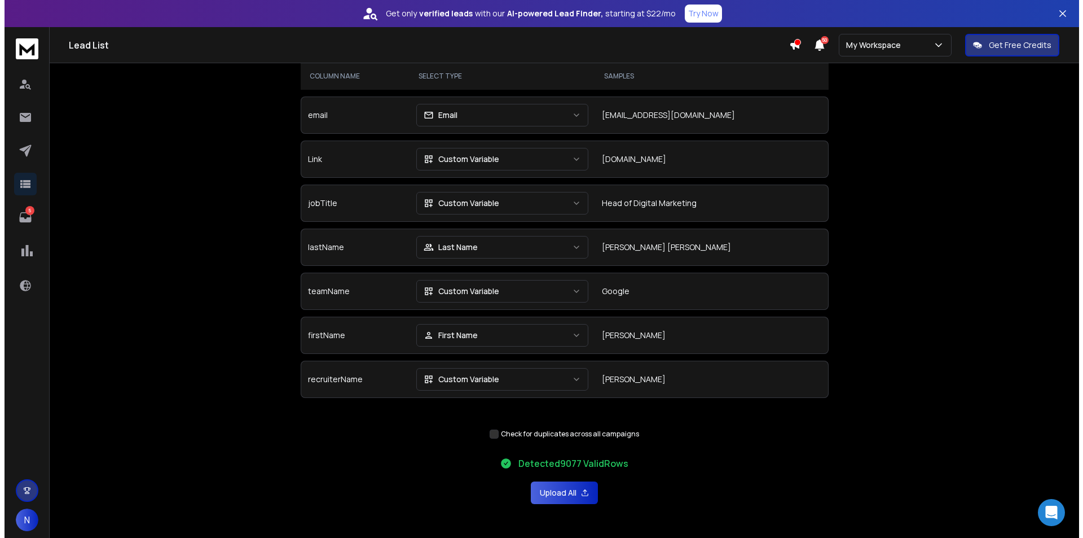
scroll to position [253, 0]
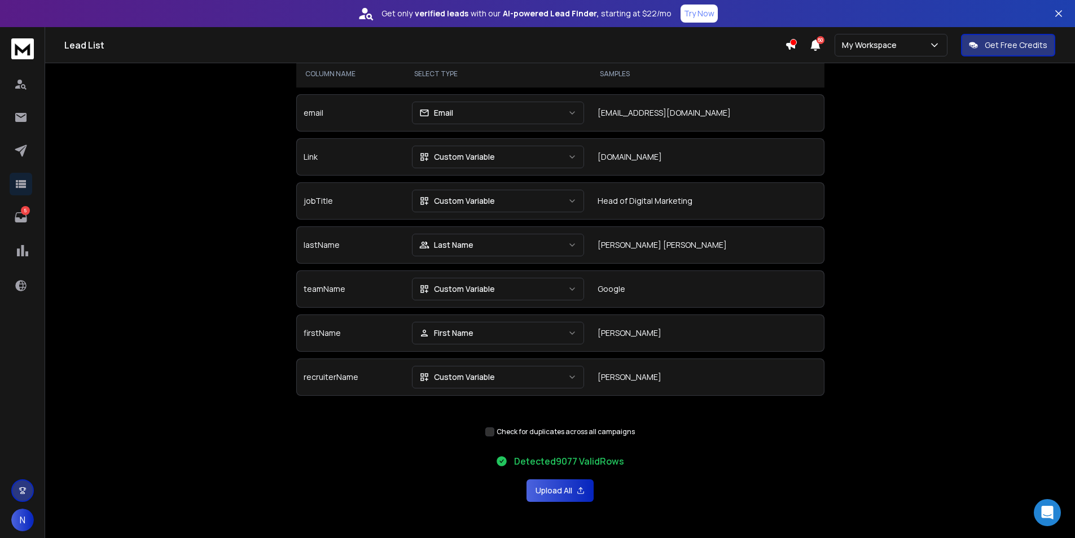
drag, startPoint x: 562, startPoint y: 480, endPoint x: 557, endPoint y: 481, distance: 5.7
click at [557, 481] on button "Upload All" at bounding box center [559, 490] width 67 height 23
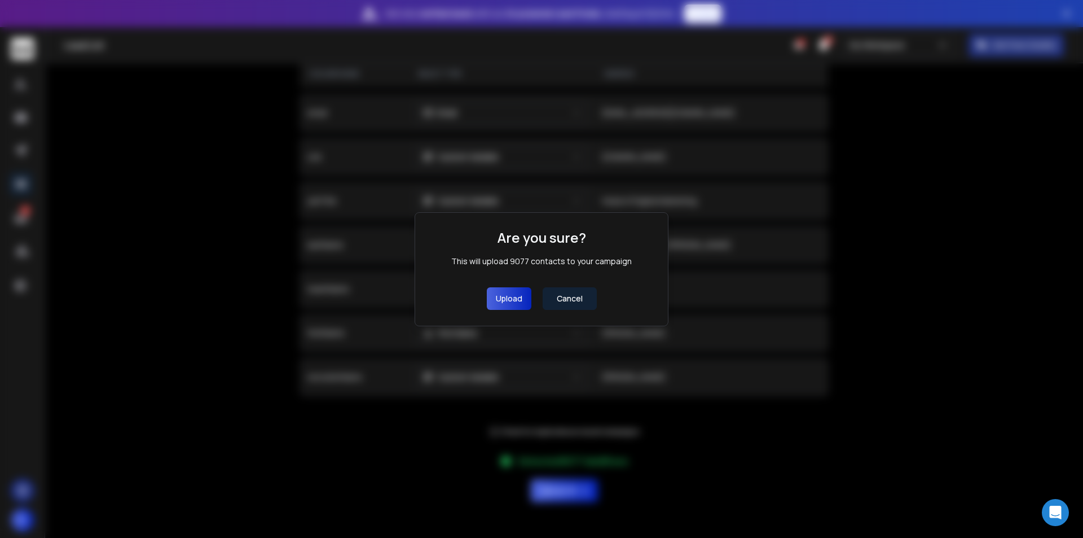
click at [510, 300] on button "Upload" at bounding box center [509, 298] width 45 height 23
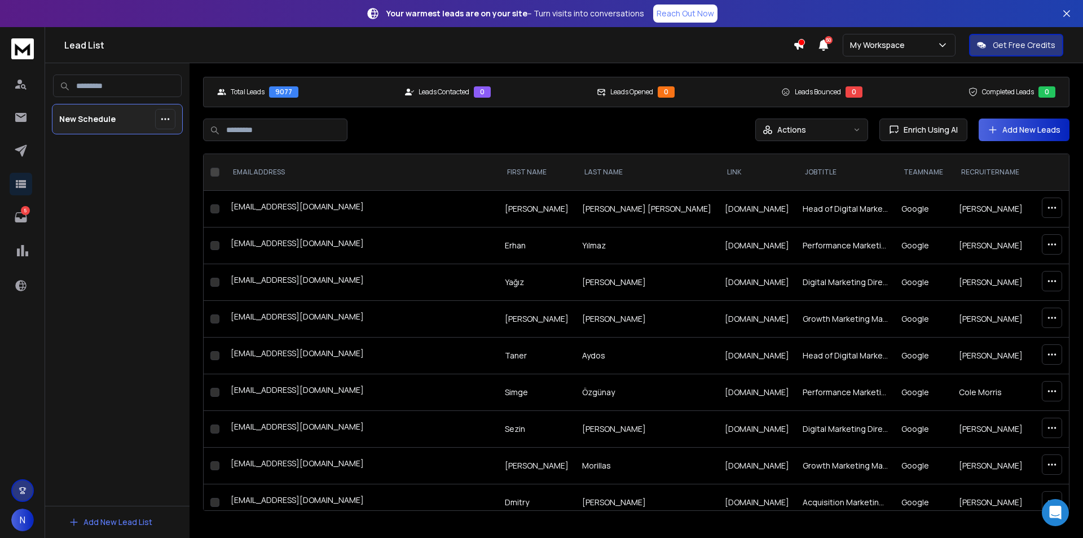
click at [124, 115] on div "New Schedule" at bounding box center [117, 119] width 131 height 30
click at [168, 121] on icon "button" at bounding box center [165, 119] width 10 height 10
click at [153, 212] on div "New Schedule" at bounding box center [117, 298] width 144 height 389
click at [168, 116] on icon "button" at bounding box center [165, 119] width 10 height 10
click at [131, 143] on p "Edit List Name" at bounding box center [137, 143] width 54 height 11
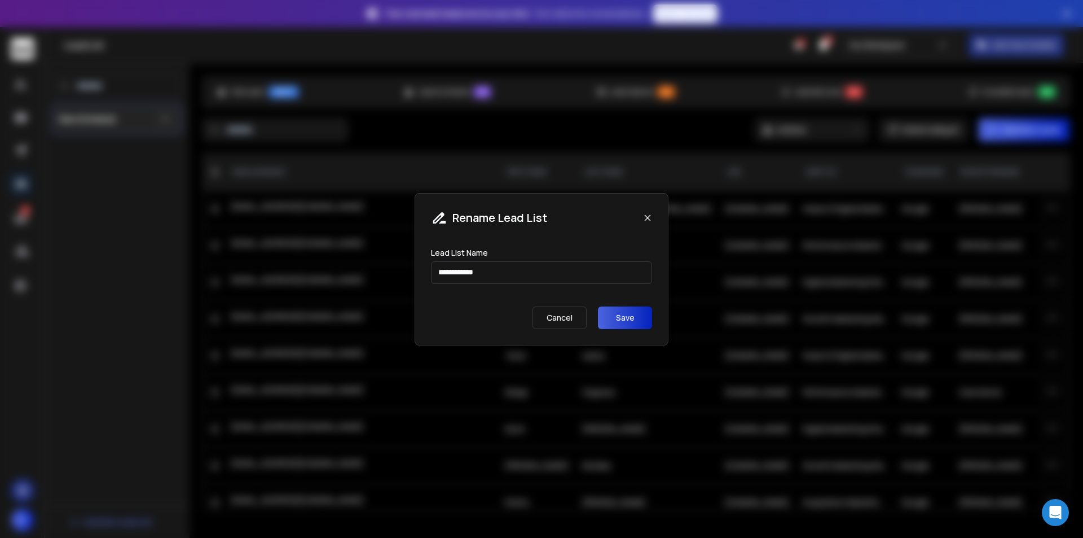
click at [507, 272] on input "**********" at bounding box center [541, 272] width 221 height 23
type input "****"
click at [637, 324] on button "Save" at bounding box center [625, 317] width 54 height 23
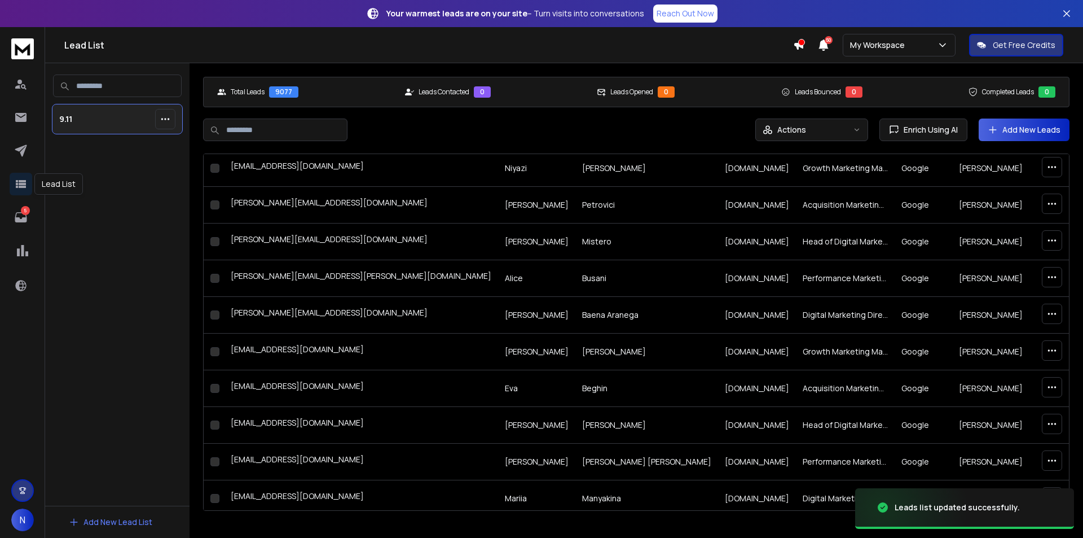
scroll to position [1522, 0]
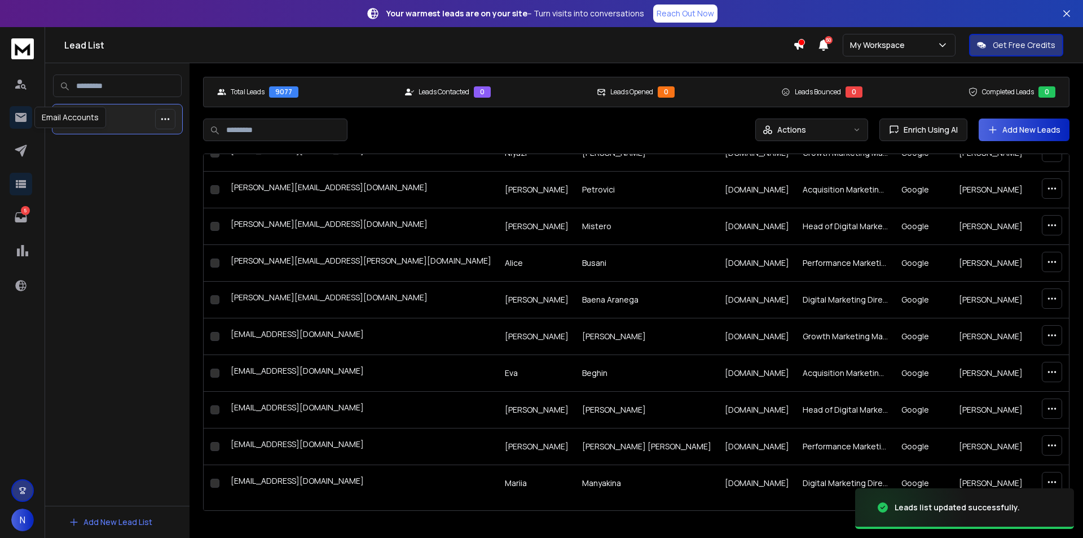
click at [26, 114] on icon at bounding box center [20, 117] width 11 height 9
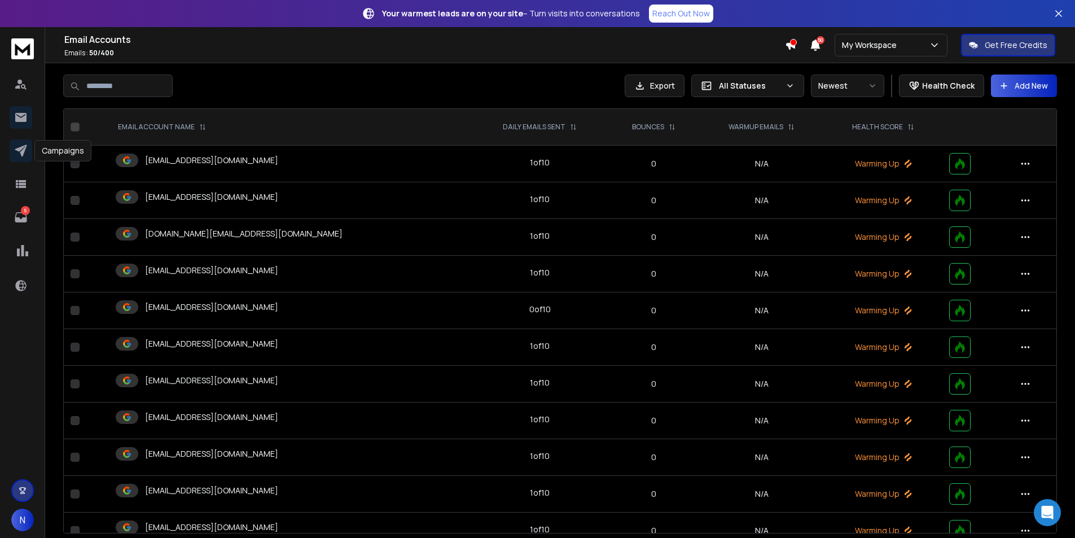
click at [24, 151] on icon at bounding box center [21, 150] width 12 height 12
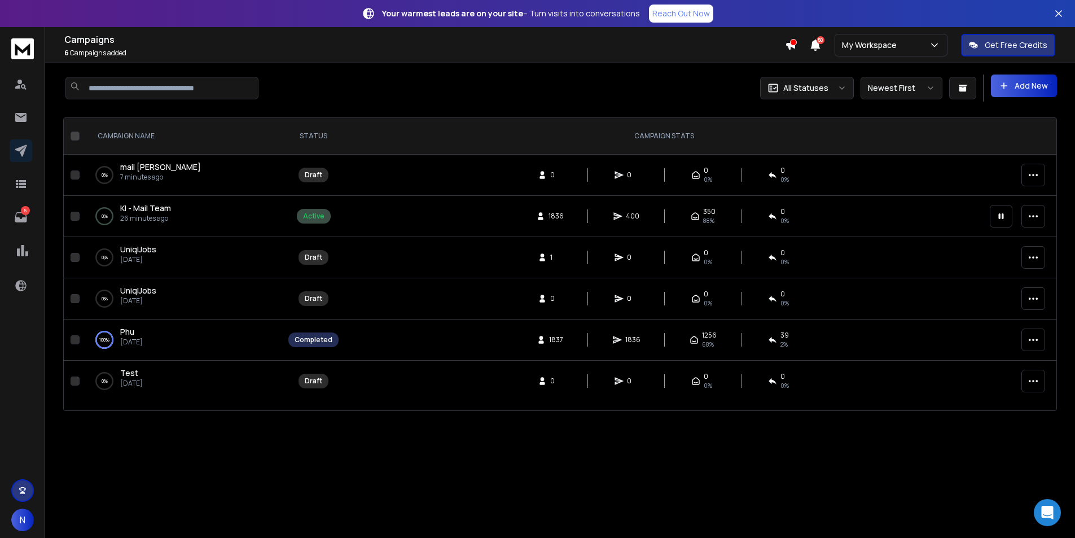
click at [353, 171] on div "0 0 0 0% 0 0%" at bounding box center [664, 175] width 624 height 18
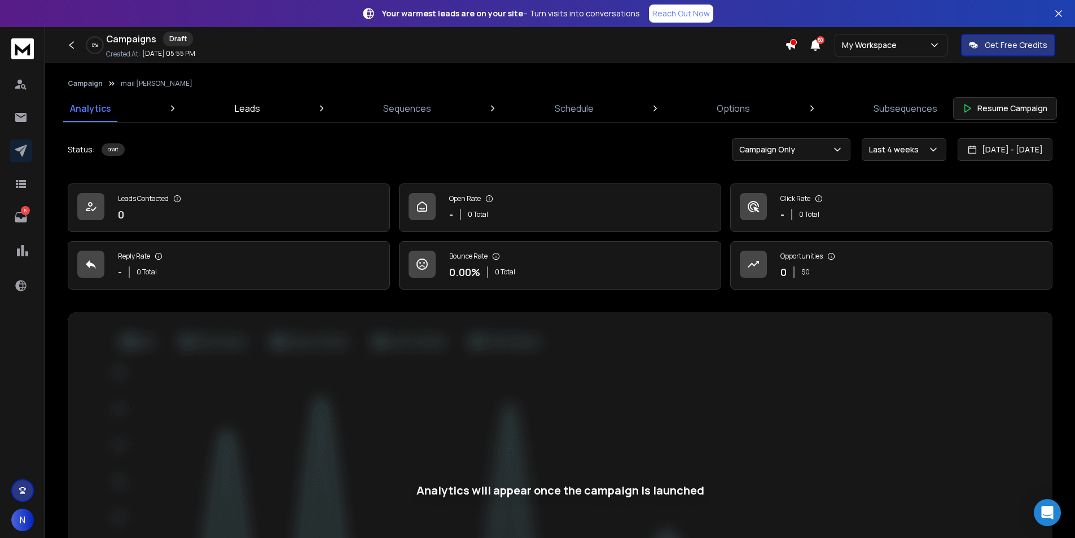
click at [257, 108] on p "Leads" at bounding box center [247, 109] width 25 height 14
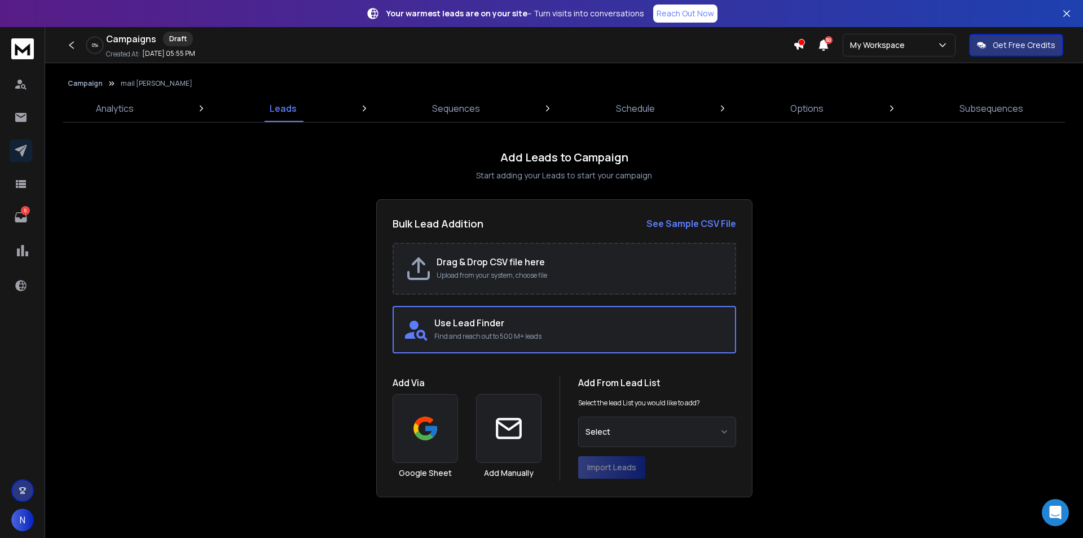
click at [576, 331] on div "Use Lead Finder Find and reach out to 500 M+ leads" at bounding box center [580, 329] width 292 height 27
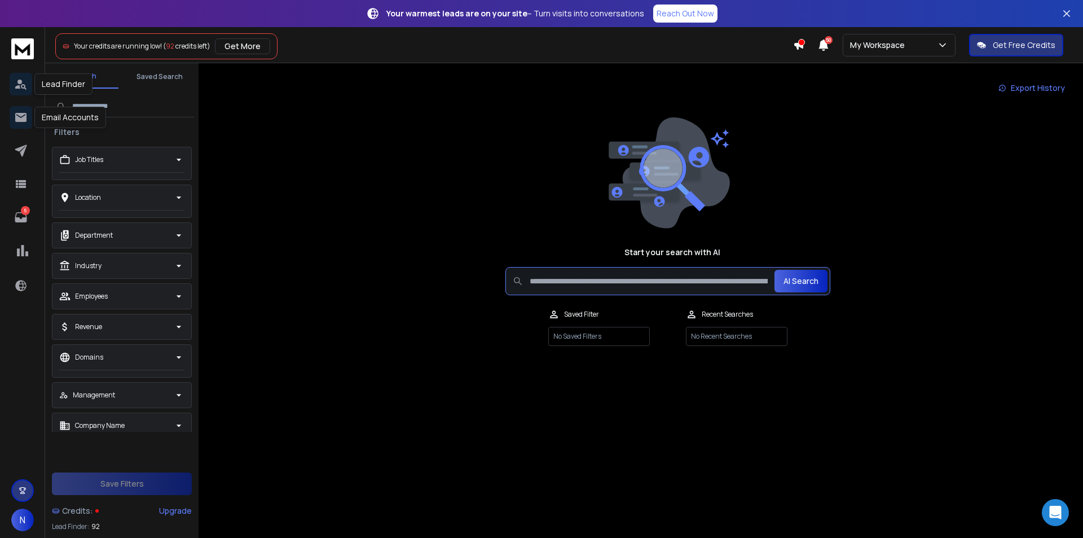
click at [22, 111] on icon at bounding box center [21, 118] width 14 height 14
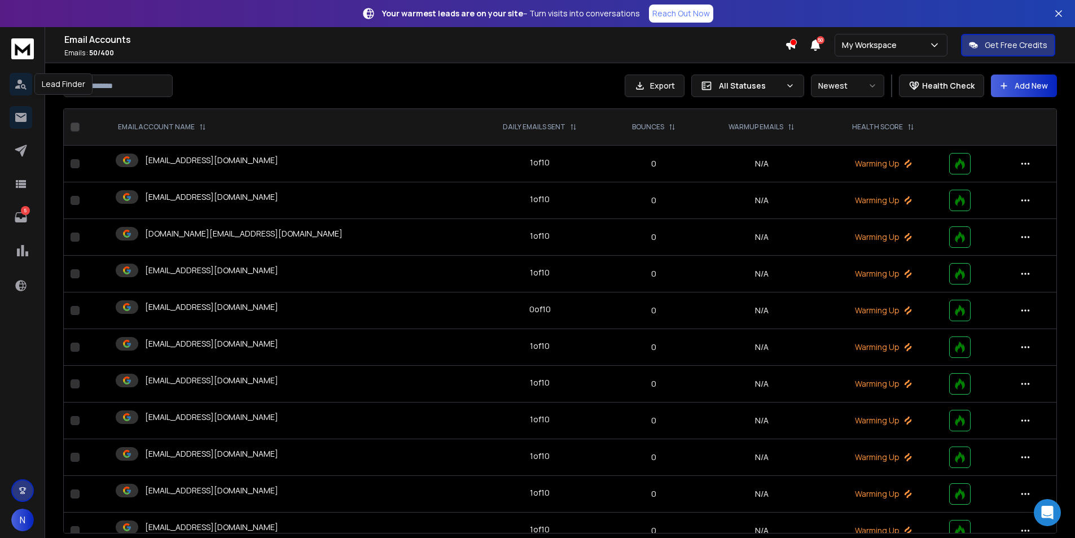
click at [27, 93] on link at bounding box center [21, 84] width 23 height 23
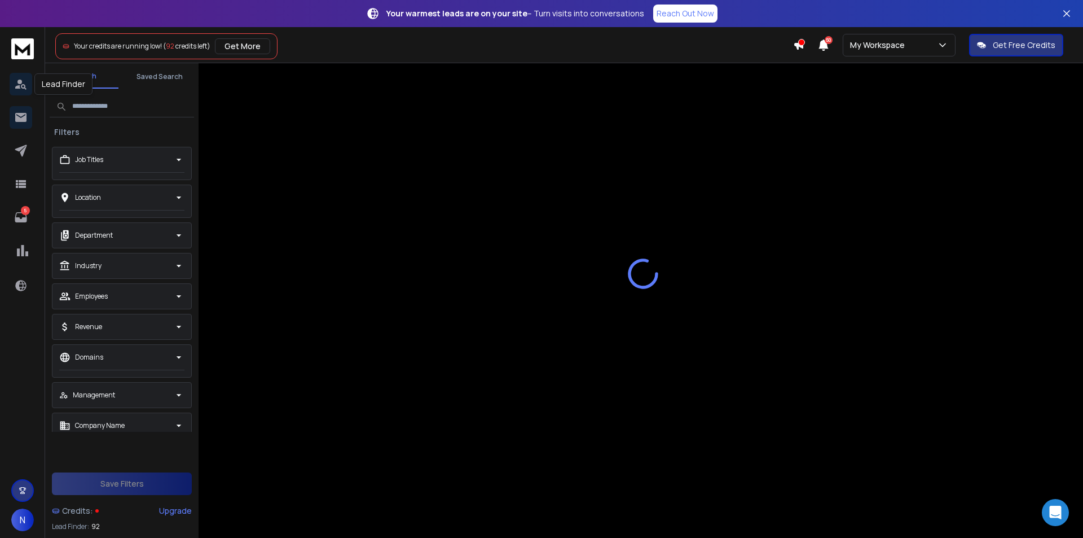
click at [26, 116] on icon at bounding box center [20, 117] width 11 height 9
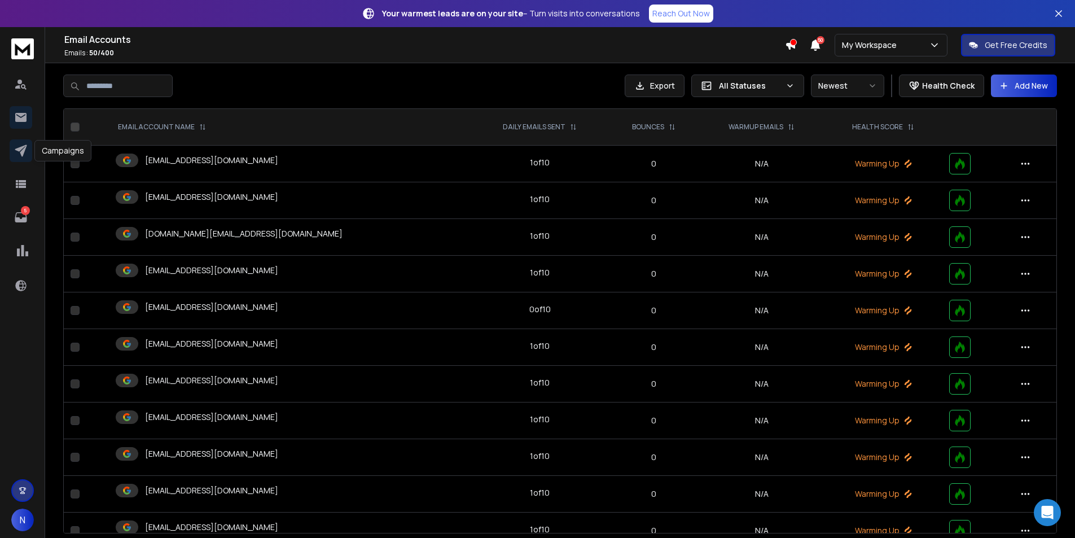
click at [23, 148] on icon at bounding box center [21, 151] width 14 height 14
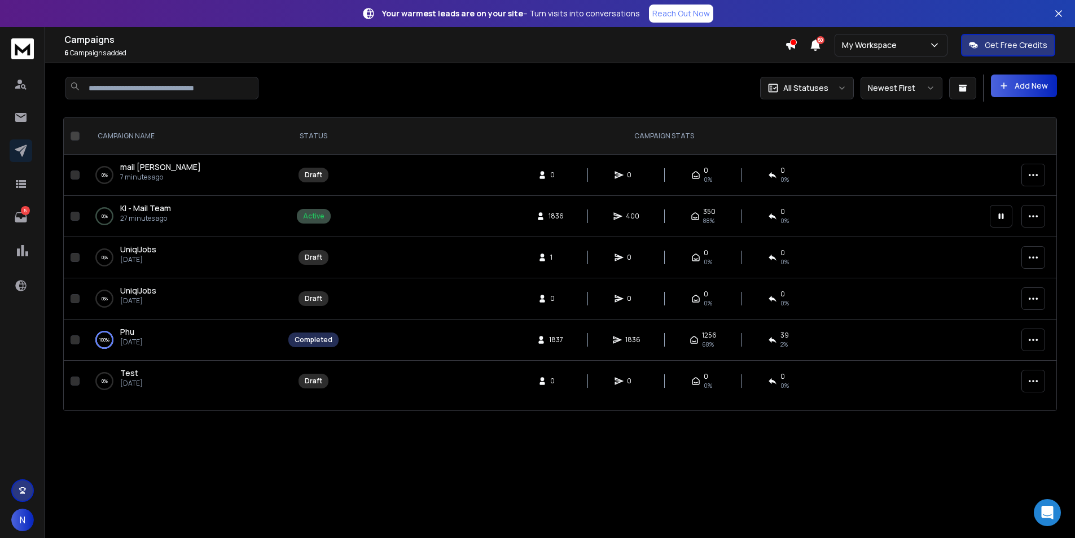
click at [377, 177] on div "0 0 0 0% 0 0%" at bounding box center [664, 175] width 624 height 18
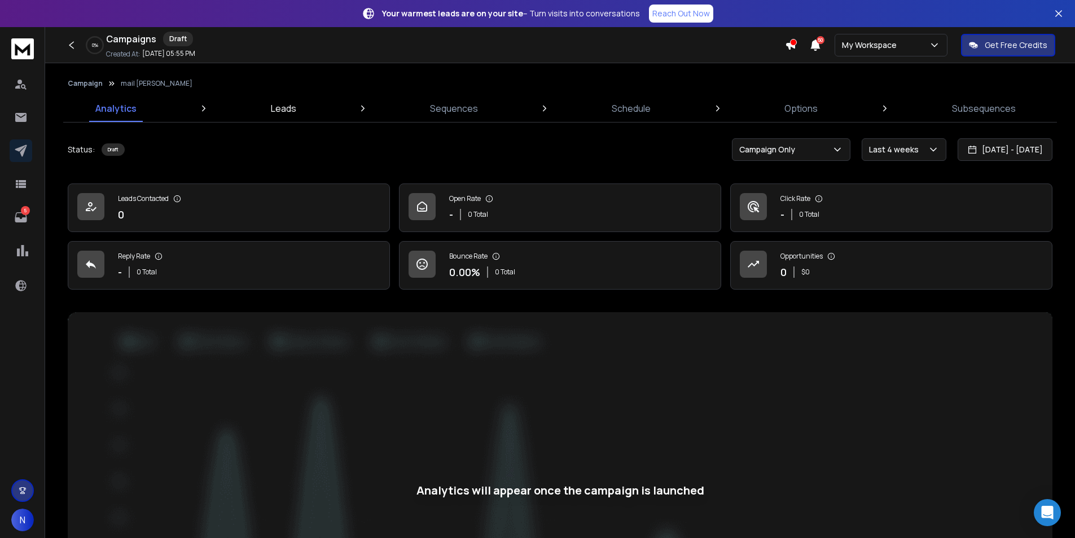
click at [301, 113] on link "Leads" at bounding box center [283, 108] width 39 height 27
click at [294, 109] on p "Leads" at bounding box center [283, 109] width 25 height 14
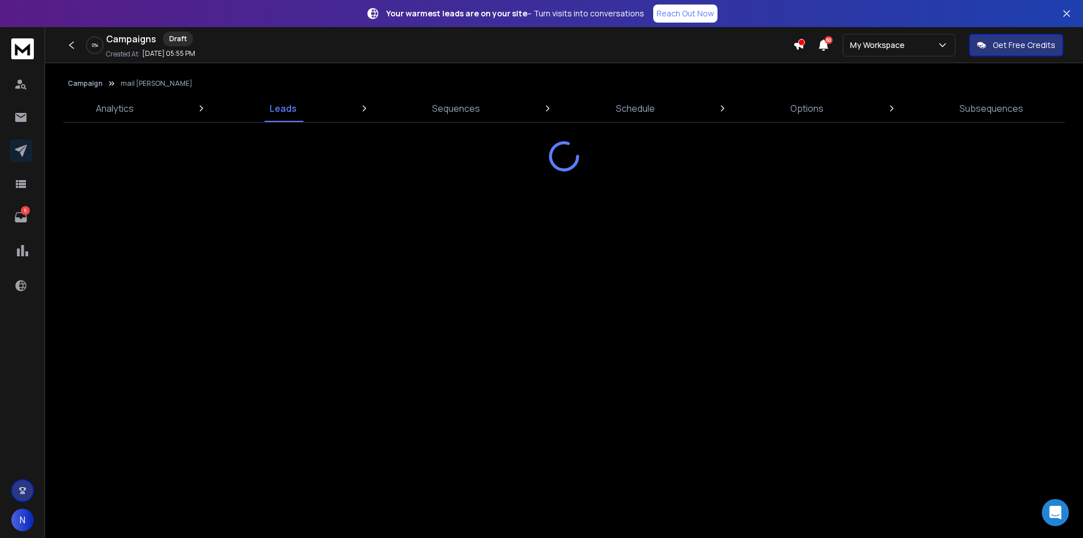
click at [290, 106] on p "Leads" at bounding box center [283, 109] width 27 height 14
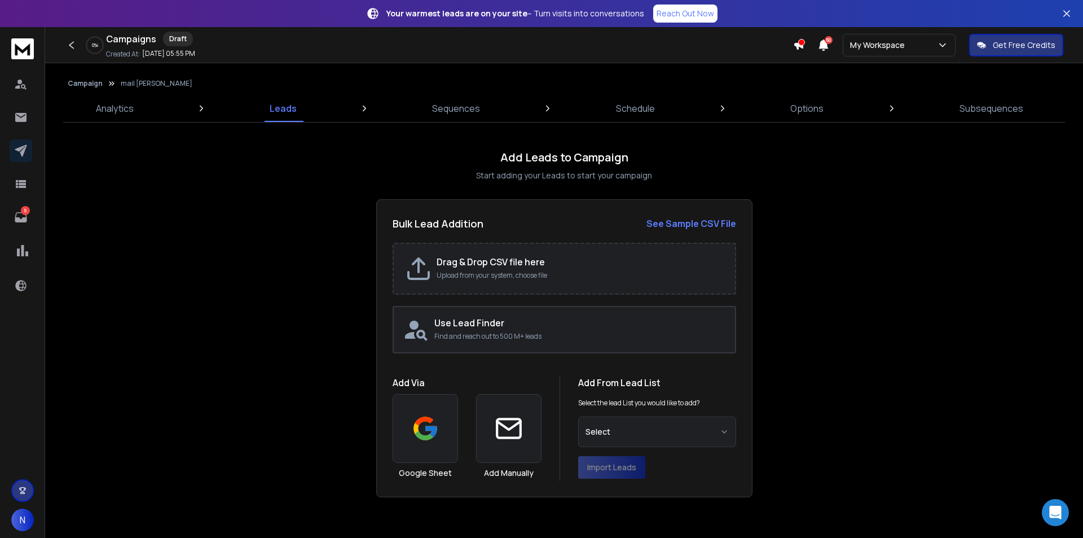
click at [645, 422] on button "Select" at bounding box center [657, 431] width 158 height 30
click at [596, 458] on div "9.11" at bounding box center [654, 463] width 147 height 23
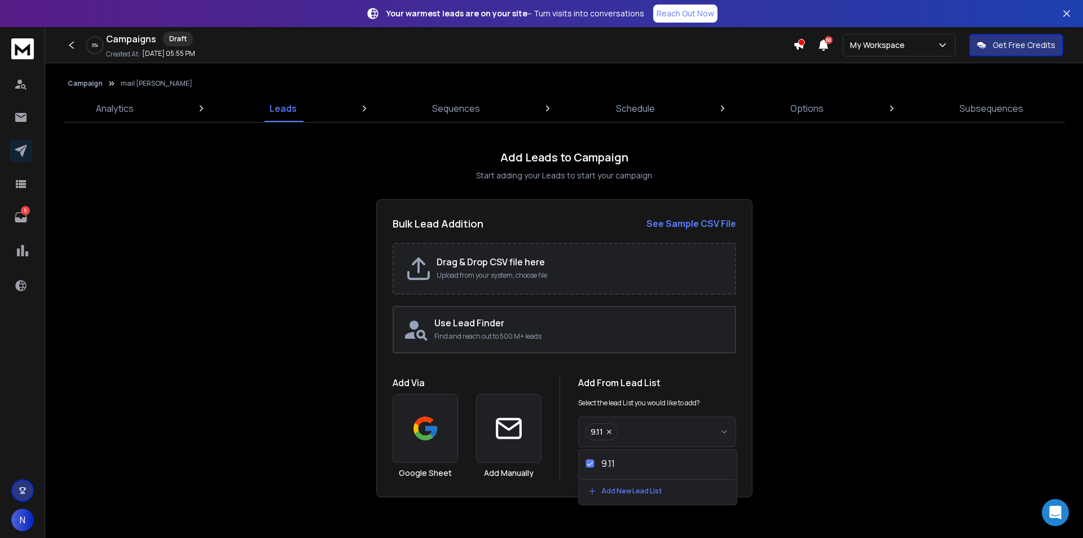
click at [817, 394] on div "Add Leads to Campaign Start adding your Leads to start your campaign Bulk Lead …" at bounding box center [564, 317] width 993 height 359
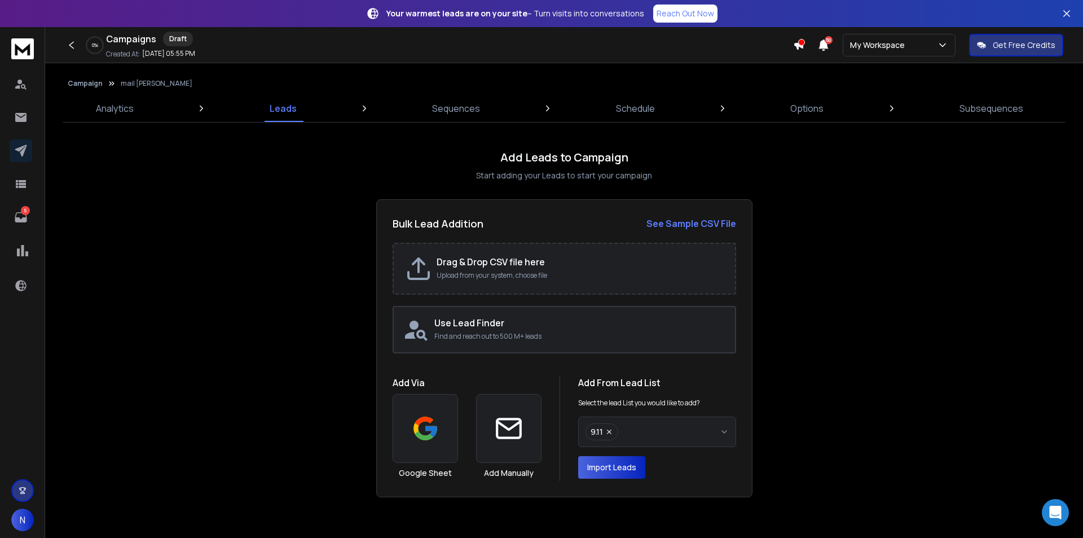
click at [617, 467] on button "Import Leads" at bounding box center [611, 467] width 67 height 23
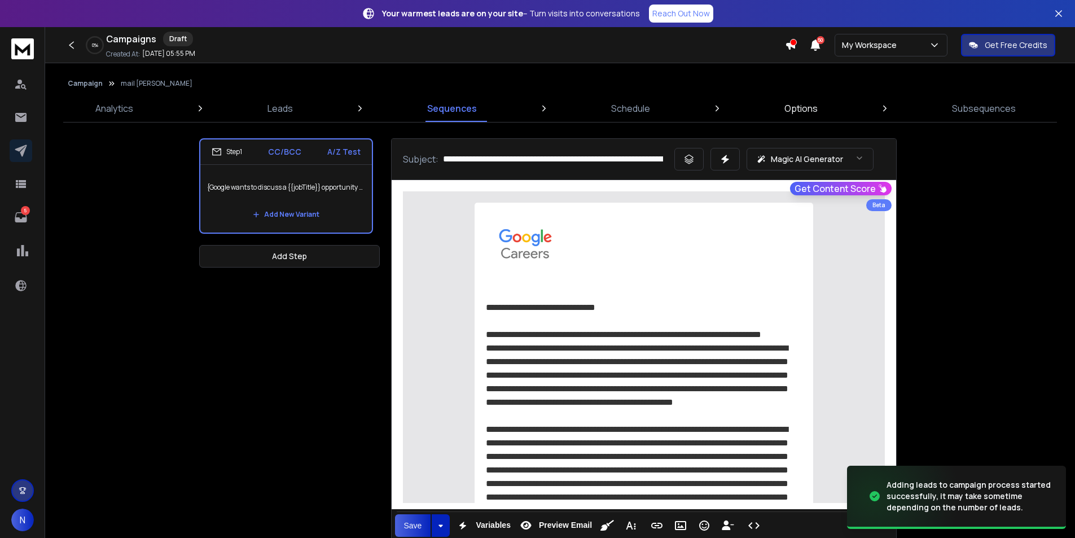
click at [812, 108] on p "Options" at bounding box center [800, 109] width 33 height 14
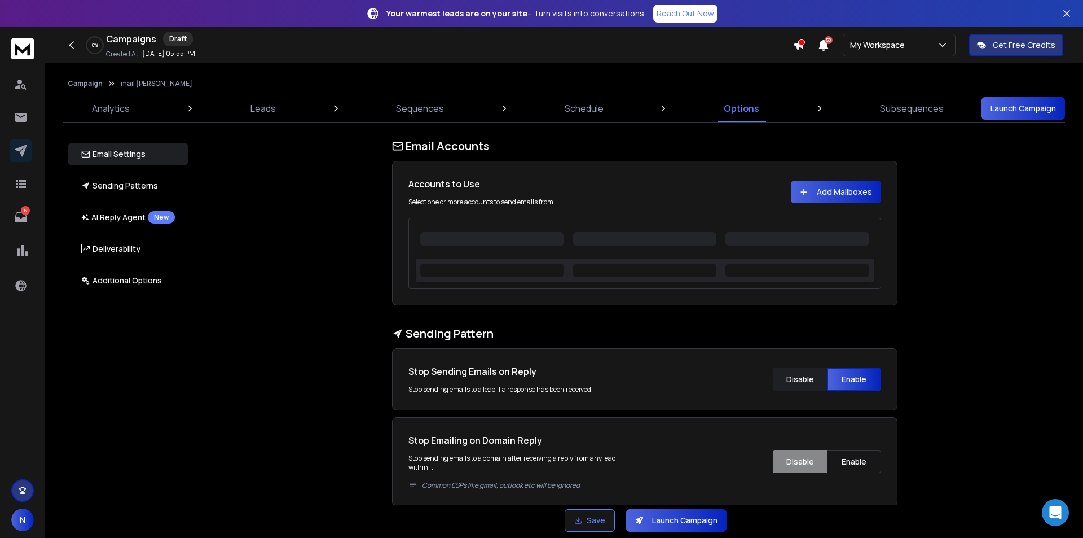
click at [1033, 113] on button "Launch Campaign" at bounding box center [1023, 108] width 83 height 23
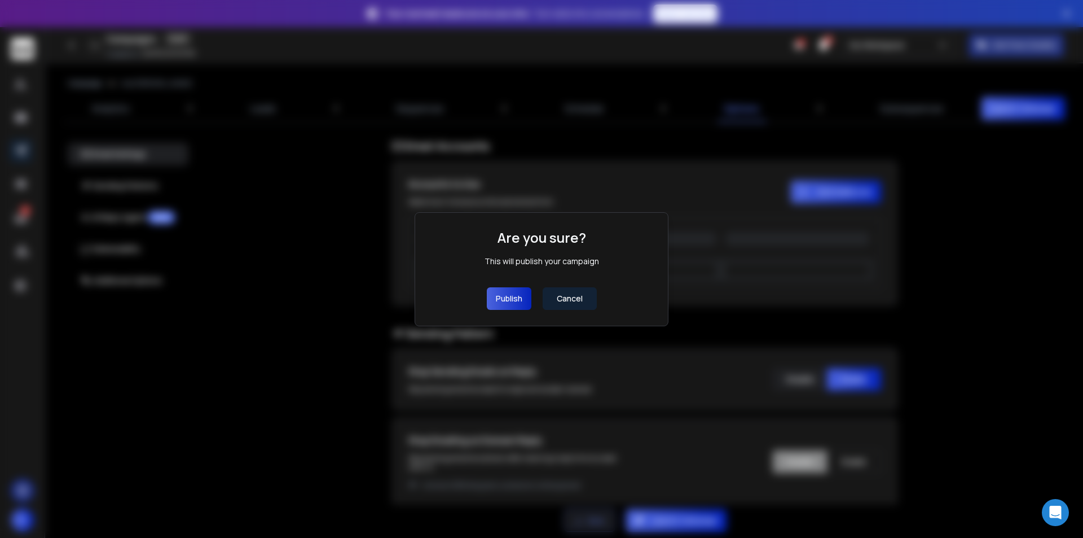
click at [521, 300] on button "Publish" at bounding box center [509, 298] width 45 height 23
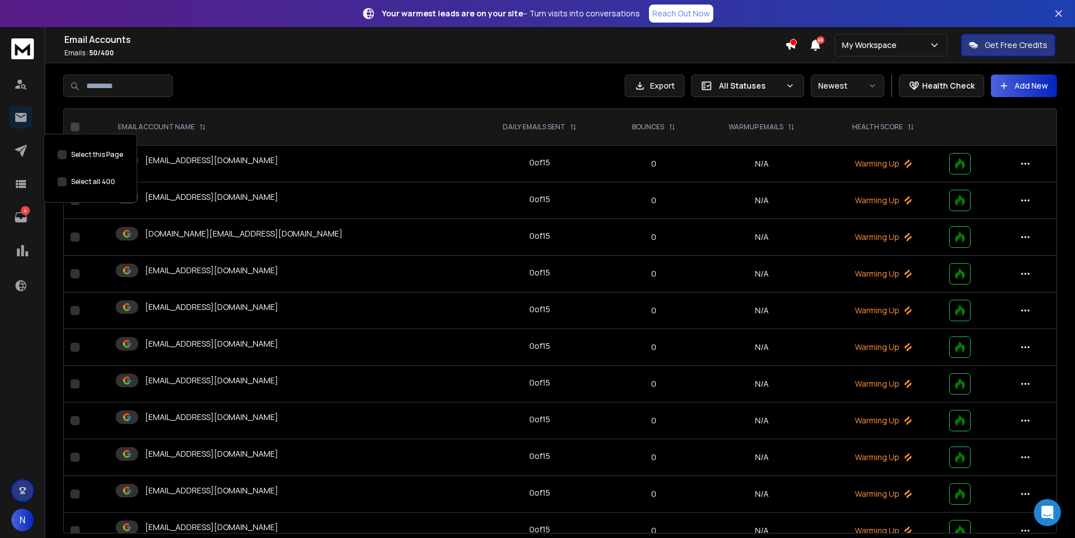
click at [58, 181] on button "Select this Page" at bounding box center [62, 181] width 9 height 9
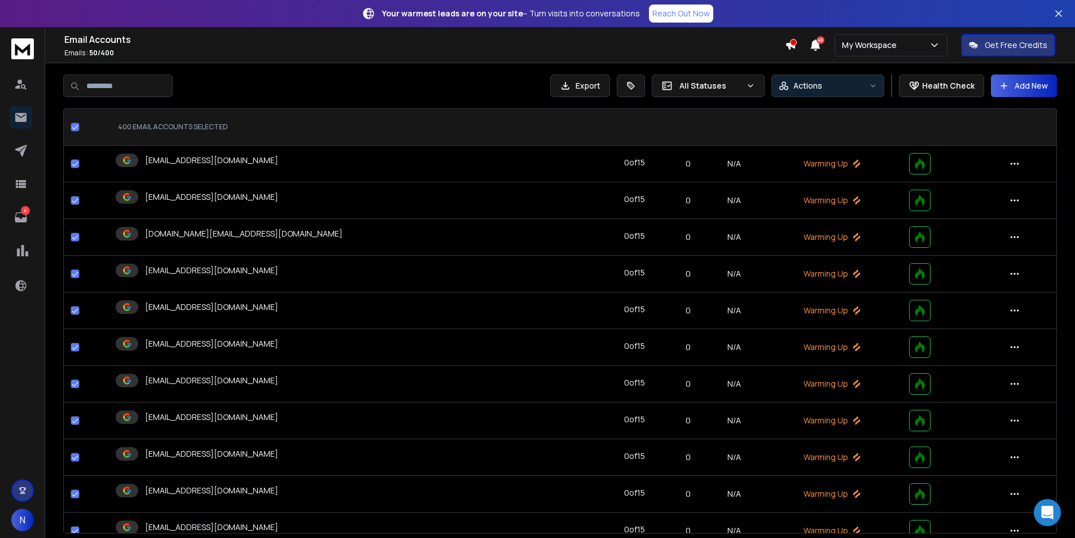
click at [807, 85] on p "Actions" at bounding box center [807, 85] width 29 height 11
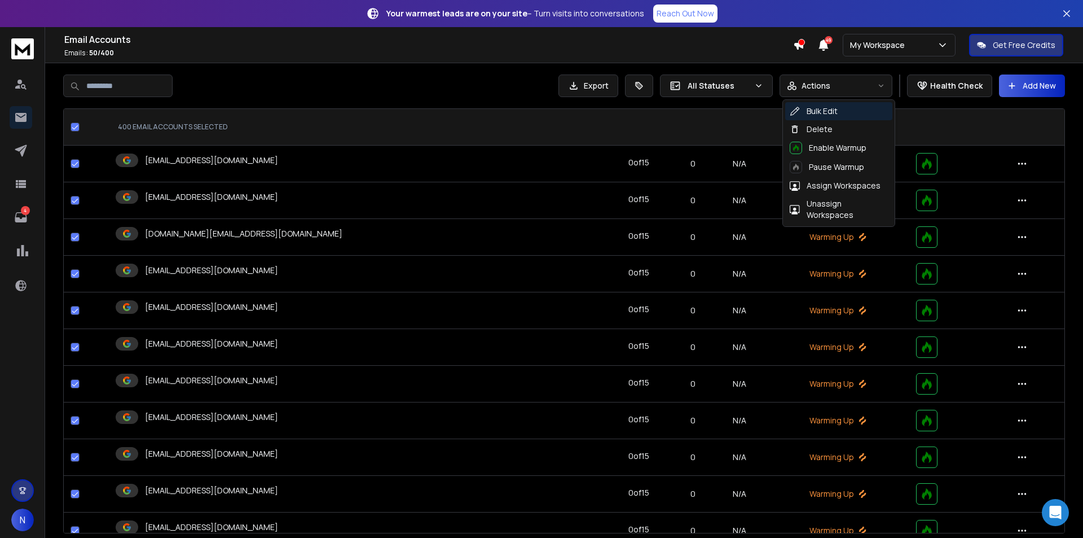
click at [828, 108] on div "Bulk Edit" at bounding box center [814, 110] width 48 height 11
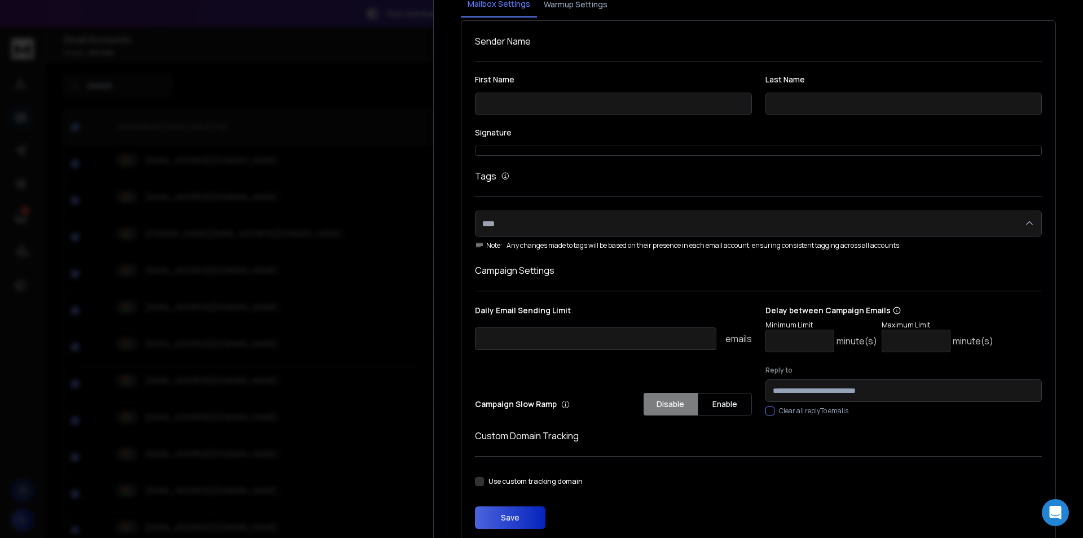
scroll to position [56, 0]
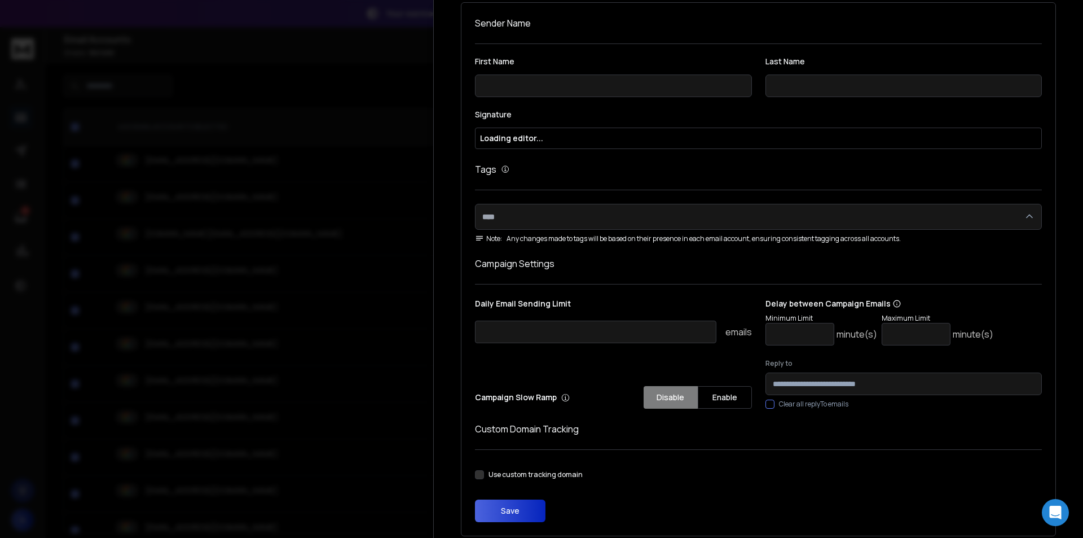
click at [558, 306] on p "Daily Email Sending Limit" at bounding box center [613, 306] width 277 height 16
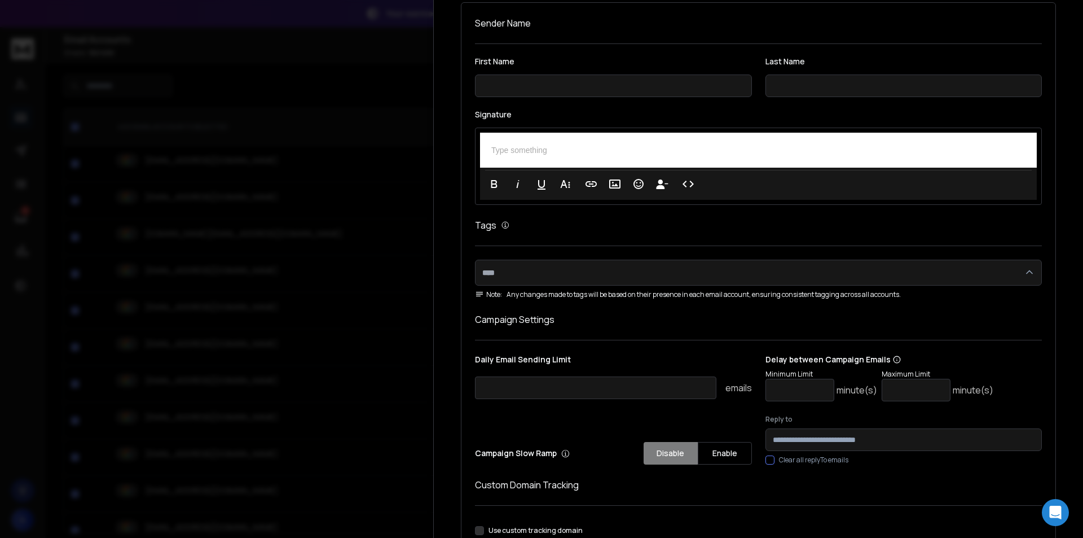
click at [536, 376] on input "number" at bounding box center [595, 387] width 241 height 23
type input "**"
click at [799, 383] on input "number" at bounding box center [799, 390] width 69 height 23
click at [931, 391] on input "number" at bounding box center [916, 390] width 69 height 23
type input "*"
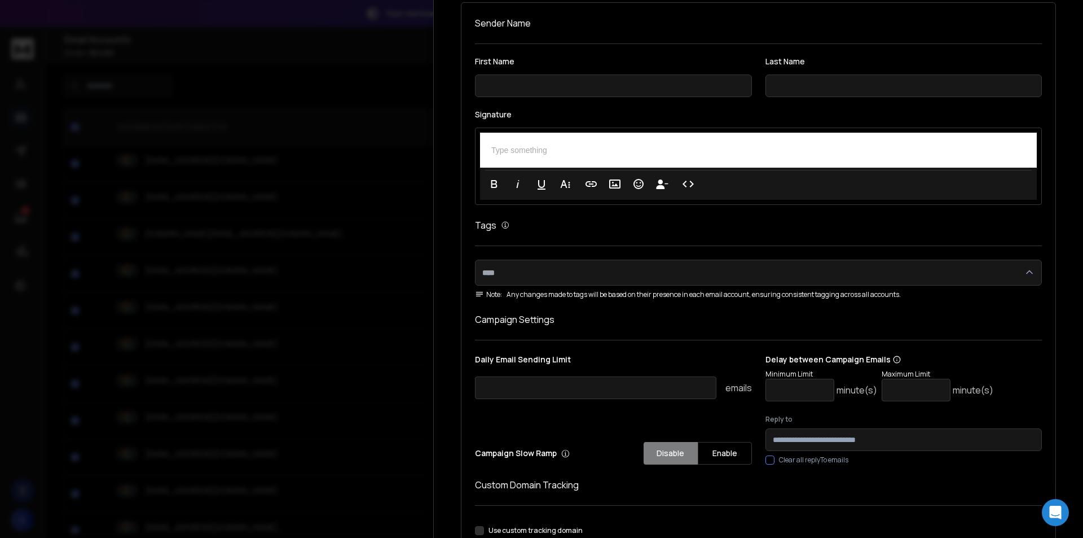
type input "**"
click at [996, 361] on div "Delay between Campaign Emails Minimum Limit * minute(s) Maximum Limit ** minute…" at bounding box center [903, 377] width 277 height 47
drag, startPoint x: 796, startPoint y: 377, endPoint x: 755, endPoint y: 376, distance: 41.2
click at [755, 376] on div "Daily Email Sending Limit ** emails Delay between Campaign Emails Minimum Limit…" at bounding box center [758, 409] width 567 height 111
click at [794, 388] on input "*" at bounding box center [799, 390] width 69 height 23
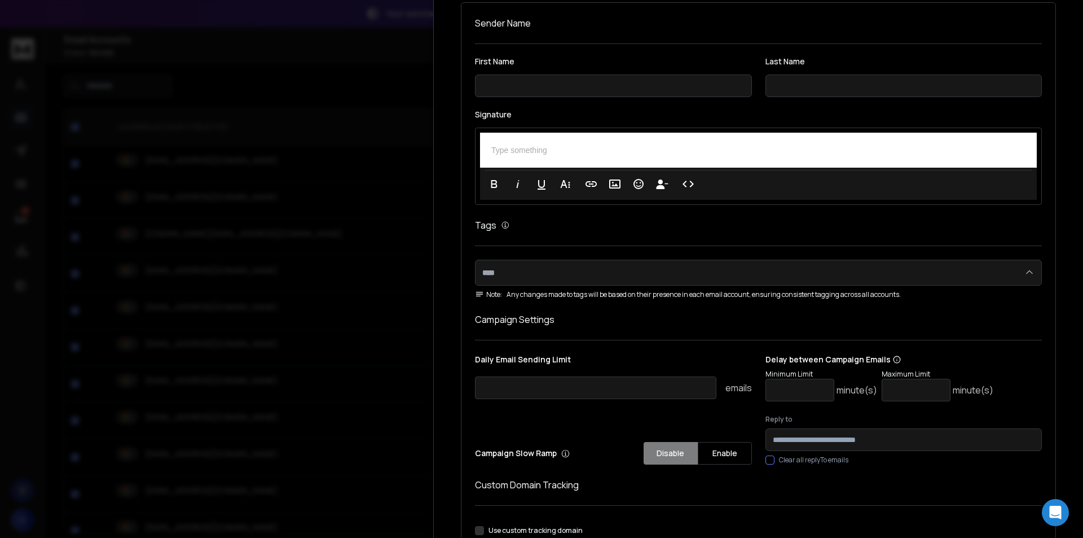
click at [794, 388] on input "*" at bounding box center [799, 390] width 69 height 23
type input "**"
click at [856, 372] on p "Minimum Limit" at bounding box center [821, 373] width 112 height 9
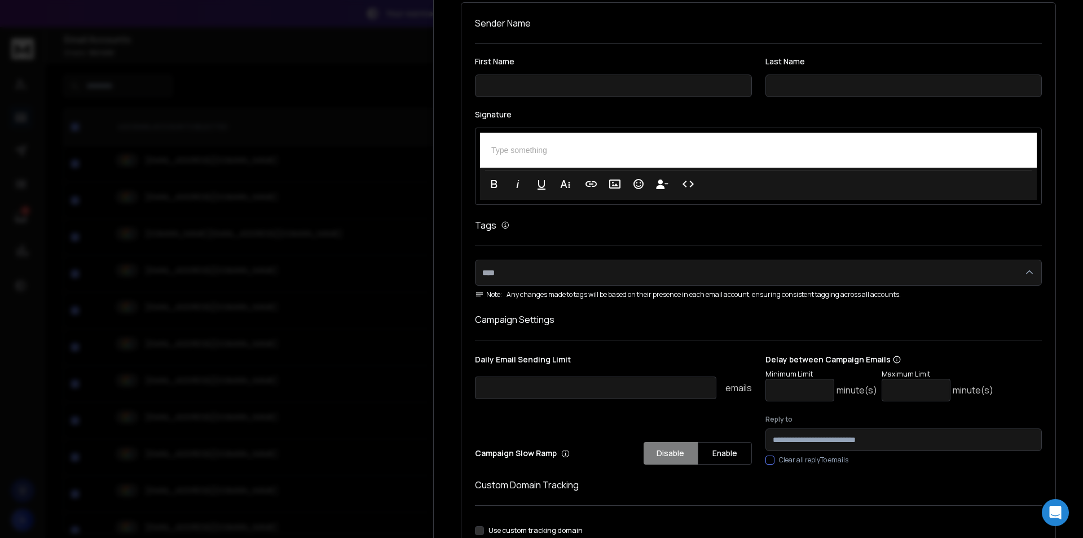
click at [1013, 366] on div "Delay between Campaign Emails Minimum Limit ** minute(s) Maximum Limit ** minut…" at bounding box center [903, 377] width 277 height 47
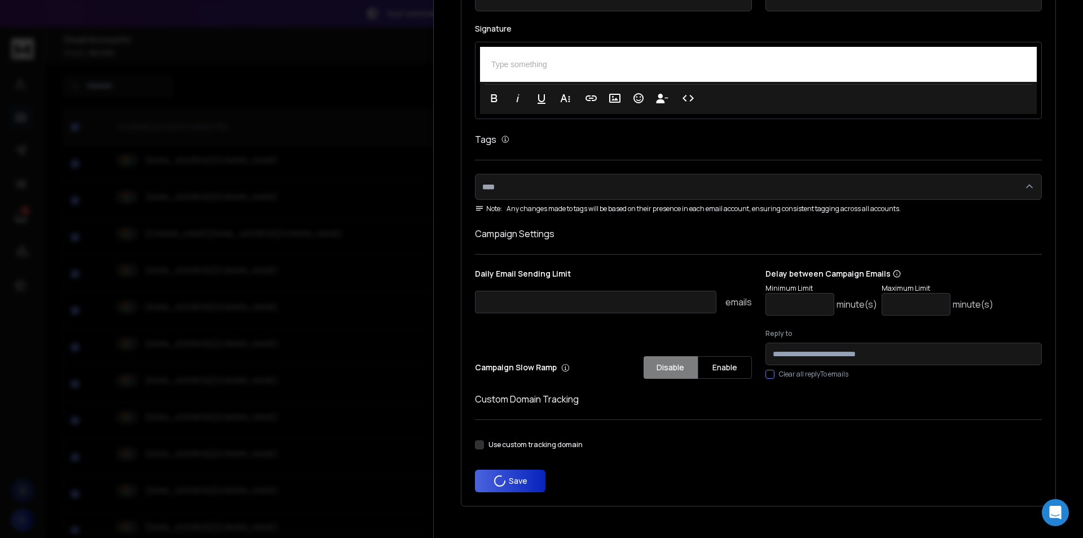
scroll to position [29, 0]
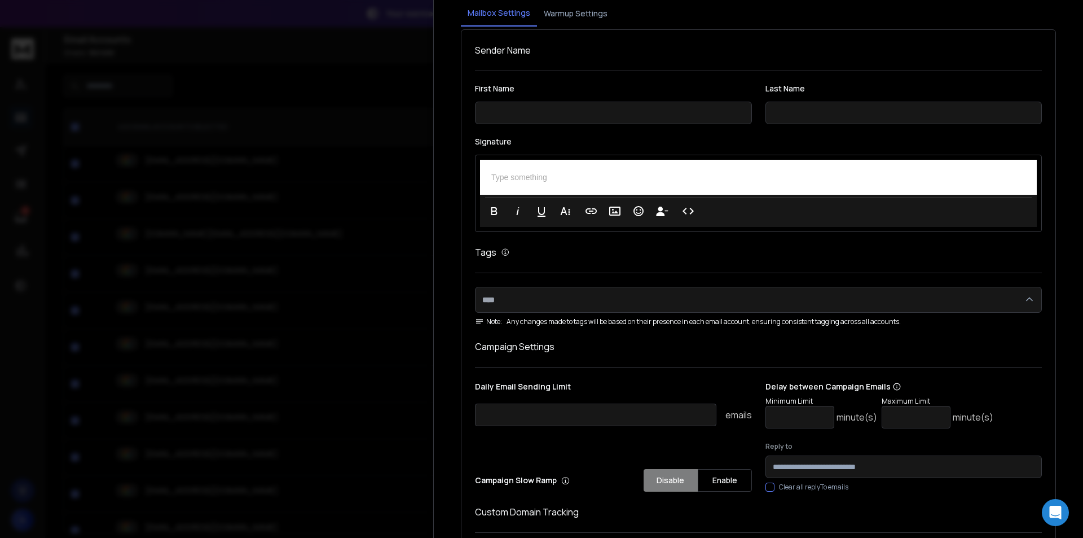
click at [381, 147] on div at bounding box center [541, 269] width 1083 height 538
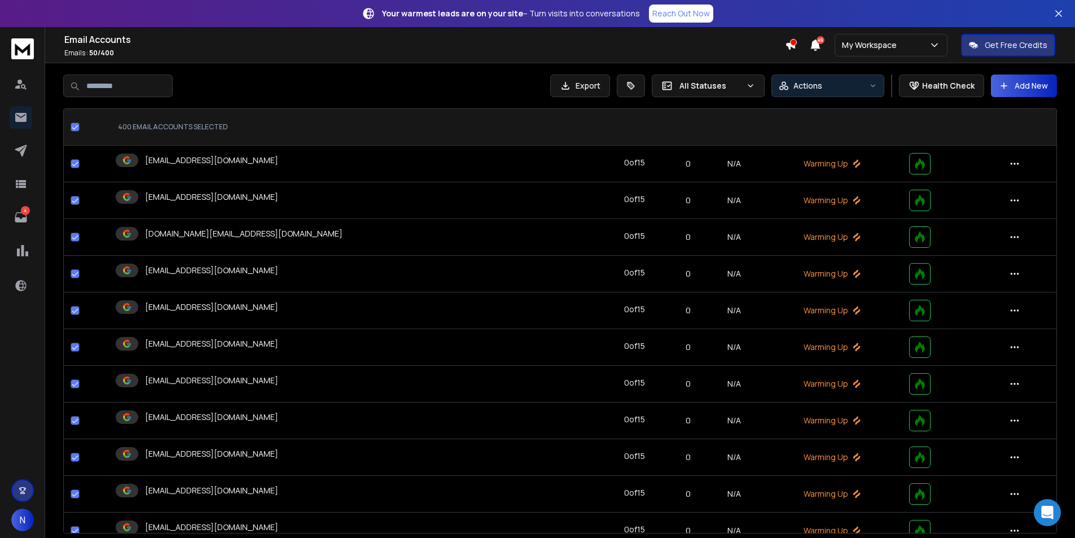
click at [838, 81] on div "Actions" at bounding box center [821, 85] width 86 height 11
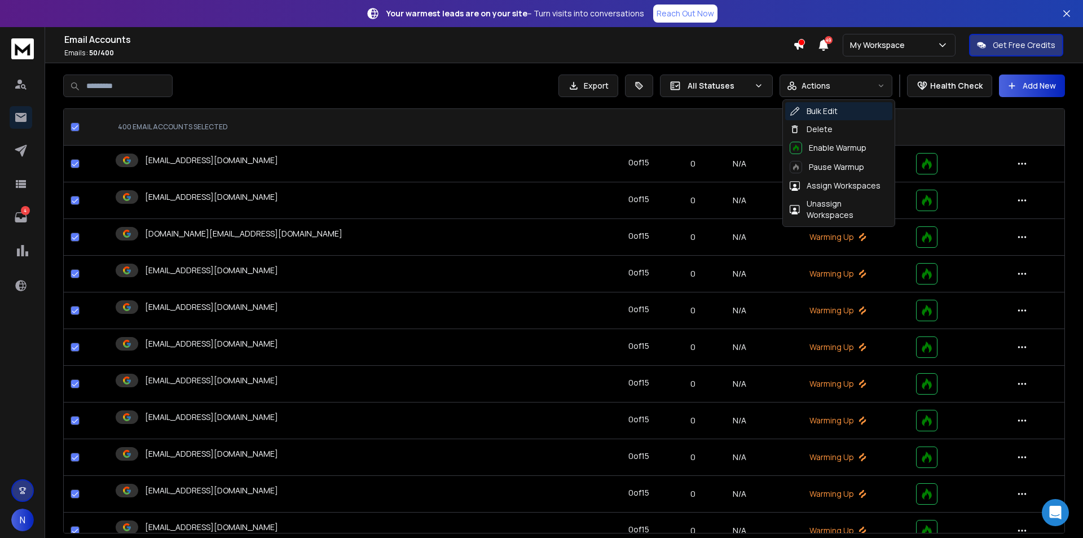
click at [821, 108] on div "Bulk Edit" at bounding box center [814, 110] width 48 height 11
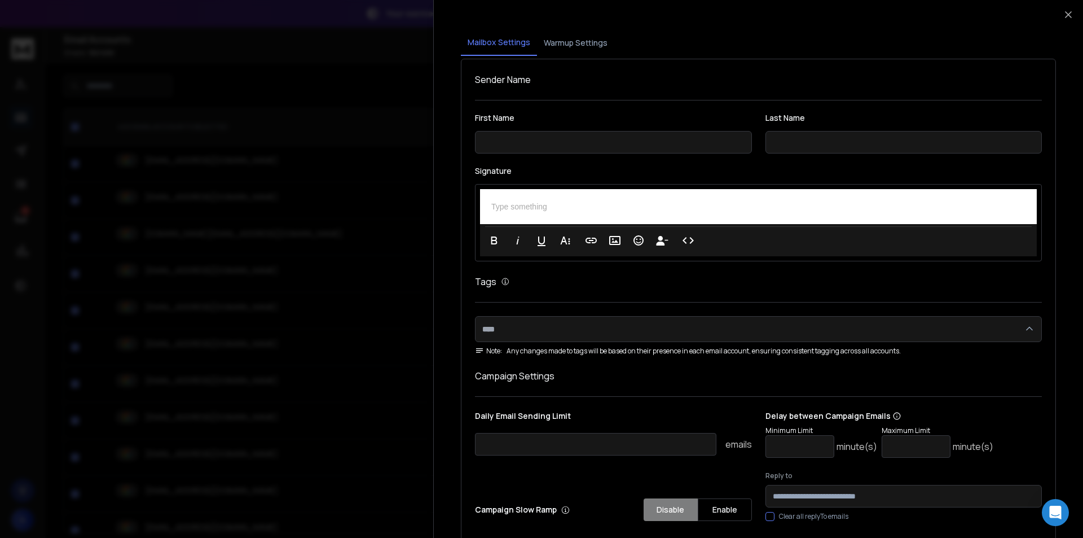
scroll to position [113, 0]
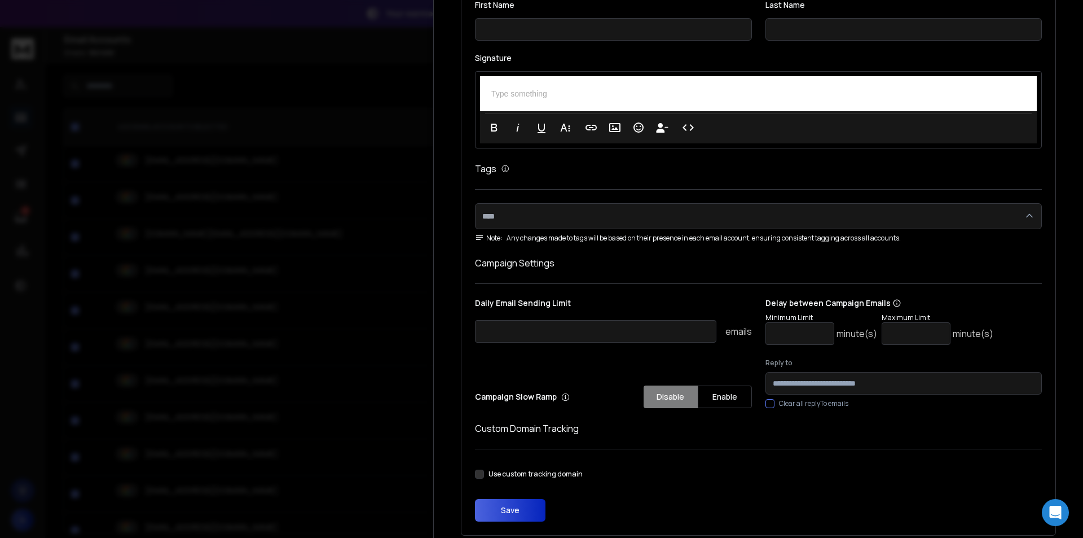
click at [624, 346] on div "Daily Email Sending Limit emails Delay between Campaign Emails Minimum Limit mi…" at bounding box center [758, 352] width 567 height 111
type input "**"
click at [484, 302] on p "Daily Email Sending Limit" at bounding box center [613, 305] width 277 height 16
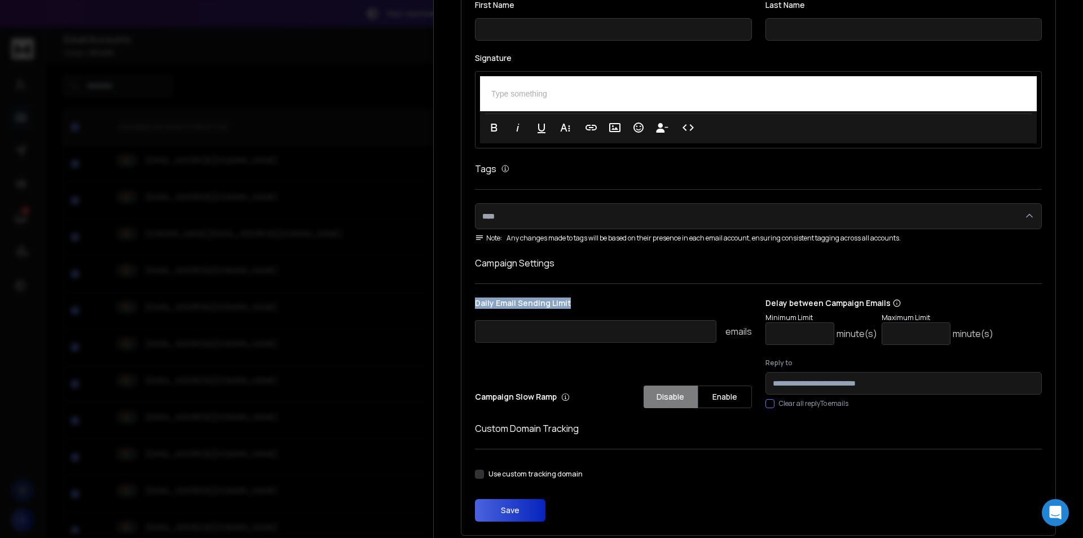
click at [481, 302] on p "Daily Email Sending Limit" at bounding box center [613, 305] width 277 height 16
click at [560, 307] on p "Daily Email Sending Limit" at bounding box center [613, 305] width 277 height 16
click at [489, 307] on p "Daily Email Sending Limit" at bounding box center [613, 305] width 277 height 16
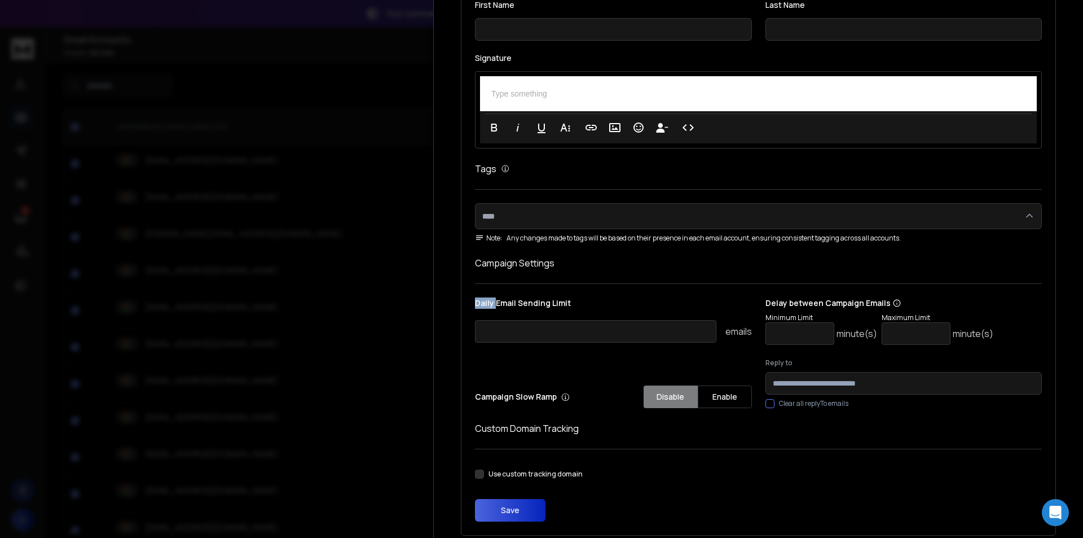
click at [489, 307] on p "Daily Email Sending Limit" at bounding box center [613, 305] width 277 height 16
click at [505, 319] on div "** emails" at bounding box center [613, 331] width 277 height 27
drag, startPoint x: 508, startPoint y: 327, endPoint x: 408, endPoint y: 300, distance: 104.1
click at [414, 310] on body "Your warmest leads are on your site – Turn visits into conversations Reach Out …" at bounding box center [537, 269] width 1075 height 538
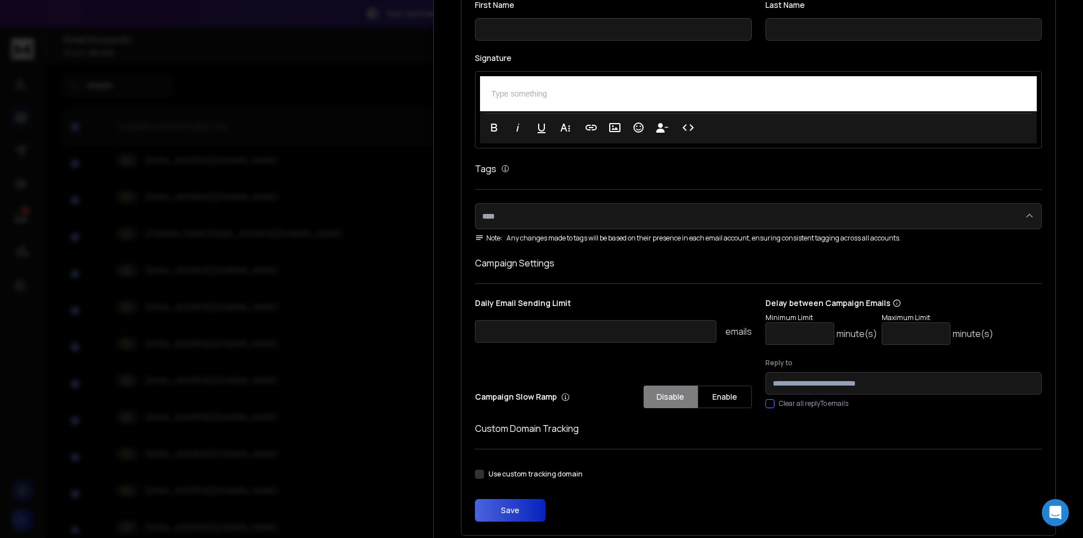
click at [786, 329] on input "number" at bounding box center [799, 333] width 69 height 23
click at [871, 314] on p "Minimum Limit" at bounding box center [821, 317] width 112 height 9
click at [912, 330] on input "number" at bounding box center [916, 333] width 69 height 23
type input "*"
type input "**"
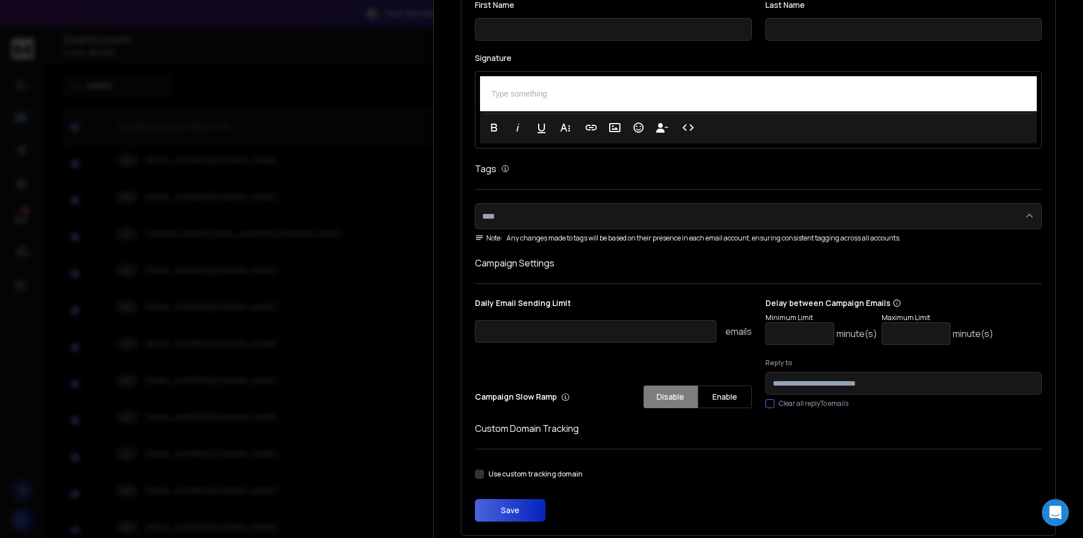
click at [982, 336] on p "minute(s)" at bounding box center [973, 334] width 41 height 14
drag, startPoint x: 785, startPoint y: 333, endPoint x: 742, endPoint y: 332, distance: 43.4
click at [742, 332] on div "Daily Email Sending Limit ** emails Delay between Campaign Emails Minimum Limit…" at bounding box center [758, 352] width 567 height 111
type input "**"
click at [827, 307] on p "Delay between Campaign Emails" at bounding box center [879, 302] width 228 height 11
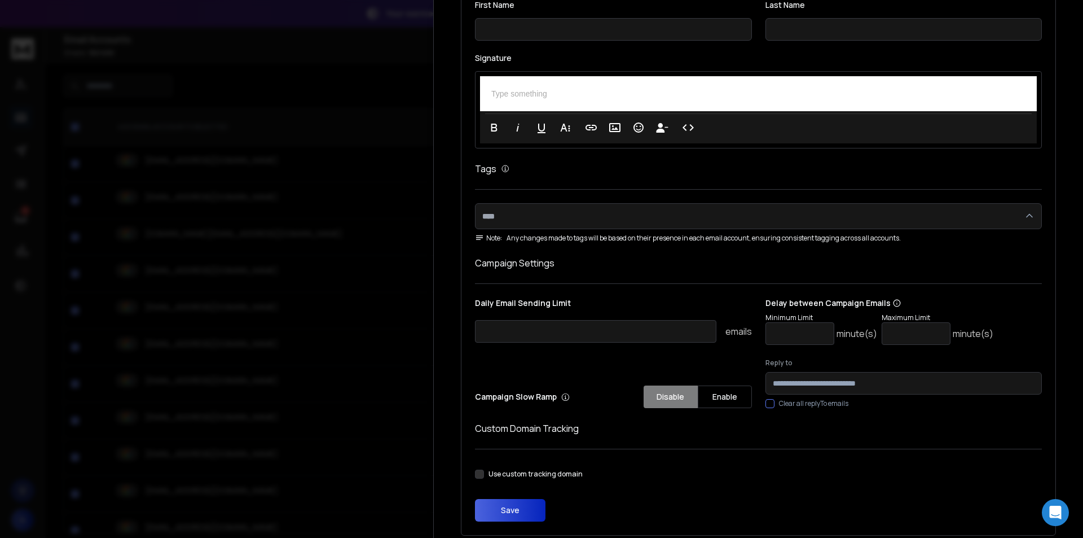
click at [530, 508] on button "Save" at bounding box center [510, 510] width 71 height 23
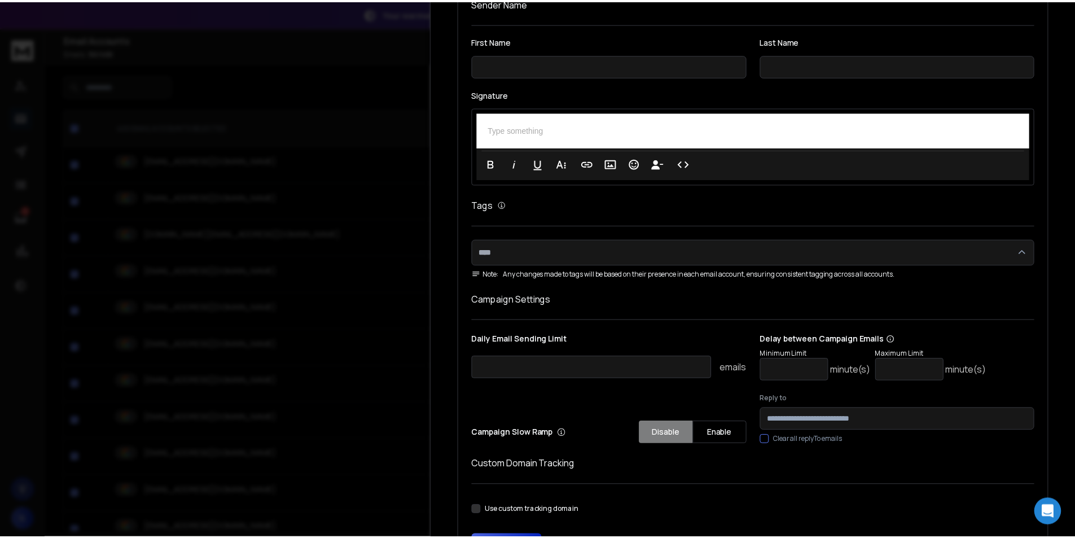
scroll to position [0, 0]
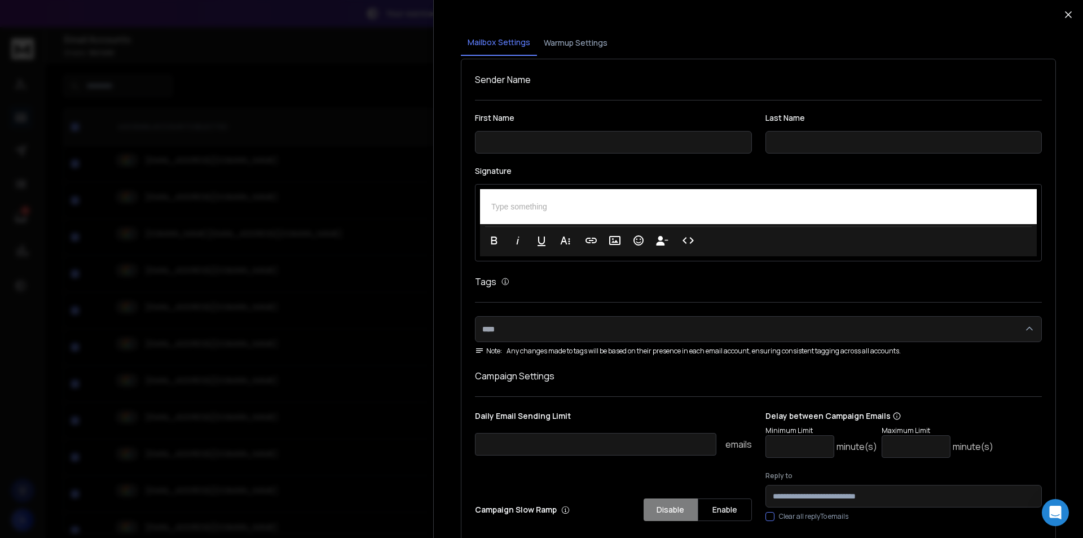
click at [1064, 11] on icon "button" at bounding box center [1068, 14] width 11 height 11
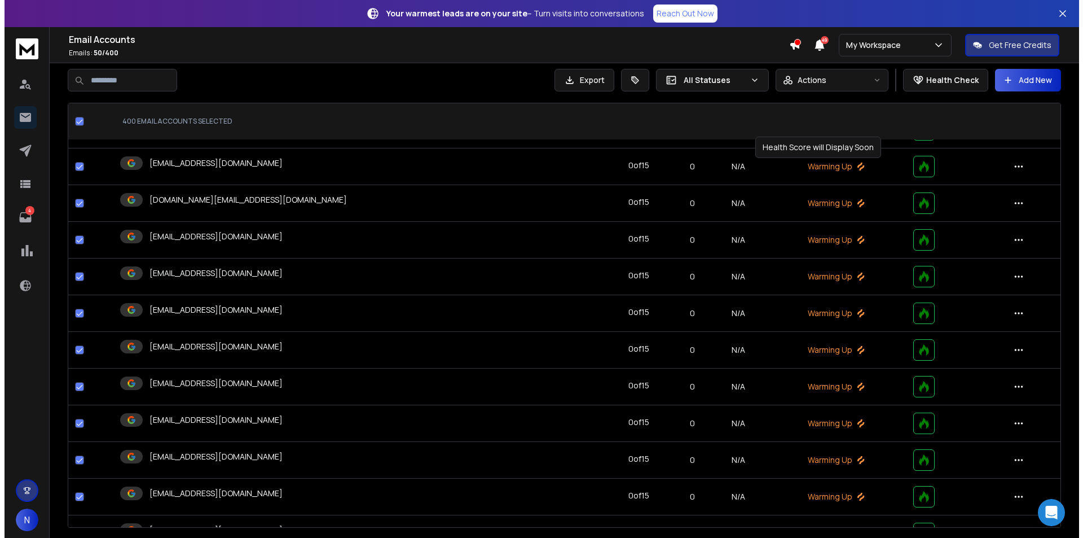
scroll to position [7, 0]
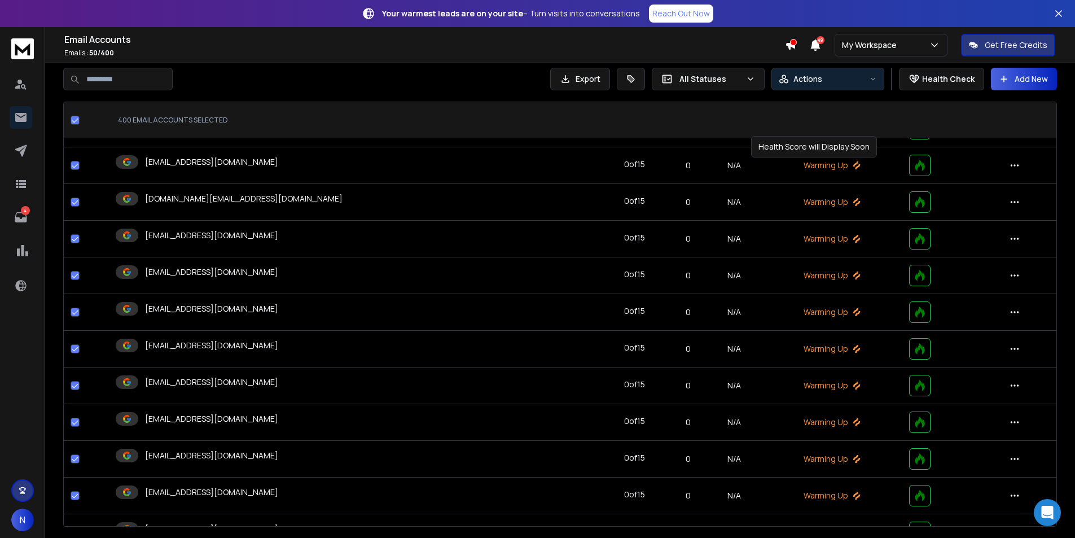
click at [845, 80] on div "Actions" at bounding box center [821, 78] width 86 height 11
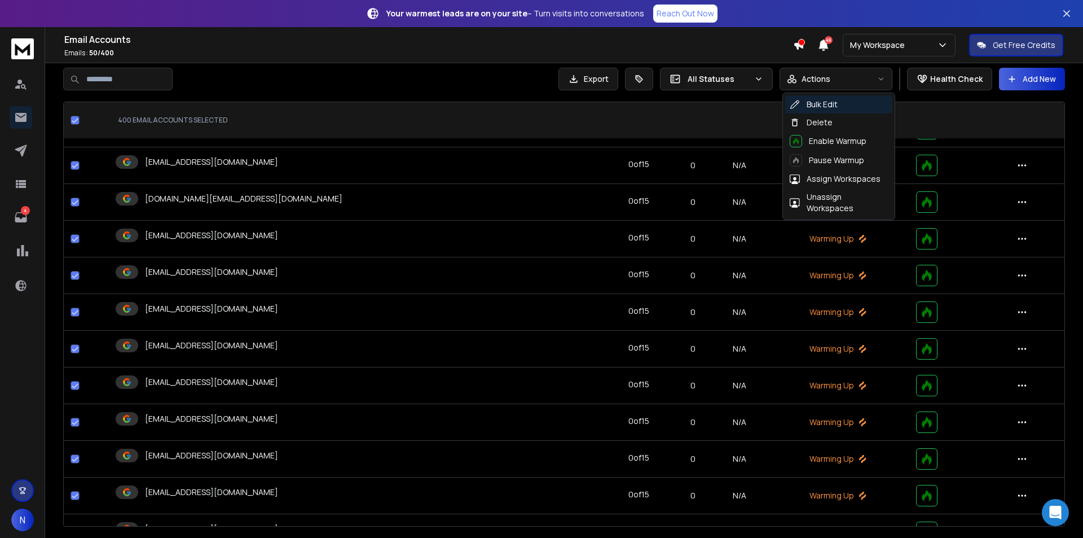
click at [829, 102] on div "Bulk Edit" at bounding box center [814, 104] width 48 height 11
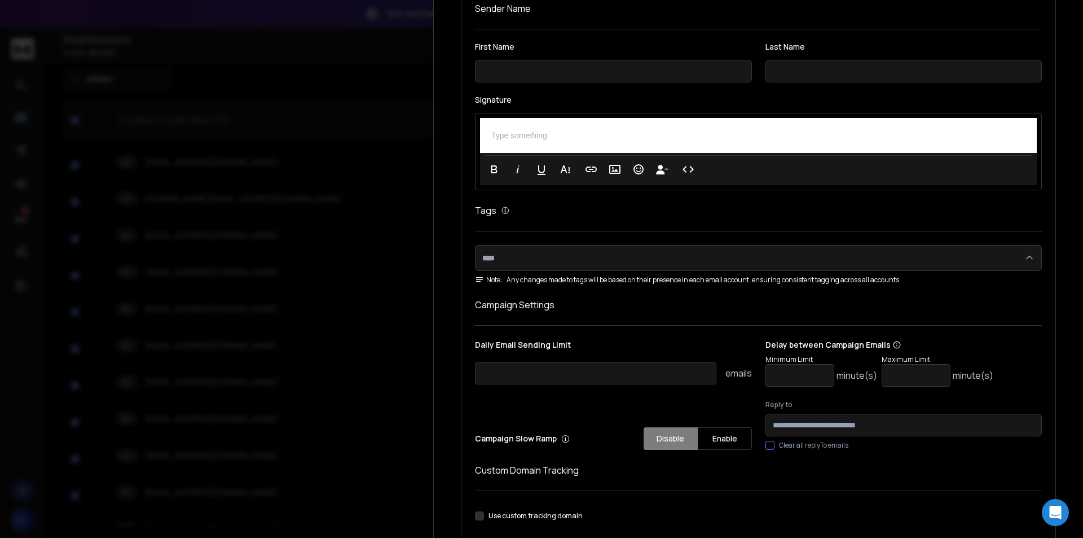
scroll to position [113, 0]
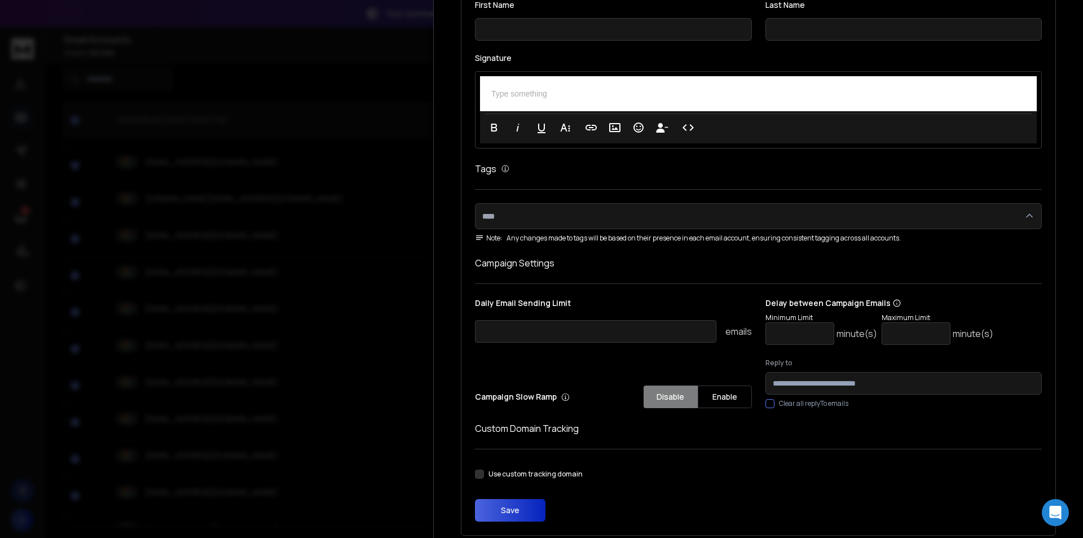
click at [597, 331] on input "number" at bounding box center [595, 331] width 241 height 23
type input "**"
type input "*"
type input "**"
click at [877, 496] on form "First Name Last Name Signature Type something Clear Formatting Font Family Aria…" at bounding box center [758, 261] width 567 height 520
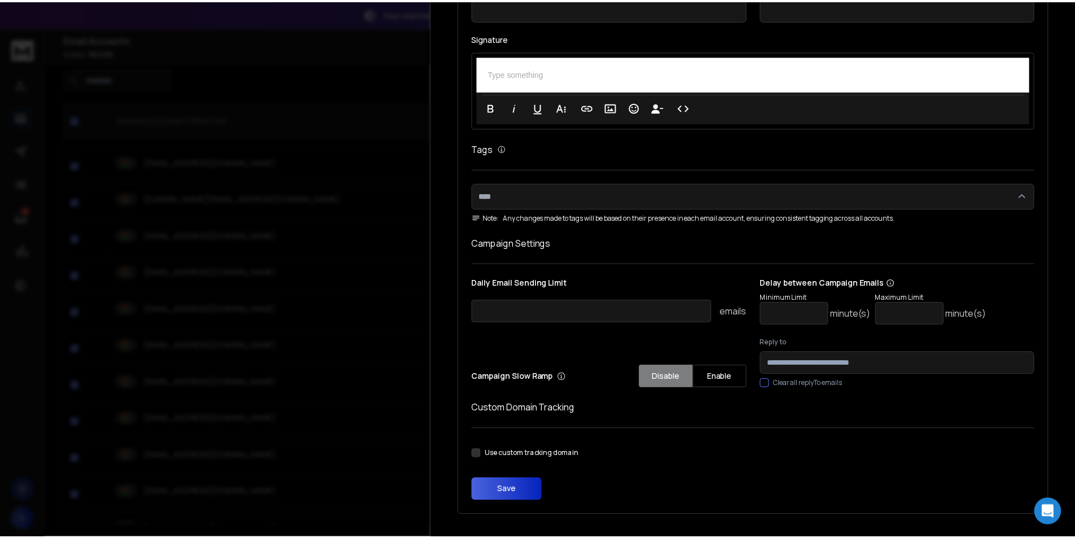
scroll to position [142, 0]
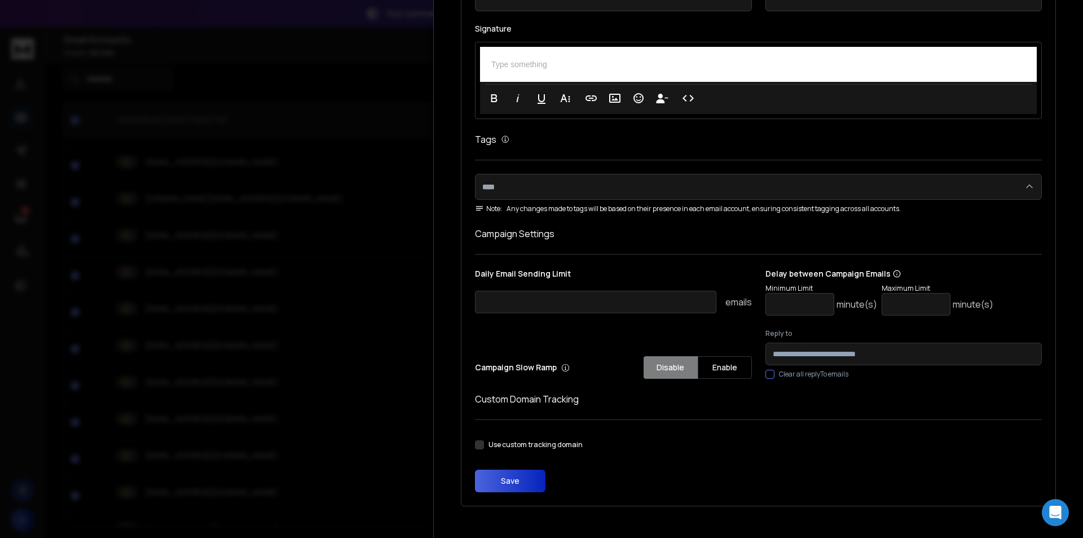
click at [536, 477] on button "Save" at bounding box center [510, 480] width 71 height 23
click at [768, 300] on input "*" at bounding box center [799, 304] width 69 height 23
type input "**"
click at [747, 444] on div "Use custom tracking domain" at bounding box center [758, 444] width 567 height 23
click at [385, 234] on div at bounding box center [541, 269] width 1083 height 538
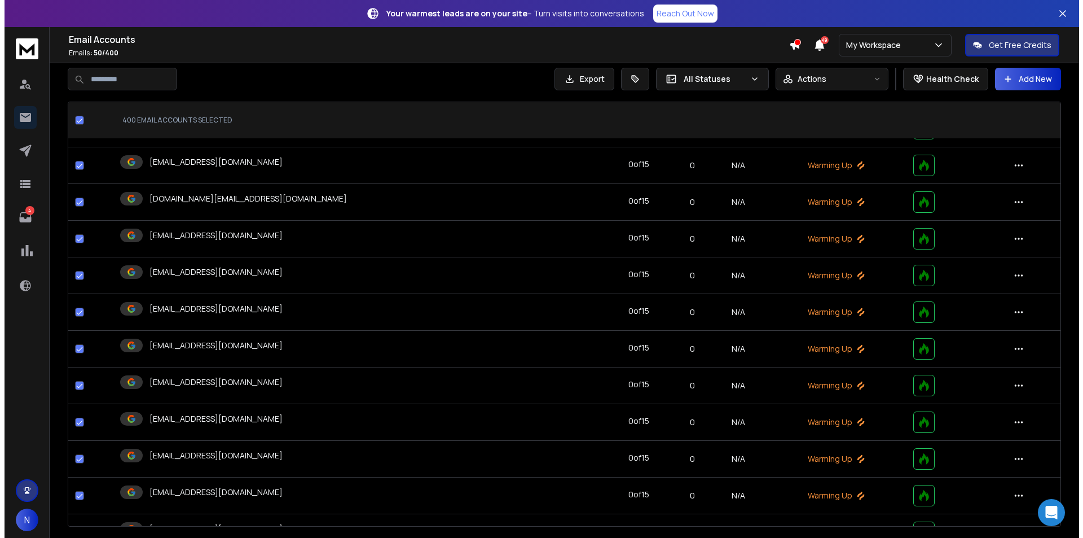
scroll to position [226, 0]
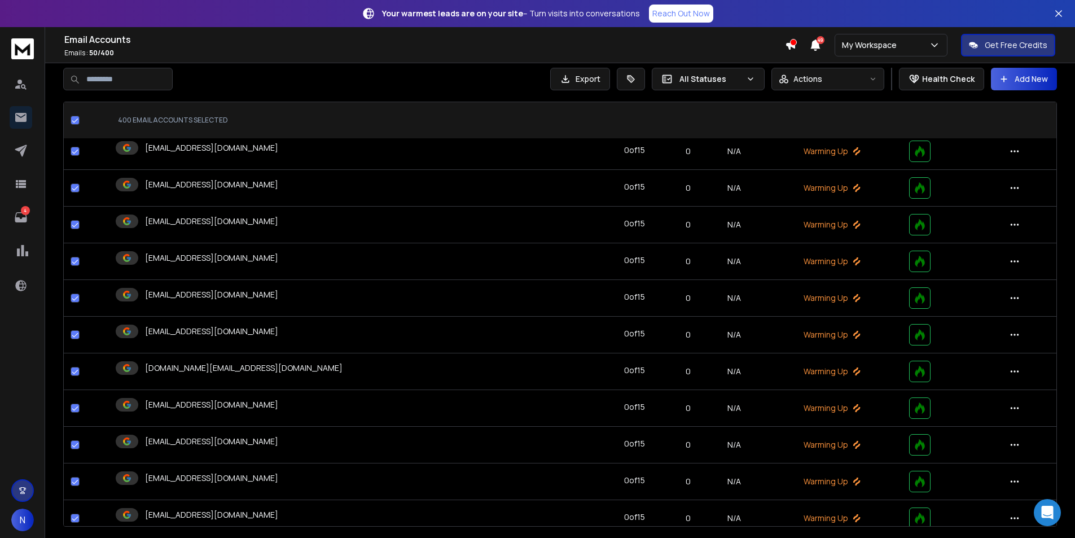
click at [719, 78] on p "All Statuses" at bounding box center [710, 78] width 62 height 11
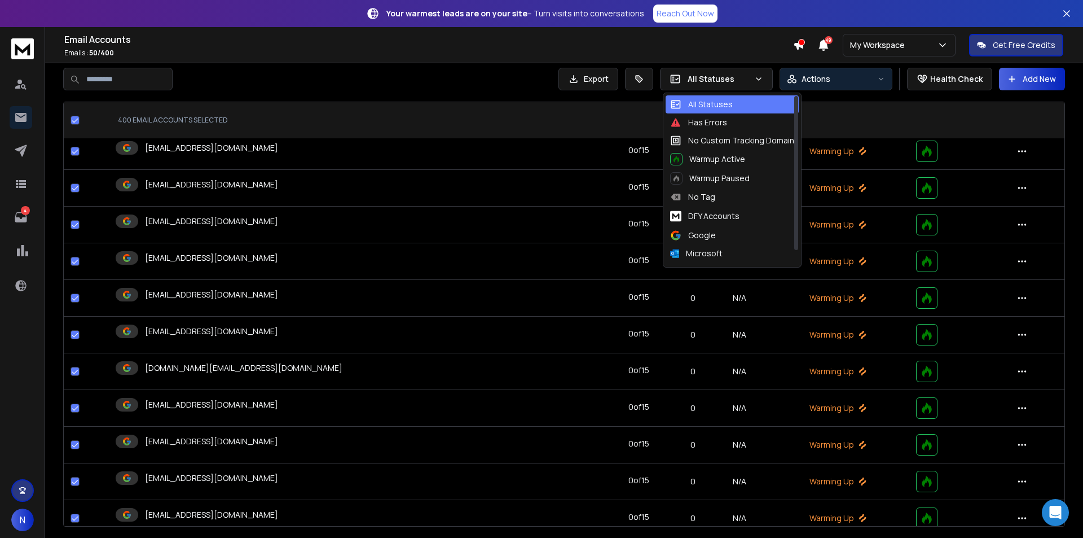
click at [823, 84] on p "Actions" at bounding box center [816, 78] width 29 height 11
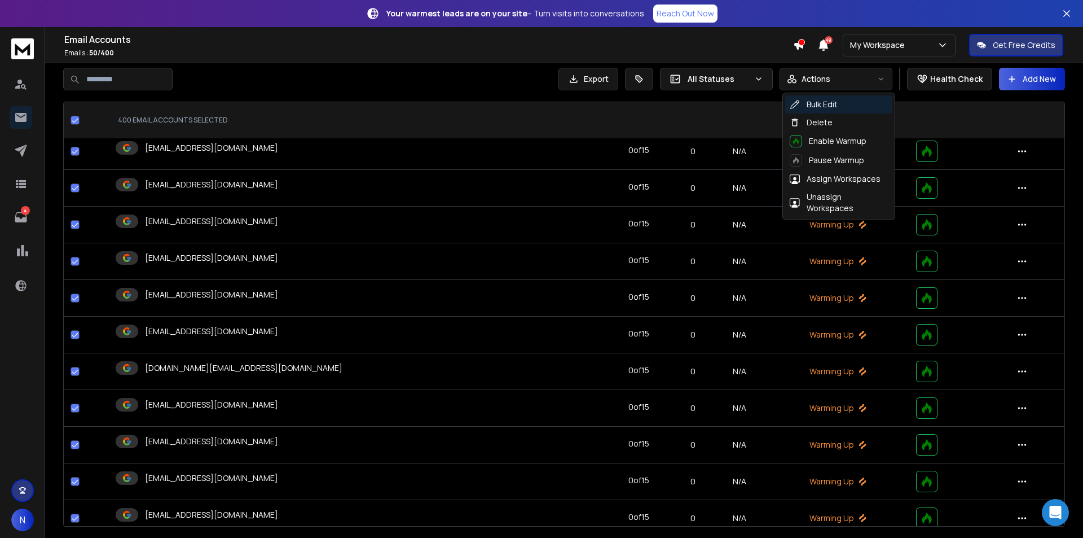
click at [825, 104] on div "Bulk Edit" at bounding box center [814, 104] width 48 height 11
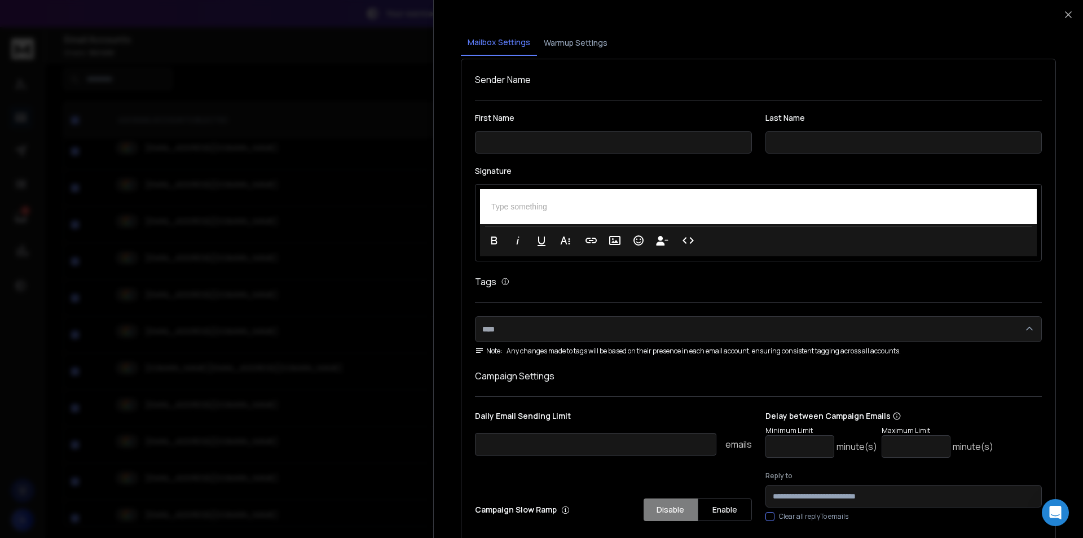
click at [638, 417] on p "Daily Email Sending Limit" at bounding box center [613, 418] width 277 height 16
click at [640, 430] on div "Daily Email Sending Limit emails" at bounding box center [613, 433] width 277 height 47
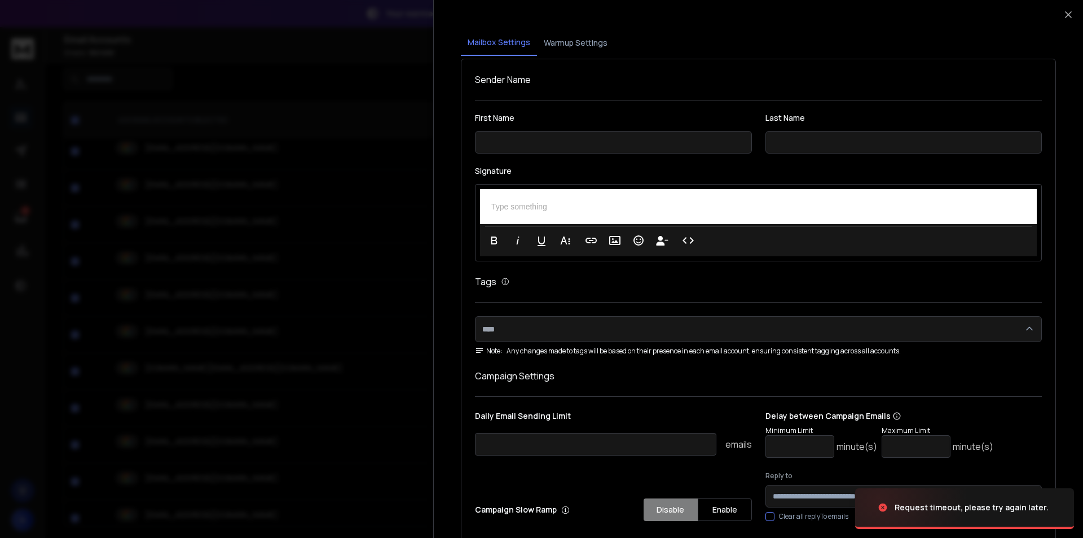
type input "**"
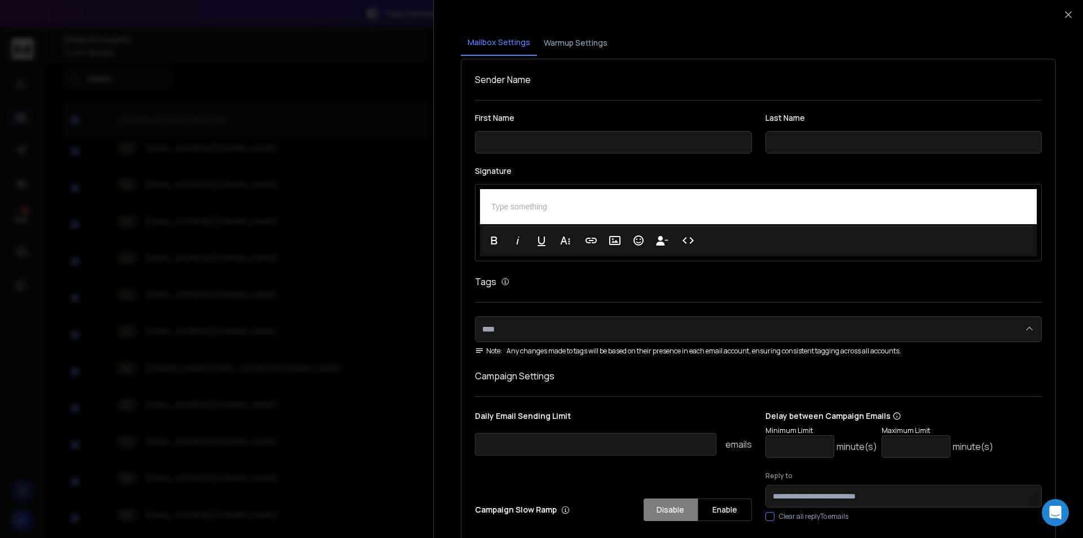
type input "*"
type input "**"
click at [807, 446] on input "*" at bounding box center [799, 446] width 69 height 23
type input "**"
click at [803, 386] on form "First Name Last Name Signature Type something Clear Formatting Font Family Aria…" at bounding box center [758, 374] width 567 height 520
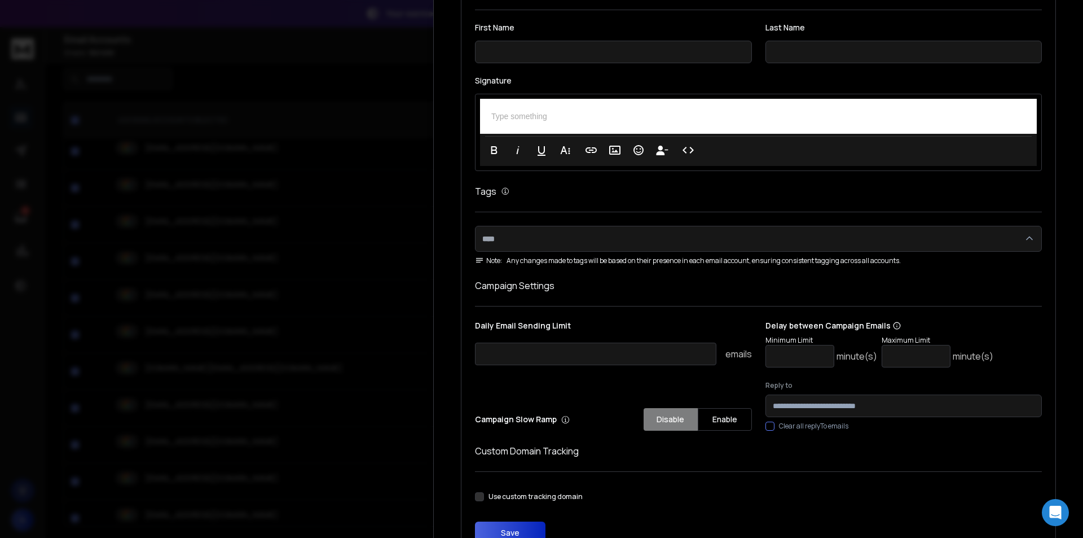
scroll to position [142, 0]
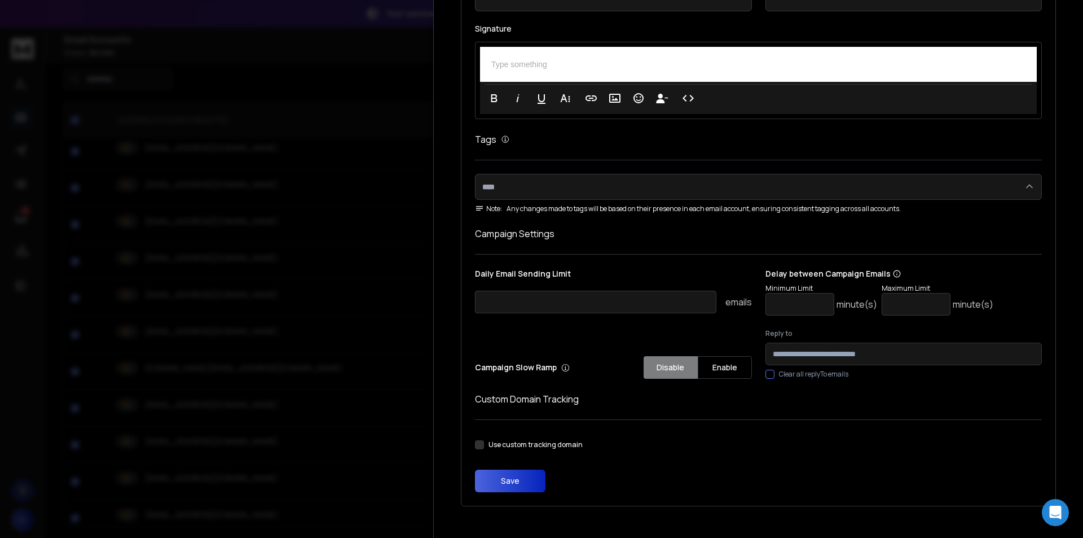
click at [526, 471] on button "Save" at bounding box center [510, 480] width 71 height 23
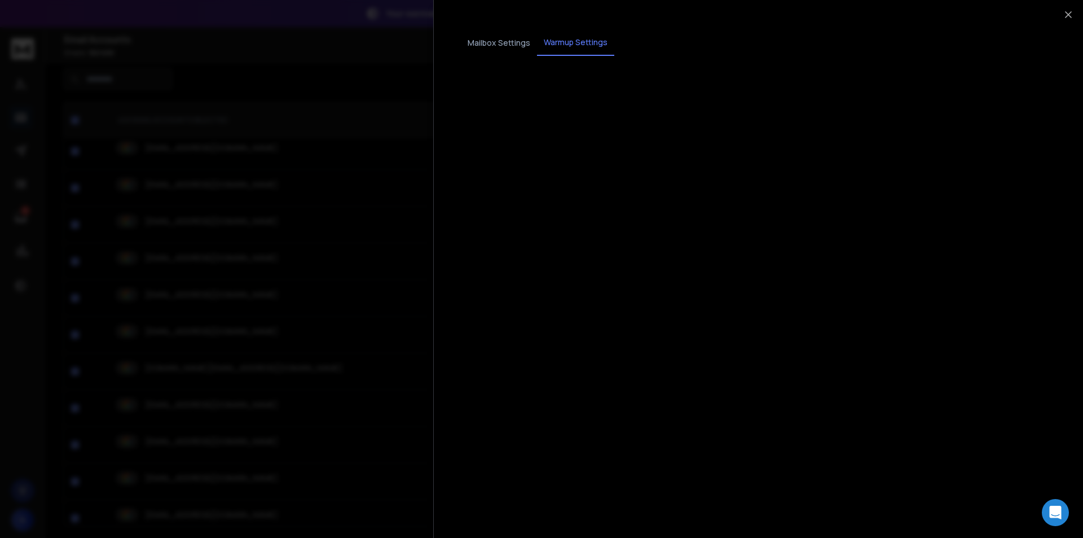
click at [586, 46] on button "Warmup Settings" at bounding box center [575, 43] width 77 height 26
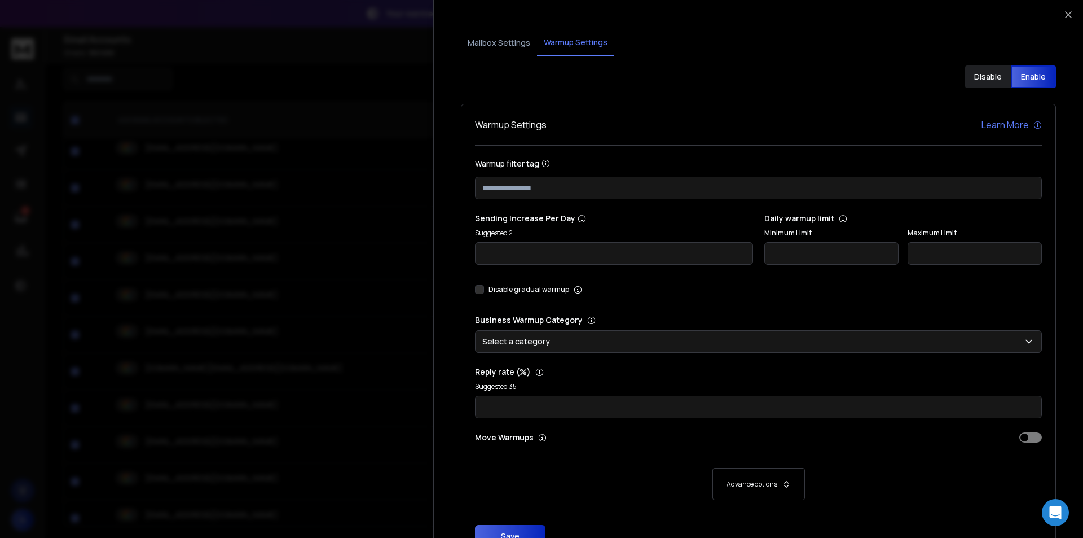
click at [525, 45] on button "Mailbox Settings" at bounding box center [499, 42] width 76 height 25
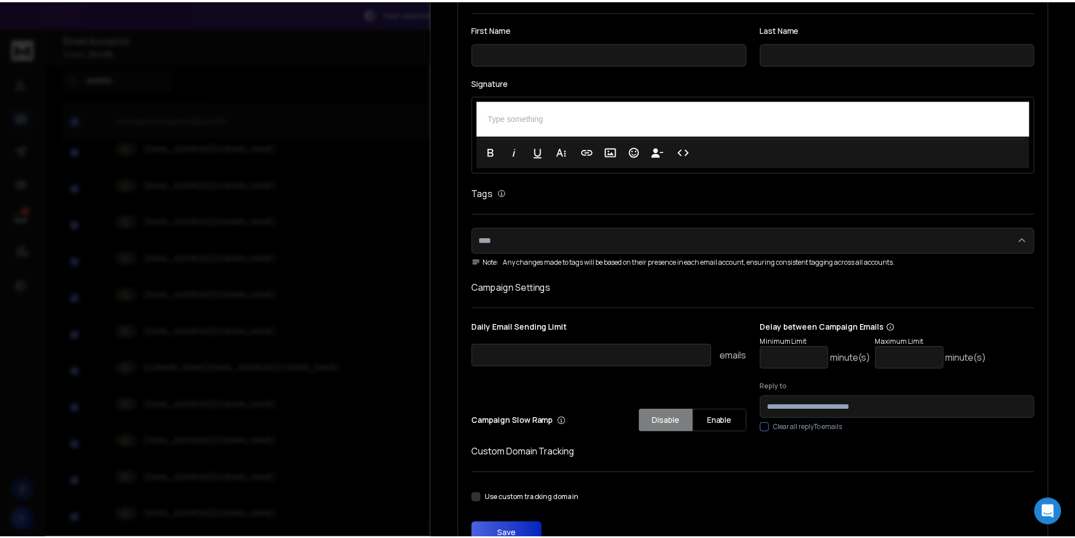
scroll to position [142, 0]
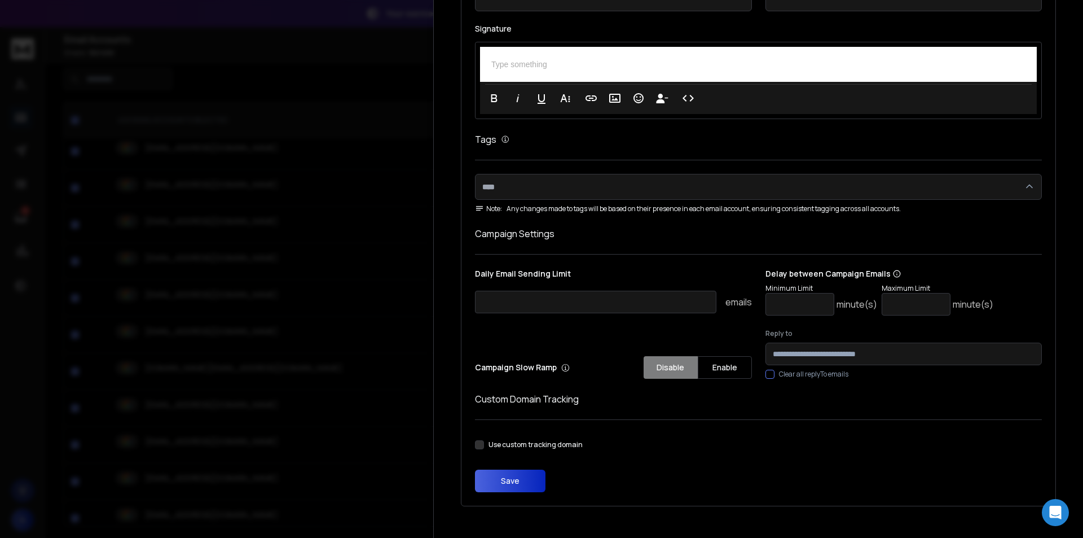
click at [321, 188] on div at bounding box center [541, 269] width 1083 height 538
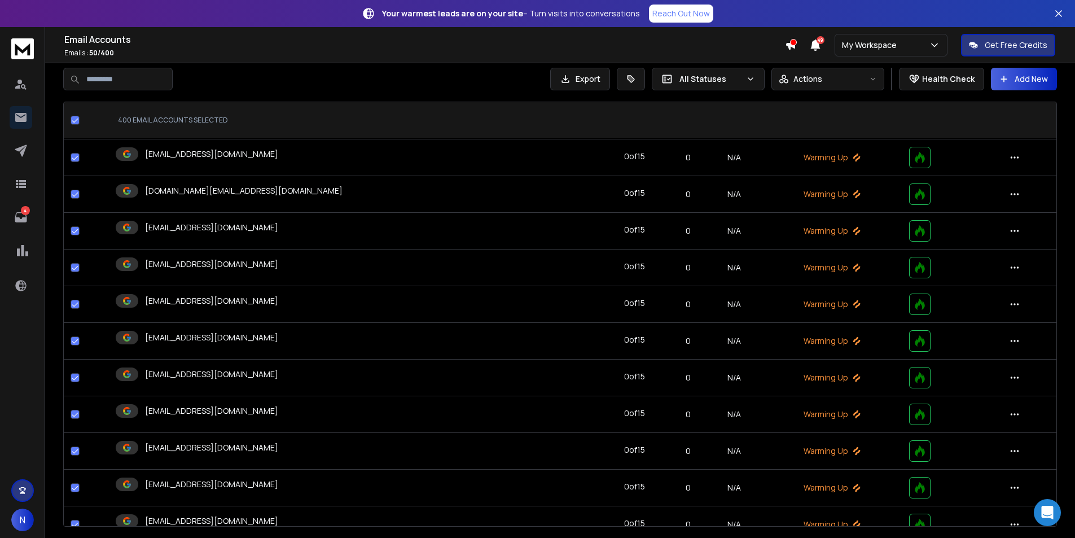
scroll to position [0, 0]
click at [692, 74] on p "All Statuses" at bounding box center [710, 78] width 62 height 11
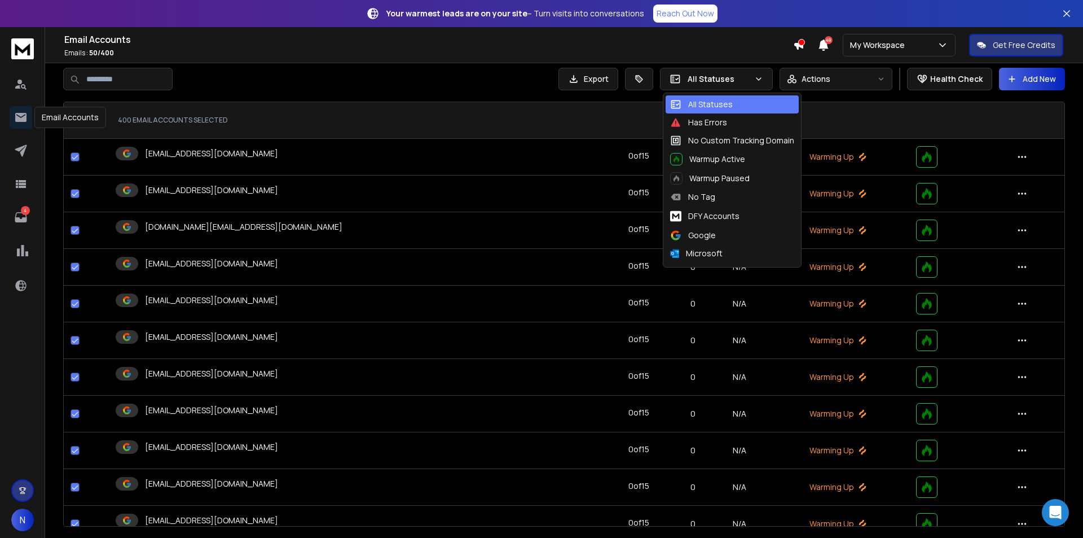
click at [24, 118] on icon at bounding box center [20, 117] width 11 height 9
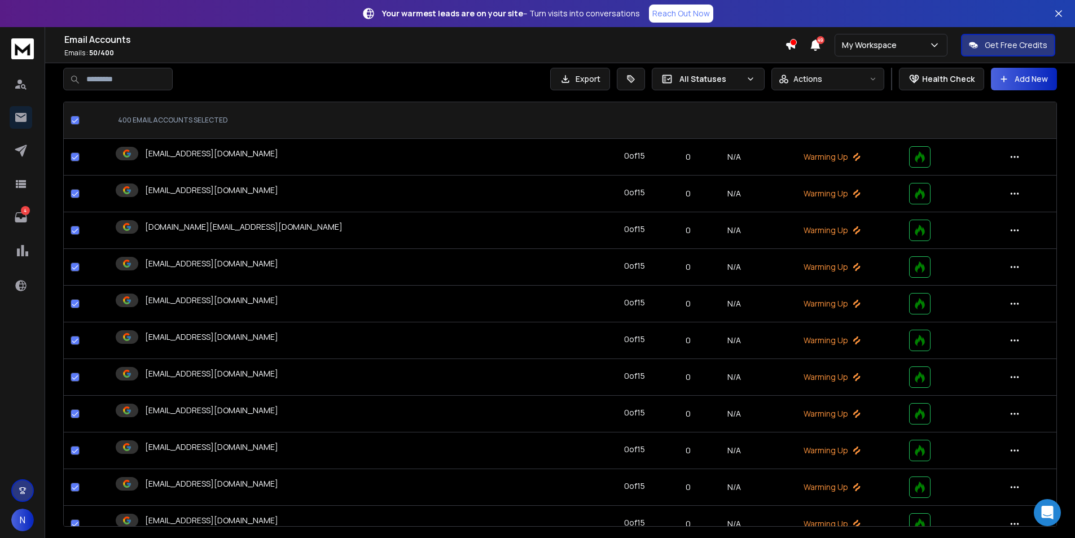
click at [22, 46] on img at bounding box center [22, 48] width 23 height 21
click at [23, 147] on icon at bounding box center [21, 150] width 12 height 12
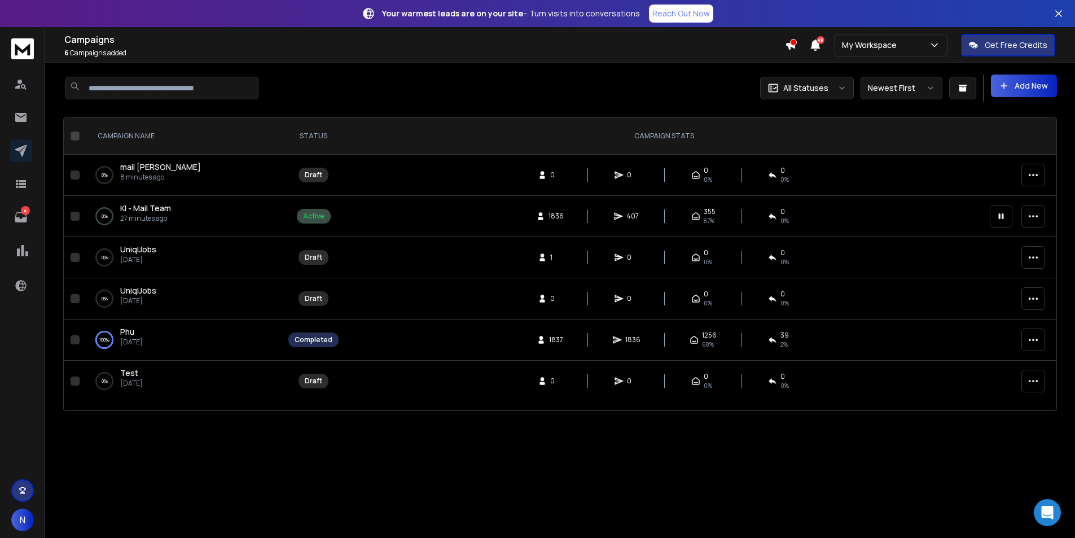
click at [72, 173] on td at bounding box center [74, 175] width 20 height 41
click at [77, 173] on button "button" at bounding box center [75, 174] width 9 height 9
click at [1029, 169] on icon "button" at bounding box center [1032, 174] width 11 height 11
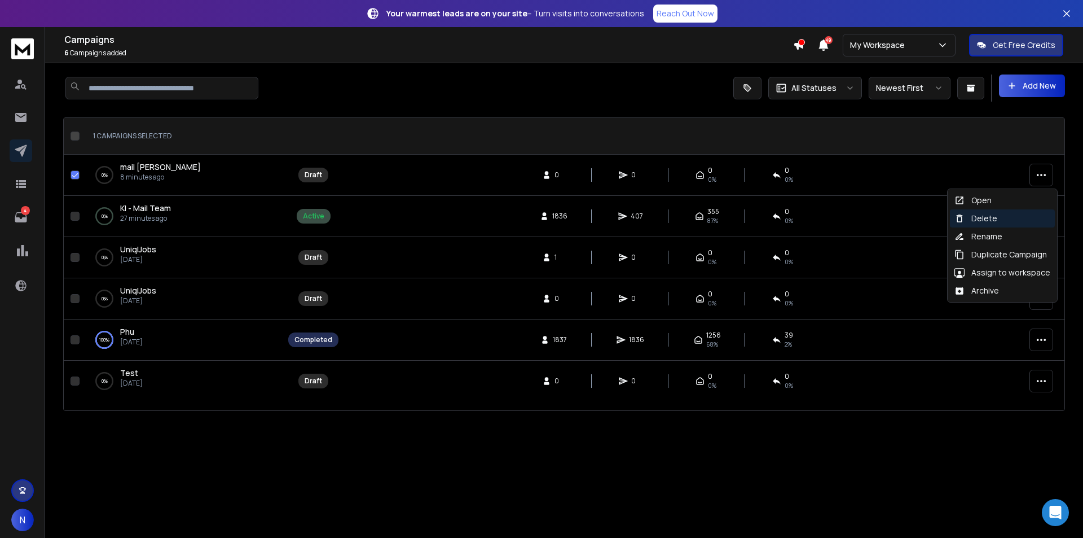
click at [1008, 218] on div "Delete" at bounding box center [1002, 218] width 105 height 18
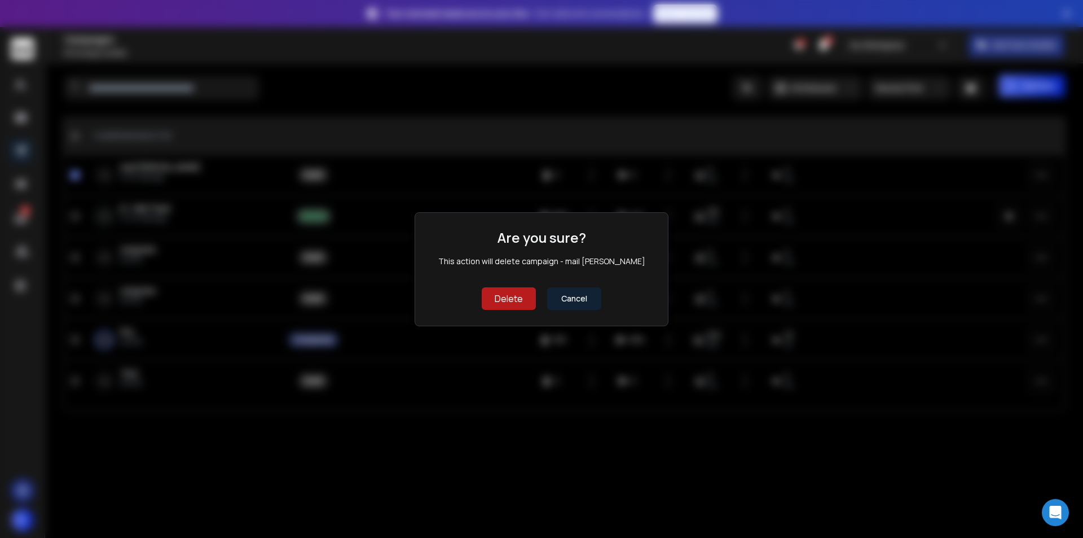
click at [528, 288] on button "Delete" at bounding box center [509, 298] width 54 height 23
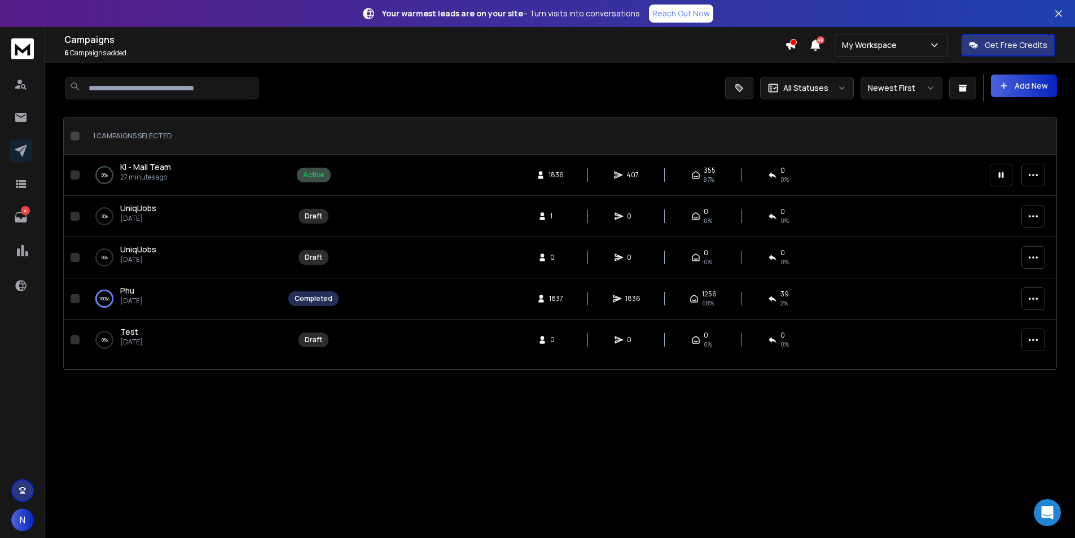
click at [164, 292] on div "100 % Phu 3 days ago" at bounding box center [182, 298] width 175 height 27
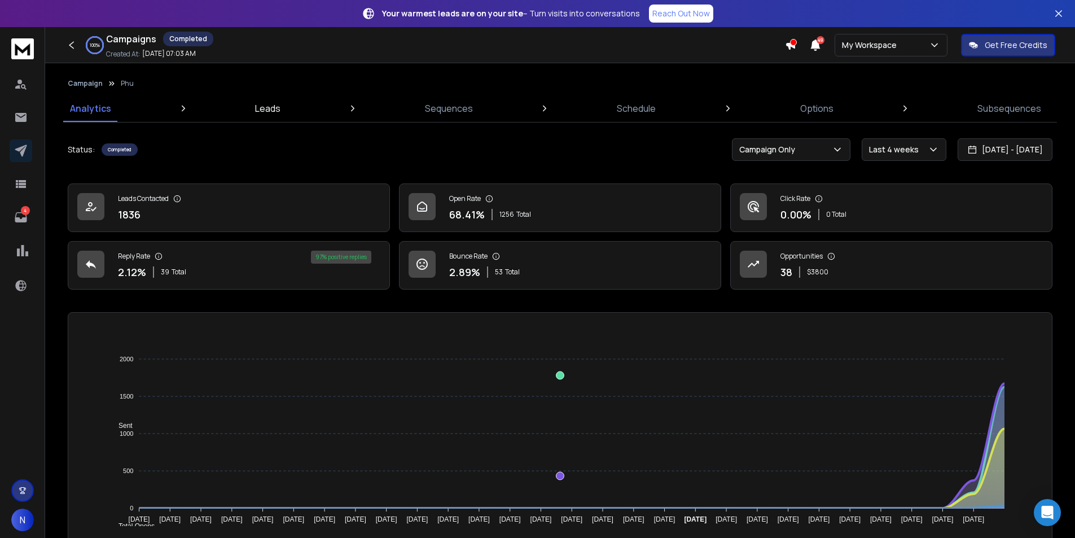
click at [259, 108] on p "Leads" at bounding box center [267, 109] width 25 height 14
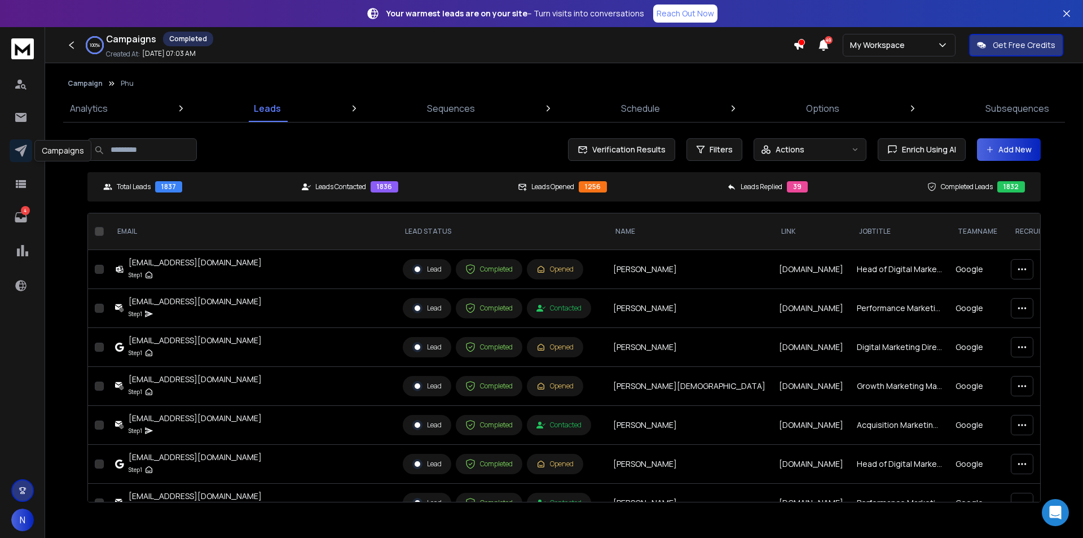
click at [19, 148] on icon at bounding box center [21, 150] width 12 height 12
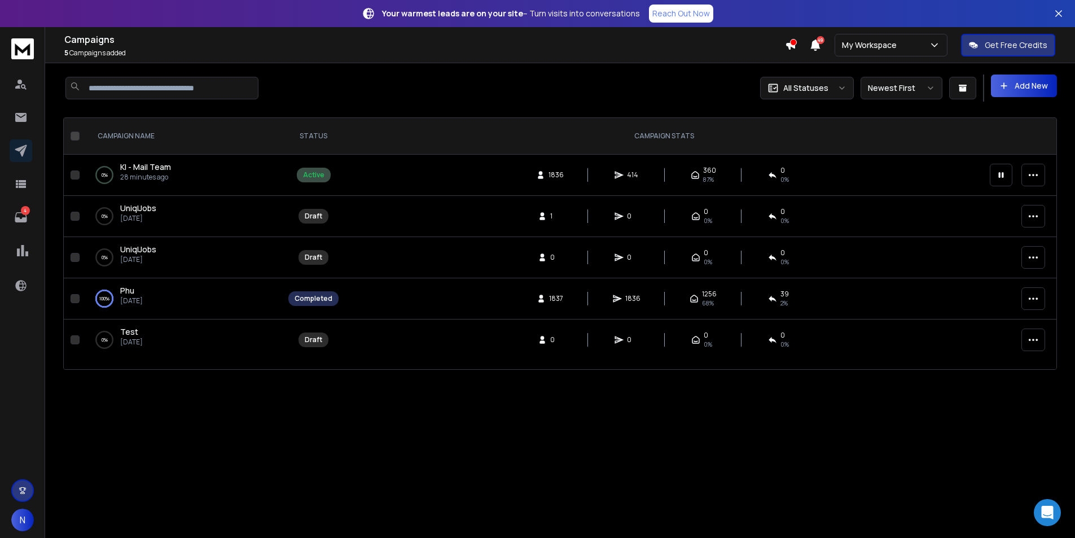
click at [405, 174] on div "1836 414 360 87 % 0 0 %" at bounding box center [664, 175] width 624 height 18
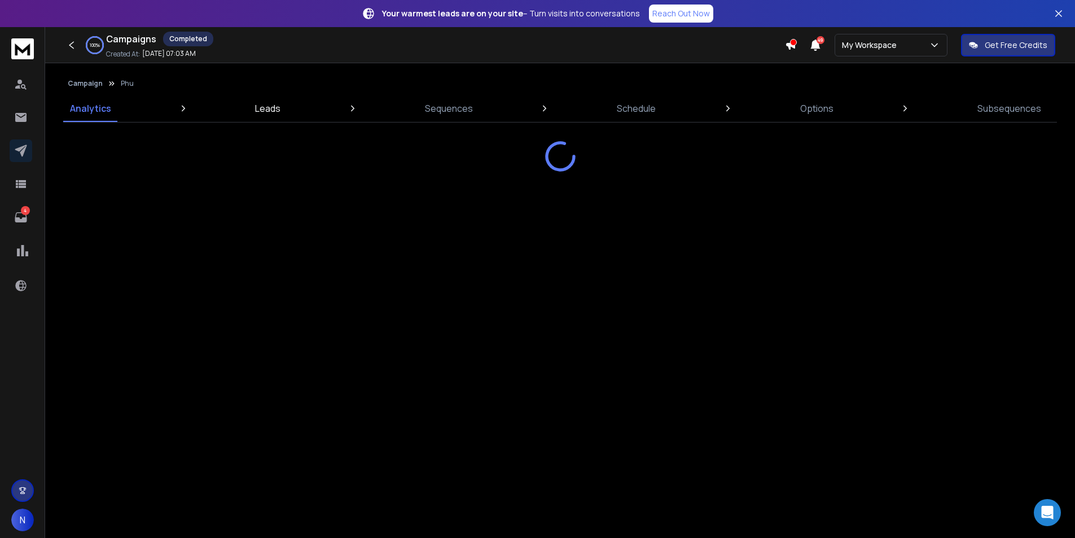
click at [274, 110] on p "Leads" at bounding box center [267, 109] width 25 height 14
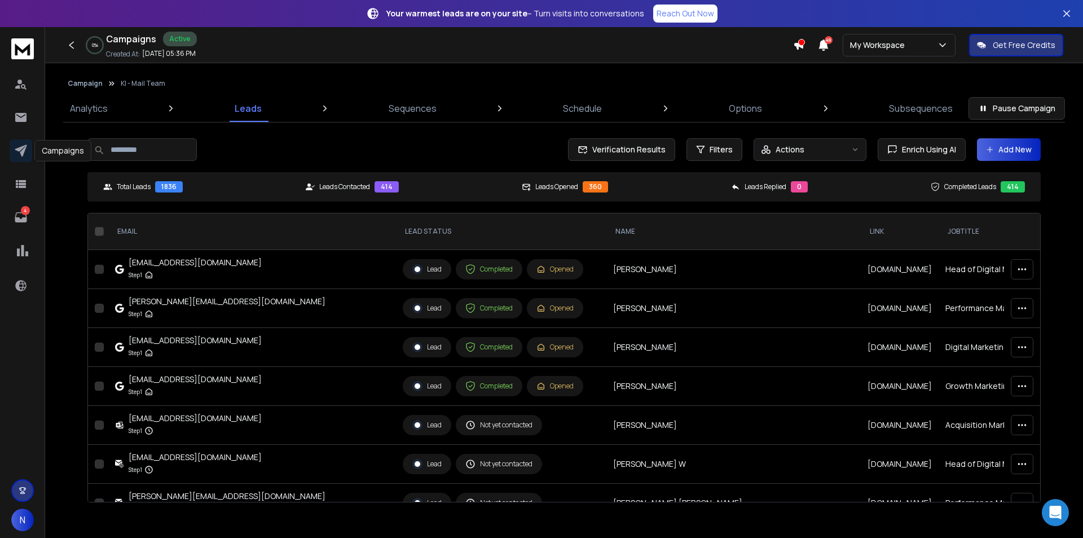
click at [26, 148] on icon at bounding box center [21, 151] width 14 height 14
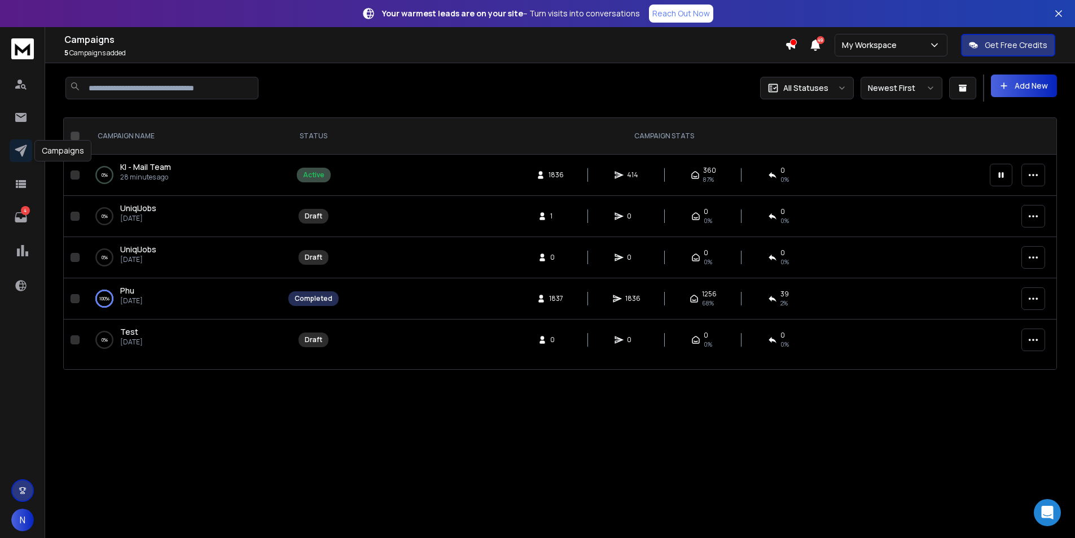
click at [25, 147] on icon at bounding box center [21, 150] width 12 height 12
click at [1027, 78] on button "Add New" at bounding box center [1024, 85] width 66 height 23
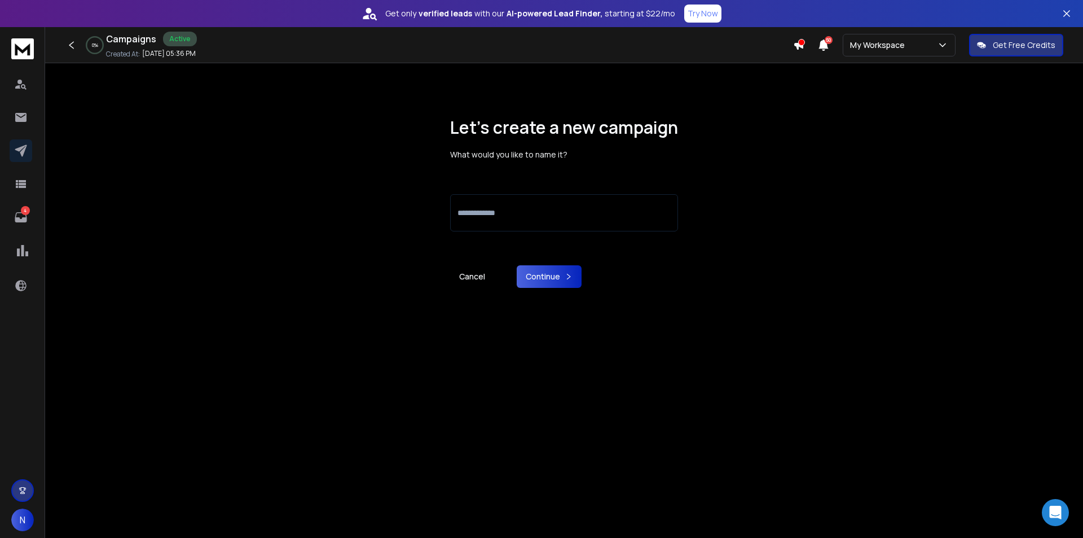
click at [482, 276] on link "Cancel" at bounding box center [472, 276] width 44 height 23
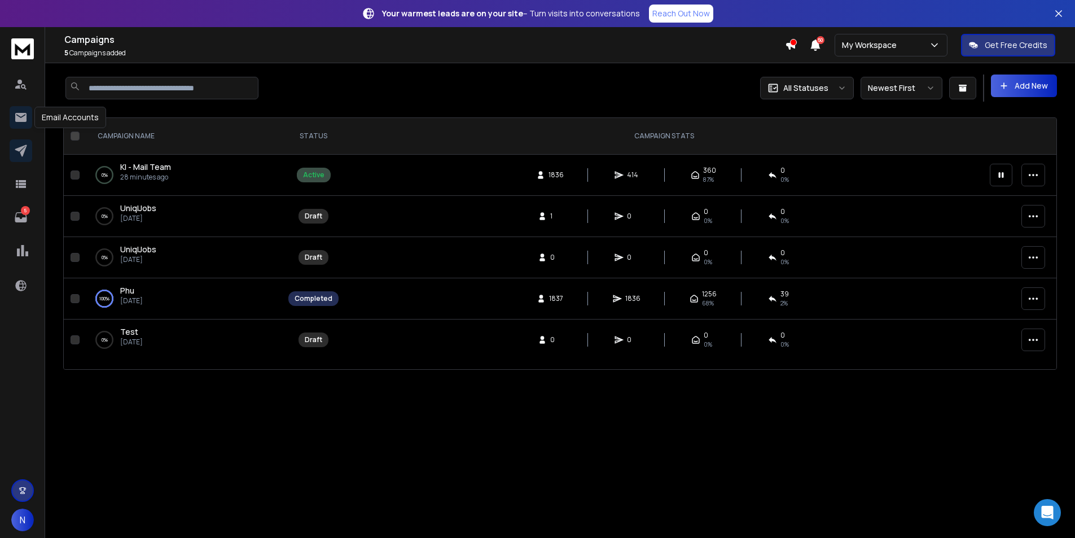
click at [17, 109] on link at bounding box center [21, 117] width 23 height 23
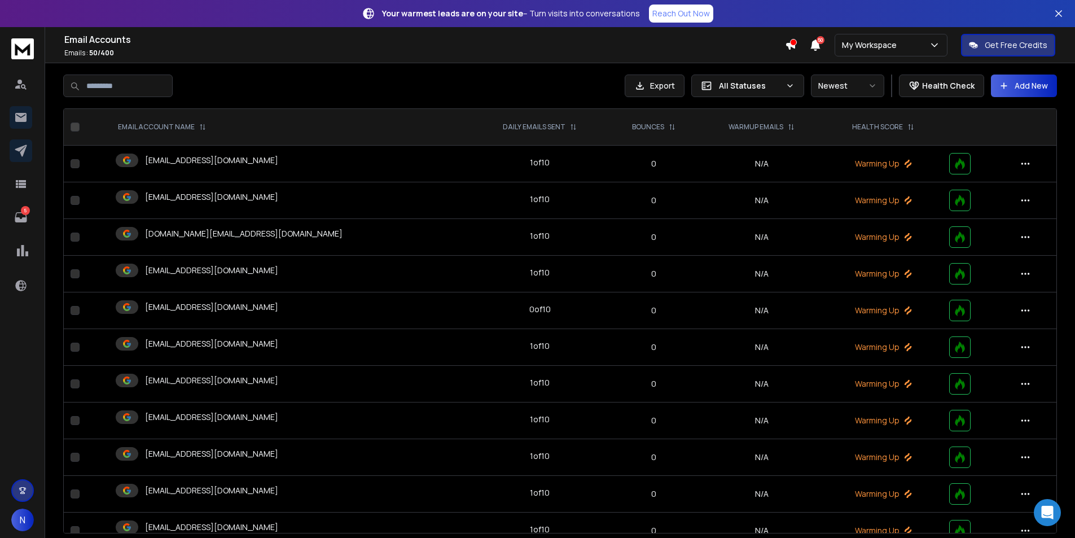
click at [24, 152] on icon at bounding box center [21, 150] width 12 height 12
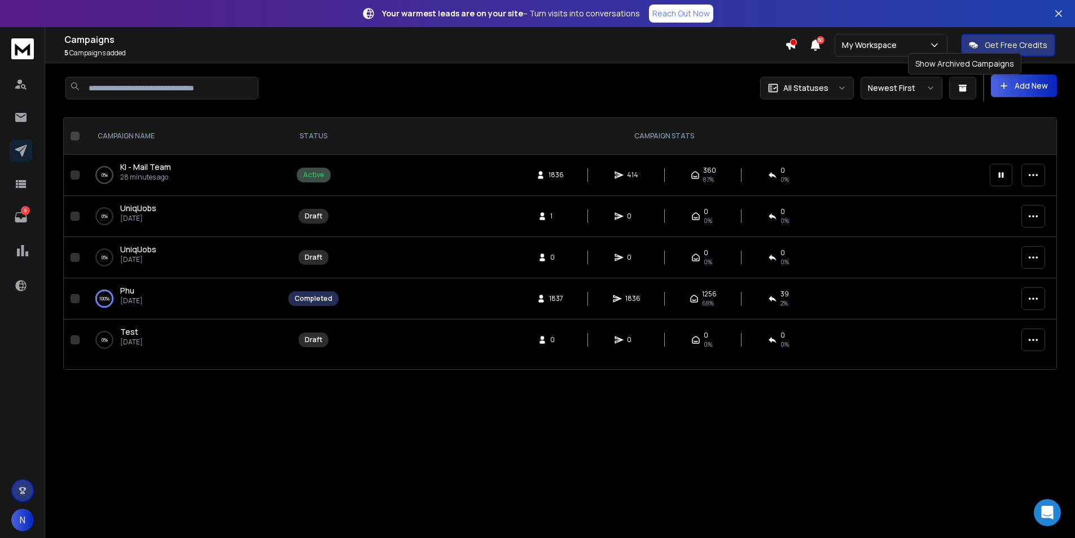
click at [1007, 82] on icon at bounding box center [1004, 86] width 8 height 8
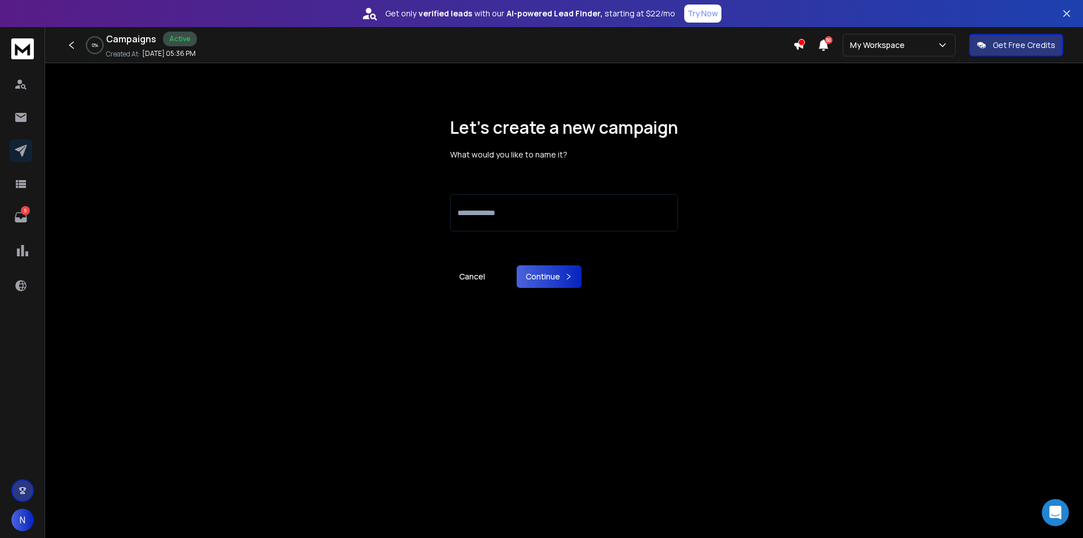
click at [531, 217] on input at bounding box center [564, 212] width 228 height 37
type input "*********"
click at [542, 265] on form "********* Cancel Continue" at bounding box center [564, 229] width 228 height 116
click at [548, 275] on button "Continue" at bounding box center [549, 276] width 65 height 23
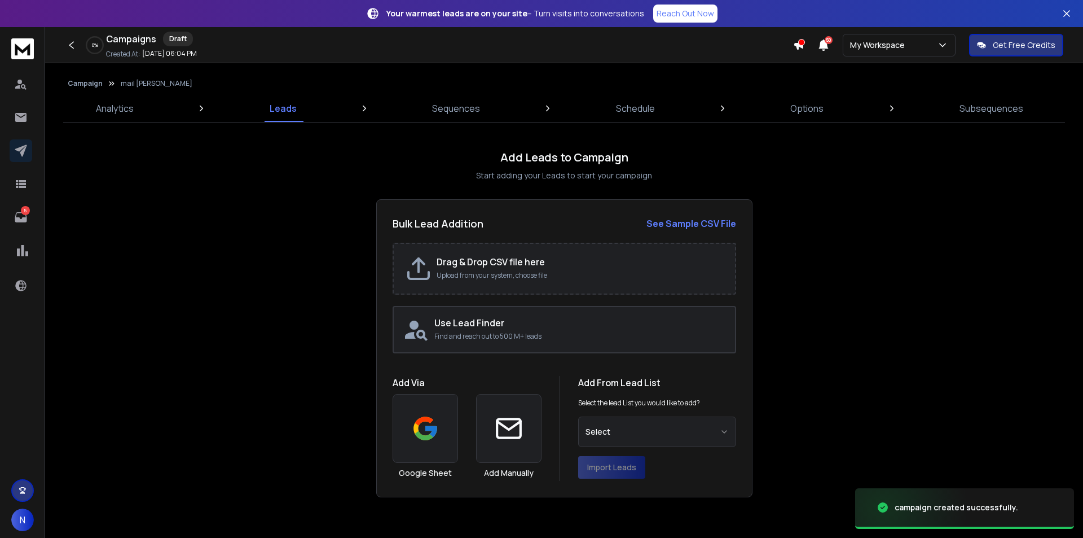
click at [701, 419] on button "Select" at bounding box center [657, 431] width 158 height 30
drag, startPoint x: 590, startPoint y: 464, endPoint x: 607, endPoint y: 459, distance: 17.7
click at [591, 464] on button "button" at bounding box center [590, 463] width 9 height 9
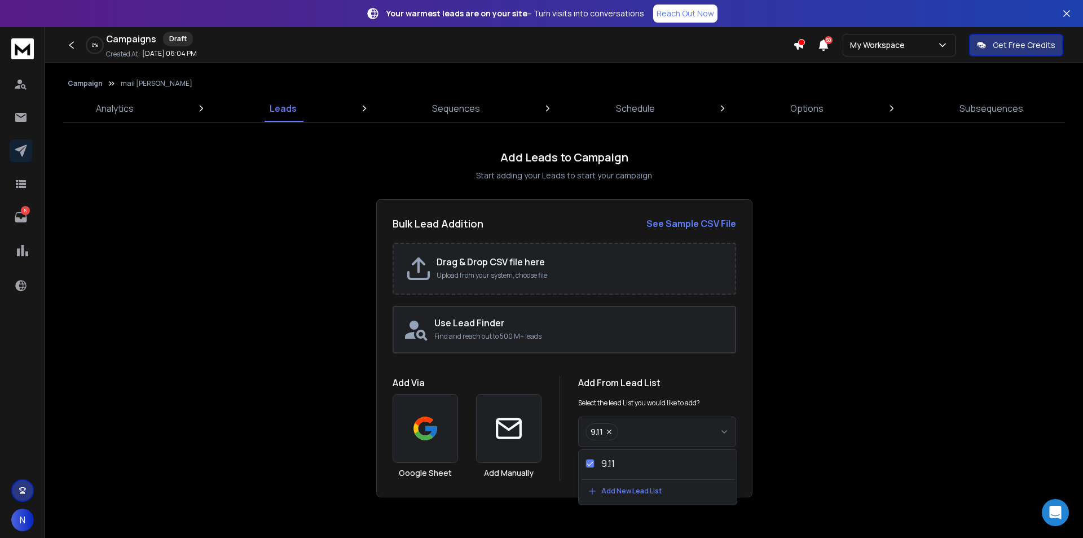
click at [889, 416] on div "Add Leads to Campaign Start adding your Leads to start your campaign Bulk Lead …" at bounding box center [564, 317] width 993 height 359
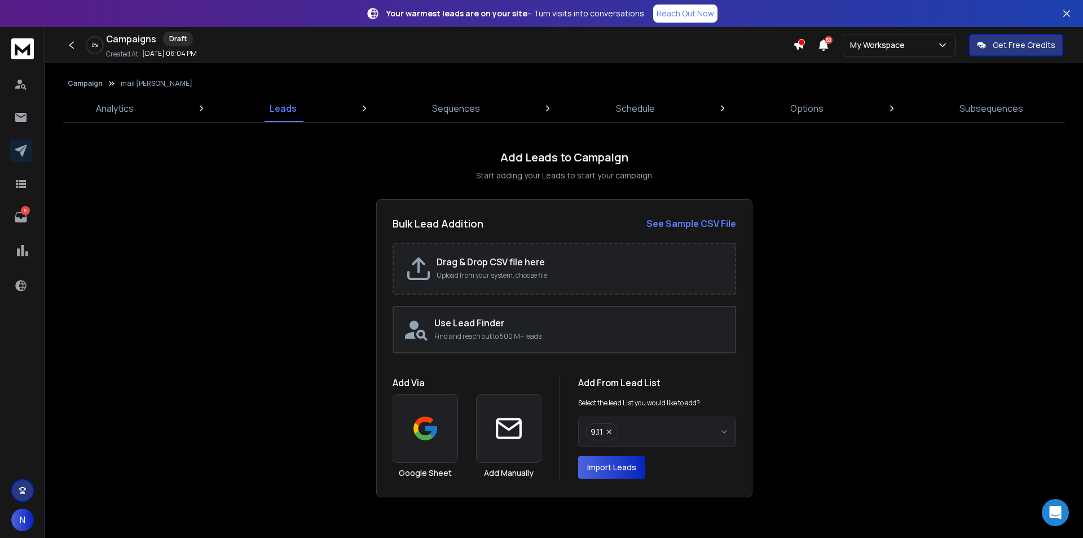
click at [619, 456] on button "Import Leads" at bounding box center [611, 467] width 67 height 23
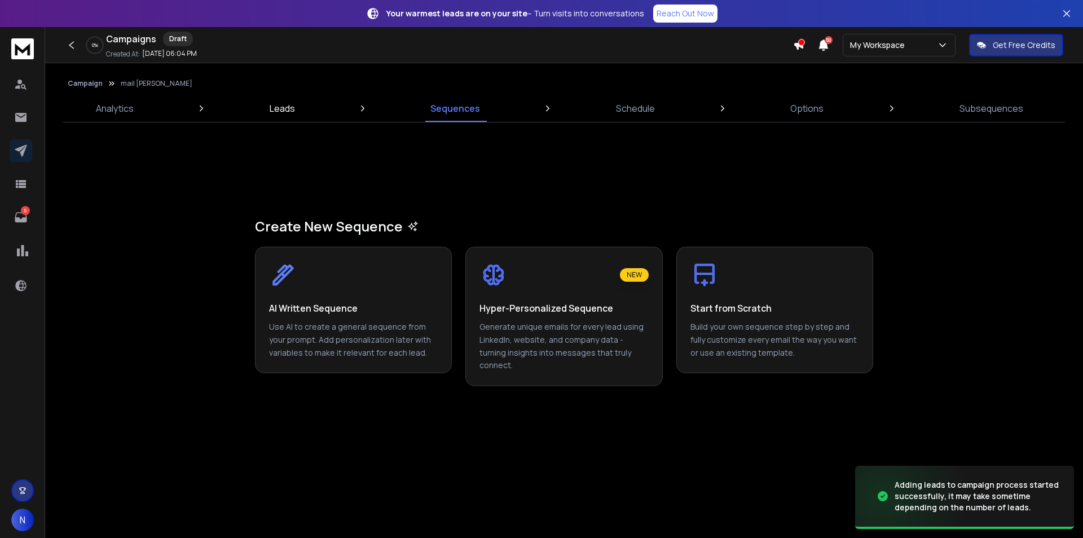
click at [287, 103] on p "Leads" at bounding box center [282, 109] width 25 height 14
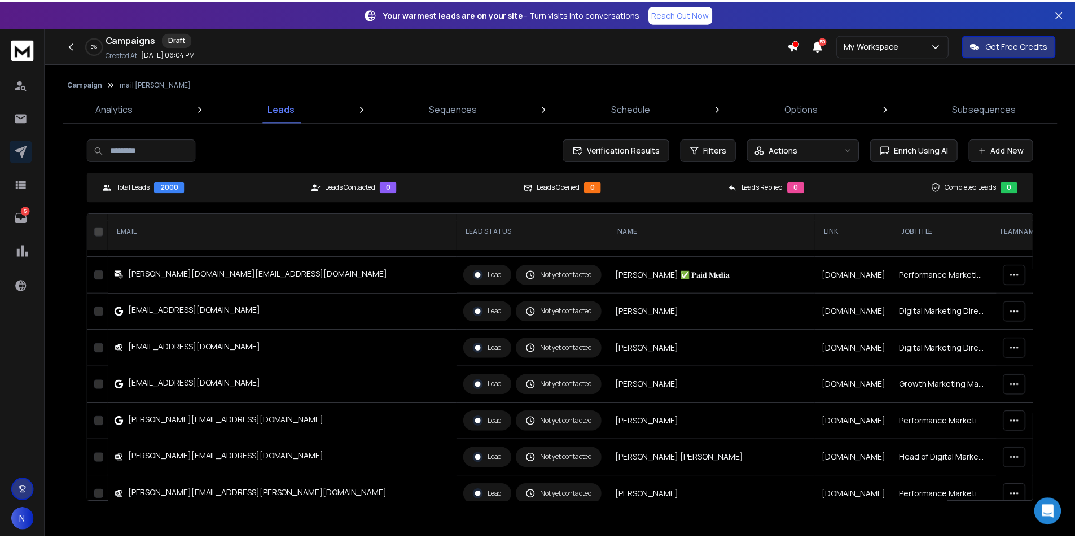
scroll to position [3931, 0]
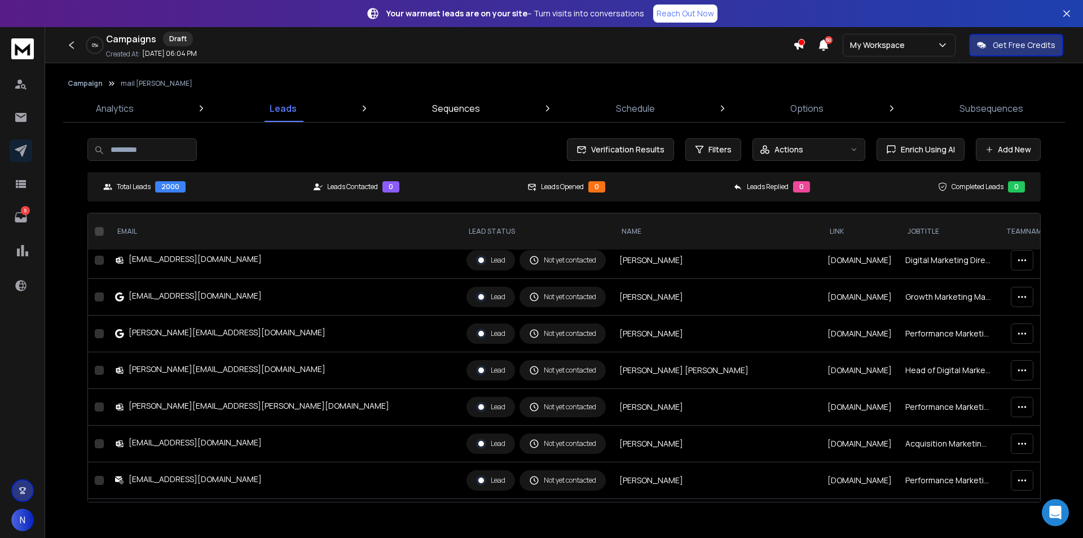
click at [473, 112] on p "Sequences" at bounding box center [456, 109] width 48 height 14
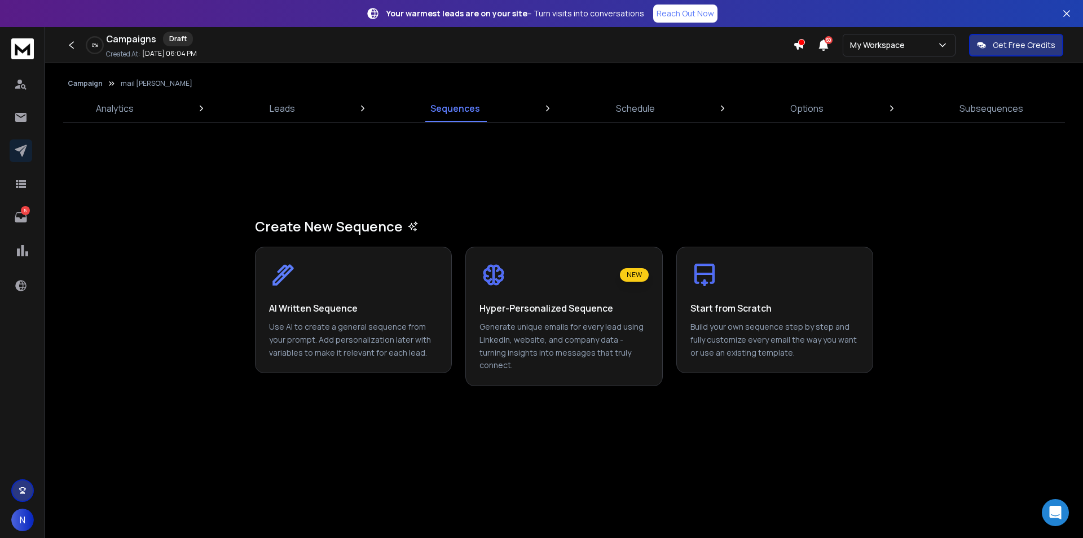
click at [732, 264] on div "button" at bounding box center [774, 275] width 169 height 28
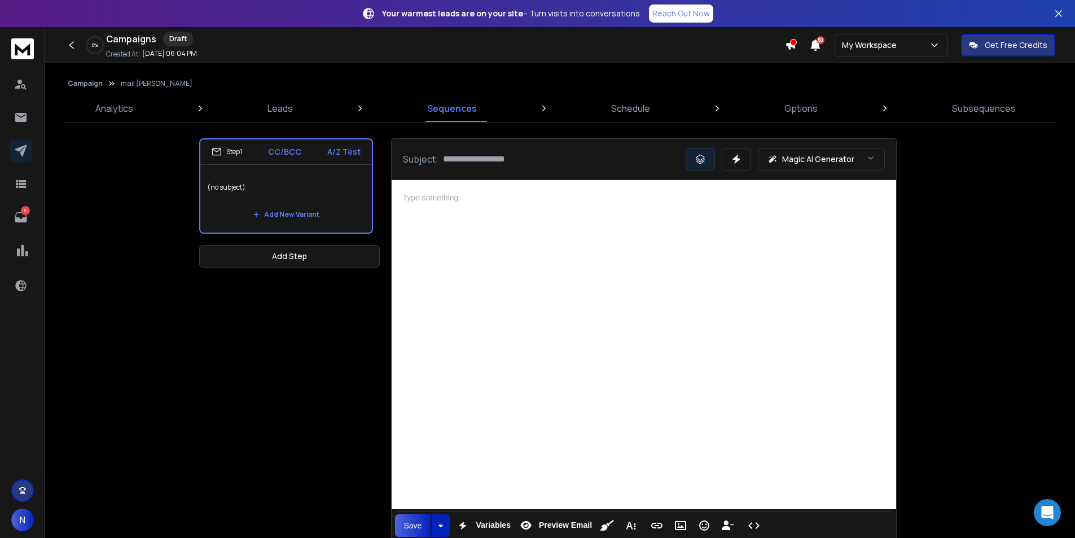
click at [708, 160] on button at bounding box center [699, 159] width 29 height 23
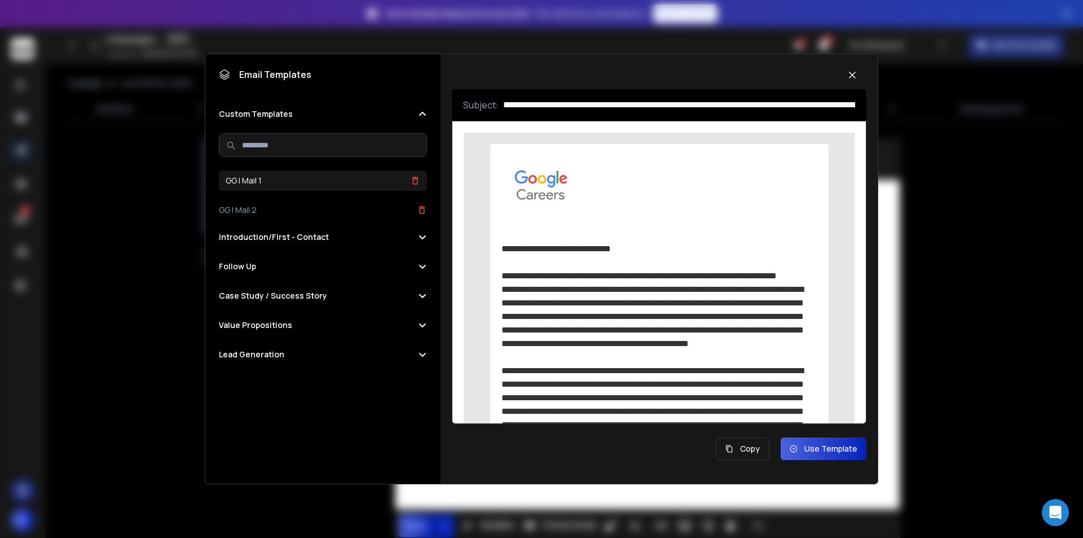
click at [270, 208] on div "GG | Mail 2" at bounding box center [323, 209] width 208 height 11
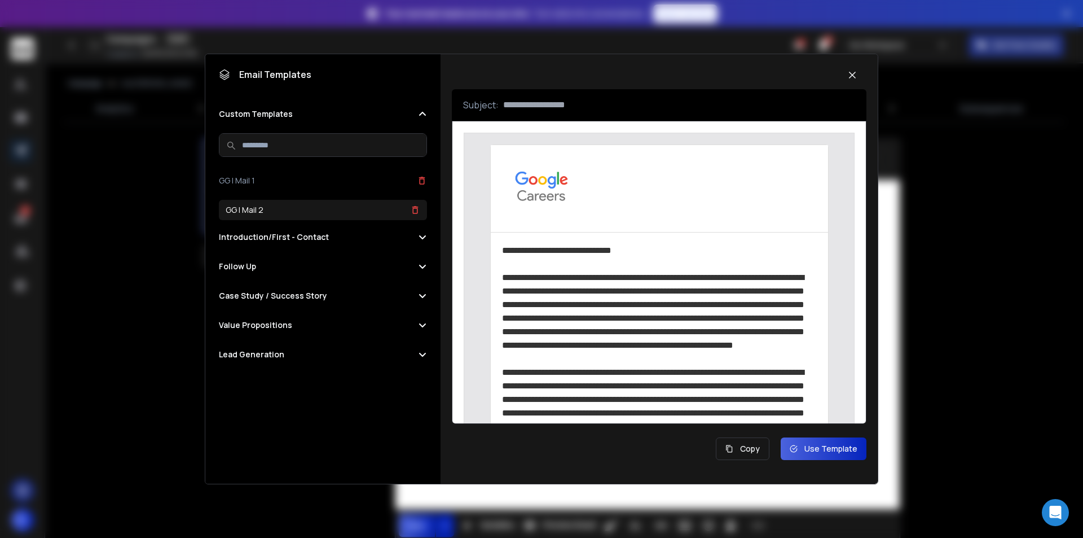
click at [822, 439] on button "Use Template" at bounding box center [824, 448] width 86 height 23
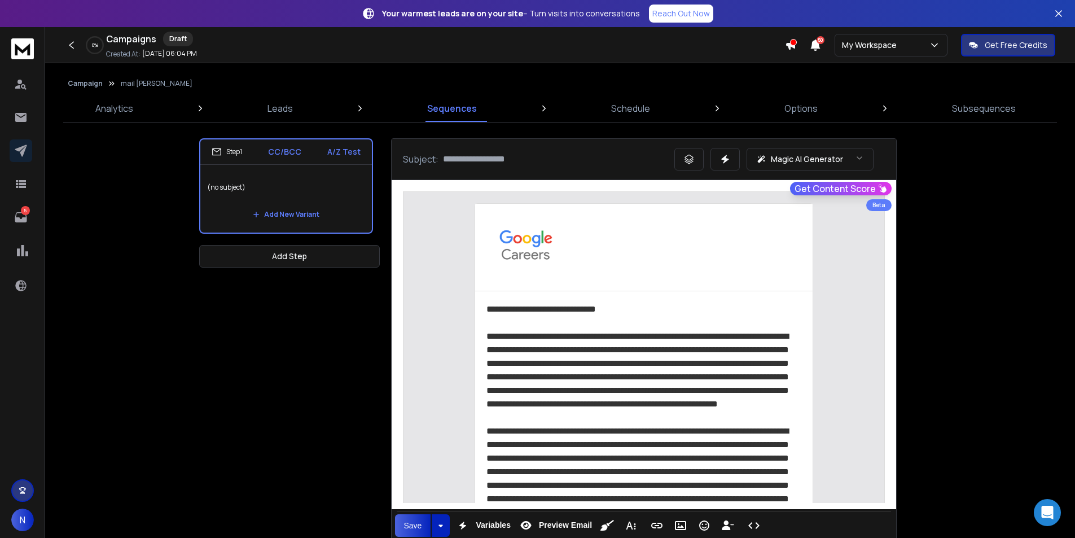
click at [523, 222] on img at bounding box center [526, 247] width 103 height 53
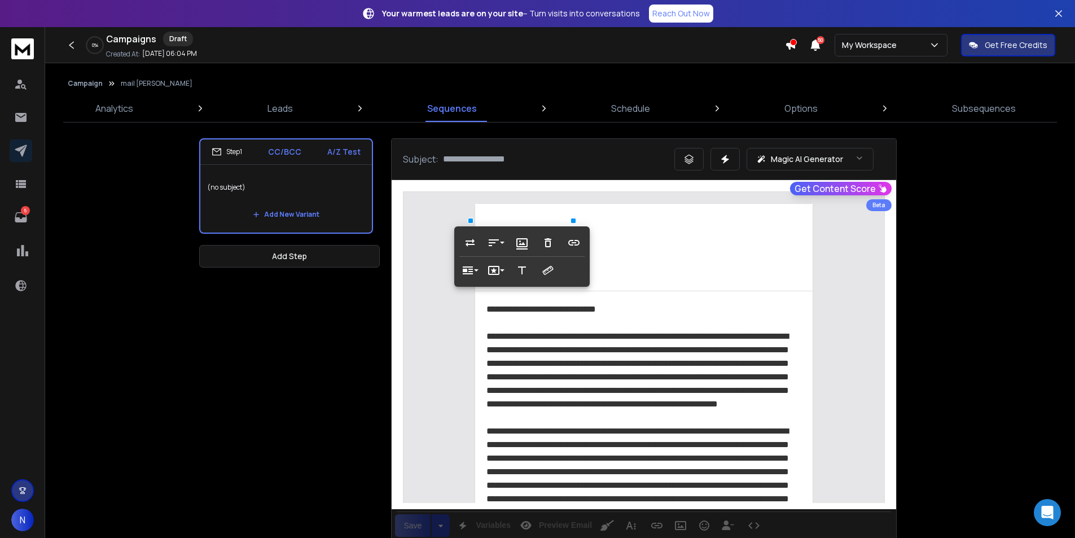
click at [684, 210] on td at bounding box center [643, 247] width 338 height 87
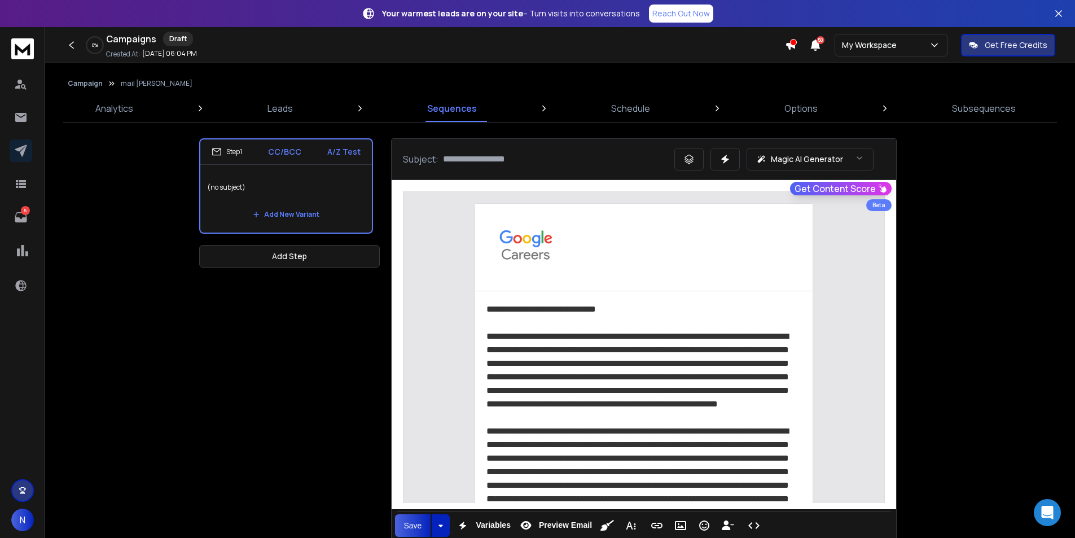
click at [299, 165] on div "(no subject) Add New Variant" at bounding box center [285, 199] width 171 height 68
click at [306, 179] on p "(no subject)" at bounding box center [286, 187] width 158 height 32
click at [683, 155] on button at bounding box center [688, 159] width 29 height 23
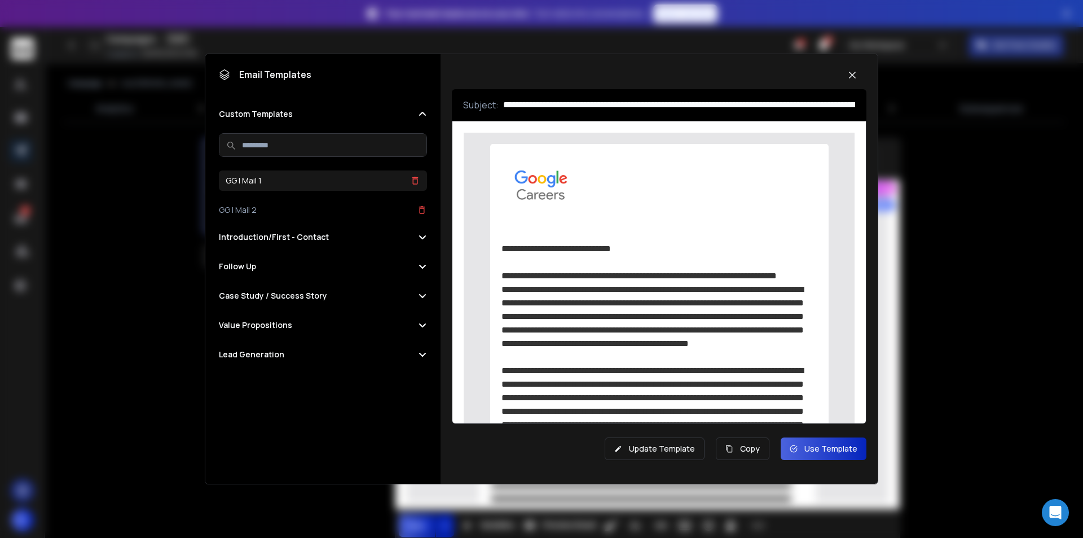
click at [853, 73] on icon at bounding box center [852, 75] width 10 height 10
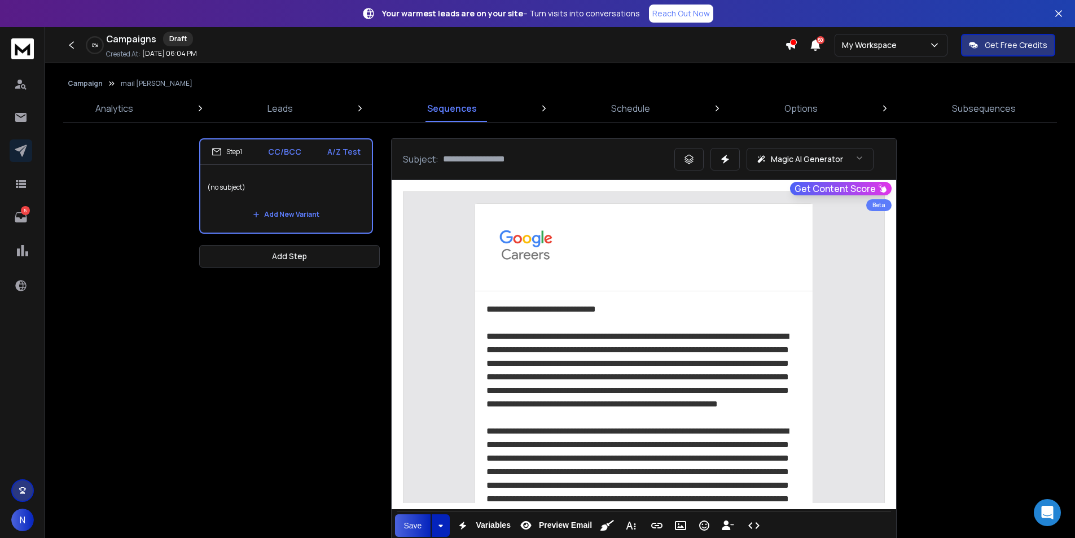
click at [783, 252] on td at bounding box center [643, 247] width 338 height 87
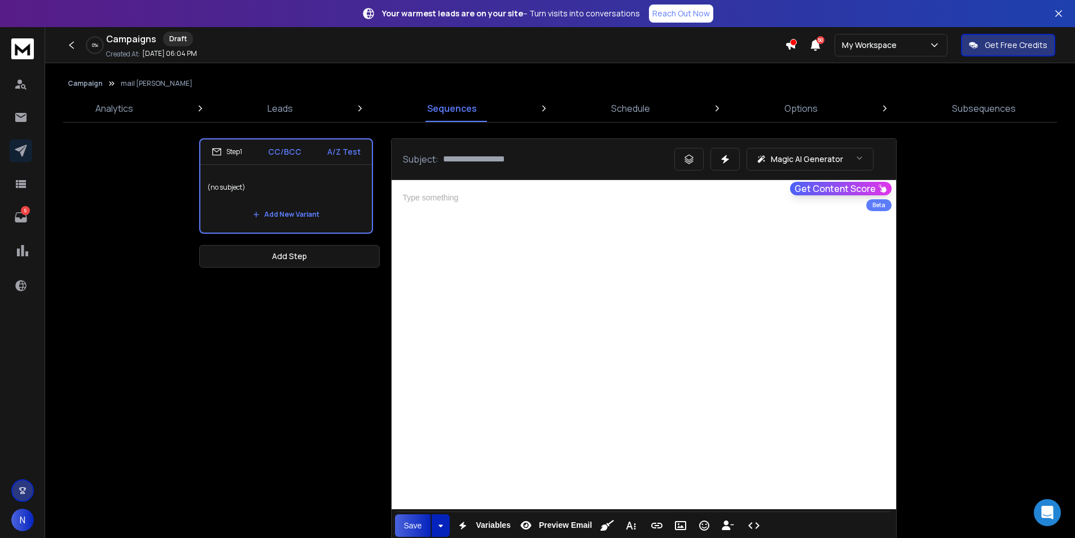
click at [683, 265] on div at bounding box center [643, 341] width 504 height 323
click at [702, 160] on icon at bounding box center [700, 159] width 10 height 10
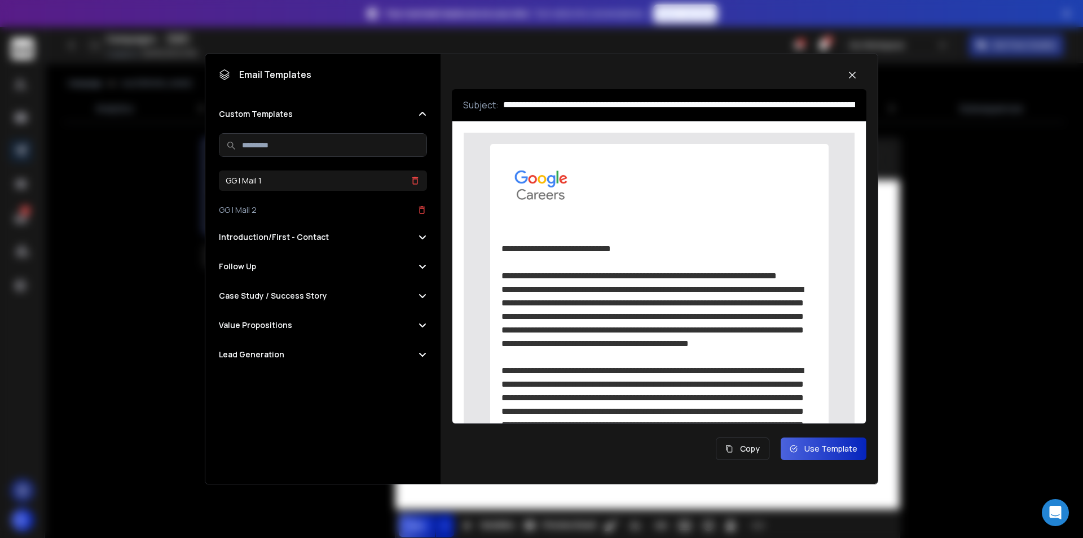
click at [267, 178] on div "GG | Mail 1" at bounding box center [323, 180] width 195 height 11
click at [831, 439] on button "Use Template" at bounding box center [824, 448] width 86 height 23
type input "**********"
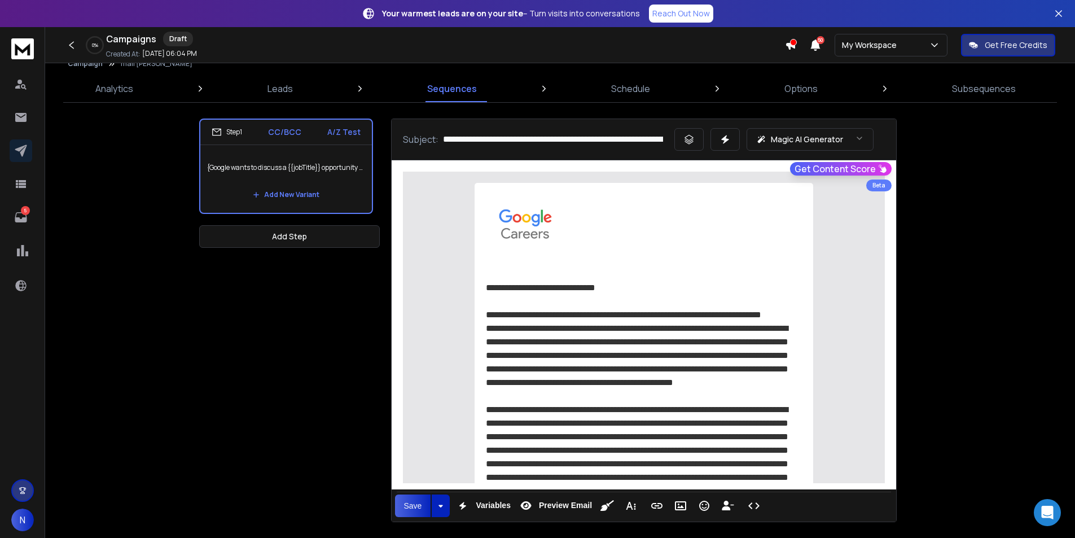
click at [985, 275] on div "**********" at bounding box center [559, 320] width 993 height 412
click at [643, 92] on p "Schedule" at bounding box center [630, 89] width 39 height 14
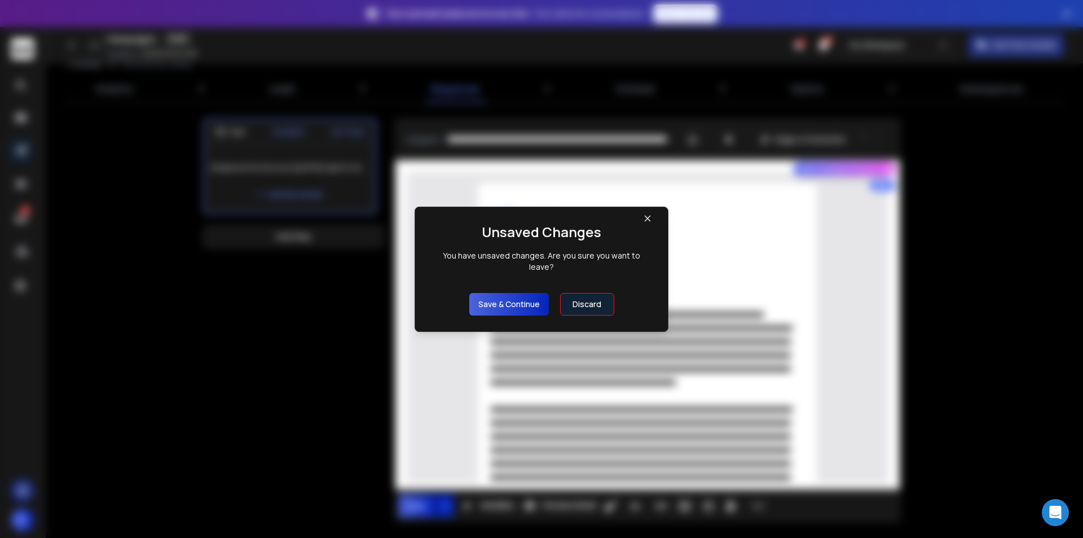
click at [526, 294] on button "Save & Continue" at bounding box center [509, 304] width 80 height 23
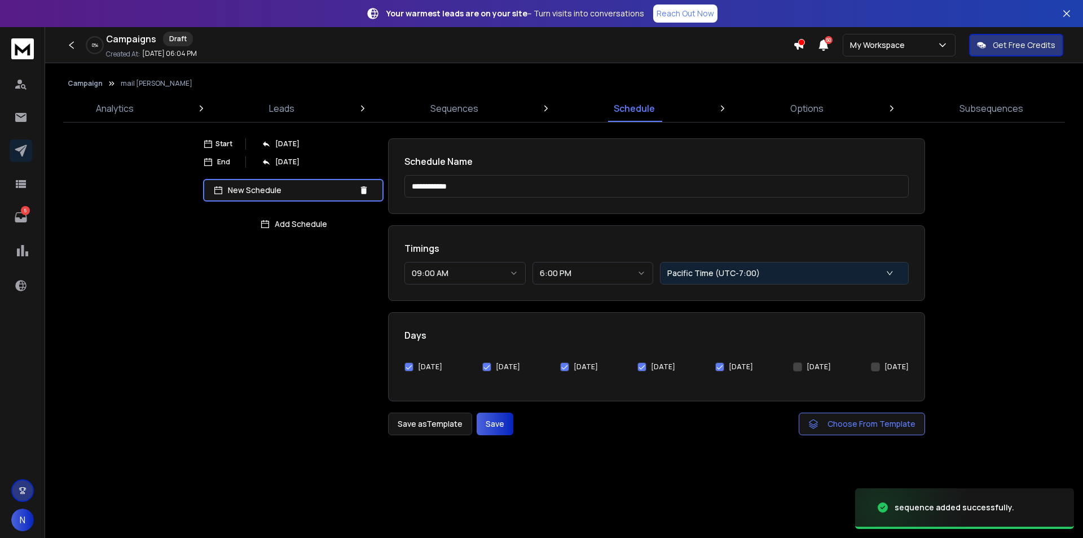
click at [725, 262] on button "Pacific Time (UTC-7:00)" at bounding box center [784, 273] width 249 height 23
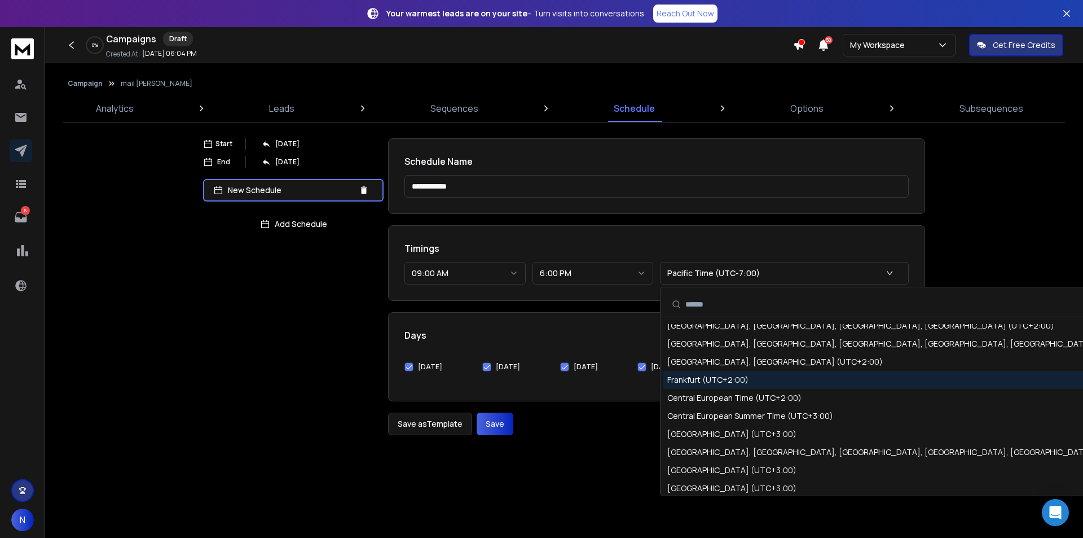
scroll to position [620, 0]
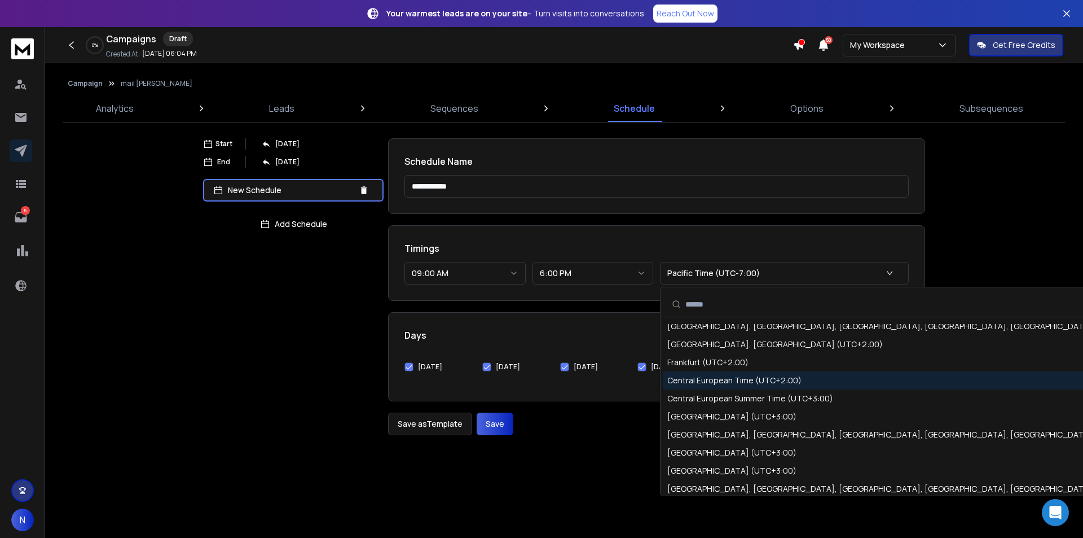
click at [797, 388] on div "Central European Time (UTC+2:00)" at bounding box center [946, 380] width 567 height 18
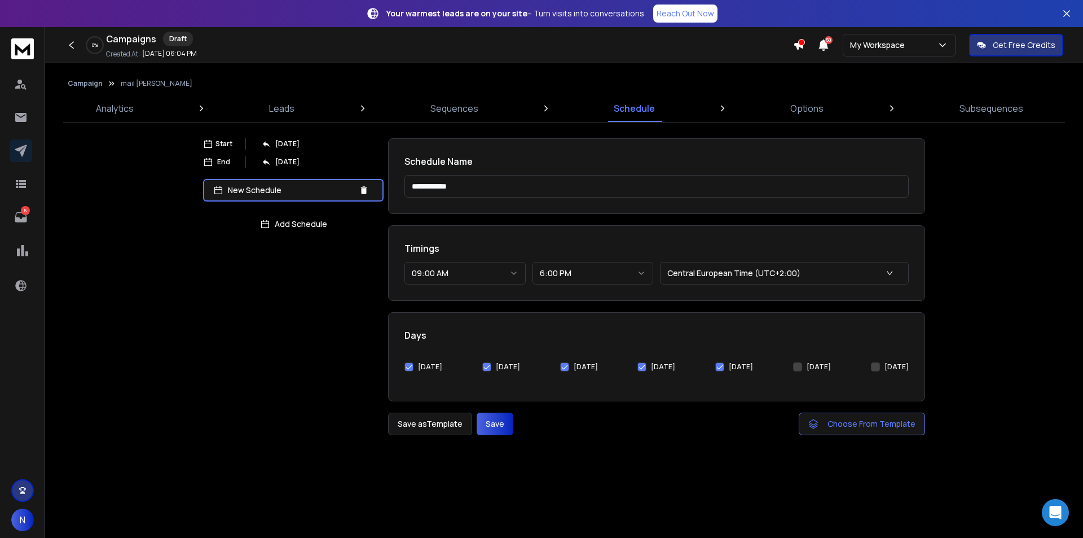
click at [1018, 302] on div "**********" at bounding box center [564, 287] width 1002 height 306
click at [1001, 329] on div "**********" at bounding box center [564, 287] width 1002 height 306
click at [500, 424] on button "Save" at bounding box center [495, 423] width 37 height 23
click at [812, 105] on p "Options" at bounding box center [806, 109] width 33 height 14
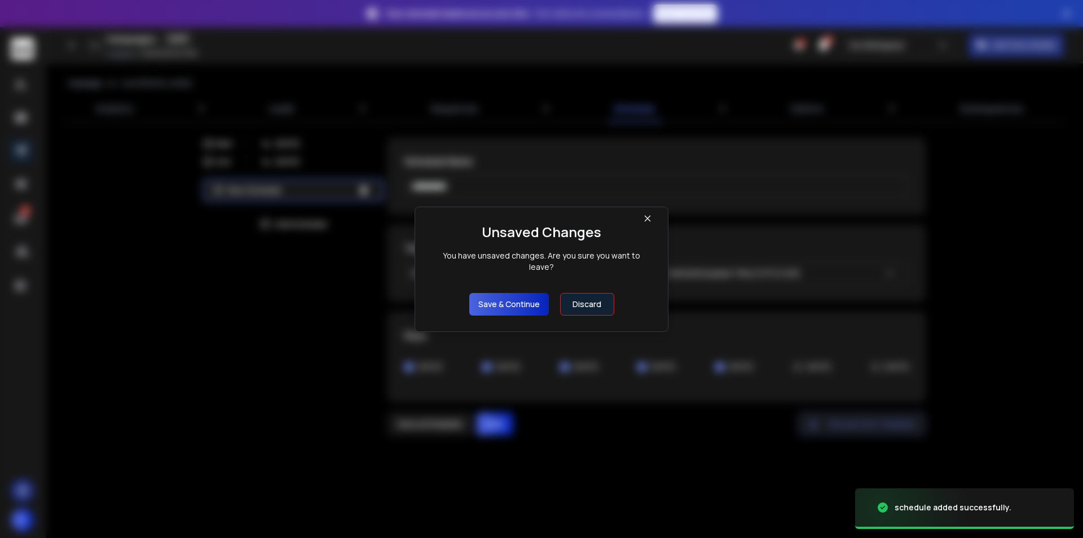
click at [519, 293] on button "Save & Continue" at bounding box center [509, 304] width 80 height 23
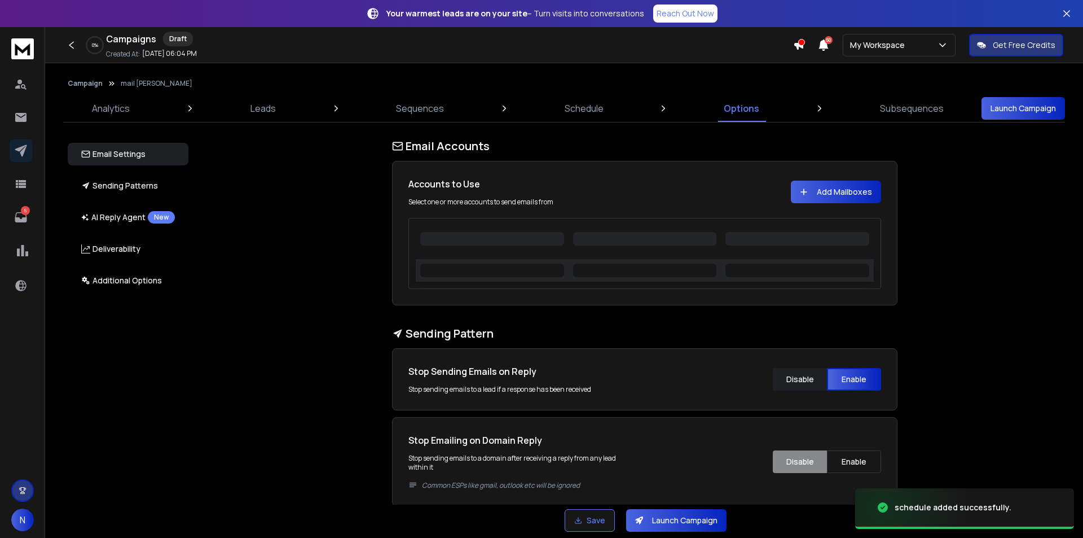
click at [842, 193] on button "Add Mailboxes" at bounding box center [836, 192] width 90 height 23
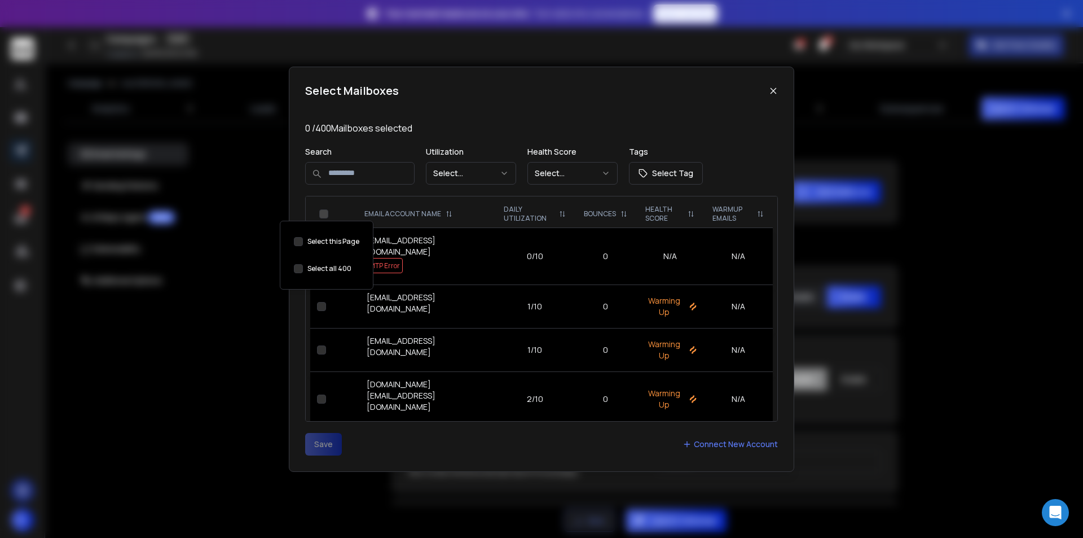
click at [323, 211] on button "Select this Page" at bounding box center [323, 213] width 9 height 9
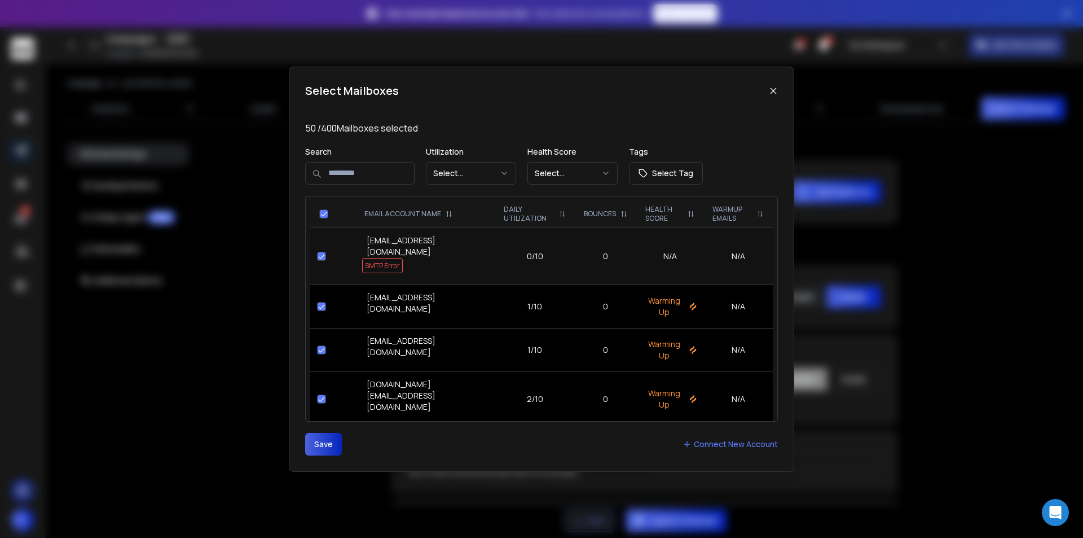
click at [323, 252] on button "button" at bounding box center [321, 256] width 9 height 9
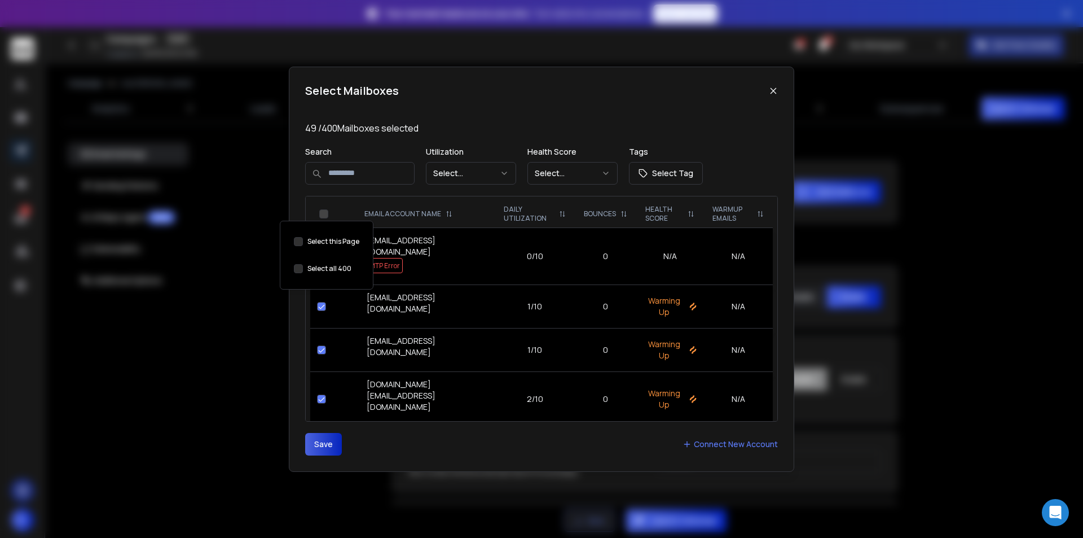
click at [296, 266] on button "Select this Page" at bounding box center [298, 268] width 9 height 9
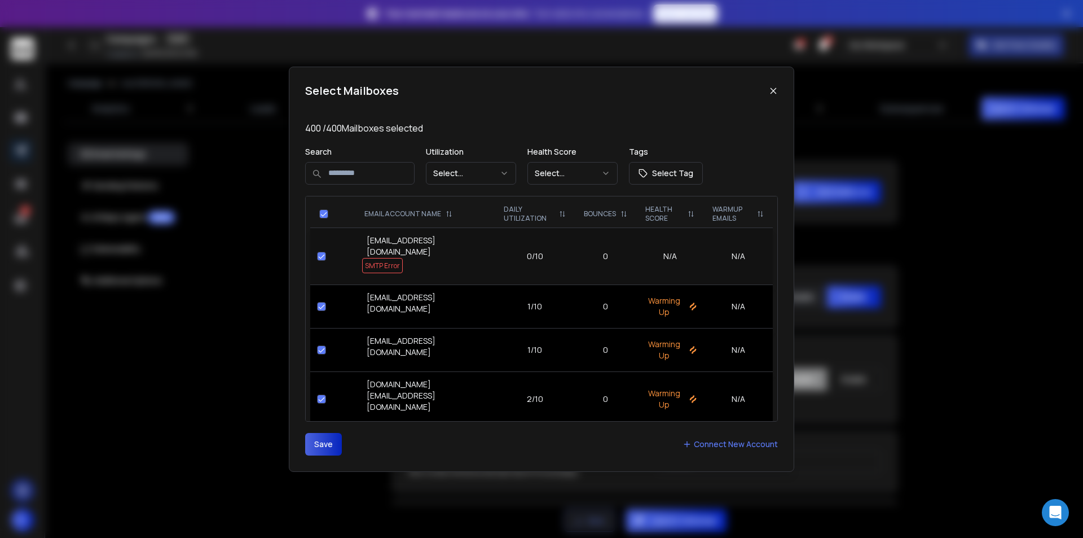
click at [321, 252] on button "button" at bounding box center [321, 256] width 9 height 9
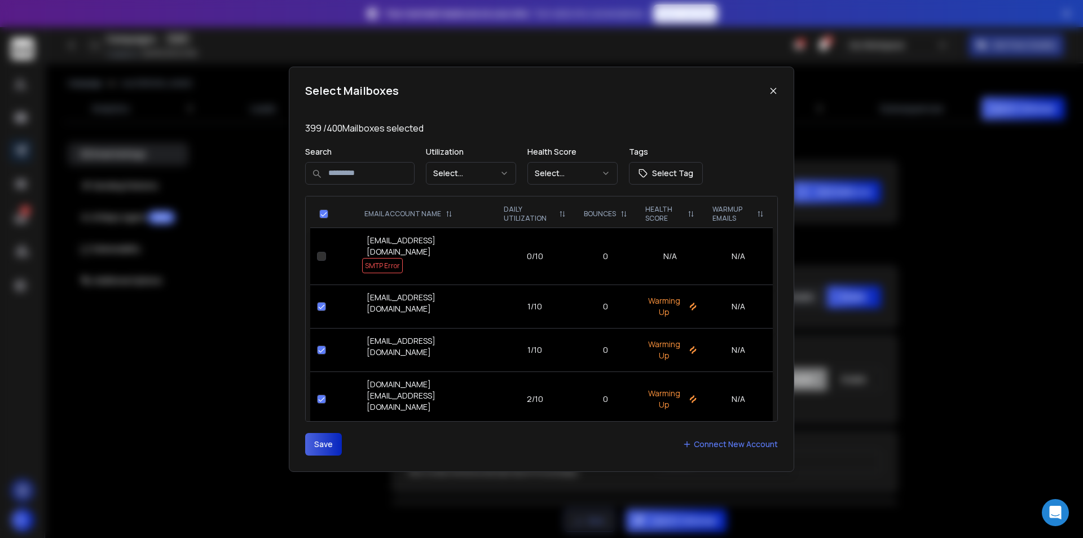
click at [327, 442] on button "Save" at bounding box center [323, 444] width 37 height 23
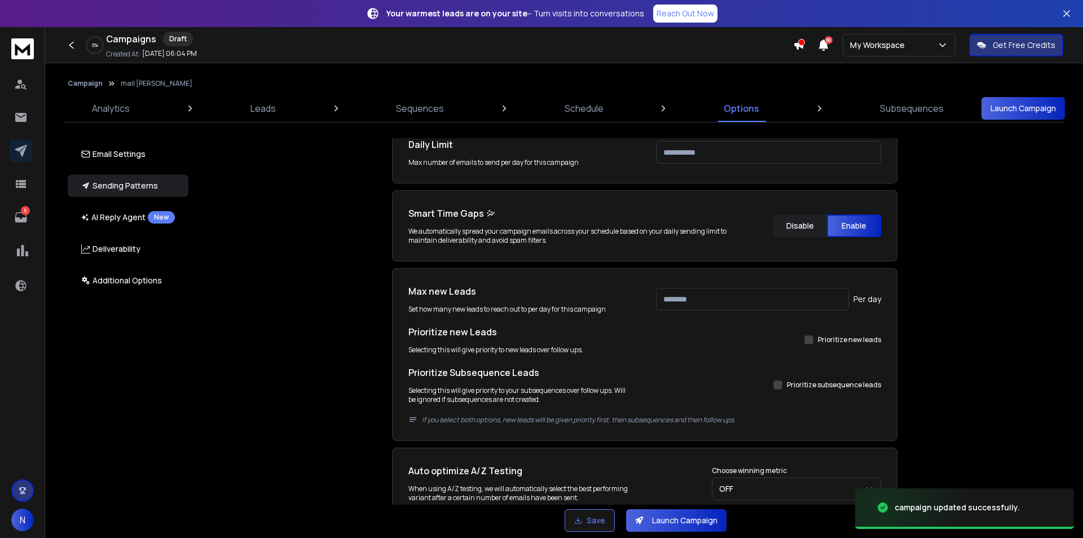
scroll to position [338, 0]
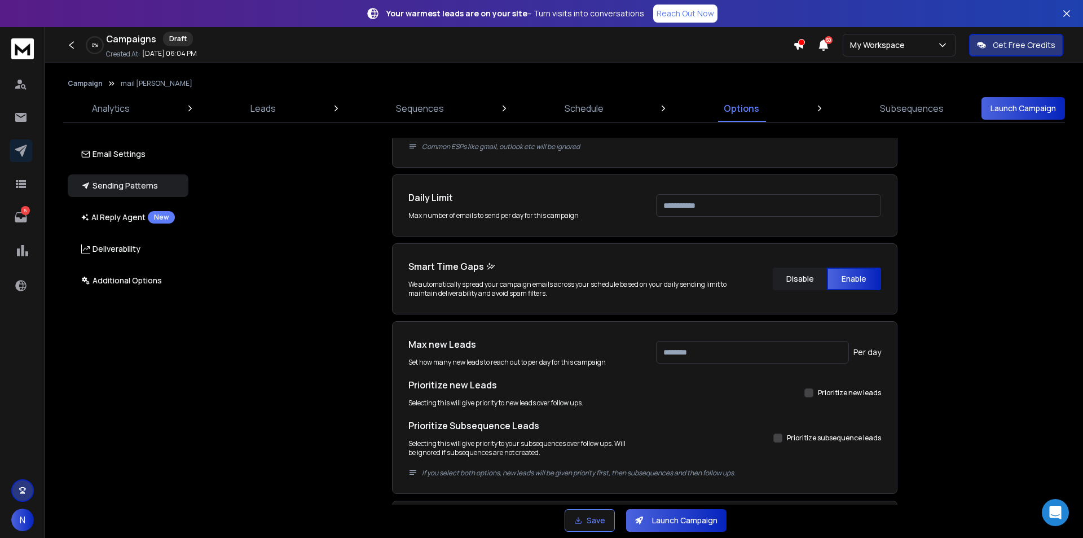
drag, startPoint x: 699, startPoint y: 208, endPoint x: 546, endPoint y: 212, distance: 153.5
click at [562, 212] on div "Daily Limit Max number of emails to send per day for this campaign ***" at bounding box center [644, 205] width 473 height 29
type input "*****"
drag, startPoint x: 686, startPoint y: 348, endPoint x: 588, endPoint y: 350, distance: 98.2
click at [589, 351] on div "Max new Leads Set how many new leads to reach out to per day for this campaign …" at bounding box center [644, 351] width 473 height 29
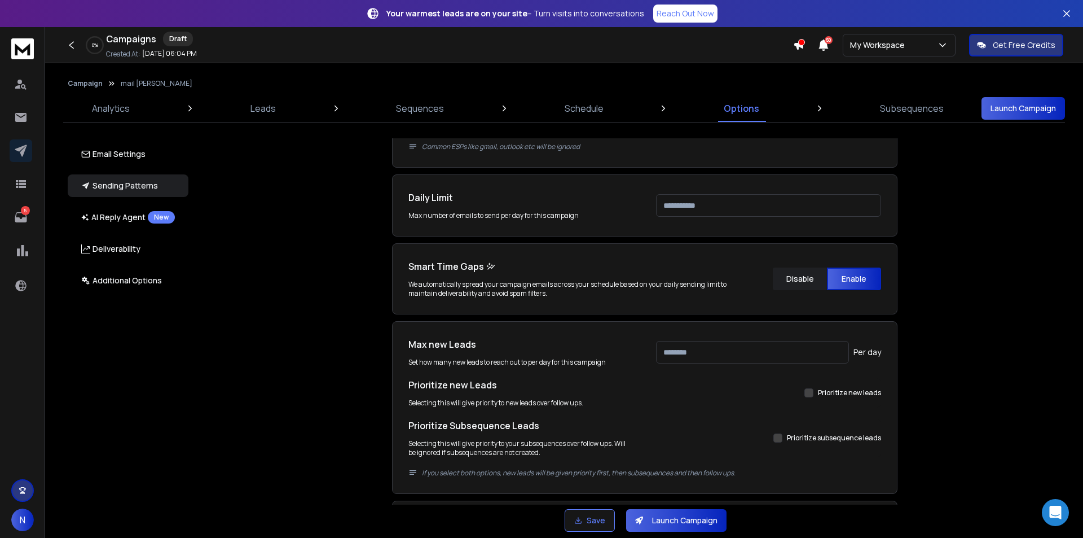
type input "*****"
click at [998, 355] on div "Email Accounts Accounts to Use Select one or more accounts to send emails from …" at bounding box center [651, 321] width 890 height 366
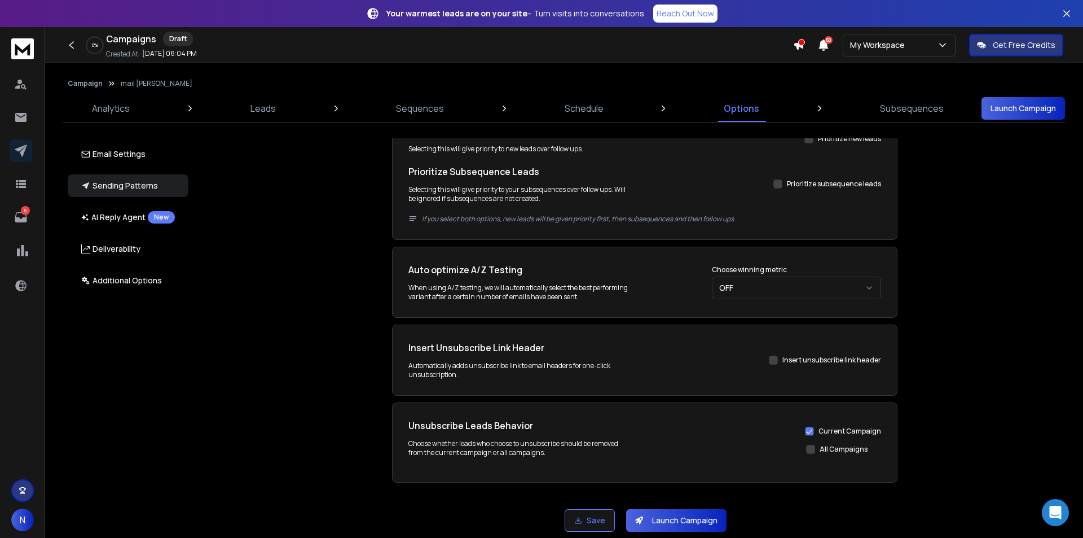
scroll to position [798, 0]
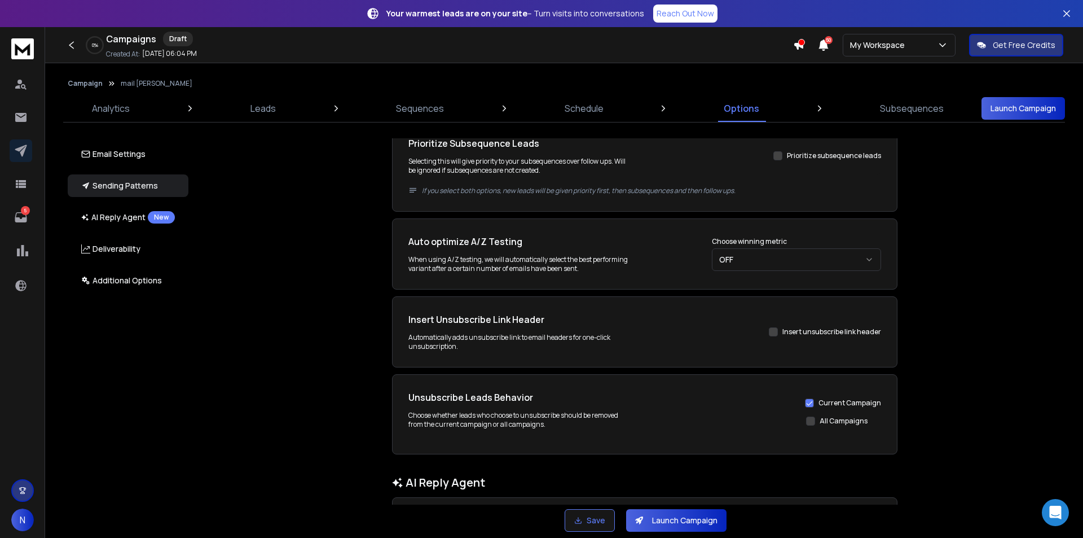
click at [774, 334] on button "Insert unsubscribe link header" at bounding box center [773, 331] width 9 height 9
click at [960, 343] on div "Email Accounts Accounts to Use Select one or more accounts to send emails from …" at bounding box center [651, 321] width 890 height 366
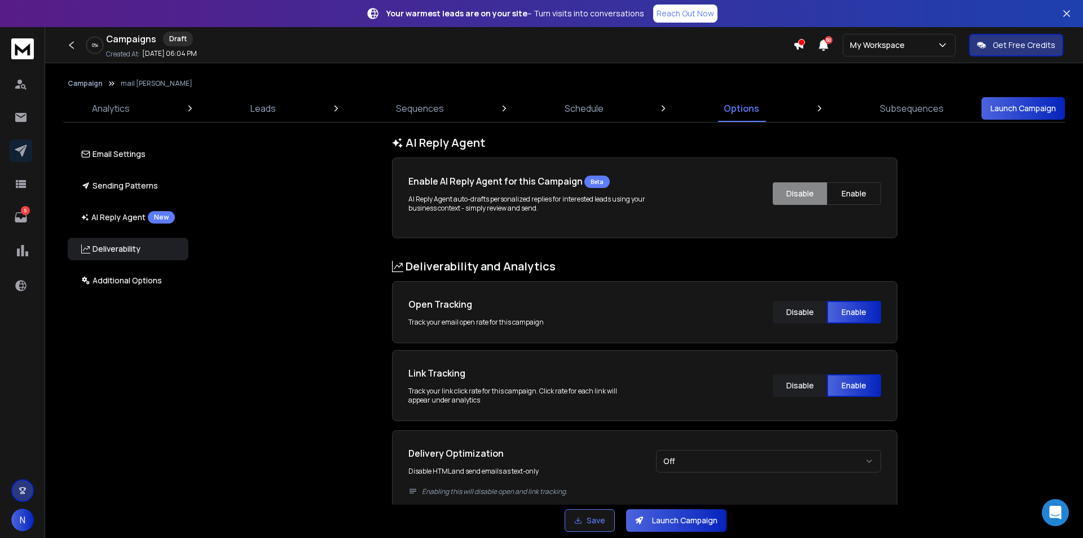
scroll to position [1192, 0]
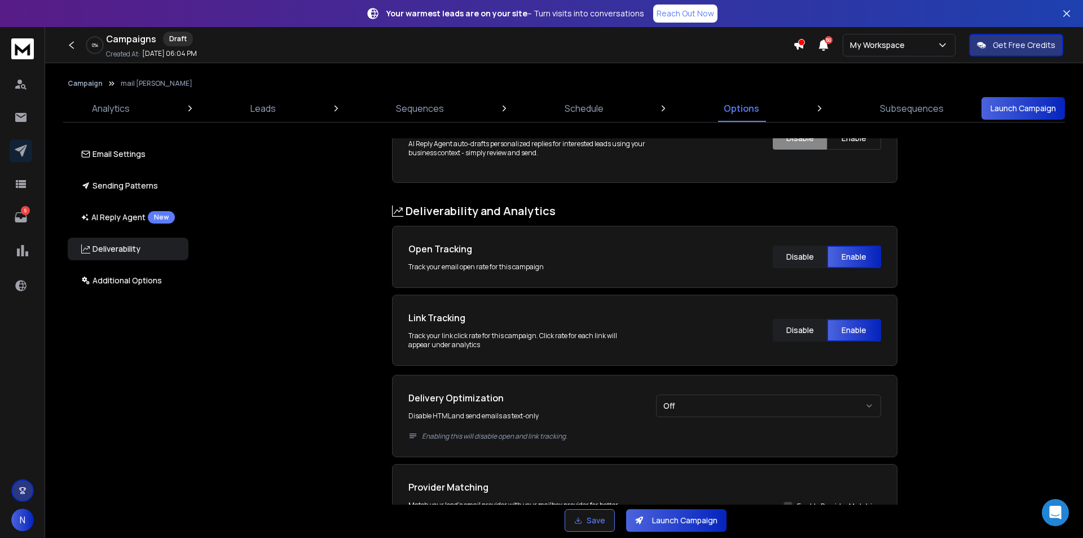
click at [701, 523] on button "Launch Campaign" at bounding box center [676, 520] width 100 height 23
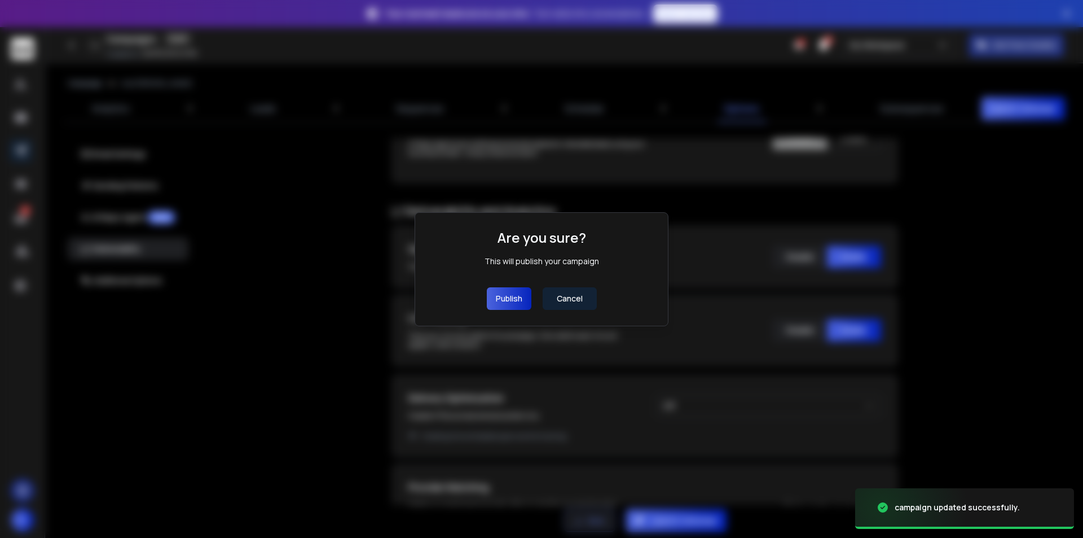
click at [517, 299] on button "Publish" at bounding box center [509, 298] width 45 height 23
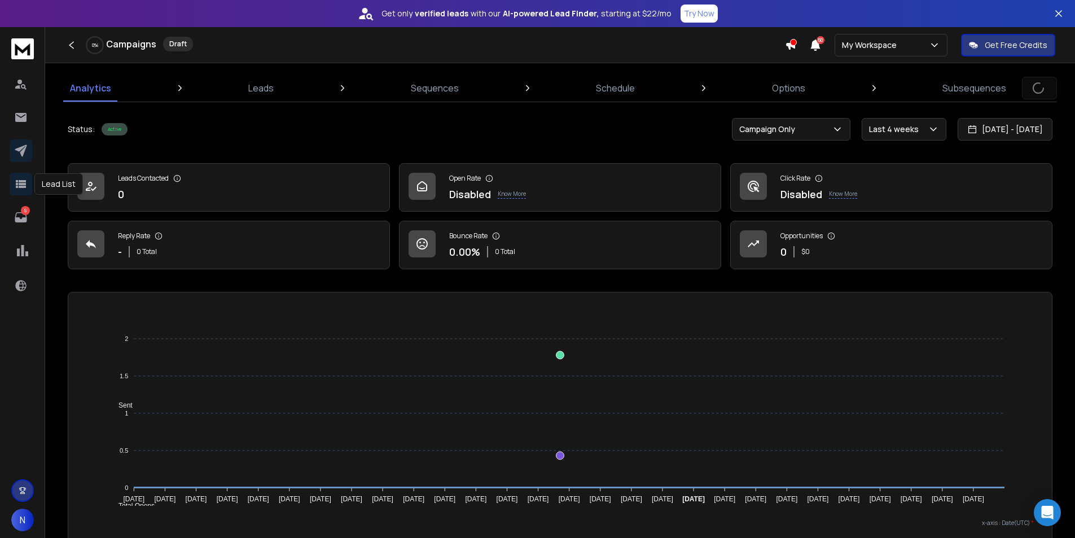
click at [24, 183] on icon at bounding box center [21, 184] width 10 height 8
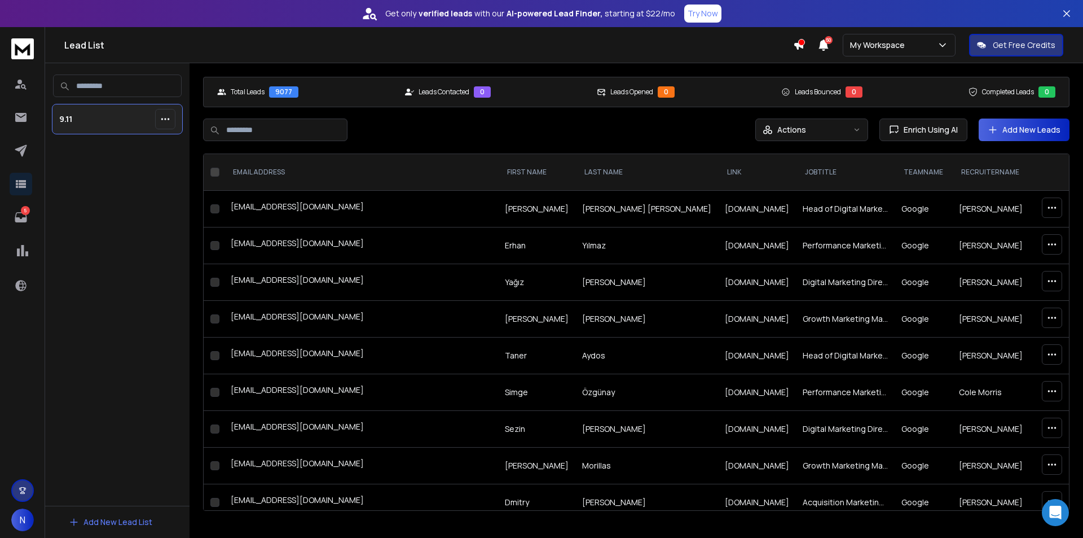
drag, startPoint x: 118, startPoint y: 167, endPoint x: 83, endPoint y: 241, distance: 81.8
click at [78, 206] on div "9.11" at bounding box center [117, 298] width 144 height 389
click at [23, 108] on link at bounding box center [21, 117] width 23 height 23
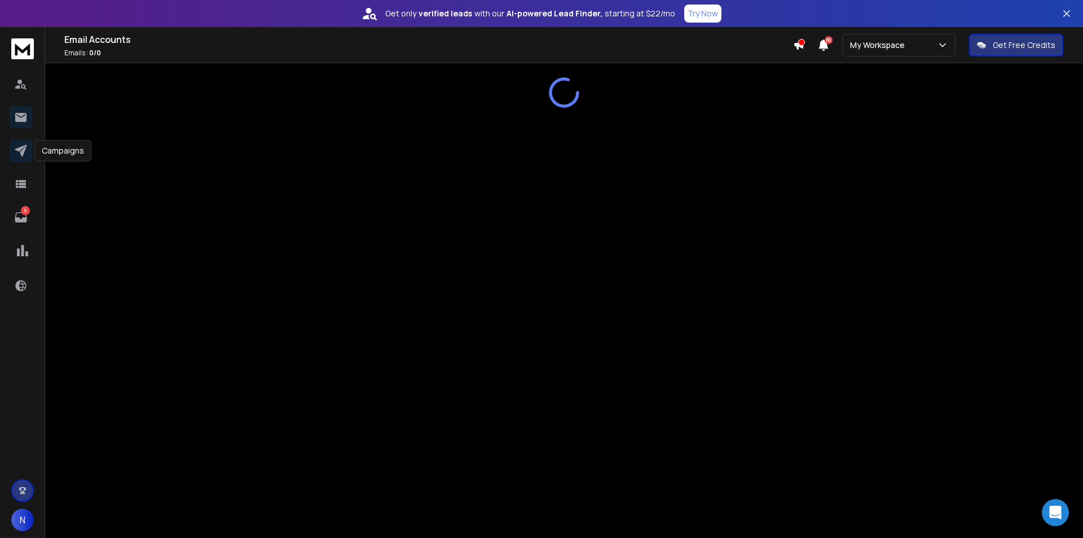
click at [23, 143] on link at bounding box center [21, 150] width 23 height 23
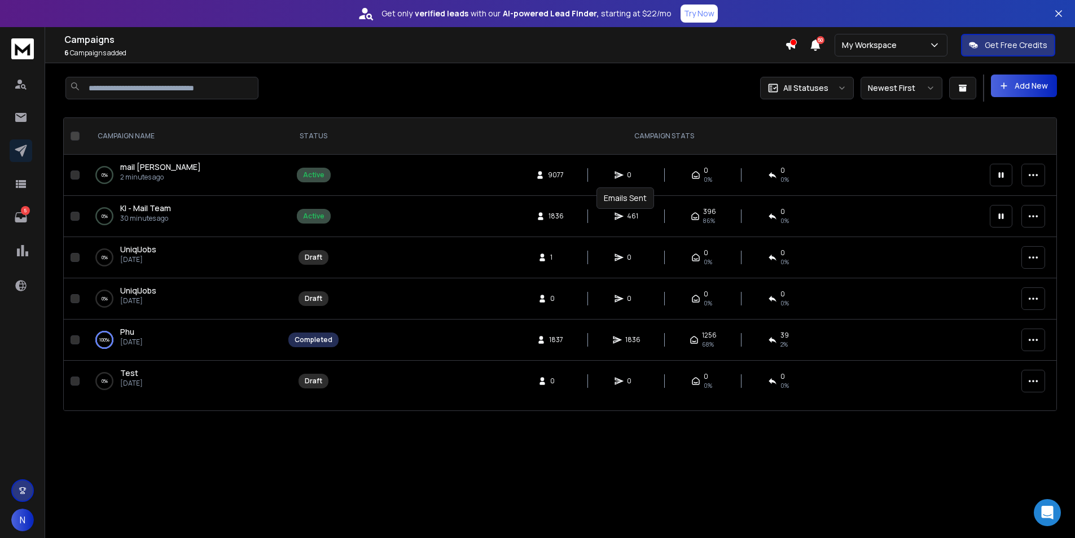
click at [627, 217] on span "461" at bounding box center [632, 216] width 11 height 9
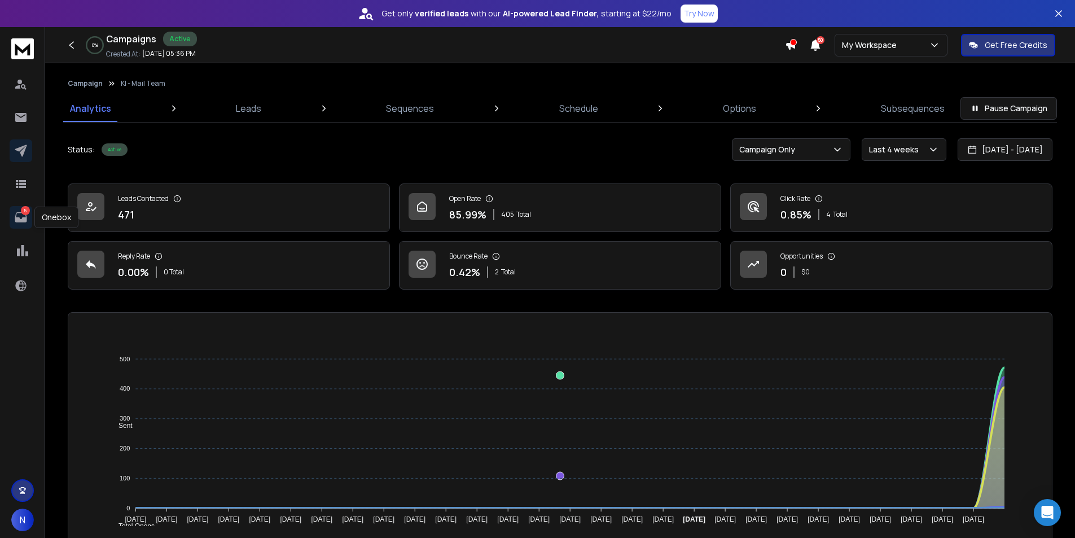
click at [23, 217] on icon at bounding box center [21, 217] width 12 height 10
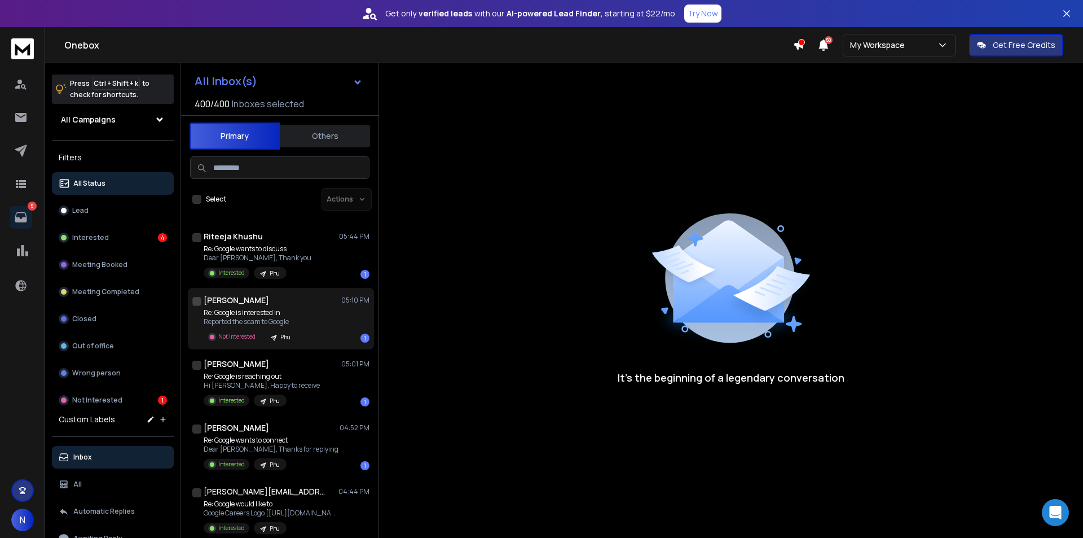
click at [296, 324] on p "Reported the scam to Google" at bounding box center [251, 321] width 94 height 9
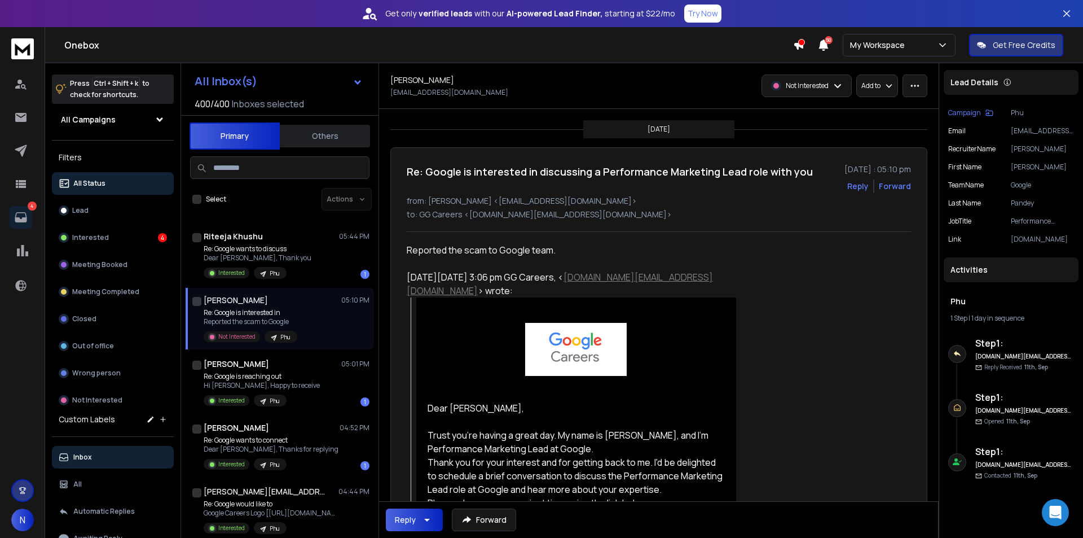
click at [473, 248] on div "Reported the scam to Google team." at bounding box center [571, 250] width 329 height 14
click at [495, 200] on p "from: [PERSON_NAME] <[EMAIL_ADDRESS][DOMAIN_NAME]>" at bounding box center [659, 200] width 504 height 11
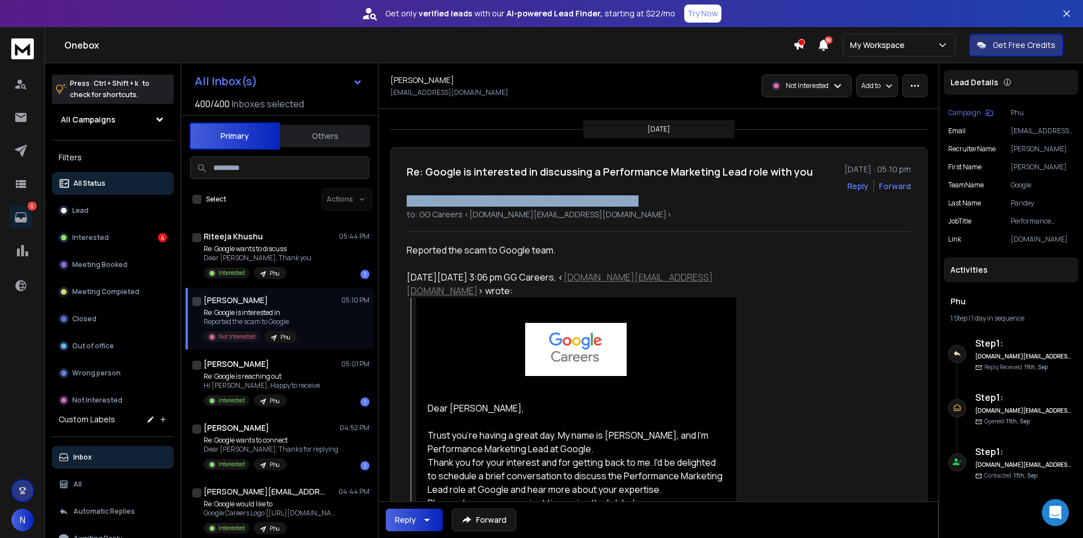
click at [495, 200] on p "from: [PERSON_NAME] <[EMAIL_ADDRESS][DOMAIN_NAME]>" at bounding box center [659, 200] width 504 height 11
click at [512, 204] on p "from: [PERSON_NAME] <[EMAIL_ADDRESS][DOMAIN_NAME]>" at bounding box center [659, 200] width 504 height 11
click at [452, 257] on div "Reported the scam to Google team." at bounding box center [571, 250] width 329 height 14
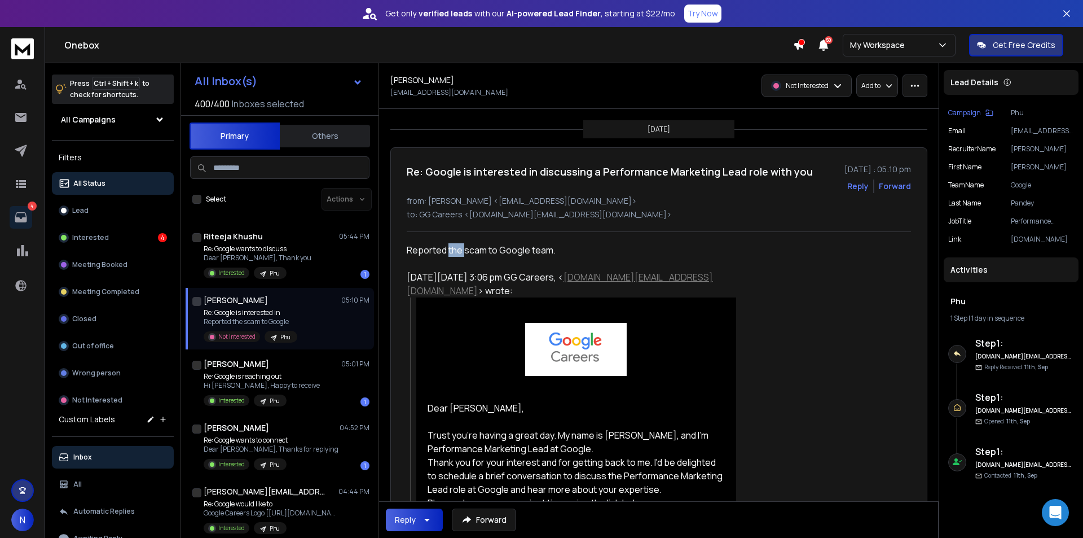
click at [452, 257] on div "Reported the scam to Google team." at bounding box center [571, 250] width 329 height 14
click at [271, 306] on div "[PERSON_NAME] 05:10 PM Re: Google is interested in Reported the scam to Google …" at bounding box center [287, 318] width 166 height 48
click at [463, 247] on div "Reported the scam to Google team." at bounding box center [571, 250] width 329 height 14
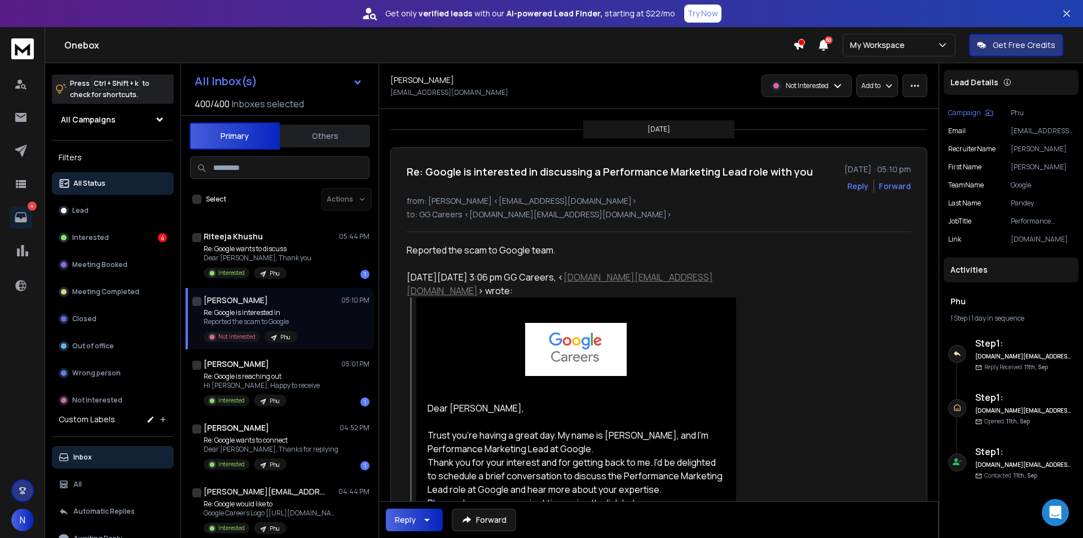
click at [463, 247] on div "Reported the scam to Google team." at bounding box center [571, 250] width 329 height 14
drag, startPoint x: 463, startPoint y: 247, endPoint x: 649, endPoint y: 188, distance: 195.2
click at [649, 179] on h1 "Re: Google is interested in discussing a Performance Marketing Lead role with y…" at bounding box center [610, 172] width 406 height 16
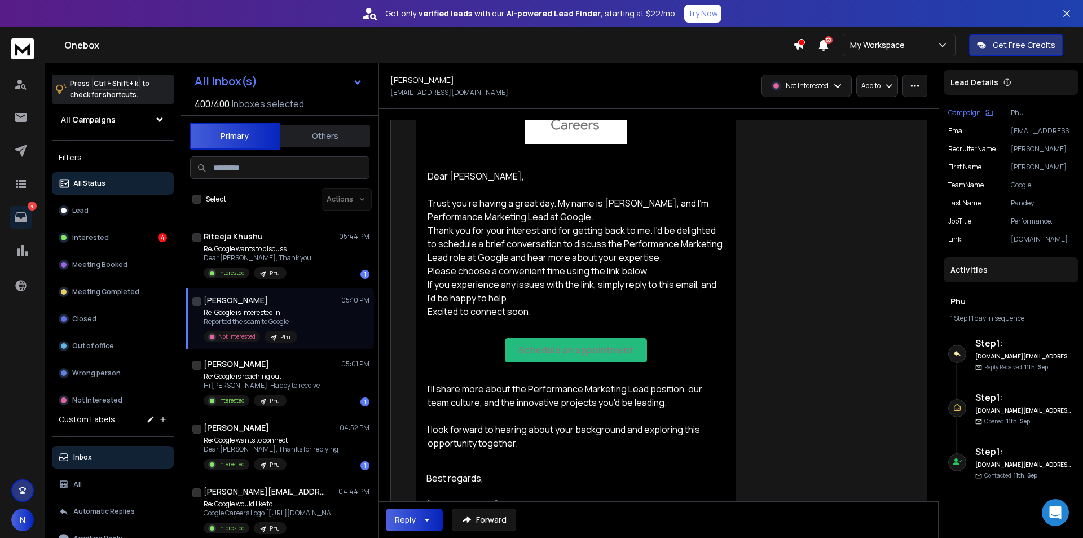
scroll to position [56, 0]
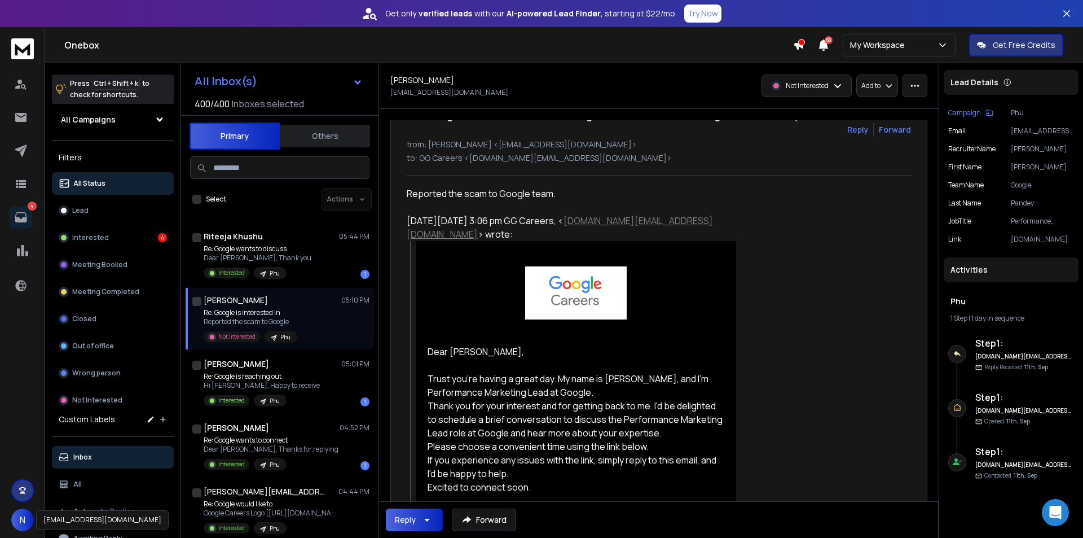
click at [21, 520] on span "N" at bounding box center [22, 519] width 23 height 23
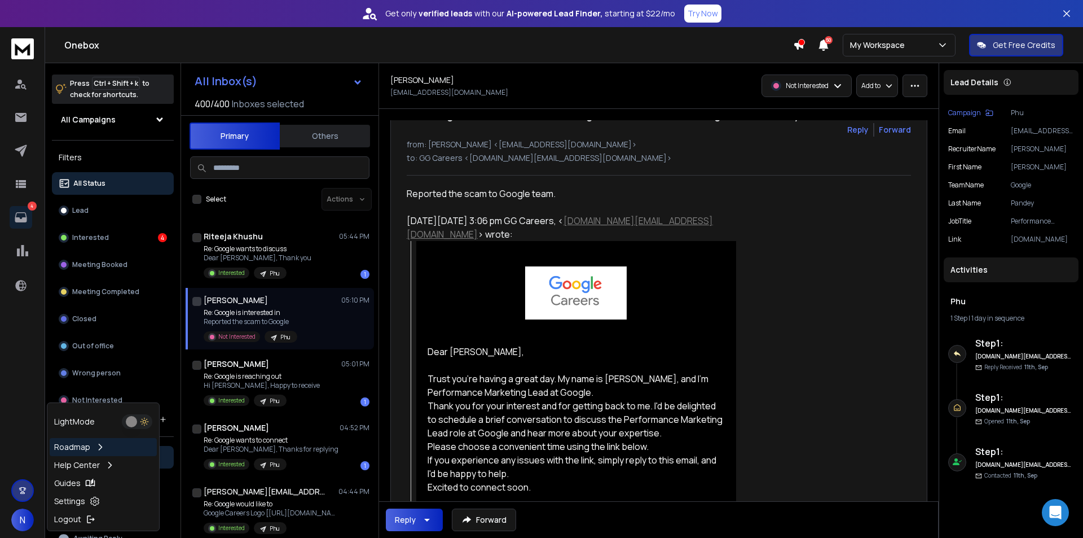
click at [135, 423] on button "button" at bounding box center [137, 421] width 30 height 15
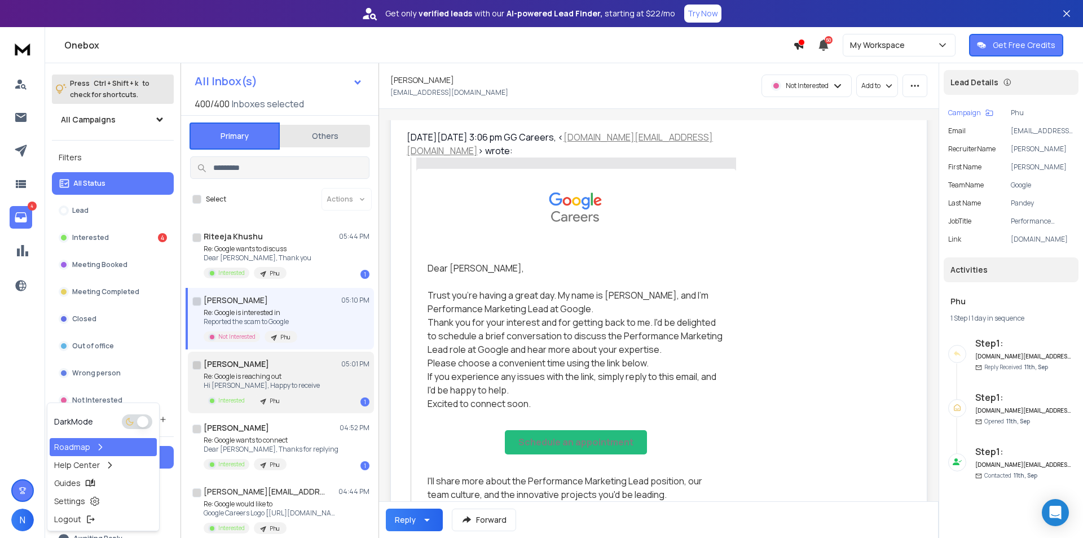
scroll to position [113, 0]
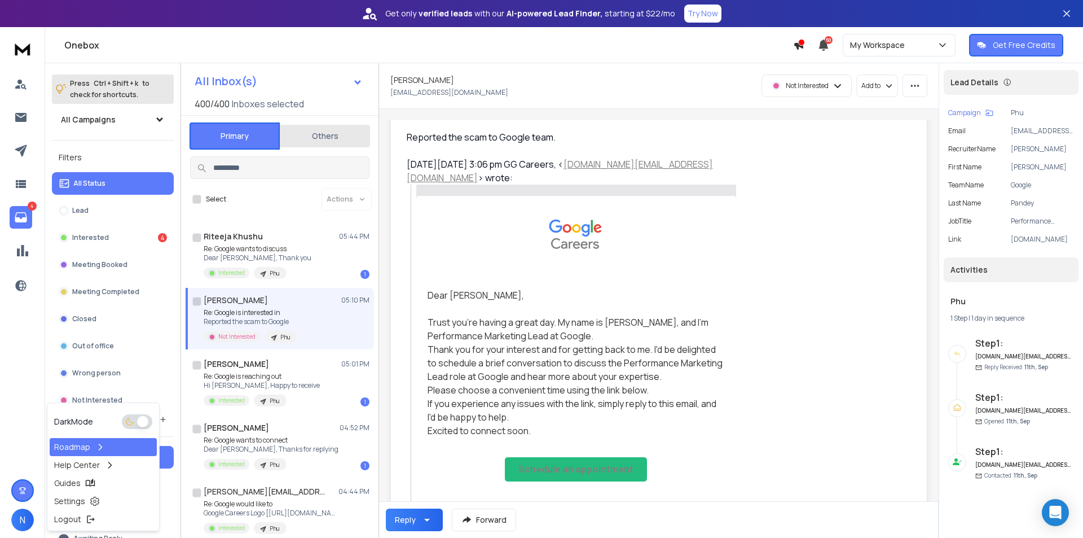
click at [138, 425] on button "button" at bounding box center [137, 421] width 30 height 15
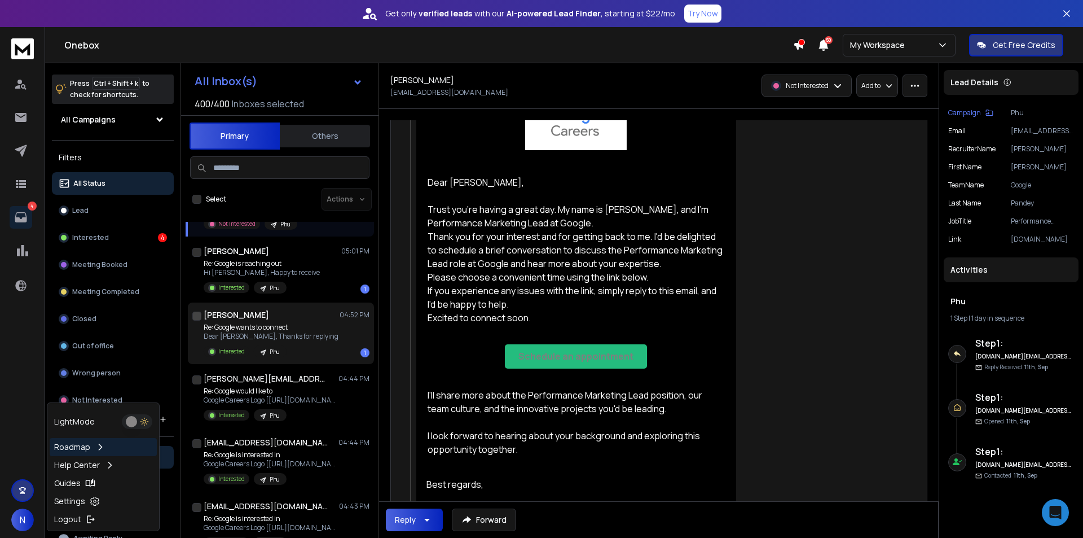
click at [307, 348] on div "Re: Google wants to connect Dear [PERSON_NAME], Thanks for replying Interested …" at bounding box center [287, 340] width 166 height 34
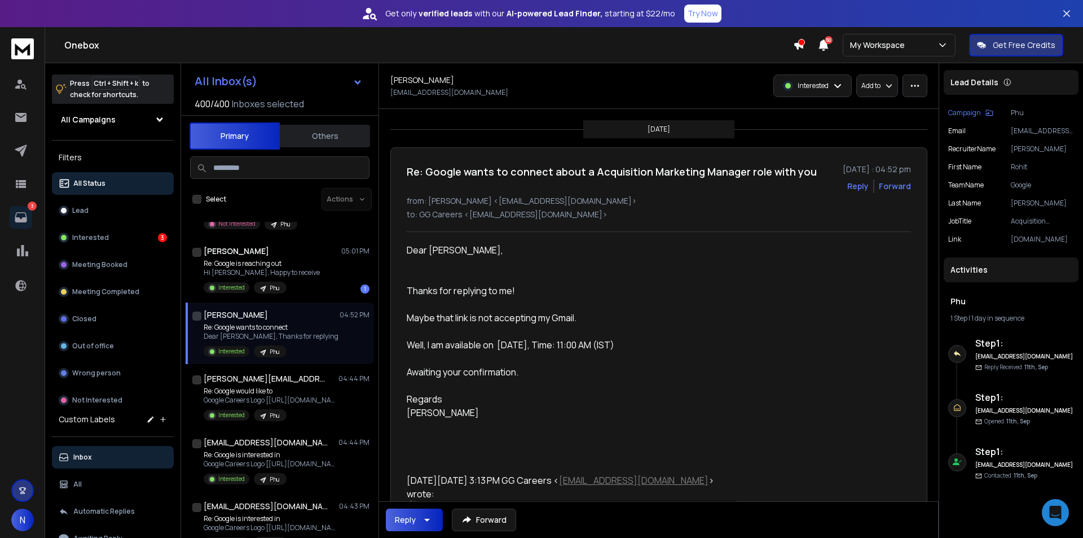
scroll to position [56, 0]
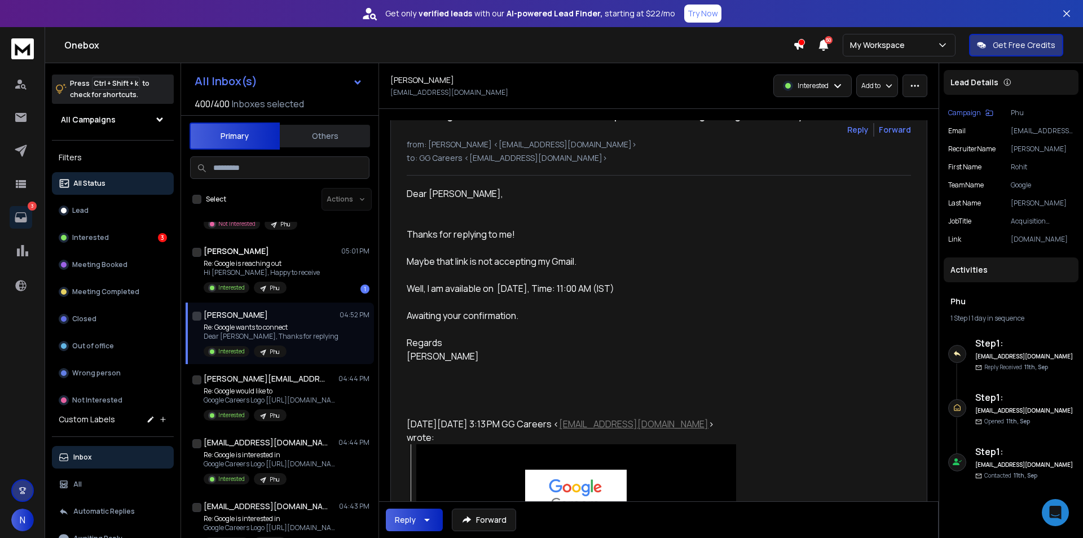
drag, startPoint x: 478, startPoint y: 362, endPoint x: 401, endPoint y: 190, distance: 188.3
copy div "Dear [PERSON_NAME], Thanks for replying to me! Maybe that link is not accepting…"
click at [706, 275] on div at bounding box center [571, 275] width 329 height 14
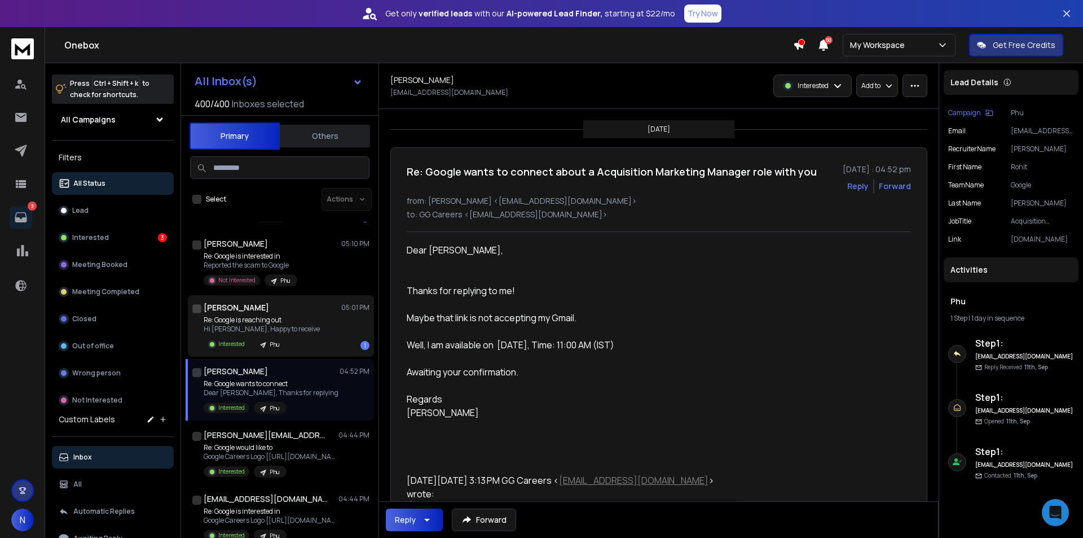
click at [295, 333] on div "Re: Google is reaching out Hi [PERSON_NAME], Happy to receive Interested Phu 1" at bounding box center [287, 332] width 166 height 34
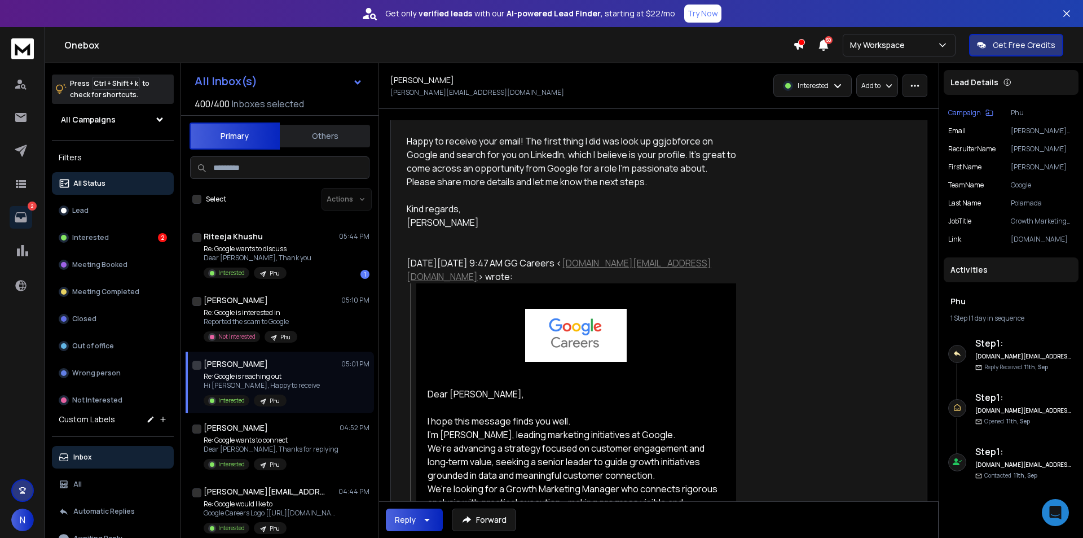
scroll to position [0, 0]
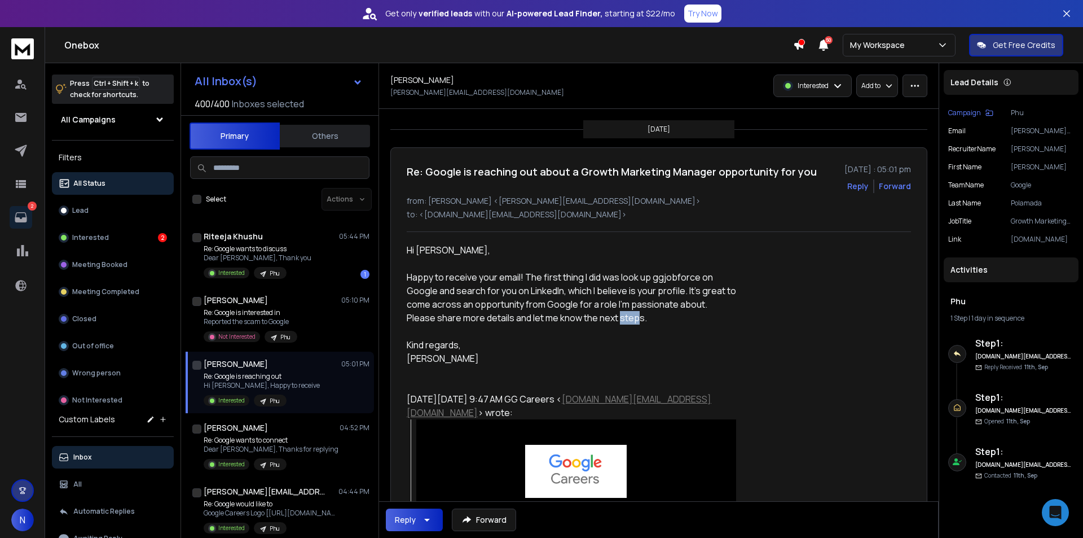
drag, startPoint x: 609, startPoint y: 325, endPoint x: 590, endPoint y: 321, distance: 19.6
click at [590, 321] on div "Happy to receive your email! The first thing I did was look up ggjobforce on Go…" at bounding box center [571, 297] width 329 height 54
drag, startPoint x: 640, startPoint y: 321, endPoint x: 624, endPoint y: 321, distance: 15.8
click at [633, 321] on div "Happy to receive your email! The first thing I did was look up ggjobforce on Go…" at bounding box center [571, 297] width 329 height 54
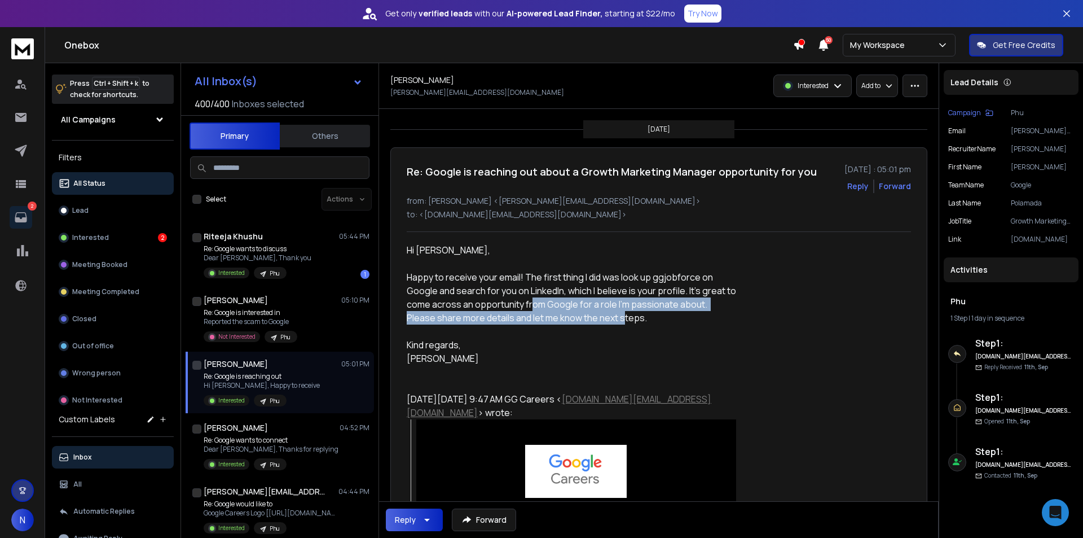
drag, startPoint x: 586, startPoint y: 315, endPoint x: 519, endPoint y: 305, distance: 67.9
click at [520, 305] on div "Happy to receive your email! The first thing I did was look up ggjobforce on Go…" at bounding box center [571, 297] width 329 height 54
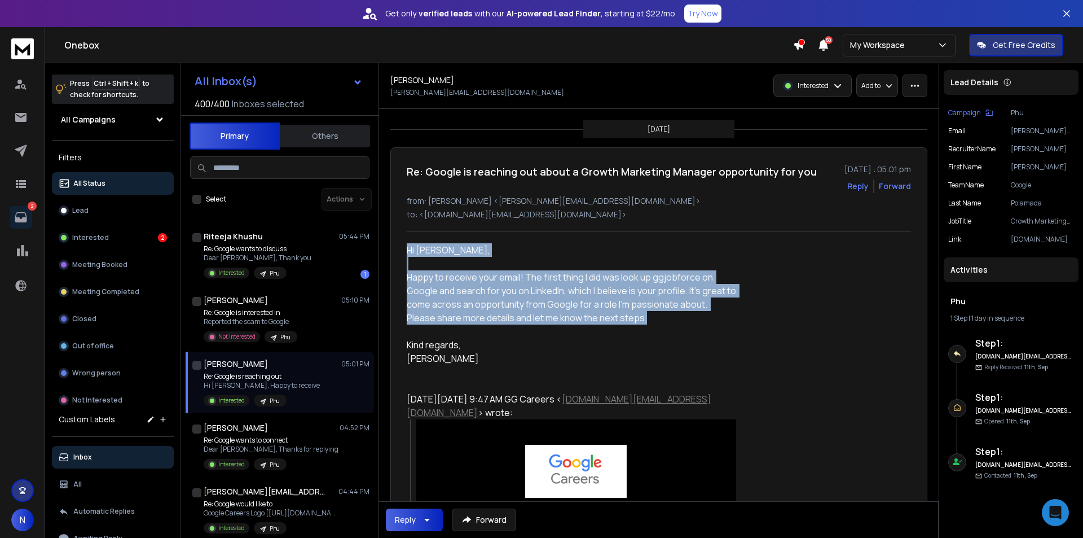
drag, startPoint x: 632, startPoint y: 322, endPoint x: 382, endPoint y: 248, distance: 259.9
click at [382, 248] on div "[DATE] Re: Google is reaching out about a Growth Marketing Manager opportunity …" at bounding box center [659, 491] width 560 height 743
copy div "Hi [PERSON_NAME], Happy to receive your email! The first thing I did was look u…"
click at [812, 303] on div "Re: Google is reaching out about a Growth Marketing Manager opportunity for you…" at bounding box center [659, 505] width 504 height 683
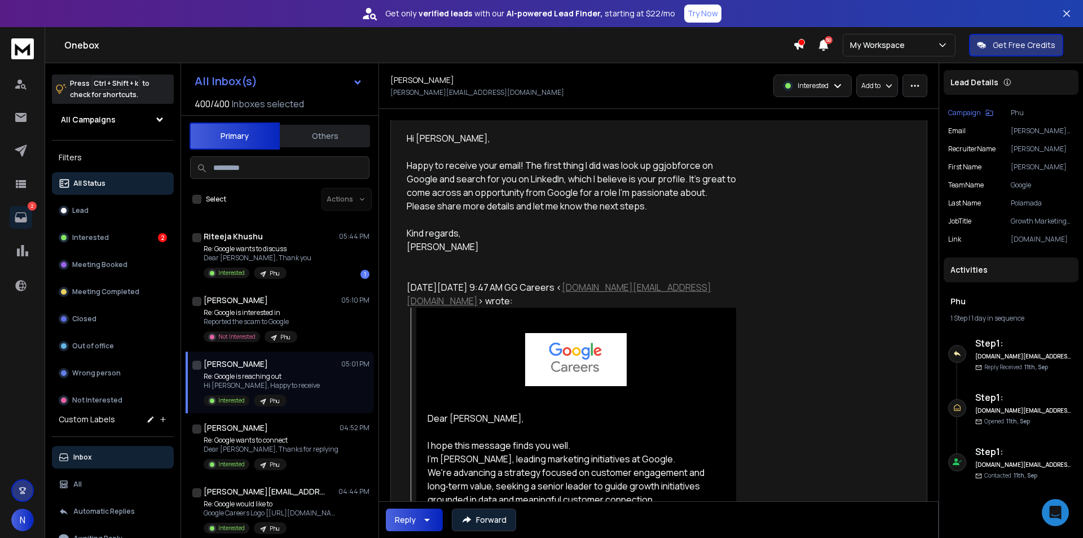
scroll to position [113, 0]
click at [415, 518] on div "Reply" at bounding box center [405, 519] width 21 height 11
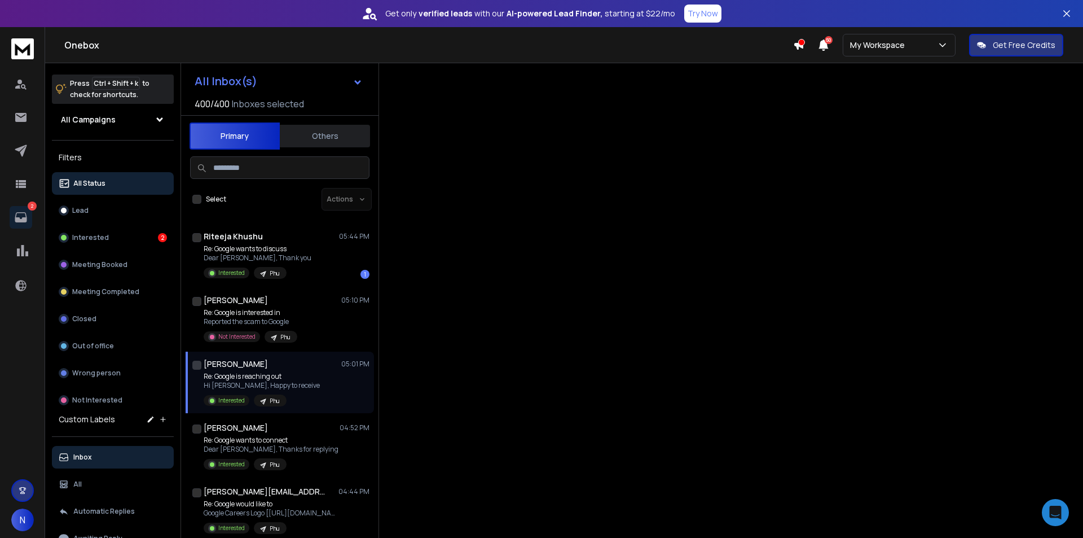
scroll to position [0, 0]
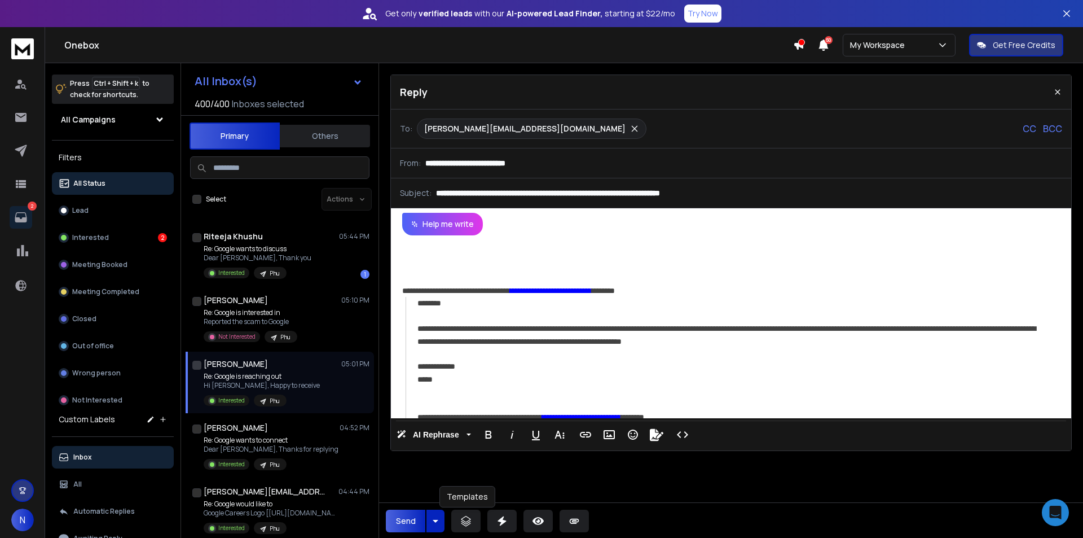
click at [463, 525] on icon at bounding box center [465, 520] width 11 height 11
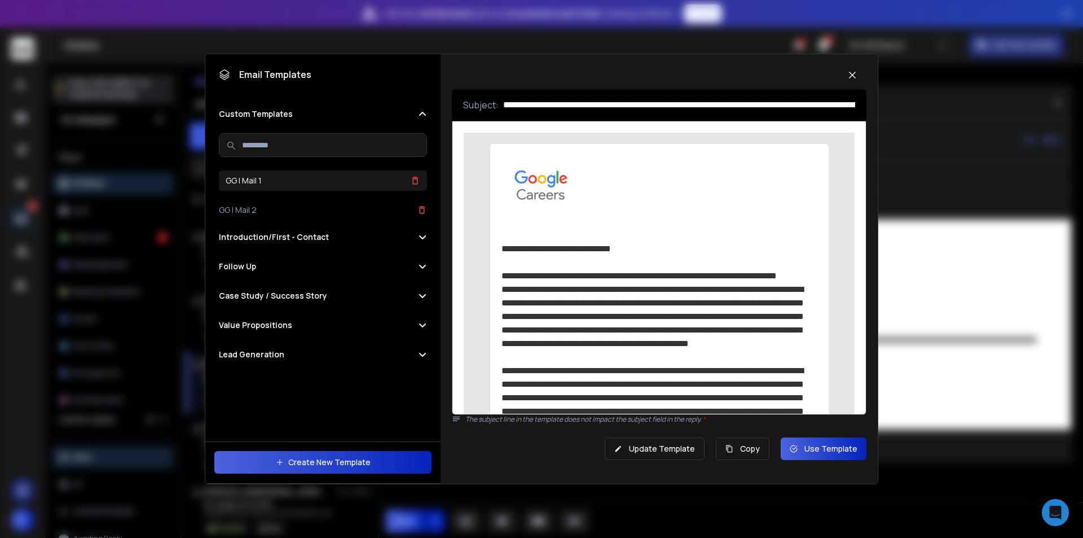
click at [284, 212] on div "GG | Mail 2" at bounding box center [323, 209] width 208 height 11
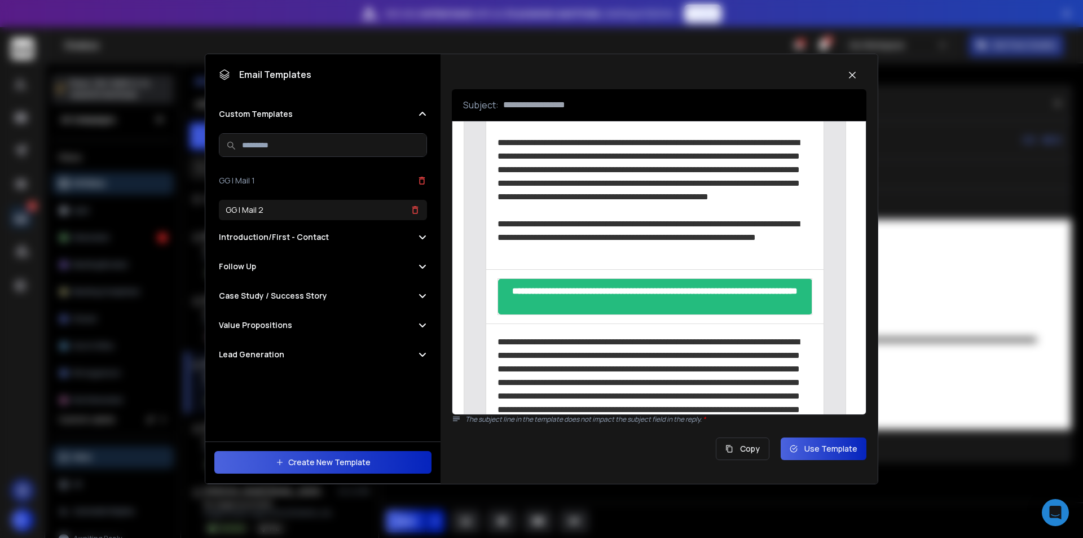
scroll to position [451, 0]
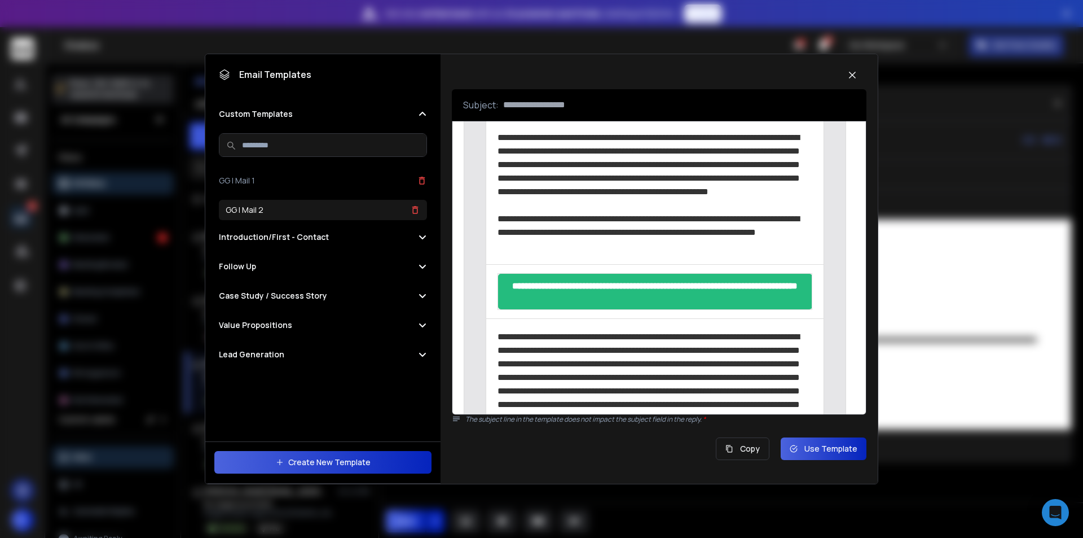
click at [646, 291] on link "**********" at bounding box center [655, 290] width 287 height 21
click at [661, 325] on icon "button" at bounding box center [664, 324] width 8 height 8
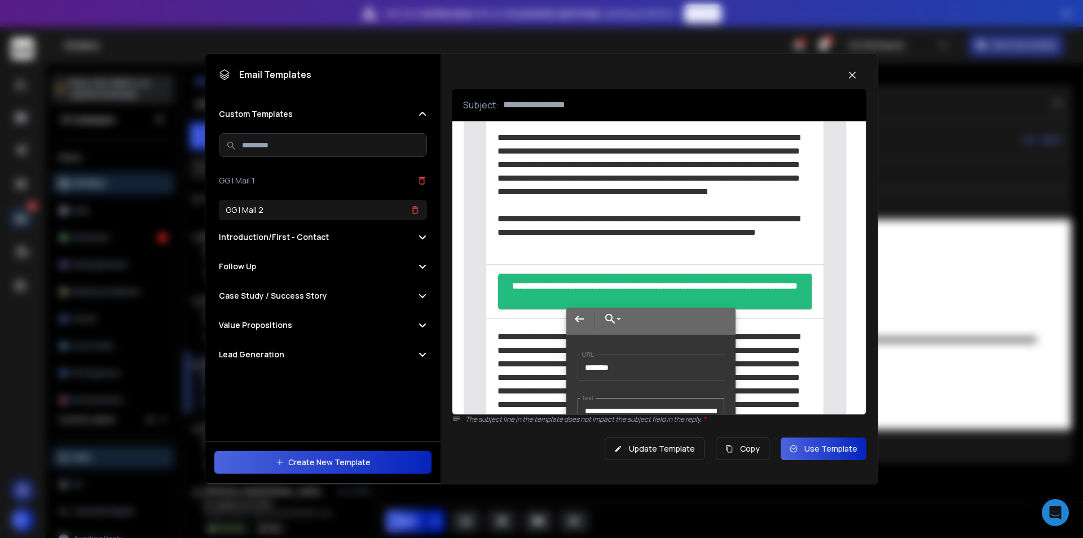
click at [634, 371] on input "********" at bounding box center [651, 367] width 147 height 26
type input "**********"
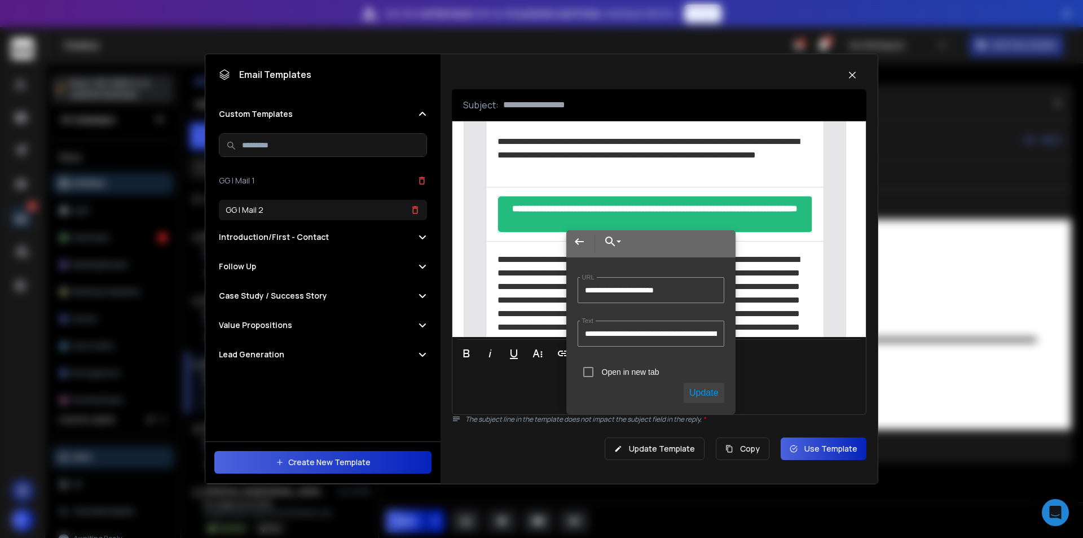
click at [699, 393] on button "Update" at bounding box center [704, 392] width 41 height 20
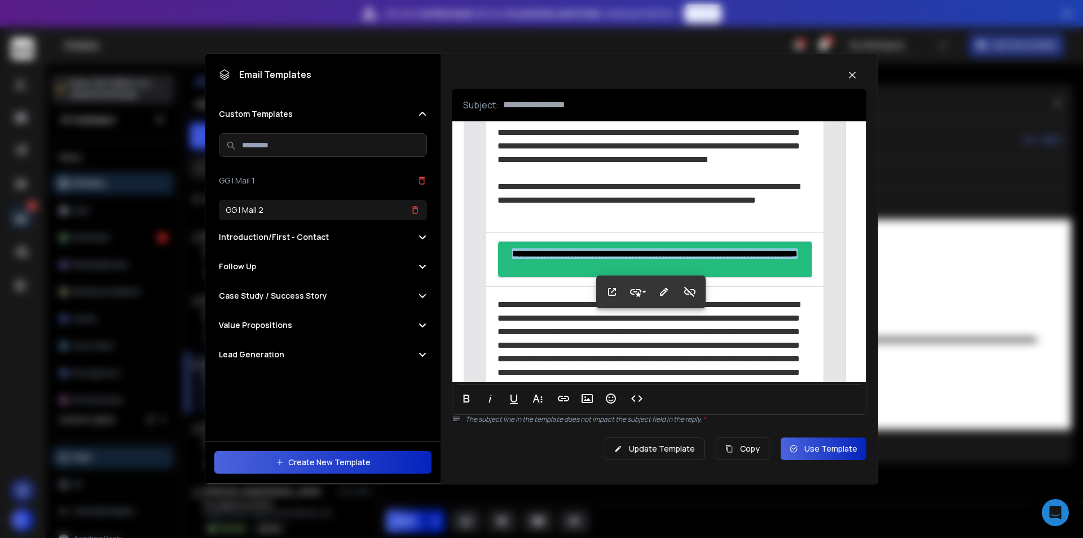
click at [752, 263] on link "**********" at bounding box center [655, 258] width 287 height 21
click at [813, 449] on button "Use Template" at bounding box center [824, 448] width 86 height 23
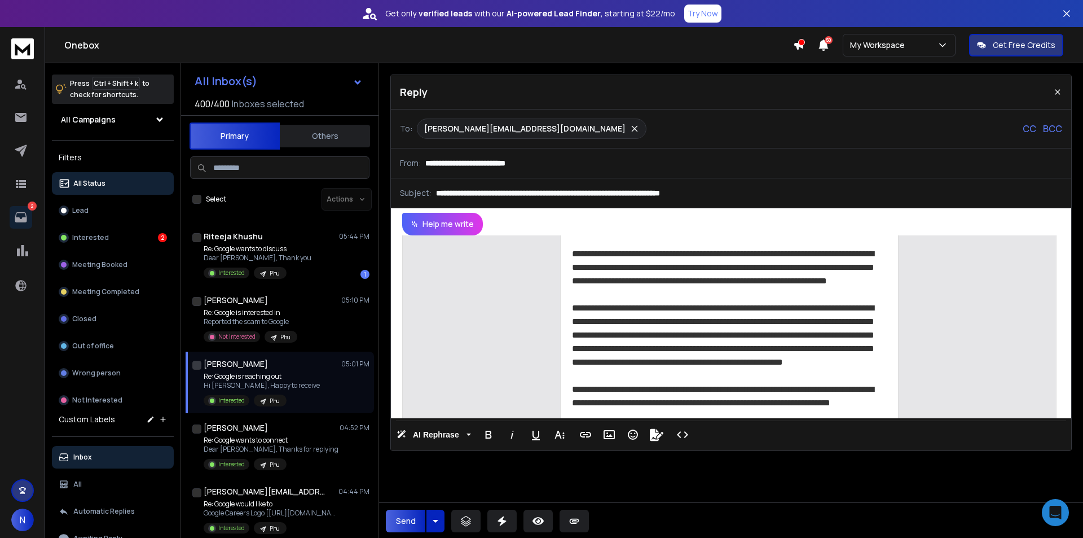
scroll to position [508, 0]
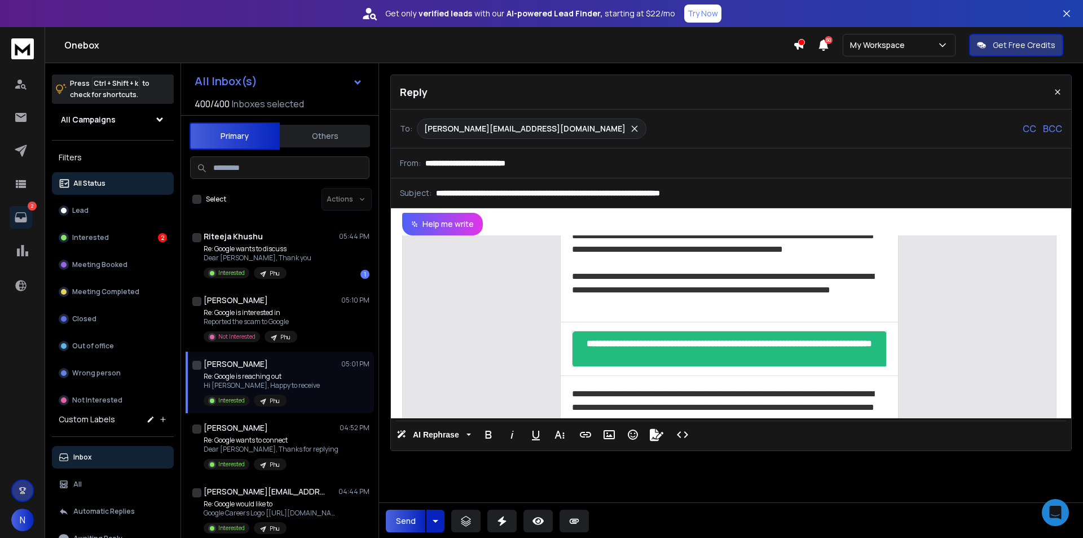
click at [719, 355] on link "**********" at bounding box center [729, 348] width 287 height 21
click at [411, 513] on button "Send" at bounding box center [405, 520] width 39 height 23
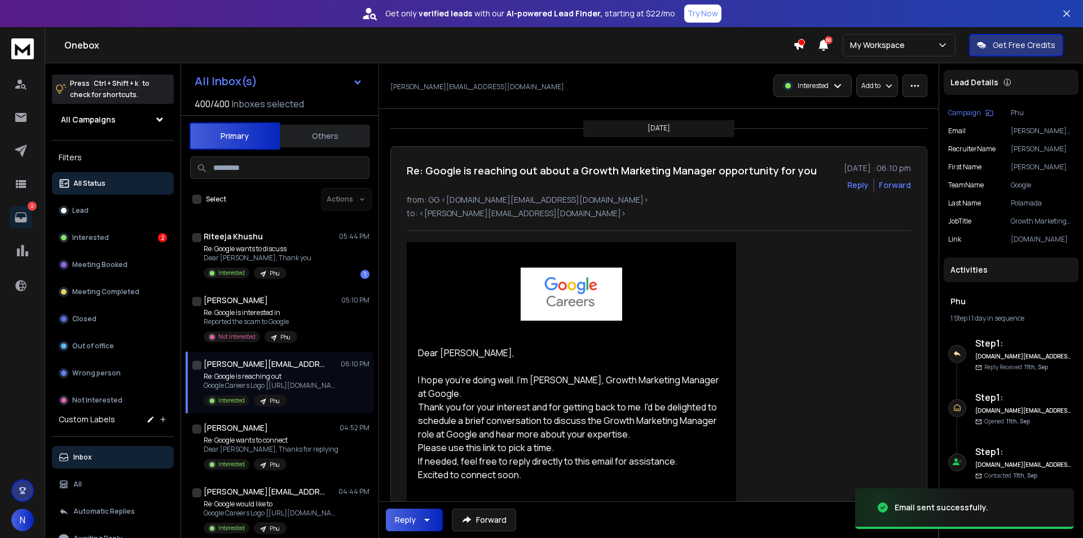
scroll to position [0, 0]
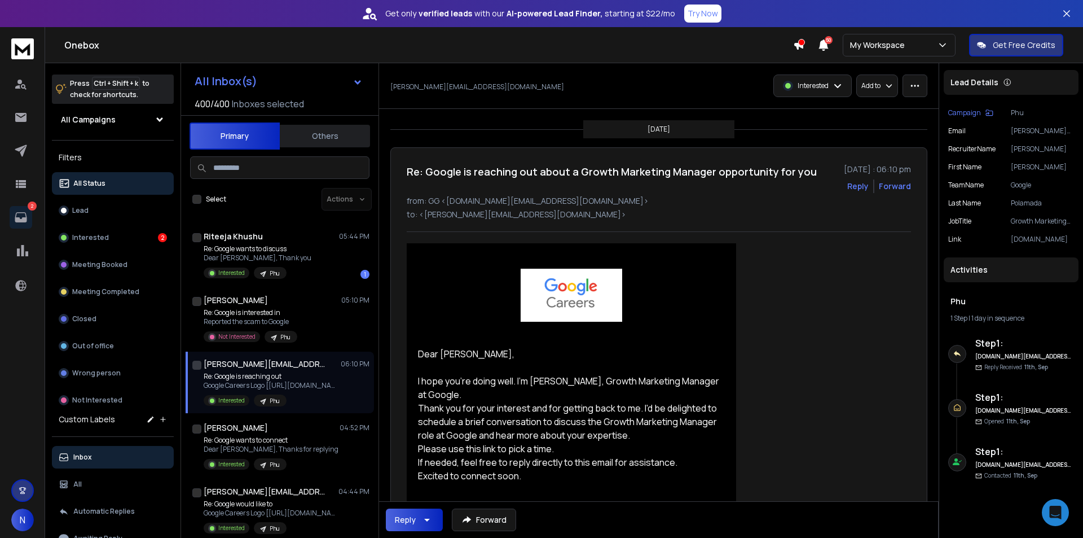
click at [411, 512] on button "Reply" at bounding box center [414, 519] width 57 height 23
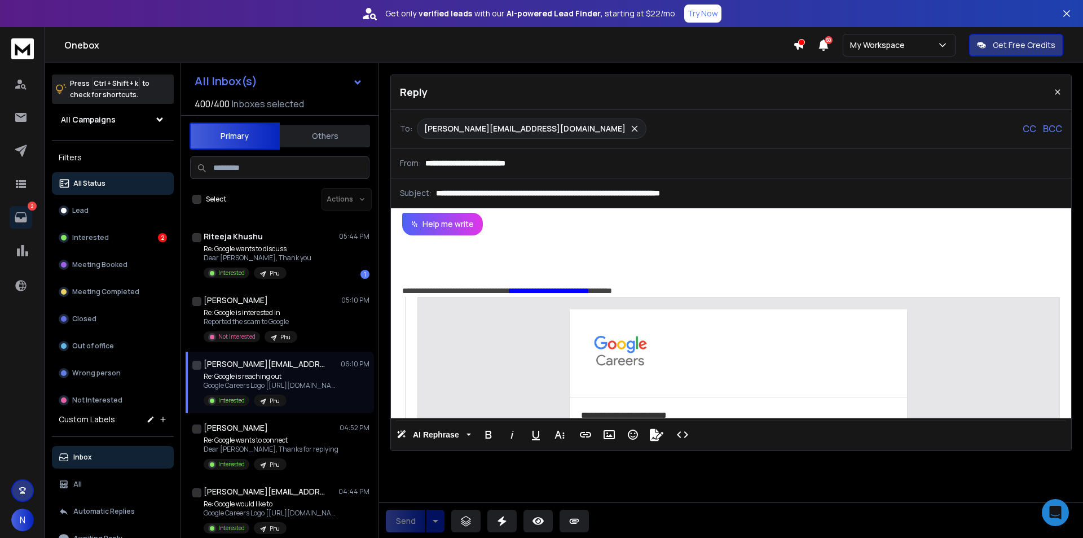
click at [525, 252] on div at bounding box center [731, 253] width 658 height 12
click at [469, 518] on icon at bounding box center [466, 519] width 10 height 7
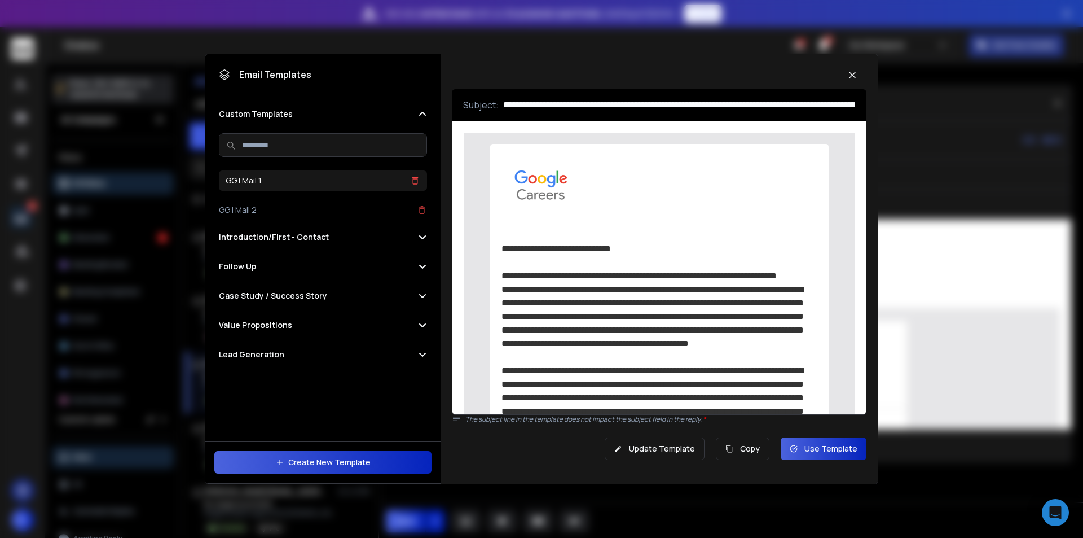
click at [302, 205] on div "GG | Mail 2" at bounding box center [323, 209] width 208 height 11
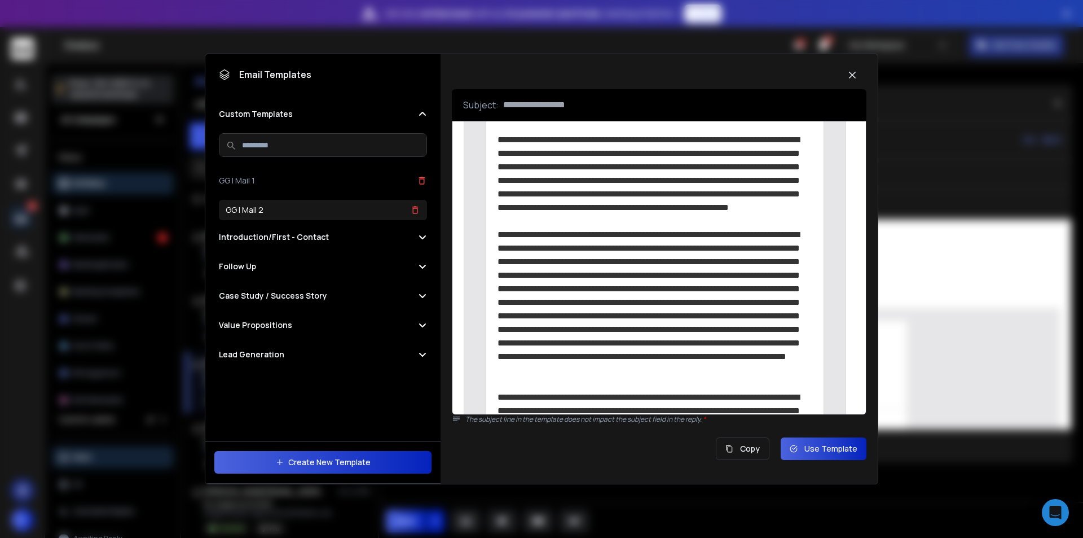
scroll to position [395, 0]
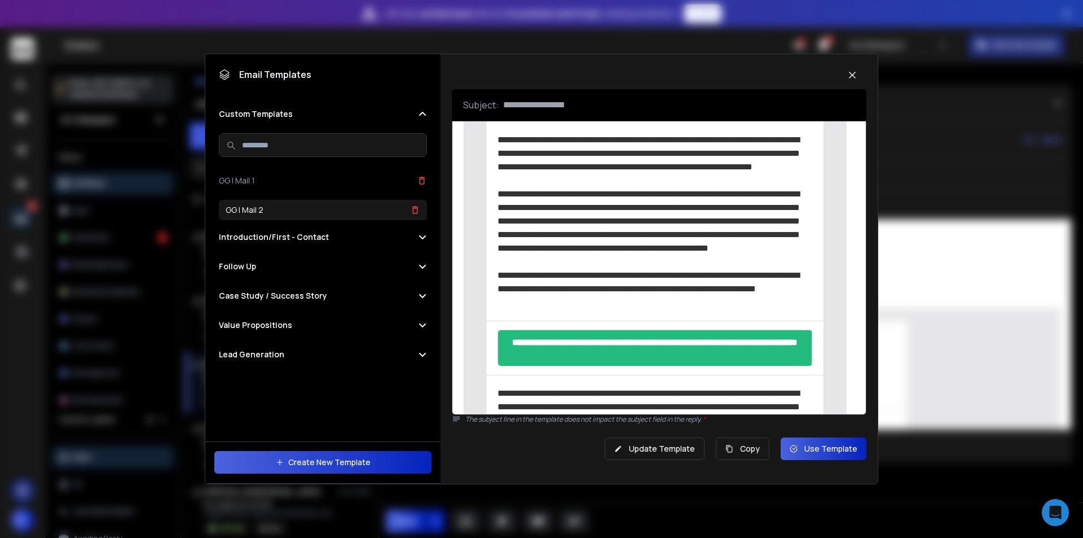
click at [650, 348] on link "**********" at bounding box center [655, 347] width 287 height 21
click at [661, 379] on icon "button" at bounding box center [664, 380] width 14 height 14
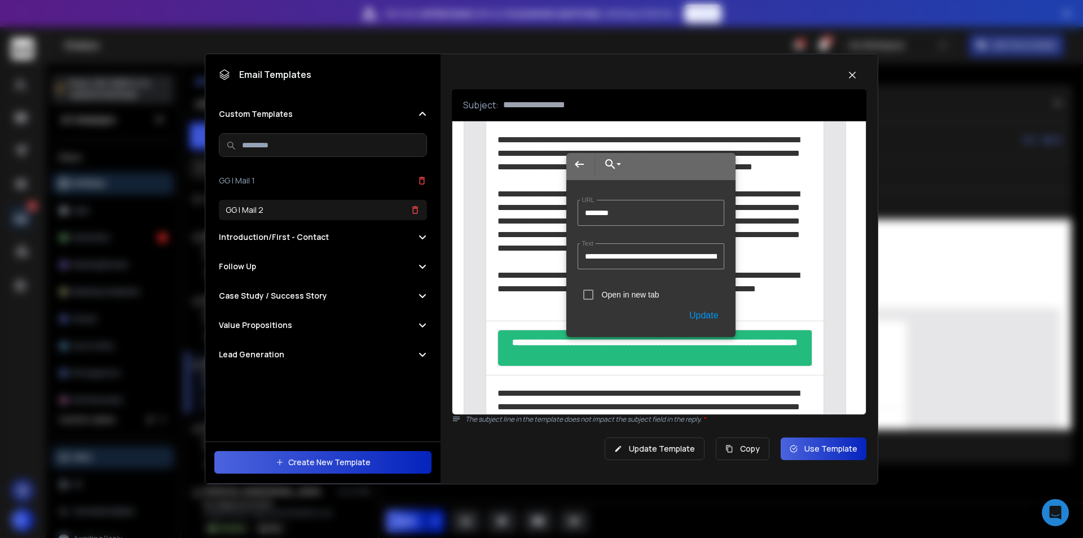
click at [856, 80] on icon at bounding box center [852, 75] width 10 height 10
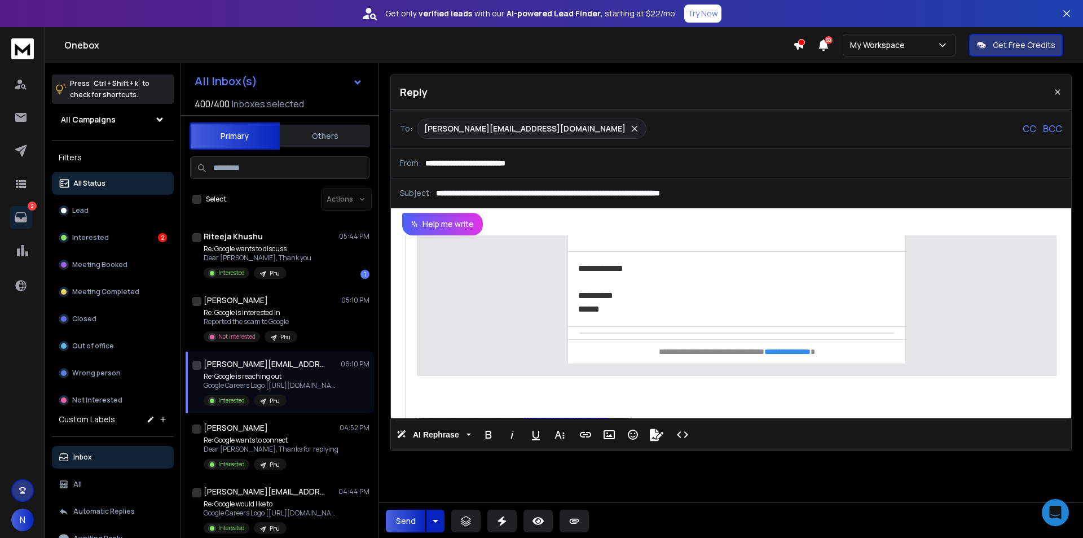
scroll to position [282, 0]
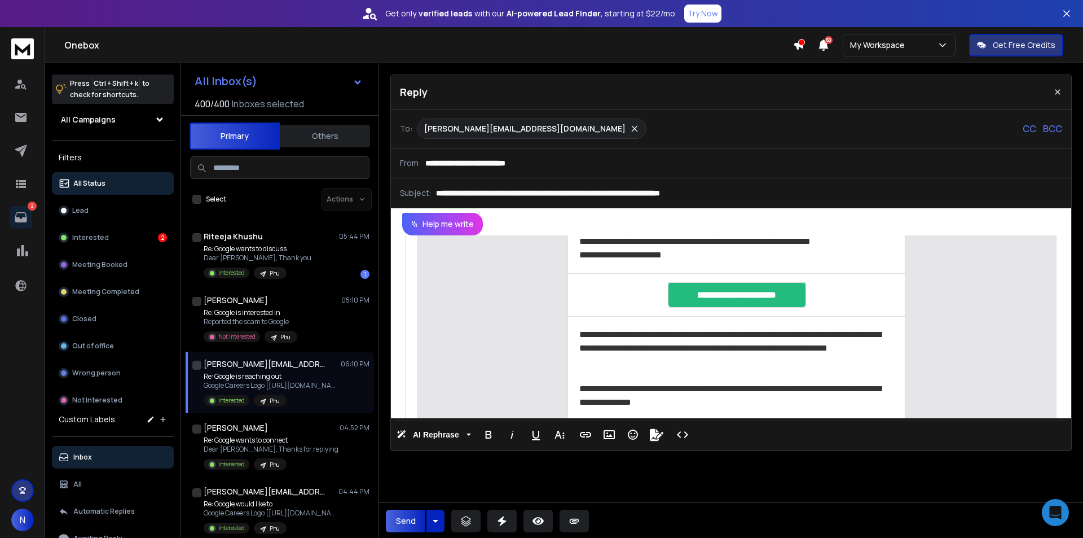
click at [865, 269] on td "**********" at bounding box center [737, 194] width 338 height 159
click at [750, 299] on link "**********" at bounding box center [737, 294] width 110 height 11
click at [772, 294] on link "**********" at bounding box center [737, 294] width 110 height 11
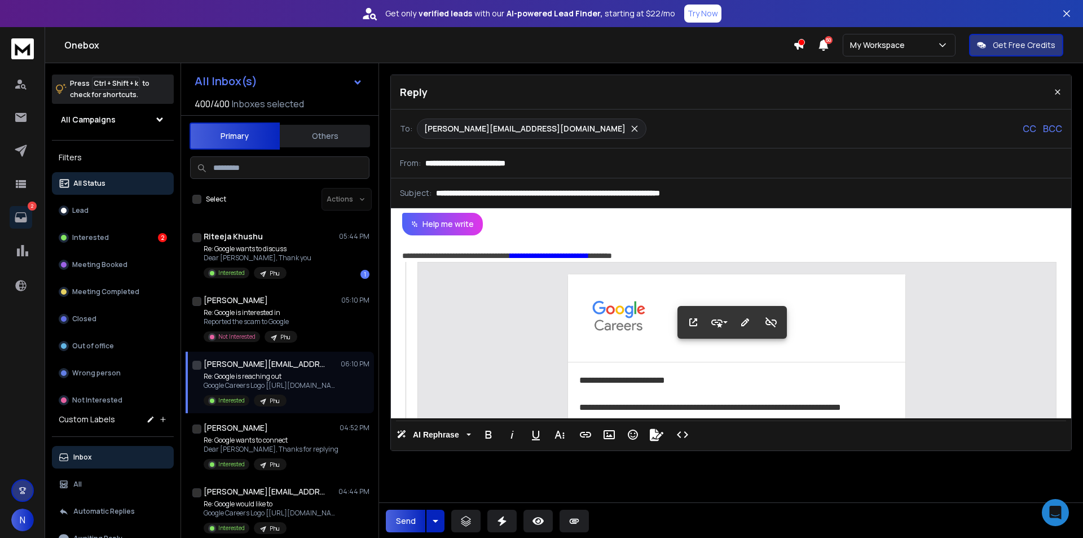
scroll to position [0, 0]
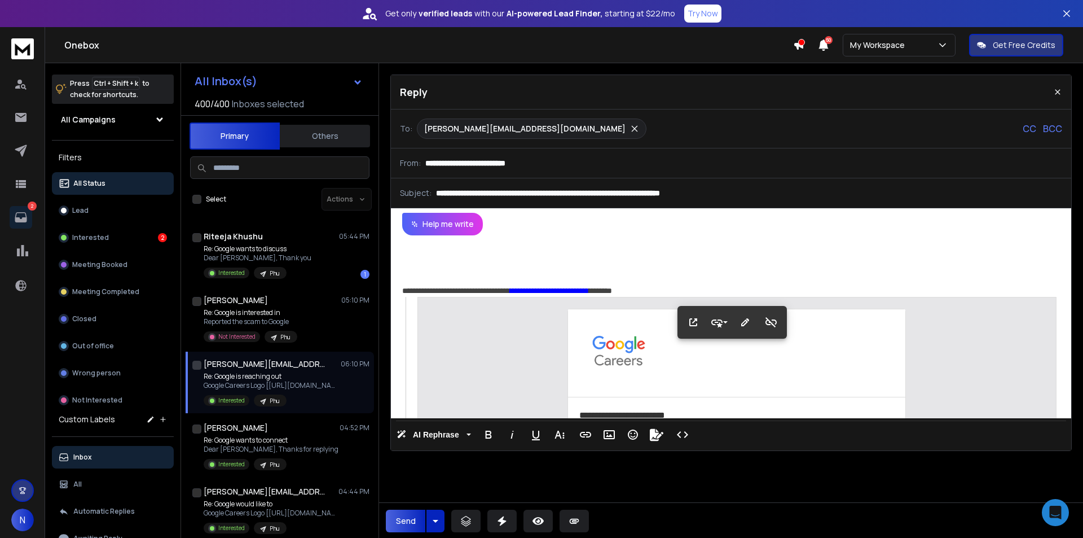
click at [303, 367] on h1 "[PERSON_NAME][EMAIL_ADDRESS][DOMAIN_NAME]" at bounding box center [266, 363] width 124 height 11
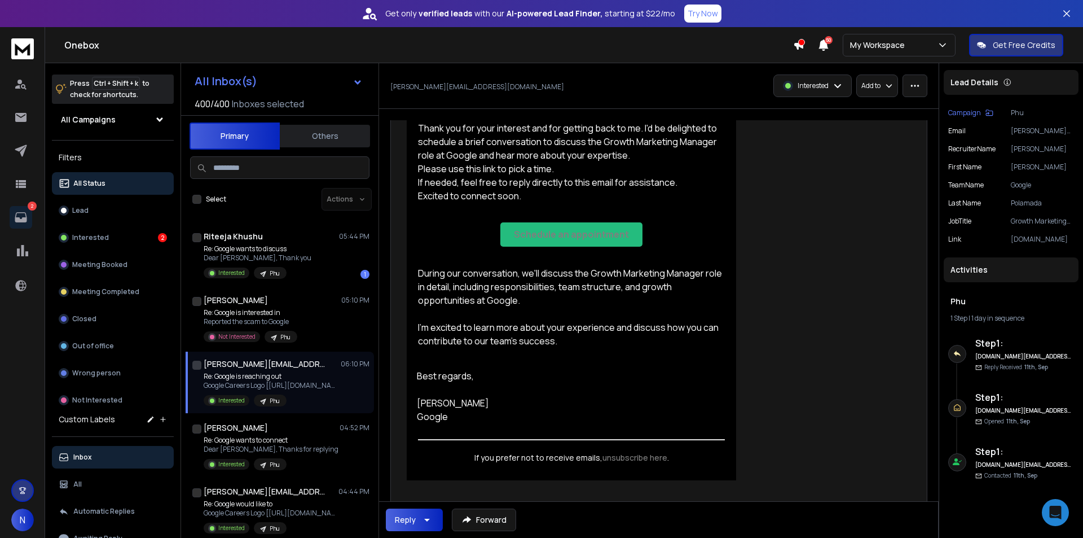
scroll to position [282, 0]
click at [570, 231] on link "Schedule an appointment" at bounding box center [571, 232] width 115 height 11
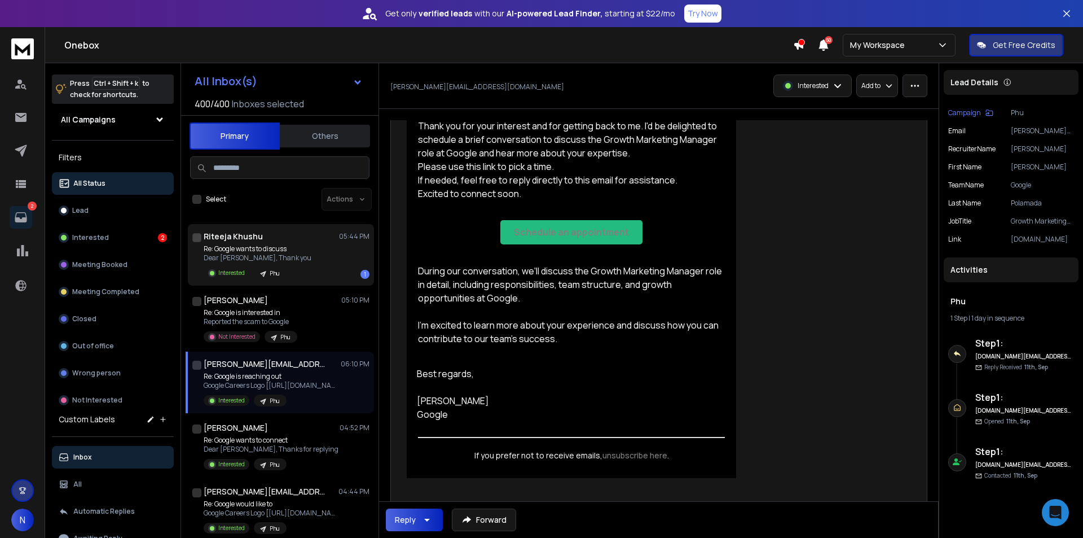
click at [309, 249] on div "Re: Google wants to discuss Dear [PERSON_NAME], Thank you Interested Phu 1" at bounding box center [287, 261] width 166 height 34
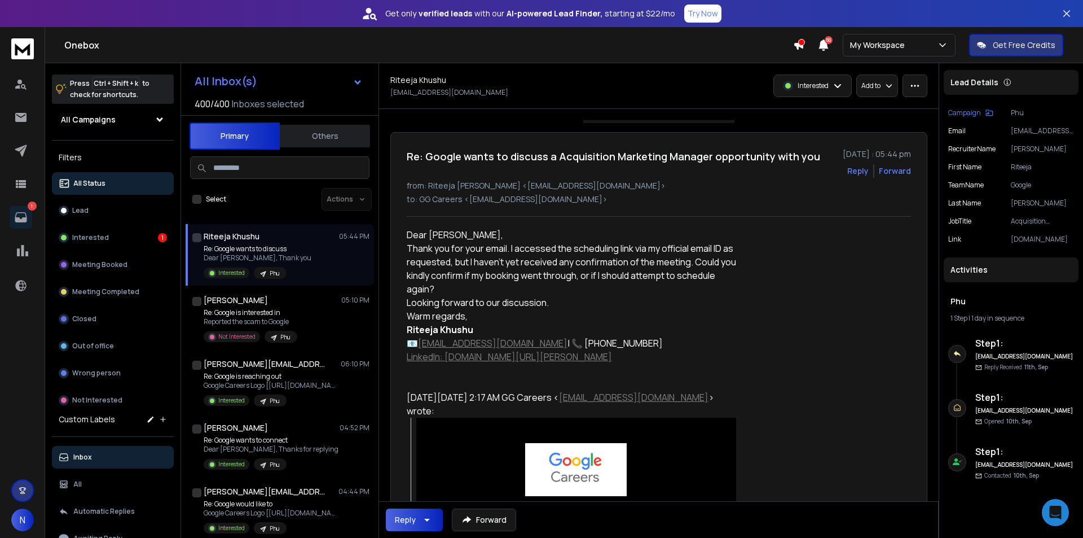
scroll to position [3, 0]
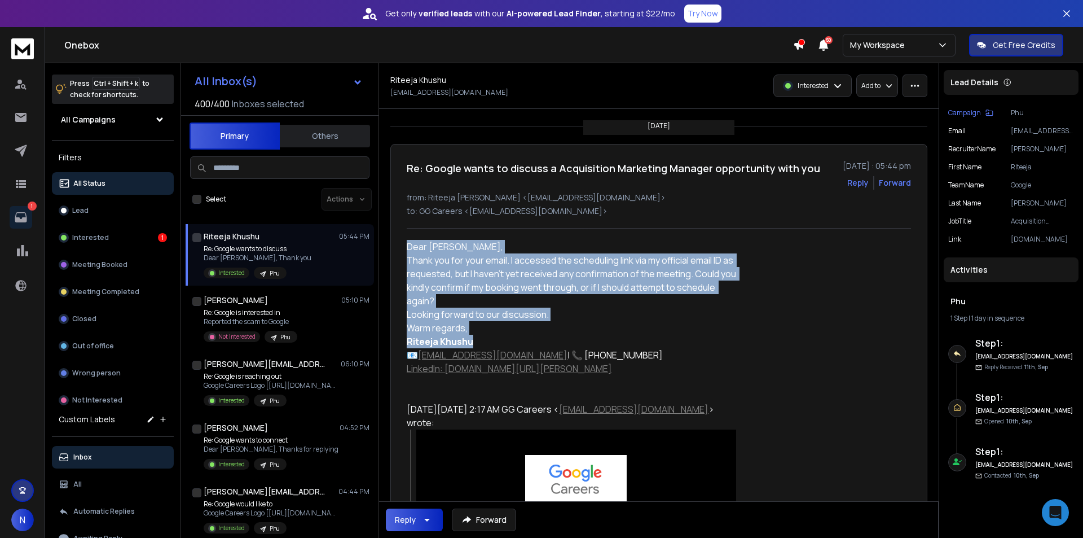
drag, startPoint x: 480, startPoint y: 342, endPoint x: 404, endPoint y: 249, distance: 119.9
copy div "Dear [PERSON_NAME], Thank you for your email. I accessed the scheduling link vi…"
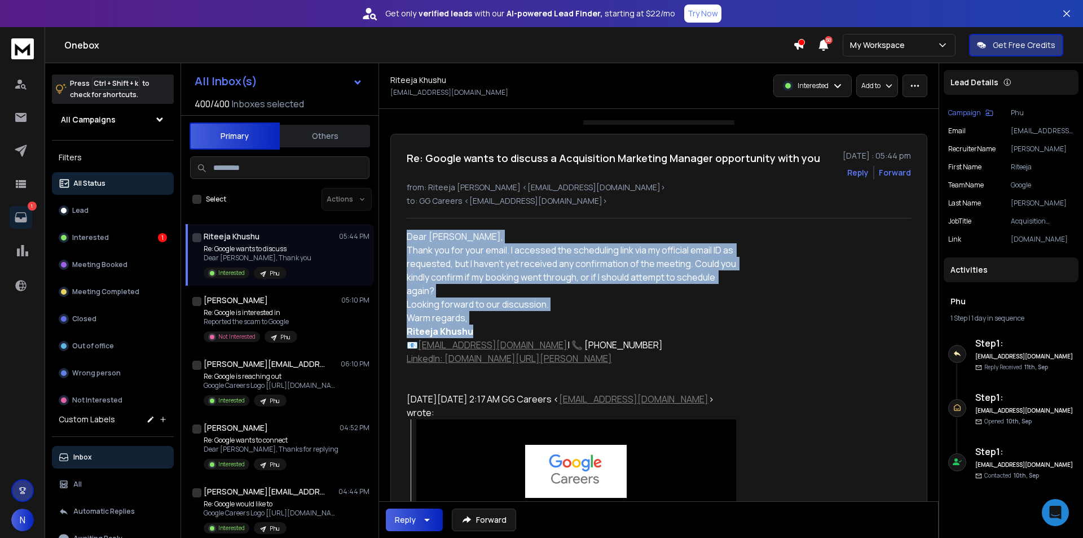
scroll to position [0, 0]
